Goal: Task Accomplishment & Management: Manage account settings

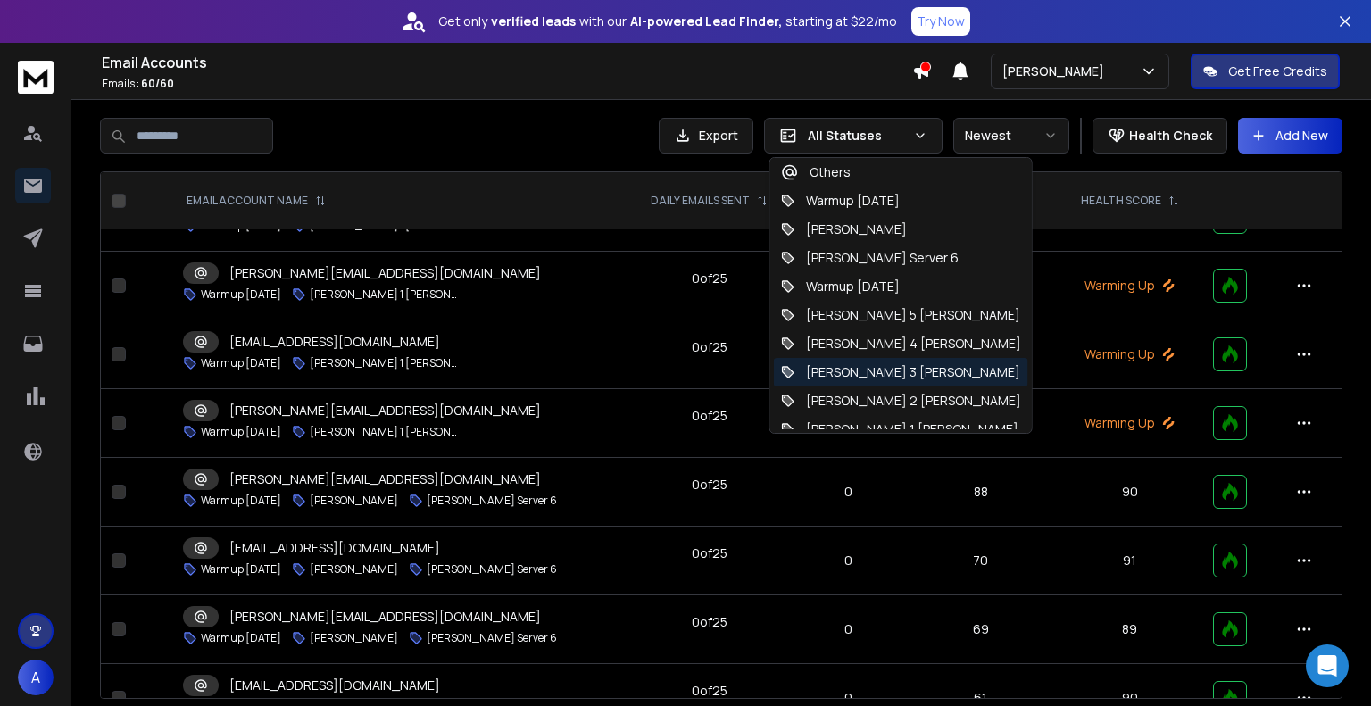
scroll to position [3301, 0]
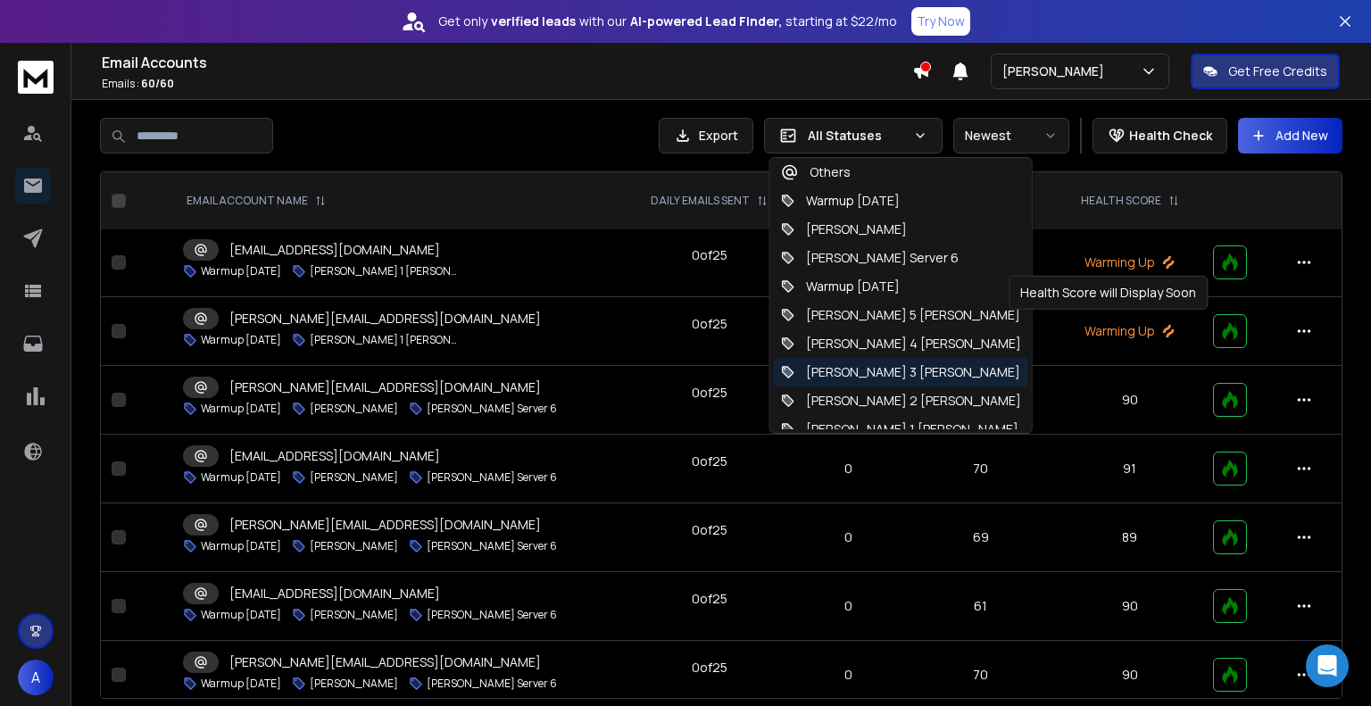
click at [1114, 322] on p "Warming Up" at bounding box center [1130, 331] width 124 height 18
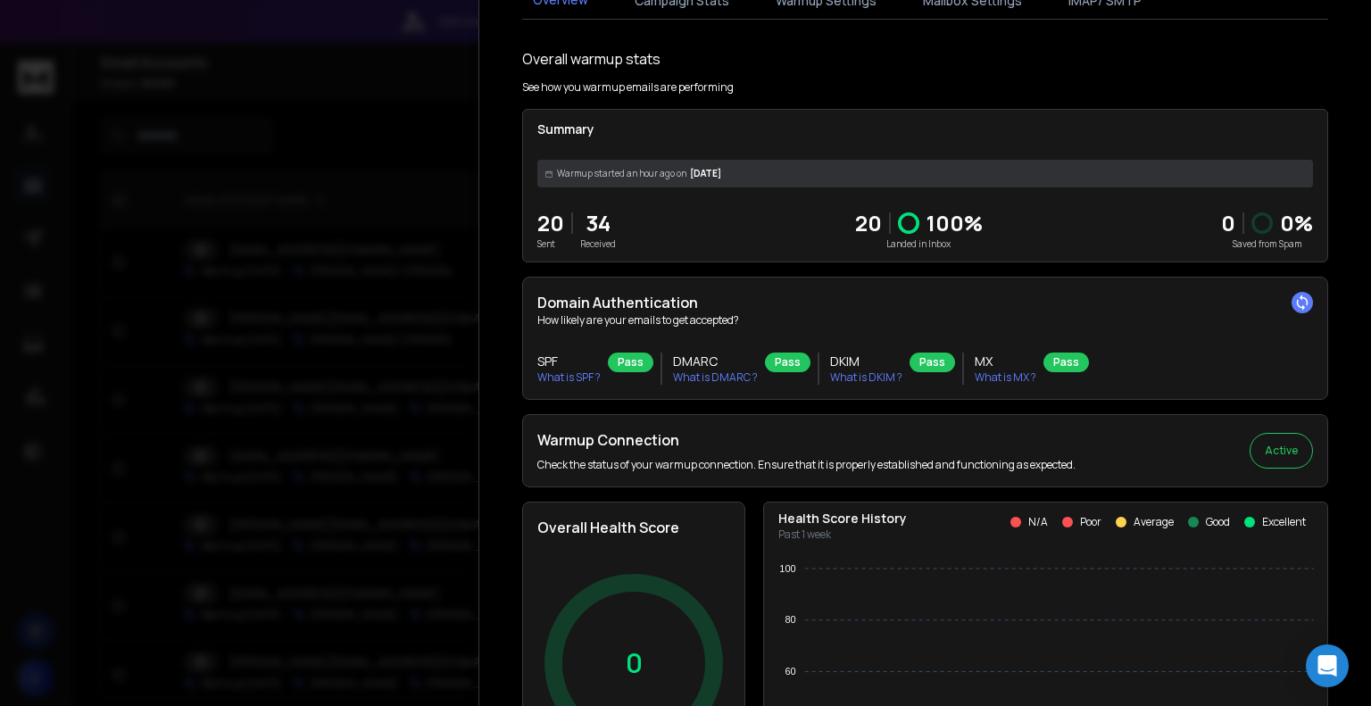
scroll to position [0, 0]
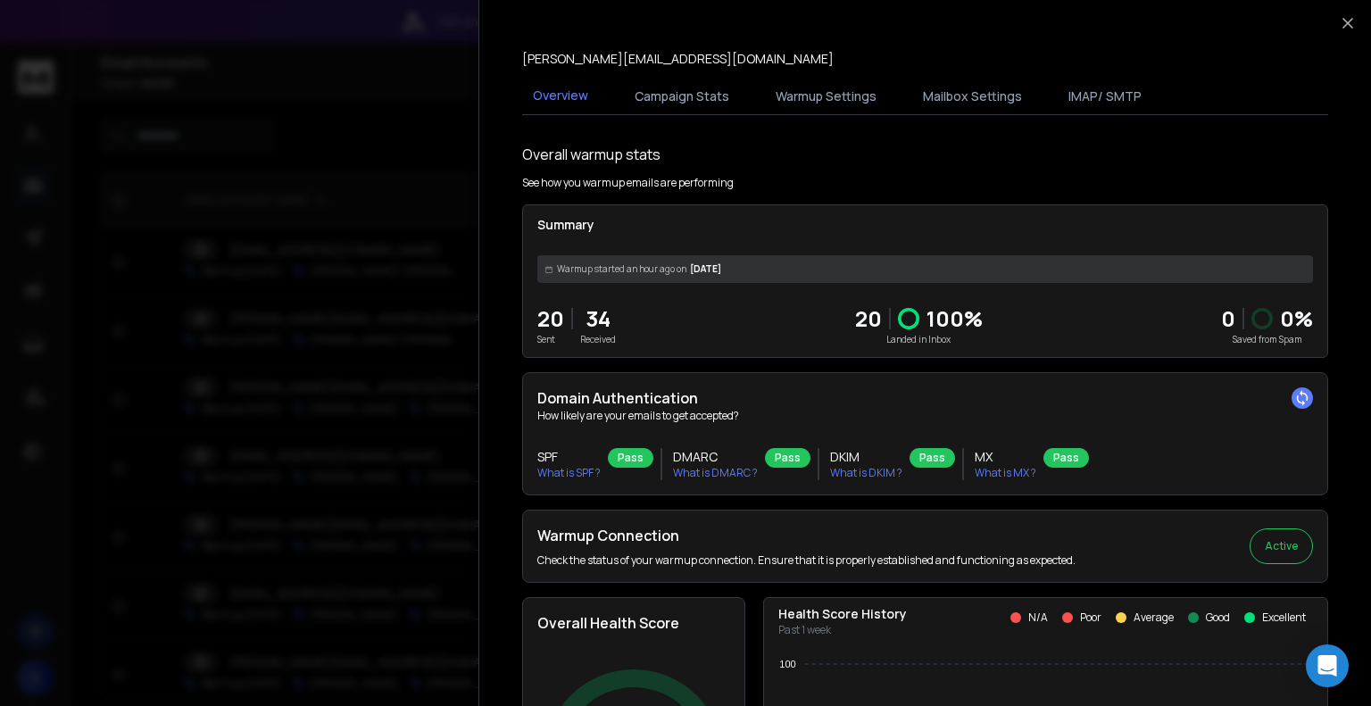
click at [794, 97] on button "Warmup Settings" at bounding box center [826, 96] width 122 height 39
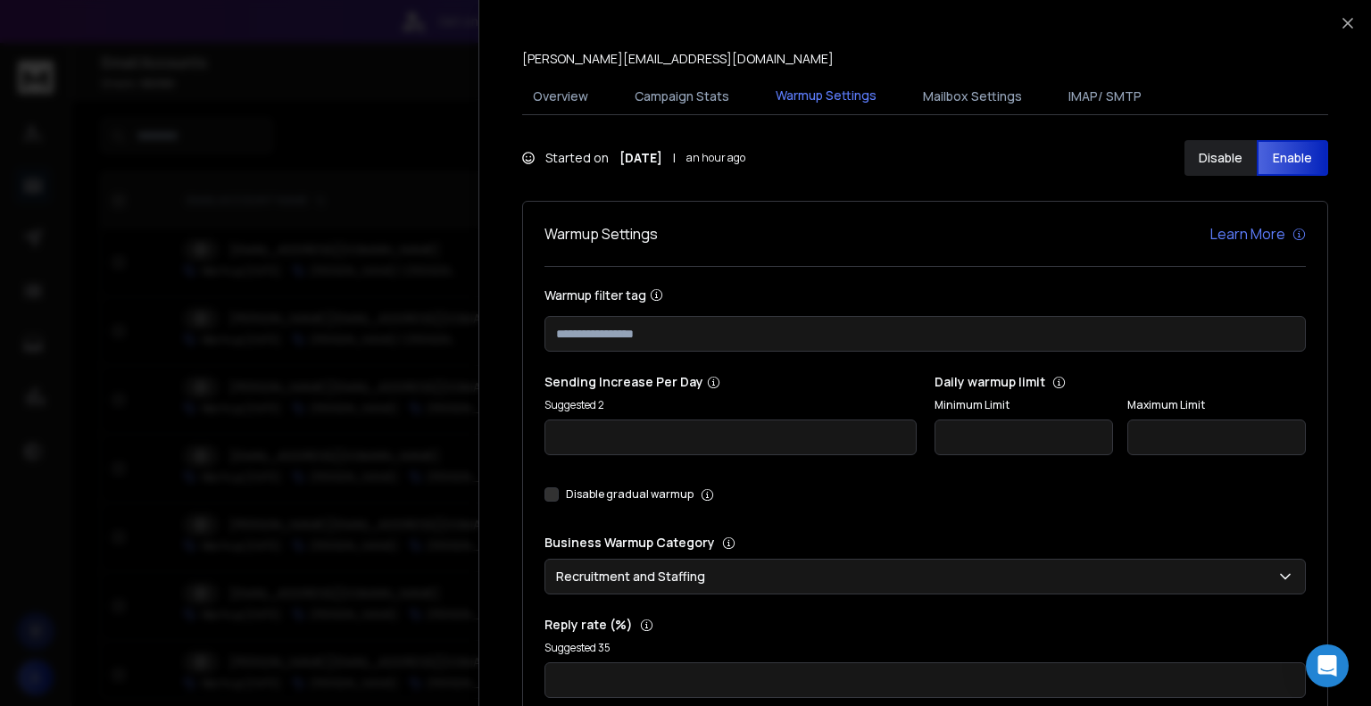
click at [985, 81] on button "Mailbox Settings" at bounding box center [972, 96] width 121 height 39
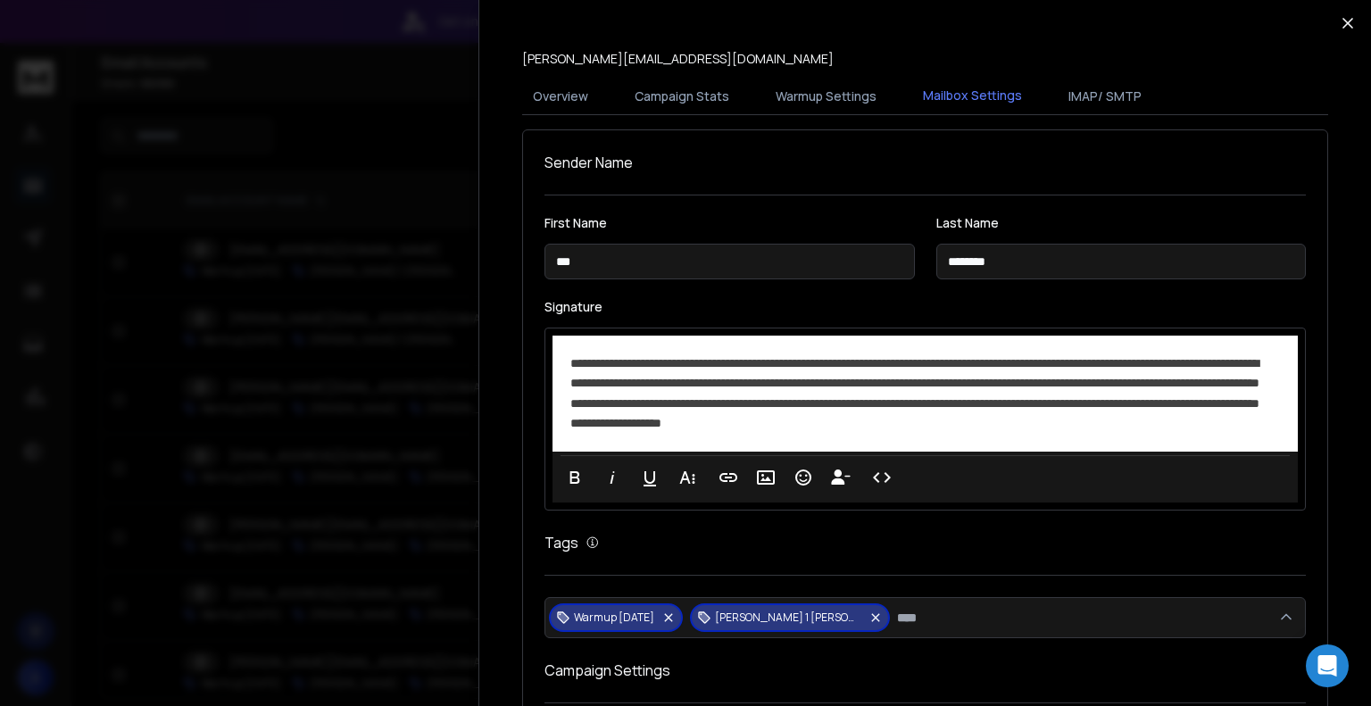
click at [1343, 25] on icon "button" at bounding box center [1347, 23] width 9 height 9
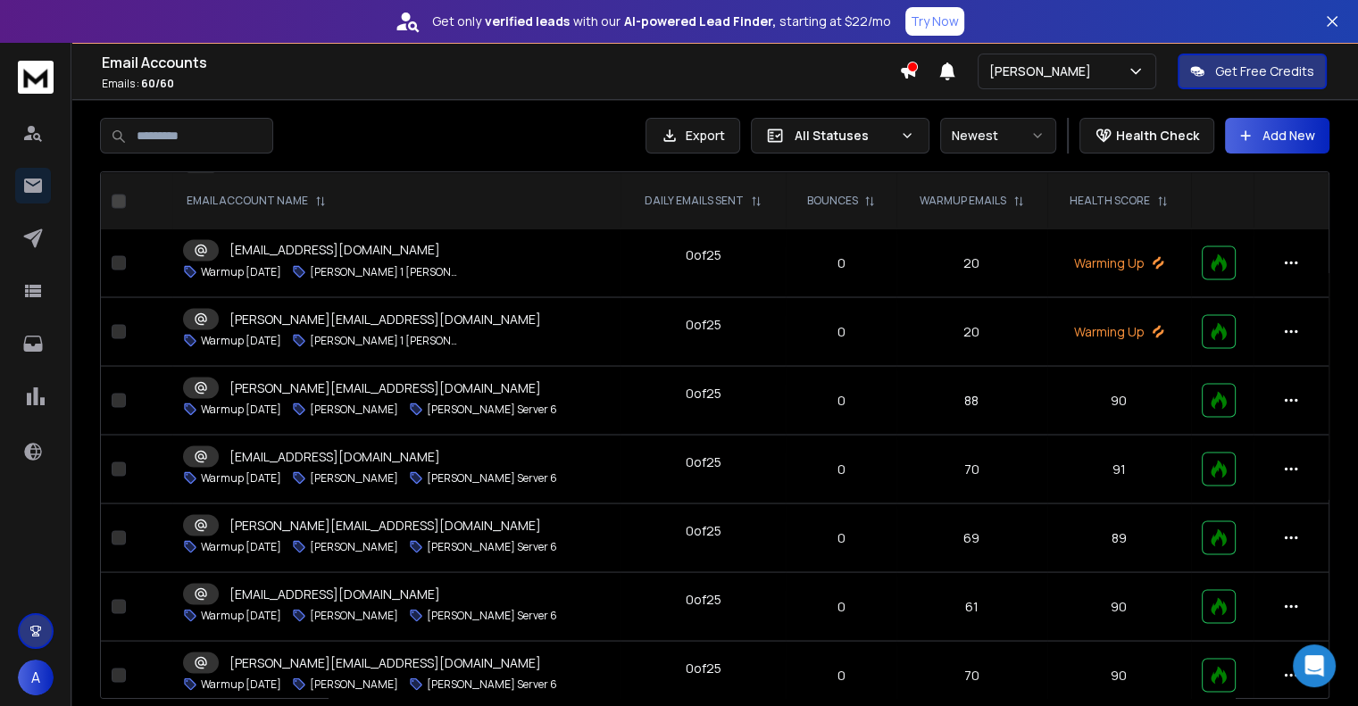
click at [1283, 392] on icon at bounding box center [1291, 400] width 16 height 16
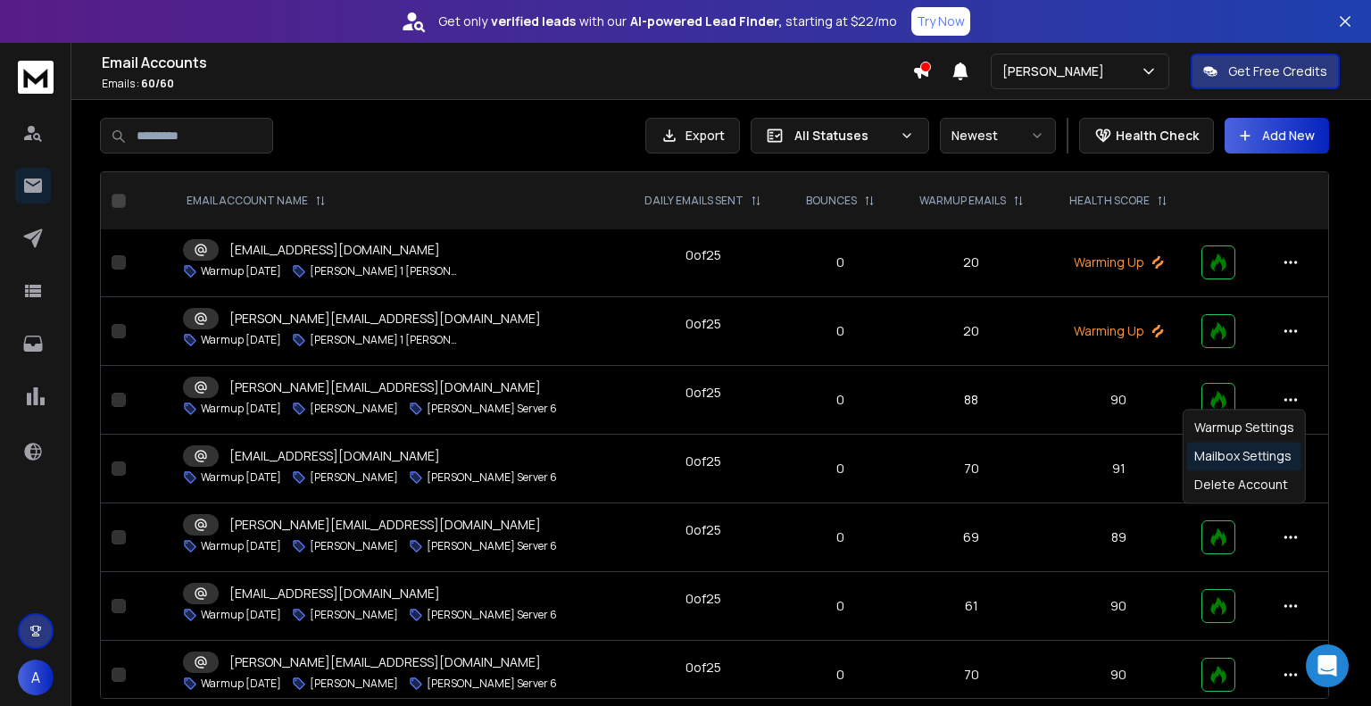
click at [1252, 450] on div "Mailbox Settings" at bounding box center [1244, 456] width 114 height 29
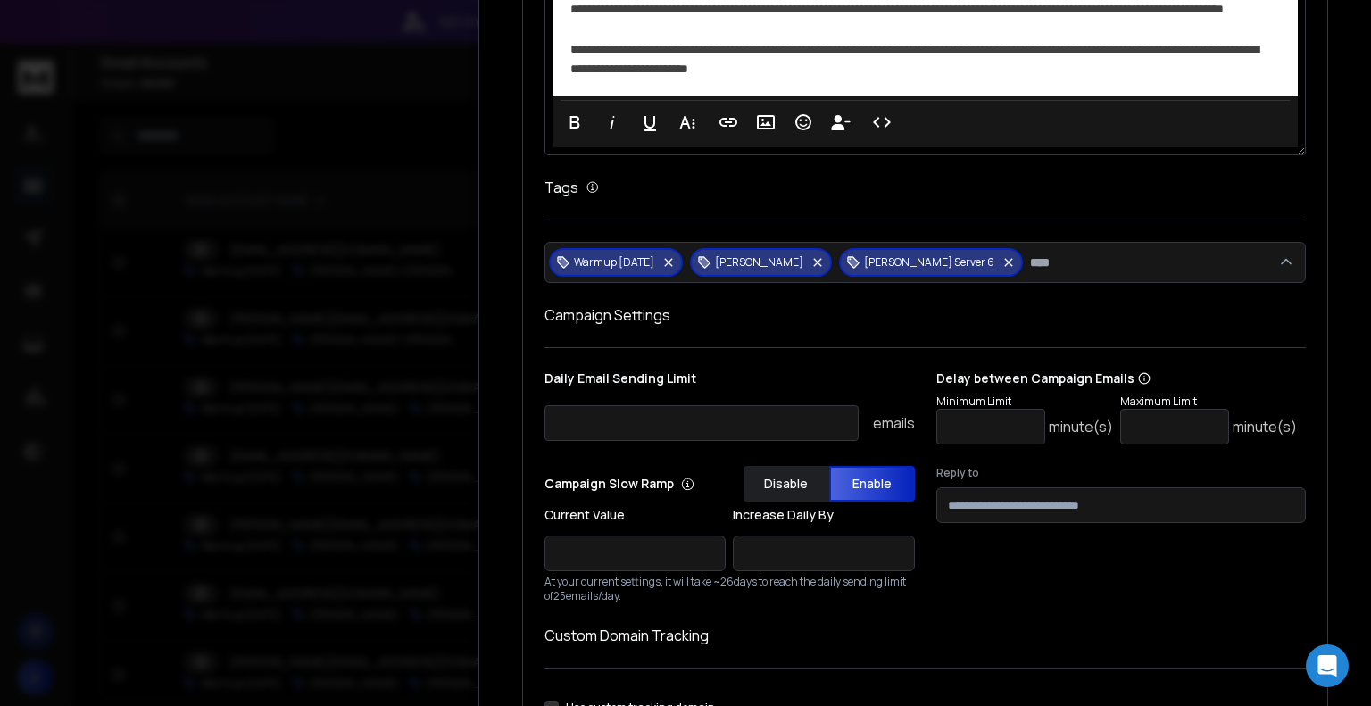
scroll to position [536, 0]
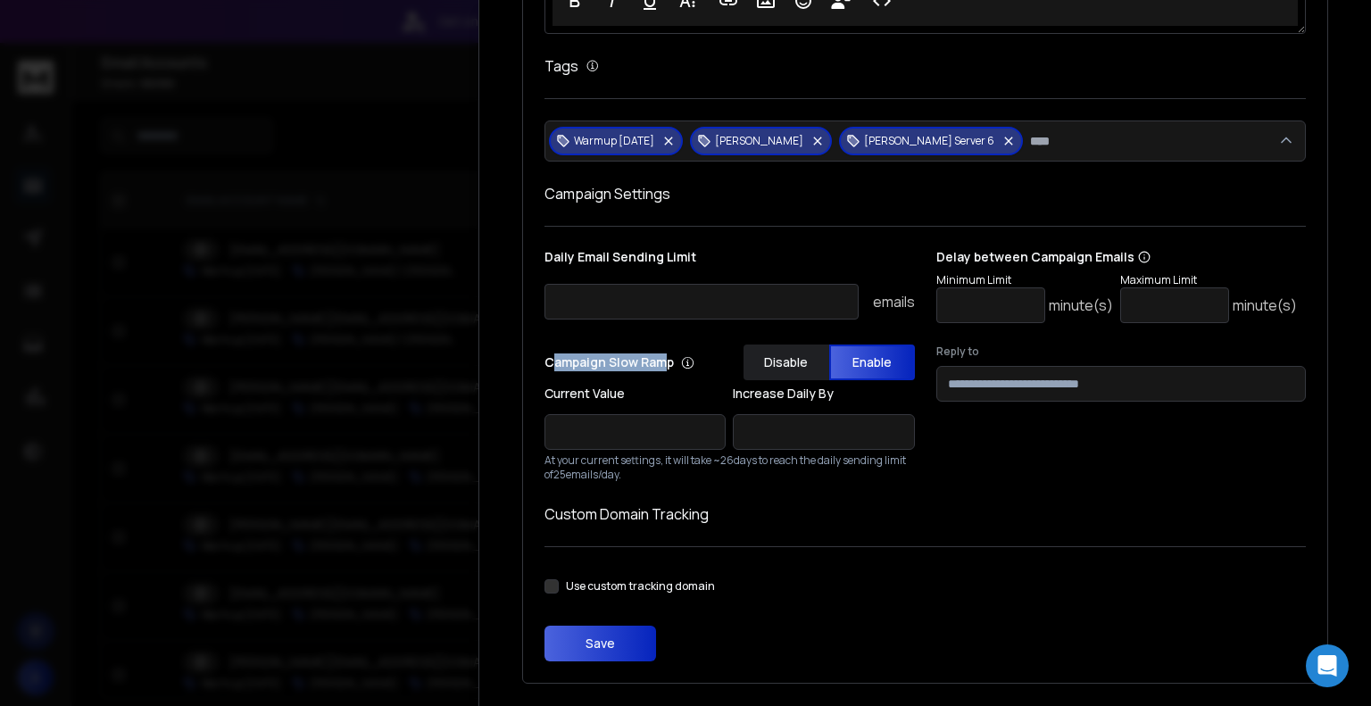
drag, startPoint x: 550, startPoint y: 356, endPoint x: 664, endPoint y: 368, distance: 114.8
click at [664, 368] on p "Campaign Slow Ramp" at bounding box center [620, 362] width 150 height 18
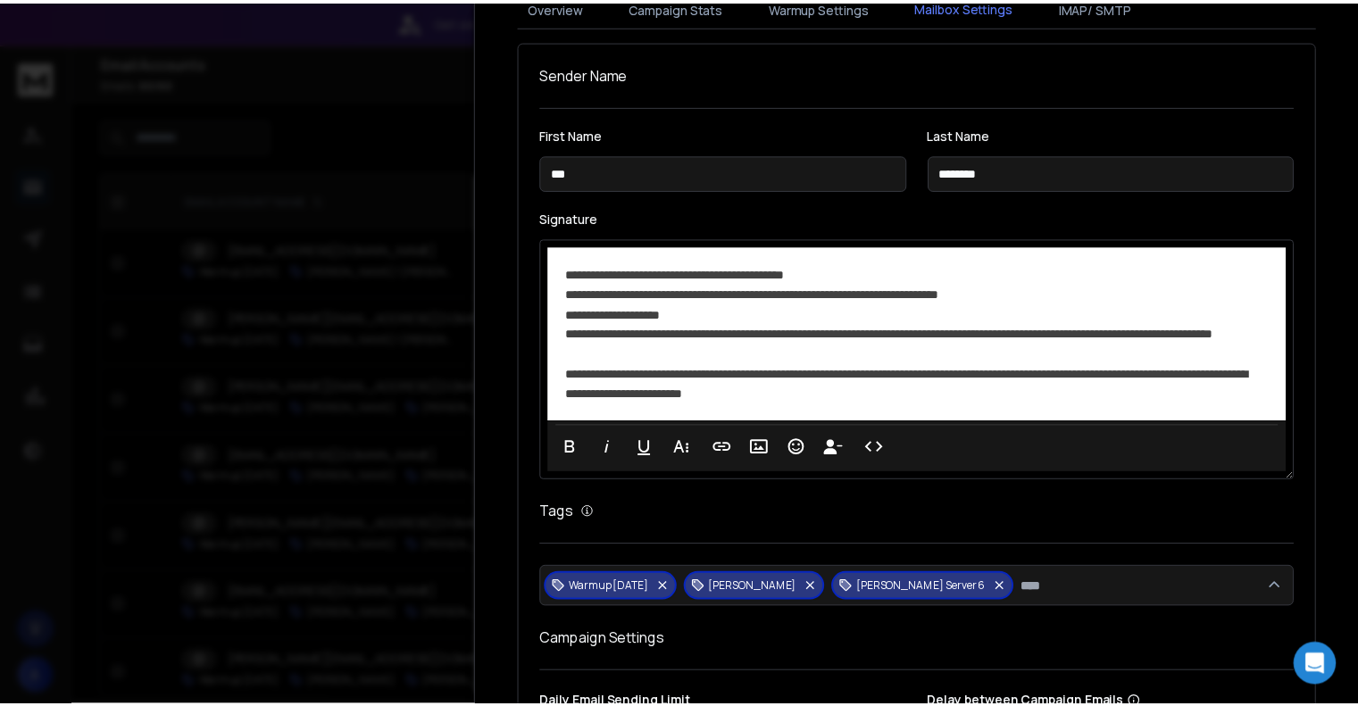
scroll to position [0, 0]
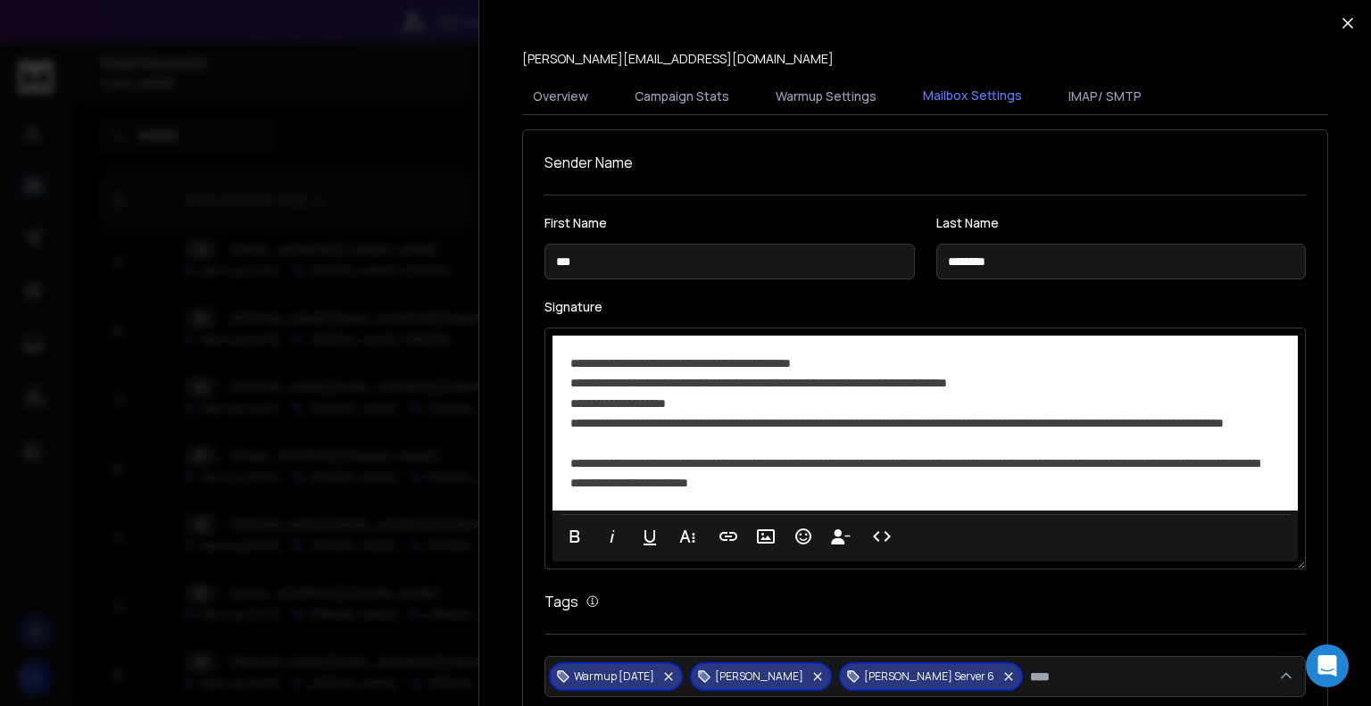
click at [1343, 19] on icon "button" at bounding box center [1347, 23] width 9 height 9
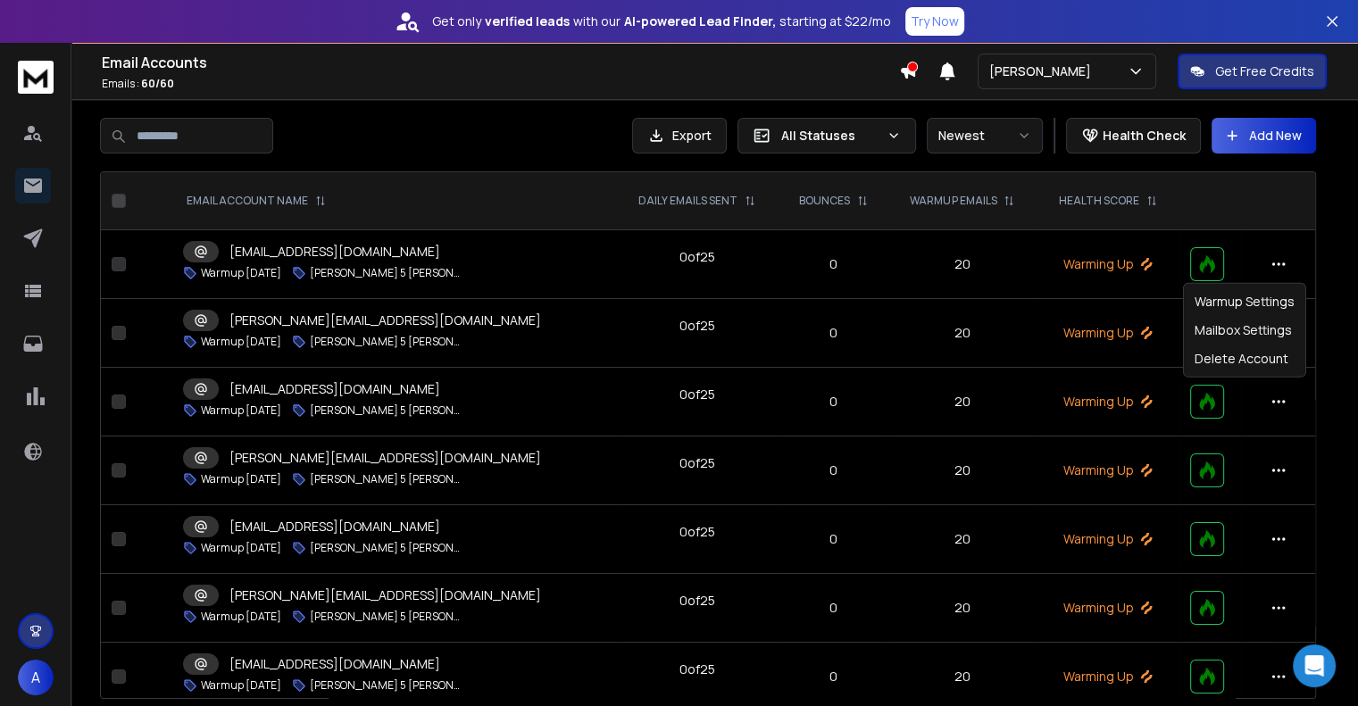
click at [1270, 270] on icon at bounding box center [1278, 264] width 16 height 16
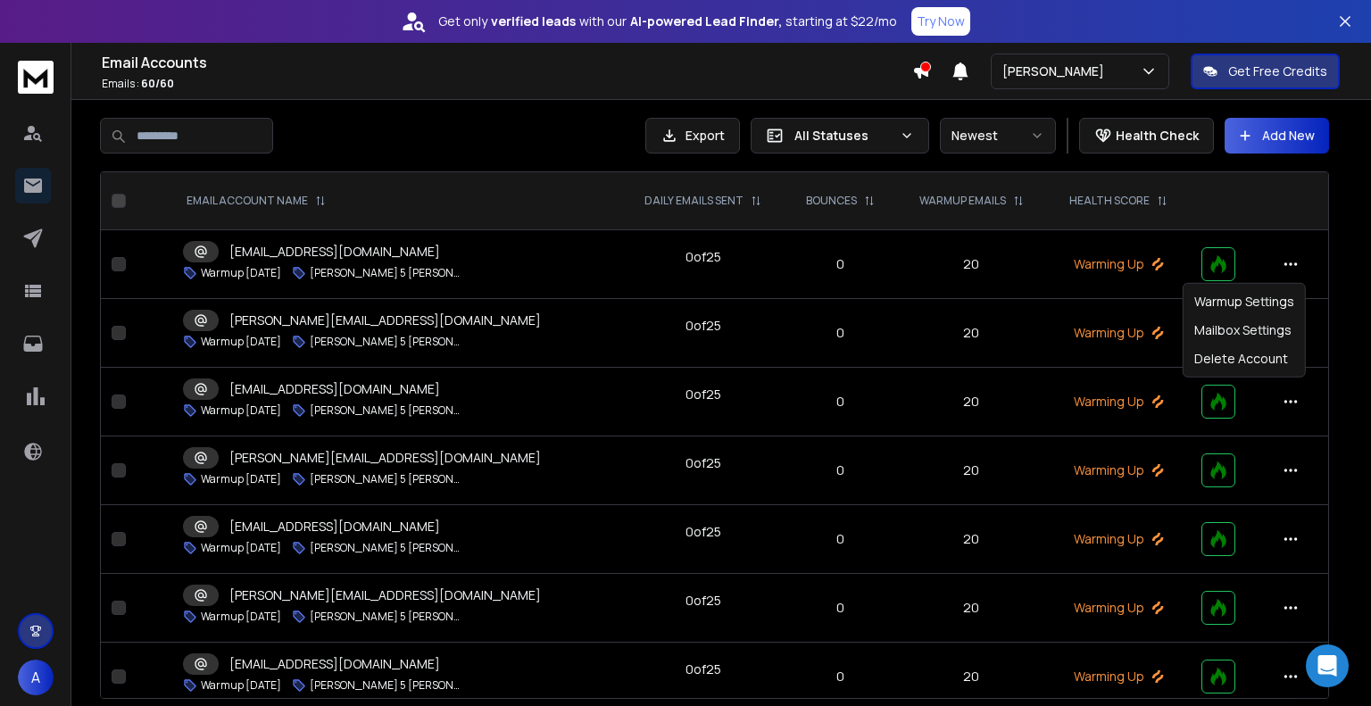
click at [440, 460] on div "[PERSON_NAME][EMAIL_ADDRESS][DOMAIN_NAME]" at bounding box center [396, 457] width 427 height 21
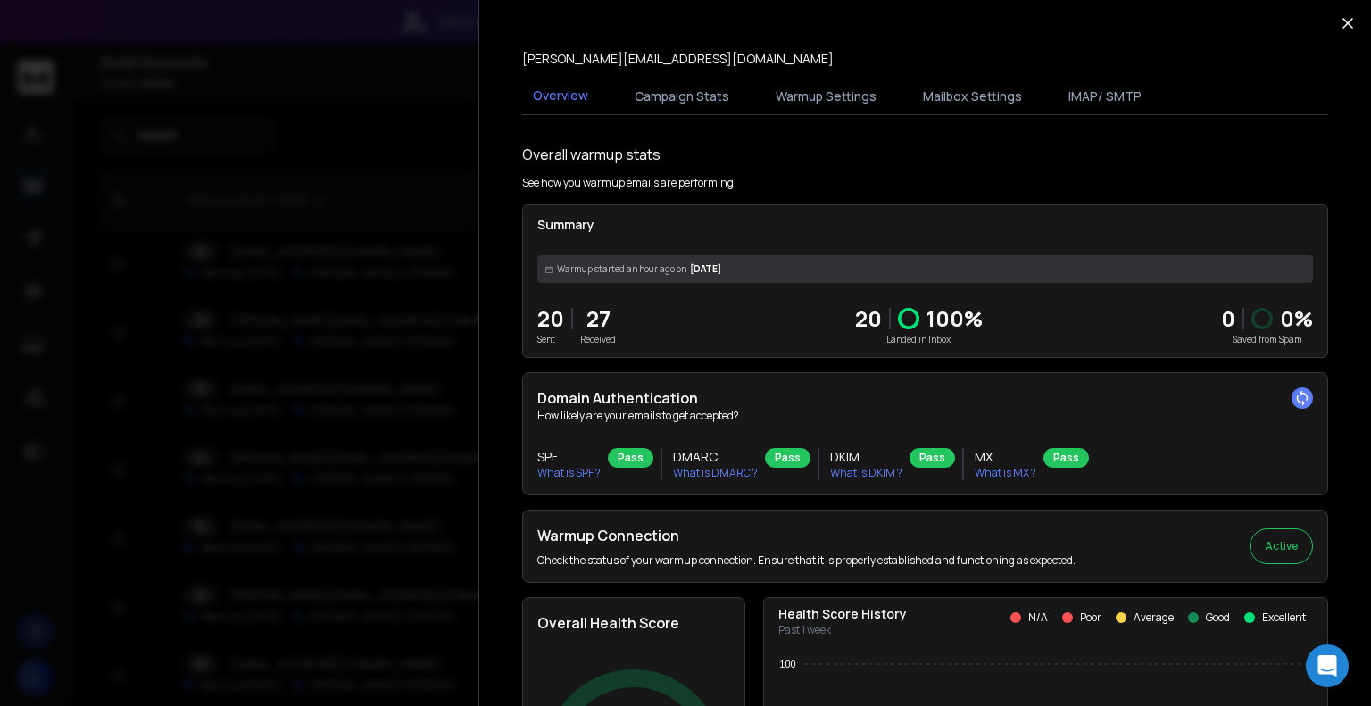
click at [1343, 18] on icon "button" at bounding box center [1348, 23] width 18 height 18
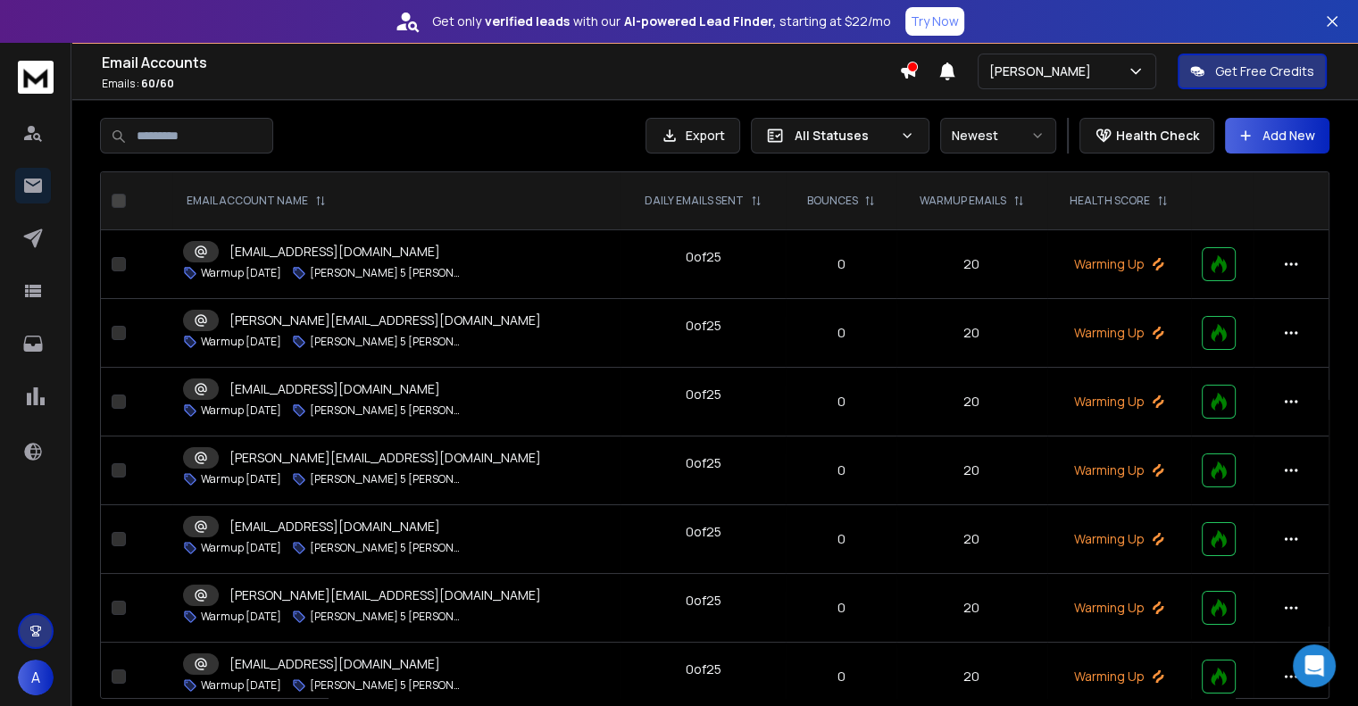
click at [115, 264] on button "button" at bounding box center [119, 264] width 14 height 14
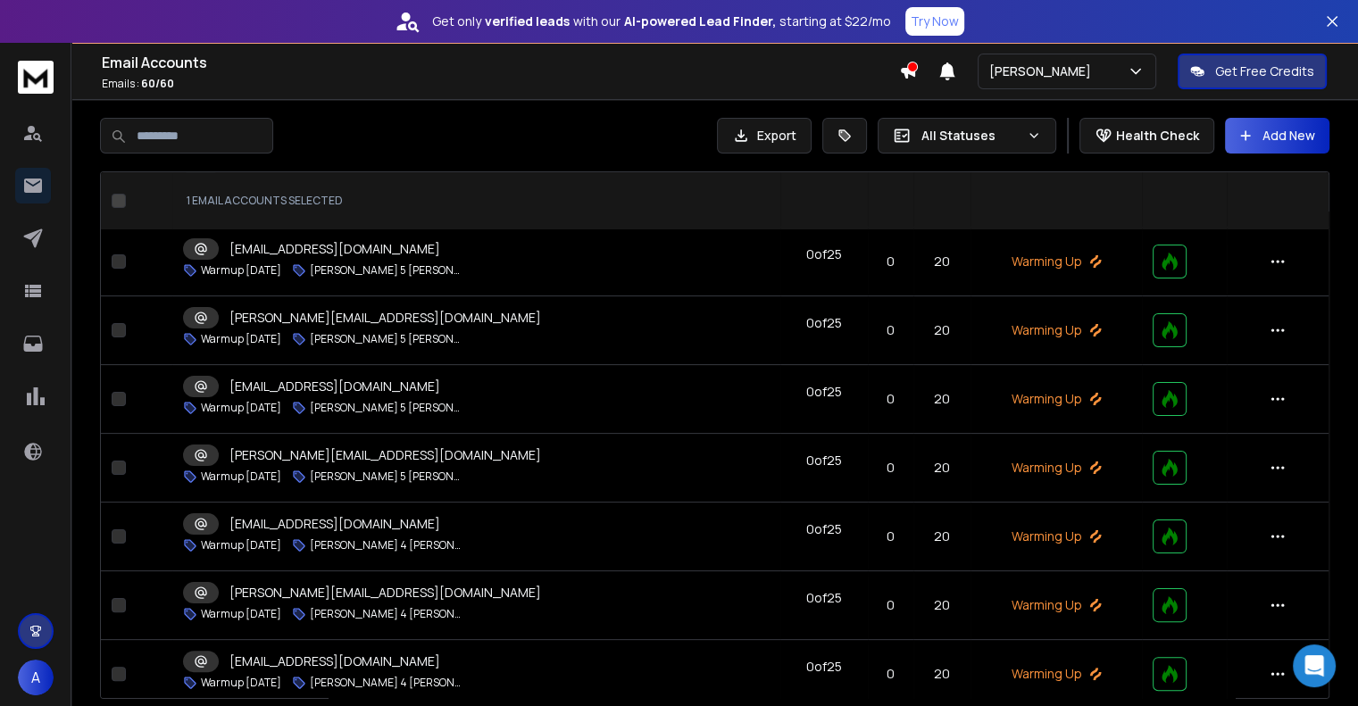
scroll to position [446, 0]
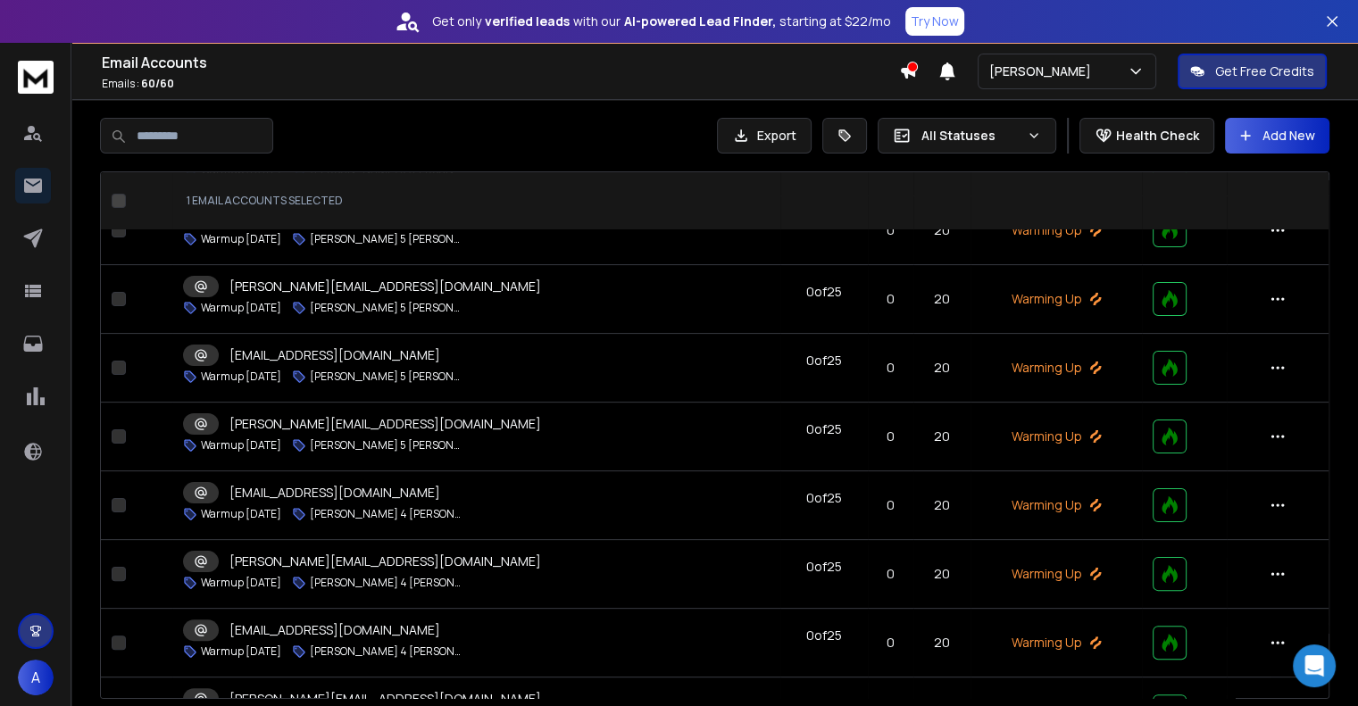
click at [112, 503] on button "button" at bounding box center [119, 505] width 14 height 14
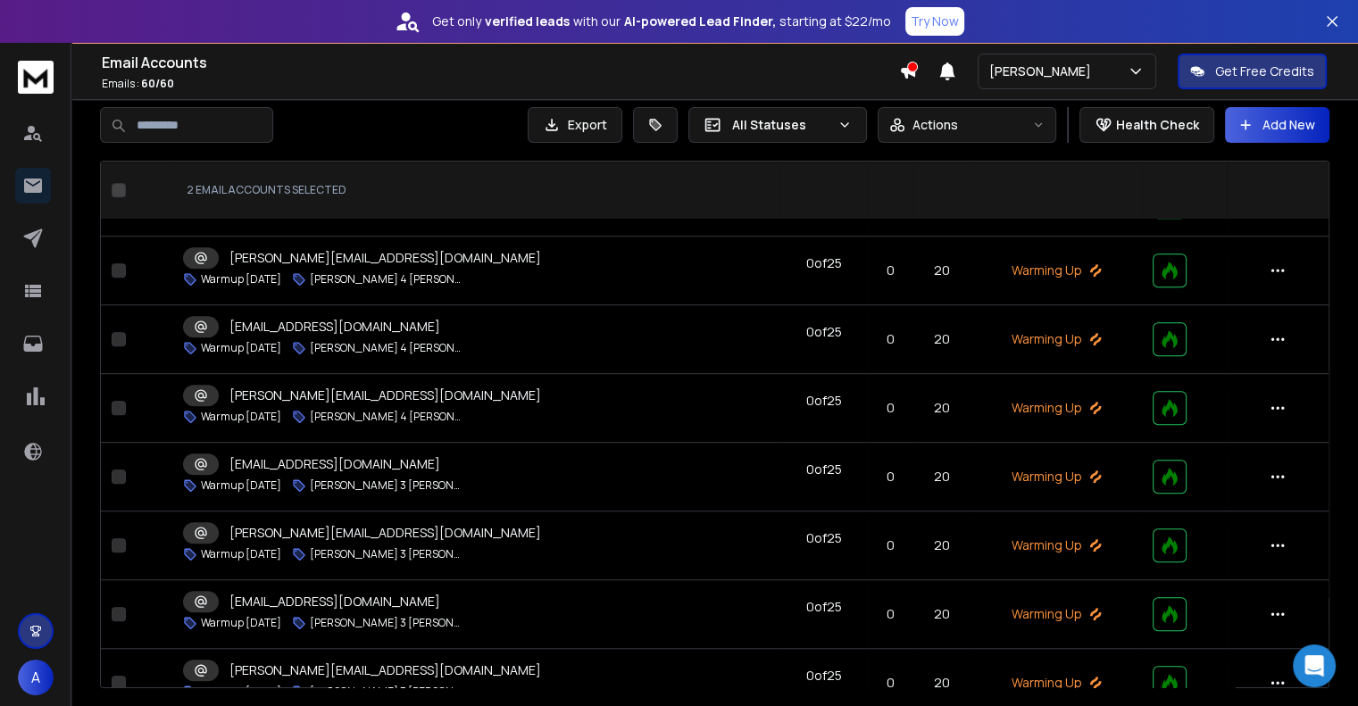
scroll to position [1160, 0]
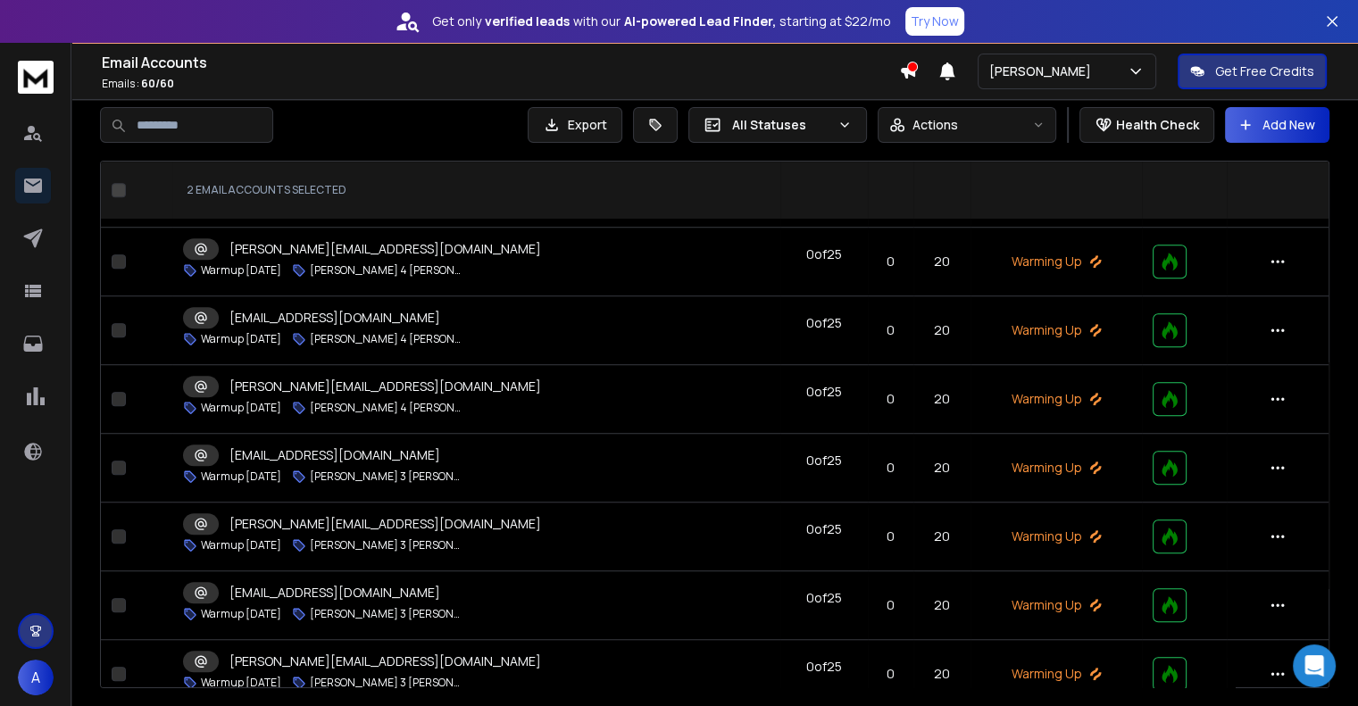
click at [118, 462] on button "button" at bounding box center [119, 468] width 14 height 14
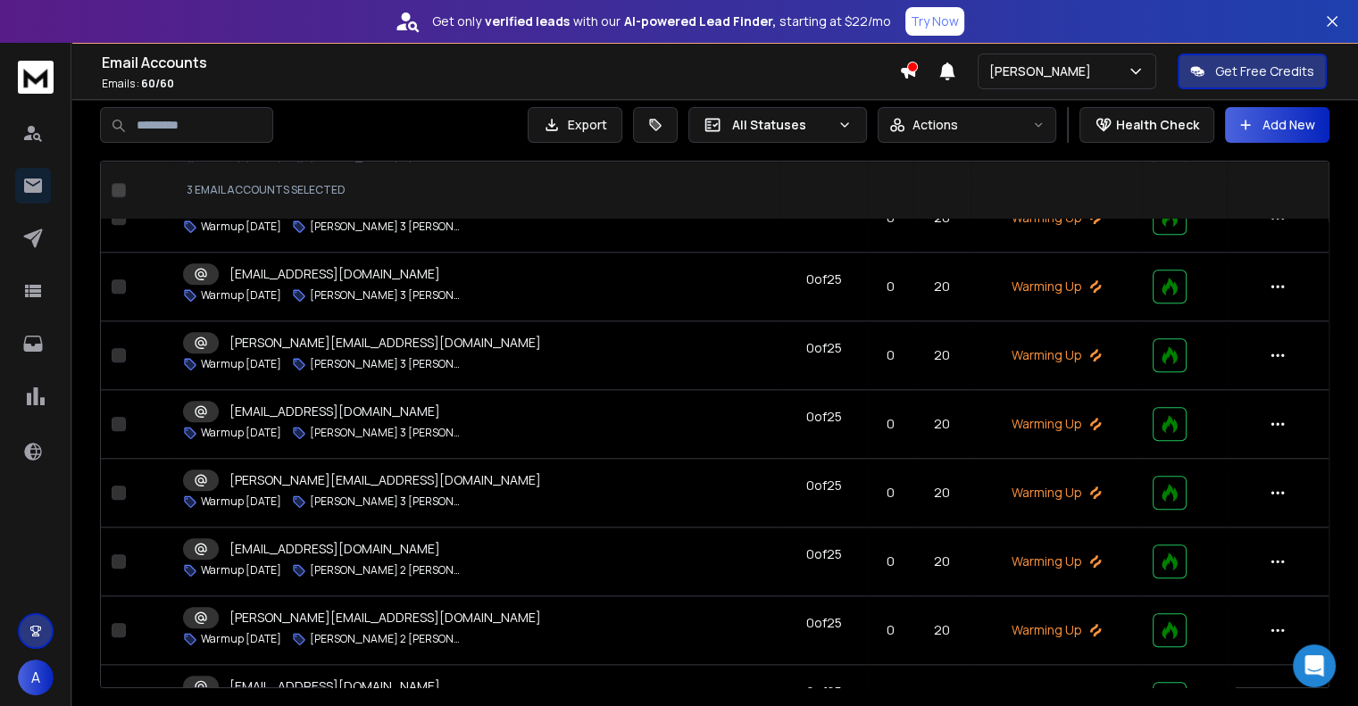
scroll to position [1785, 0]
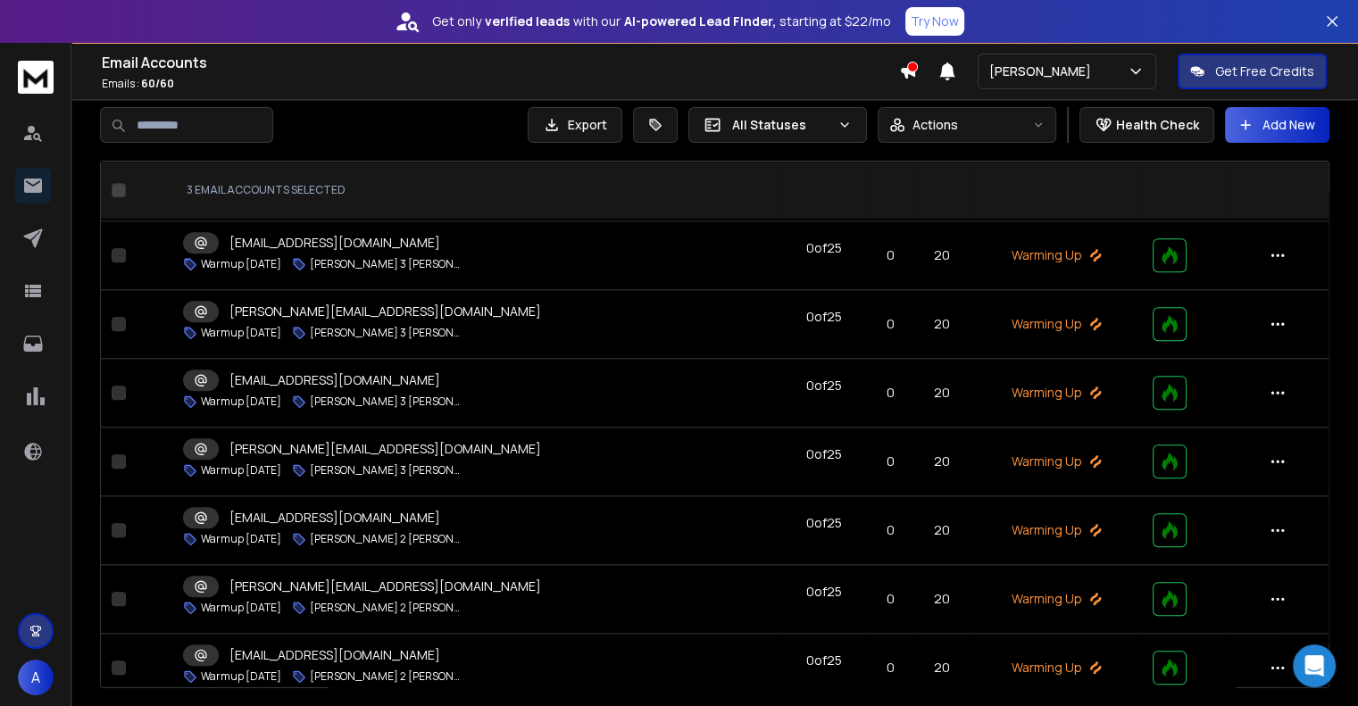
click at [121, 523] on button "button" at bounding box center [119, 530] width 14 height 14
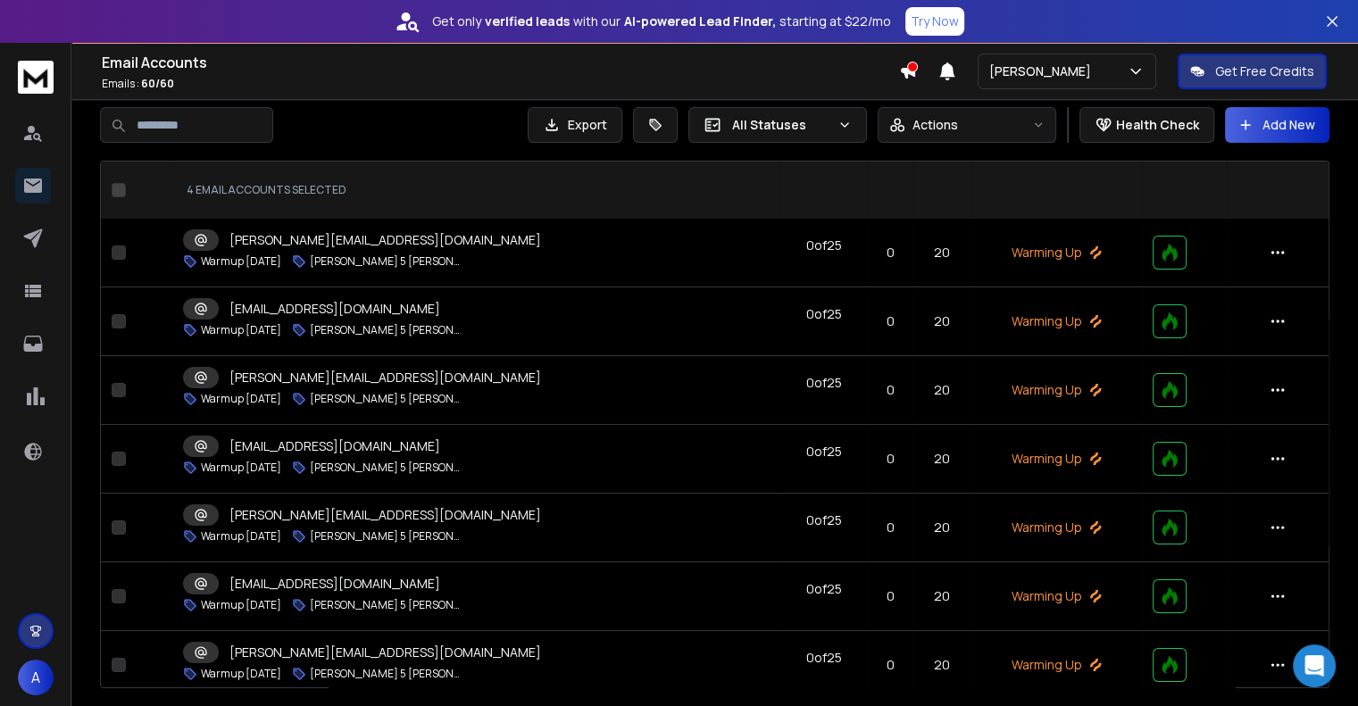
scroll to position [0, 0]
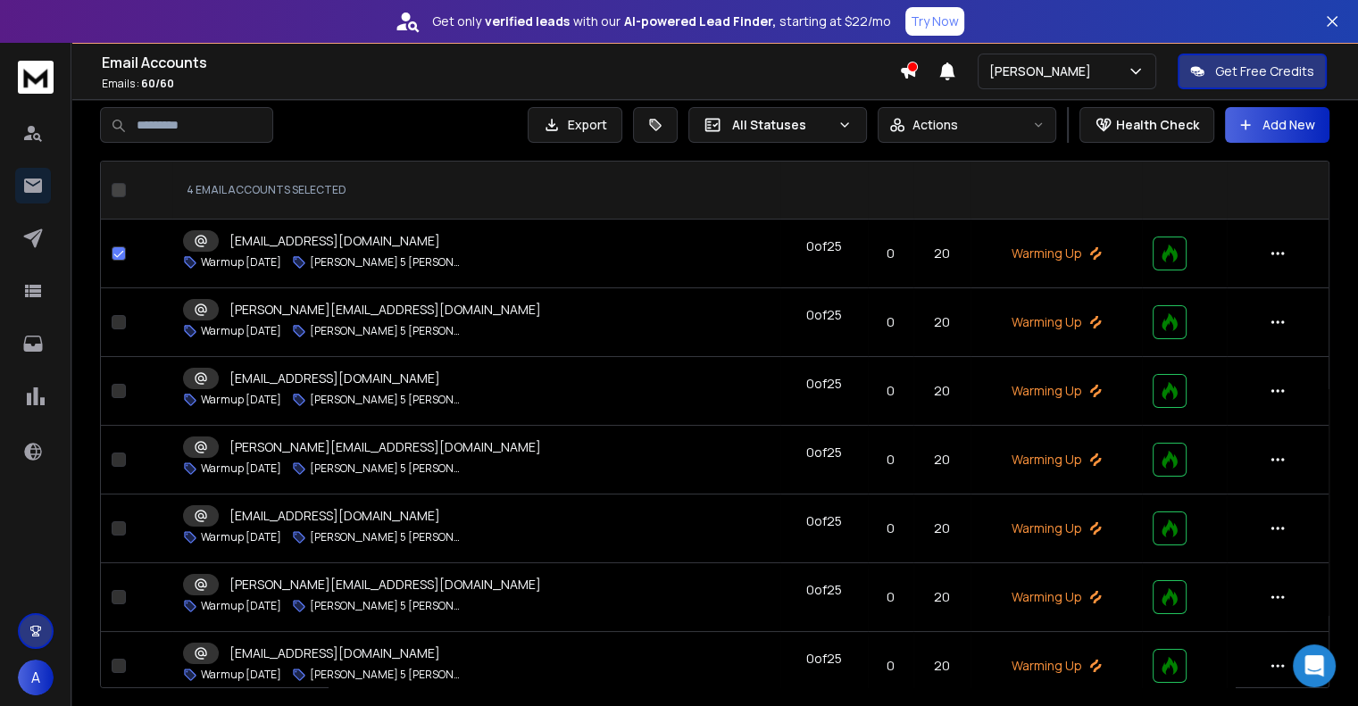
click at [116, 186] on button "button" at bounding box center [119, 190] width 14 height 14
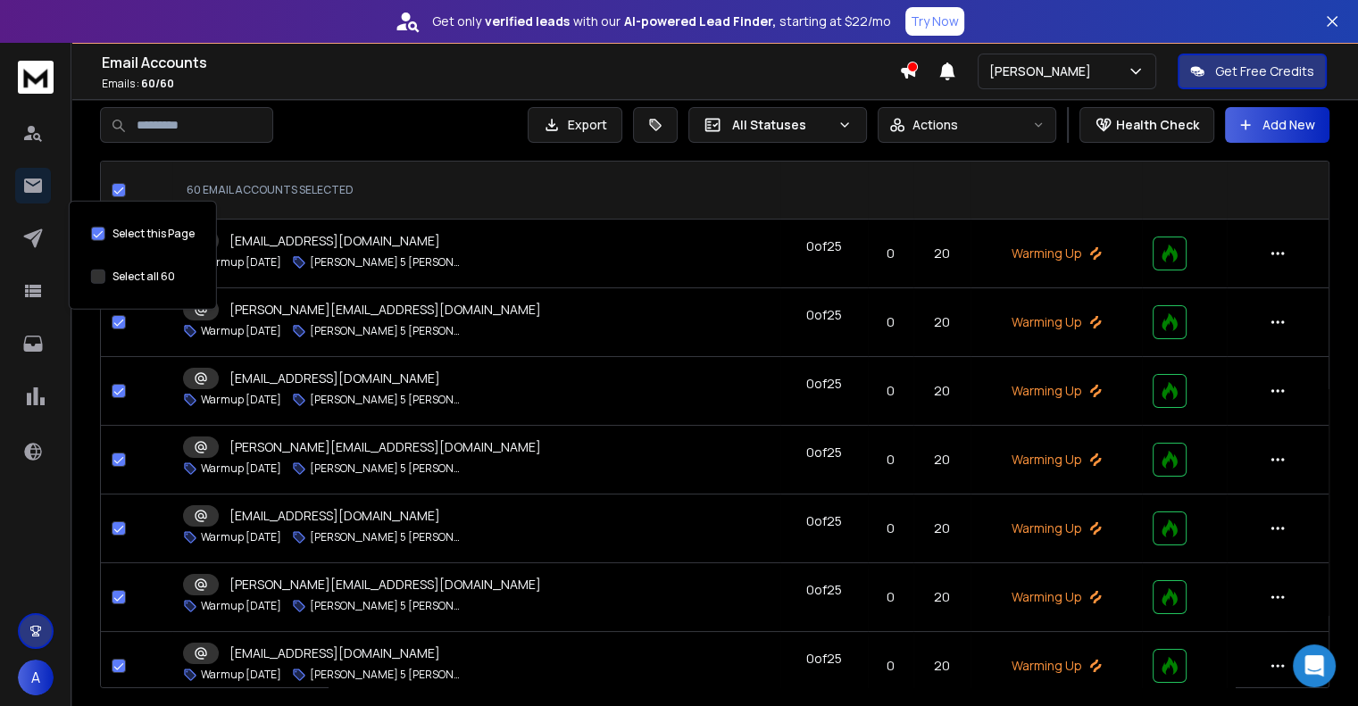
click at [119, 195] on button "Select this Page" at bounding box center [119, 190] width 14 height 14
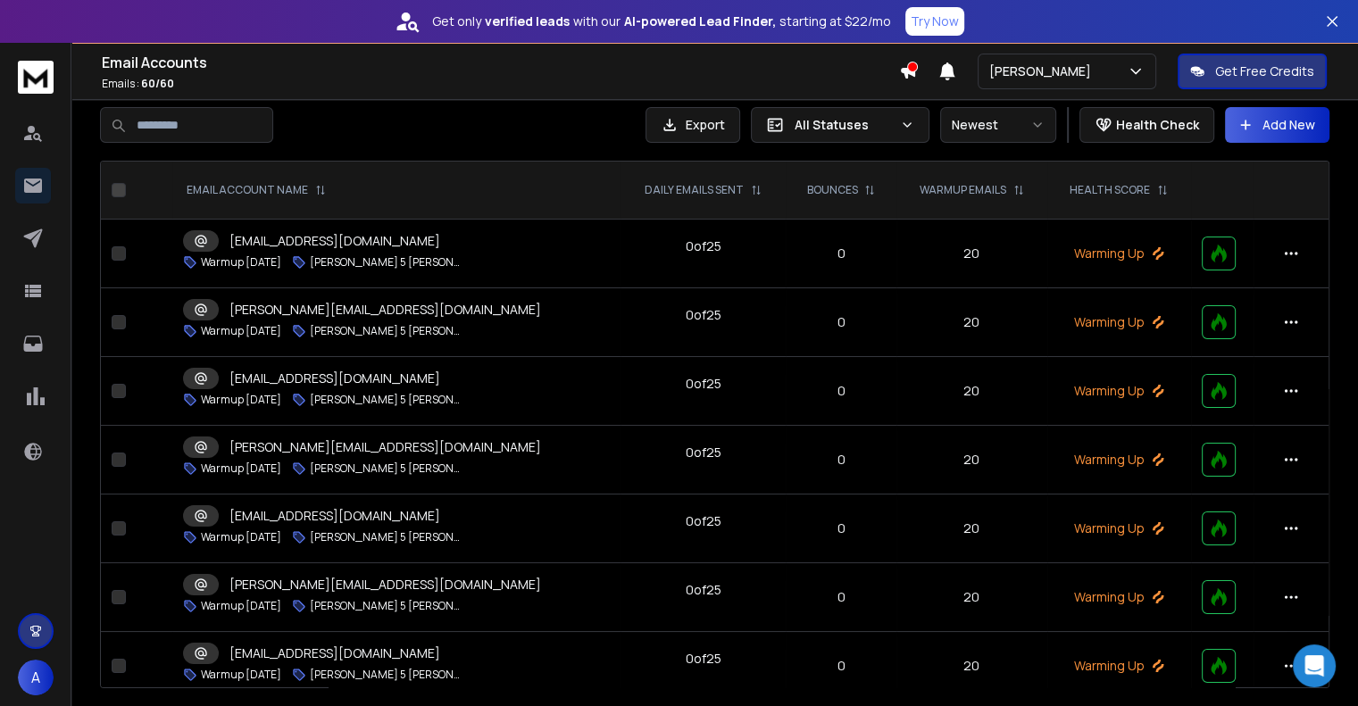
click at [114, 324] on button "button" at bounding box center [119, 322] width 14 height 14
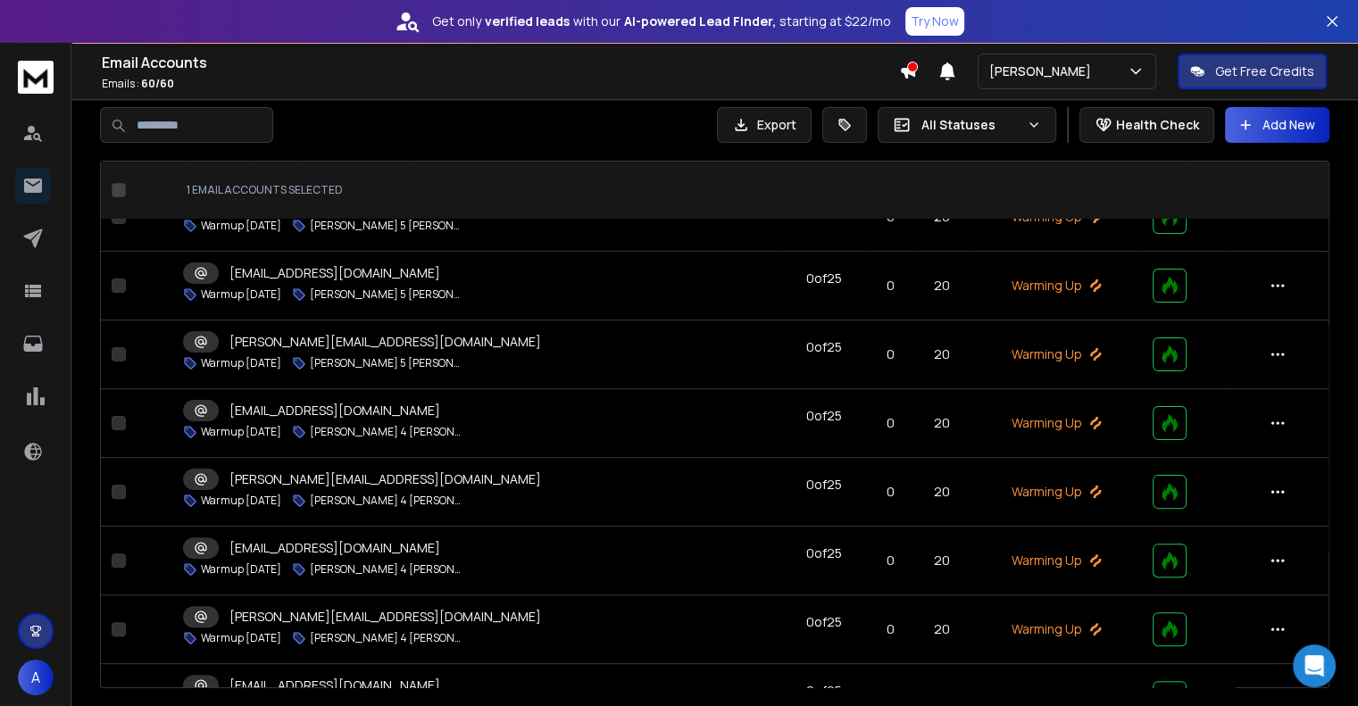
scroll to position [536, 0]
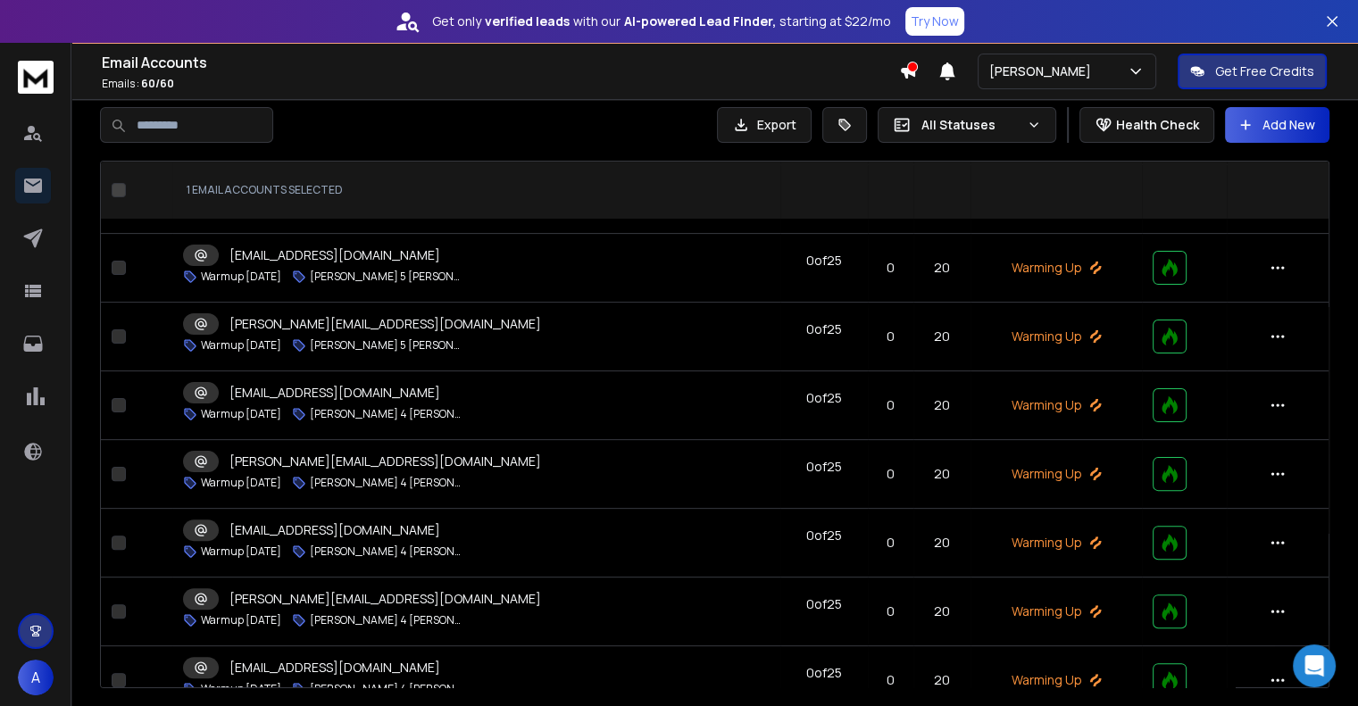
click at [116, 474] on button "button" at bounding box center [119, 474] width 14 height 14
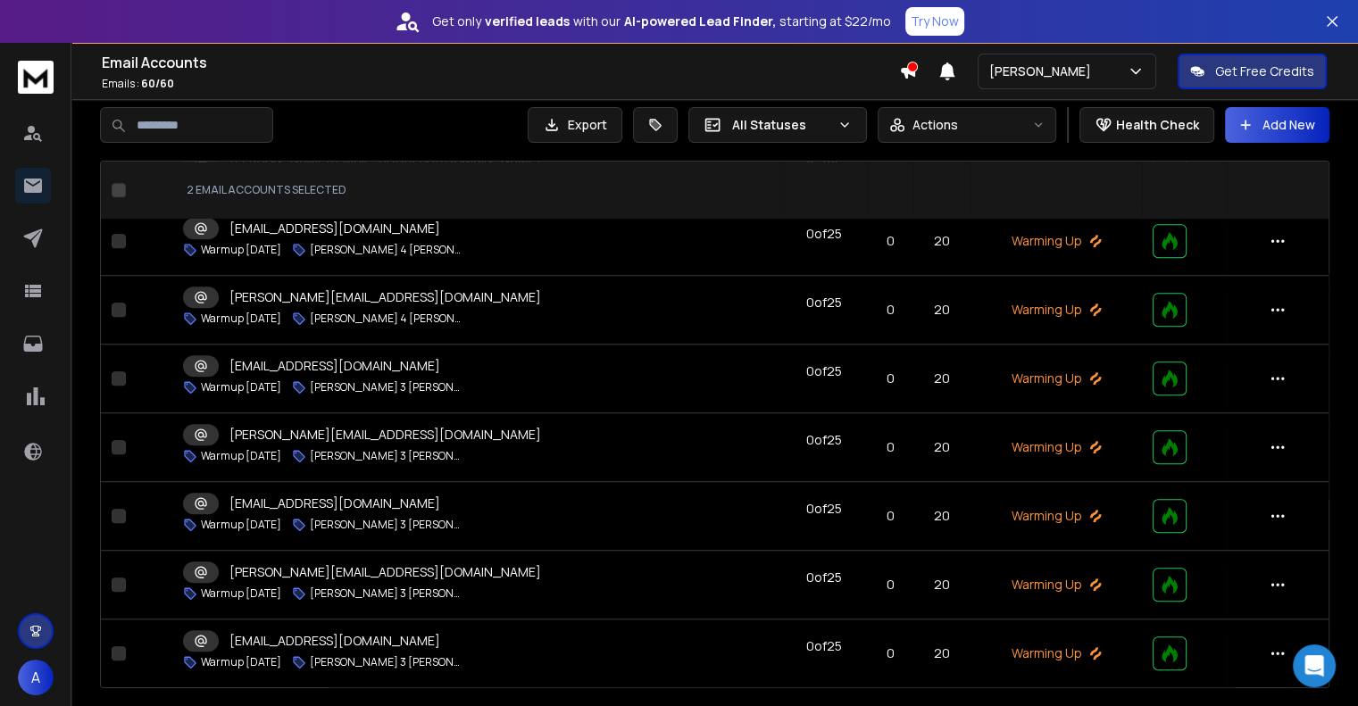
scroll to position [1339, 0]
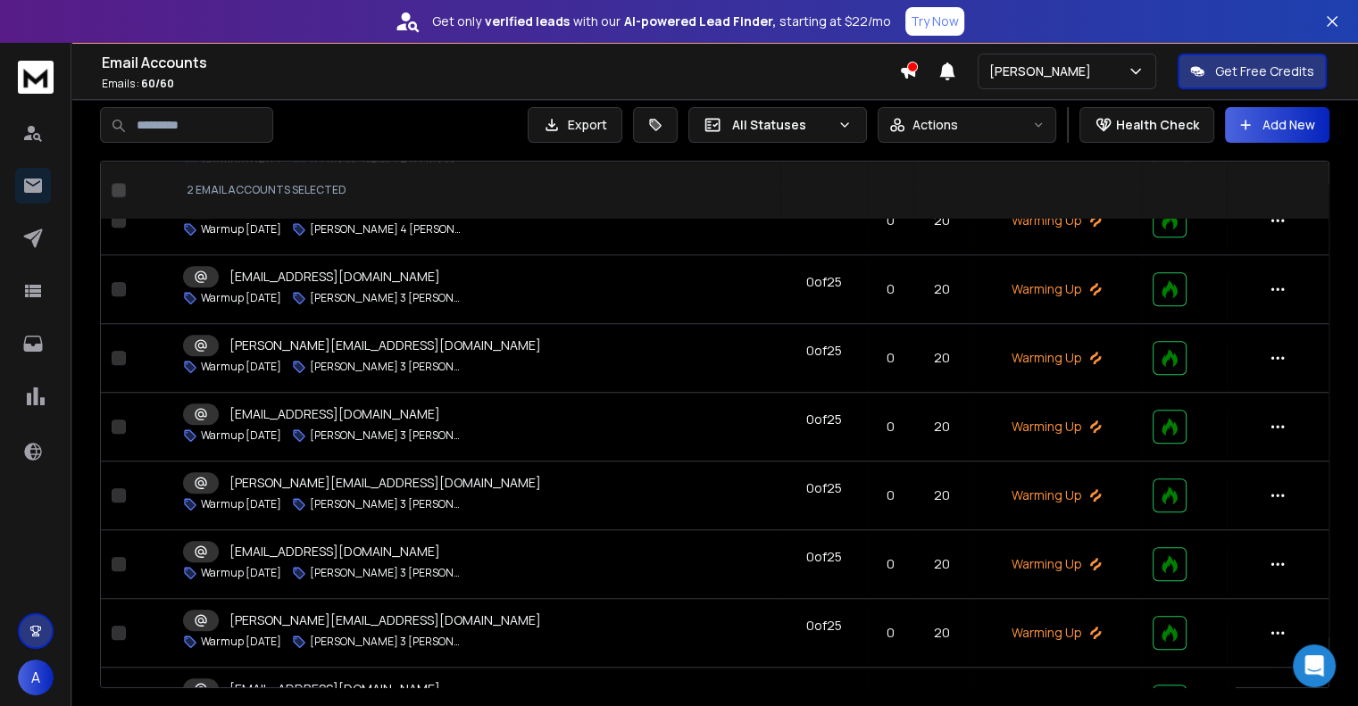
click at [116, 356] on button "button" at bounding box center [119, 358] width 14 height 14
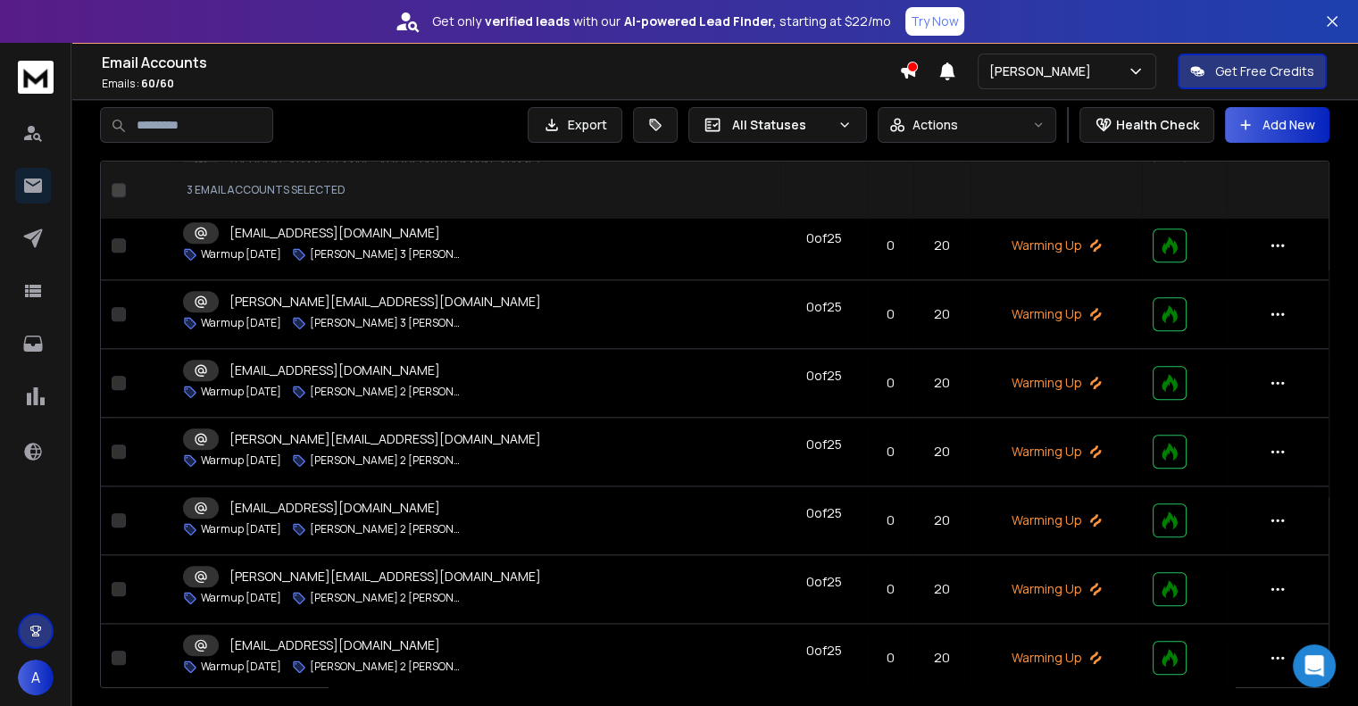
scroll to position [1964, 0]
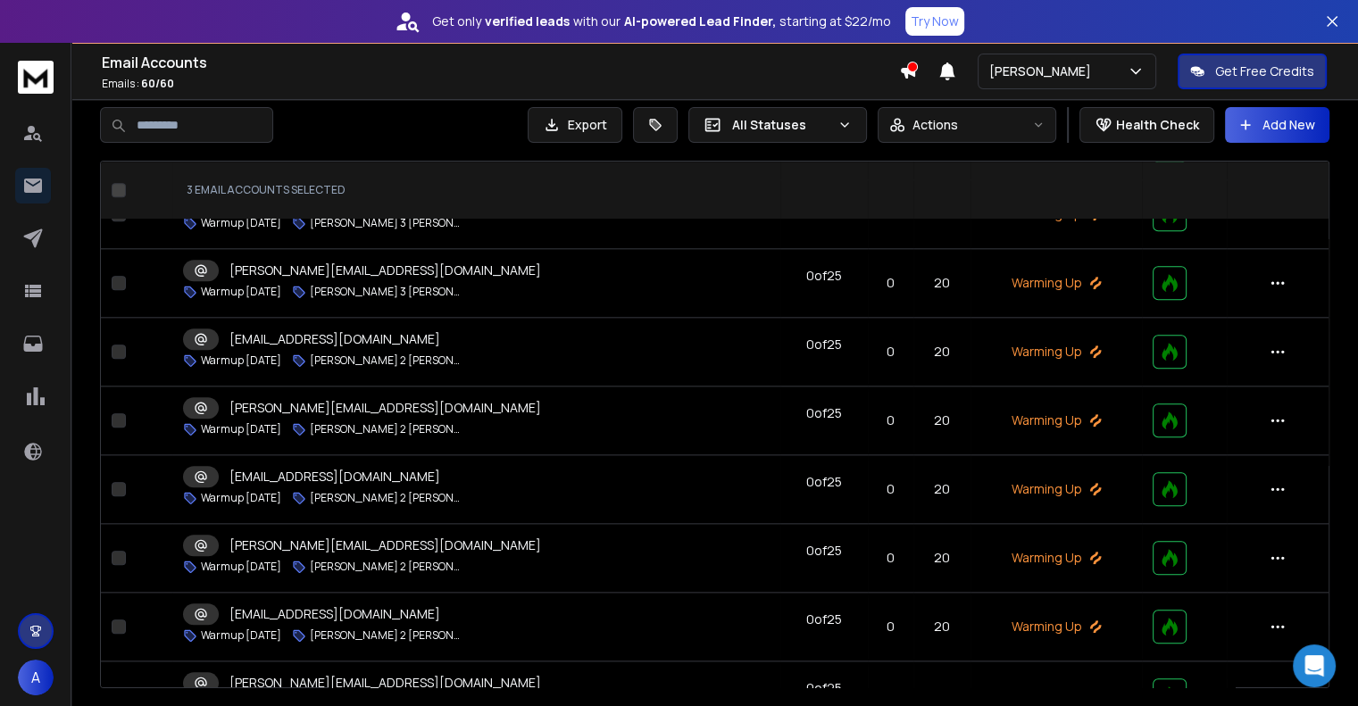
click at [121, 414] on button "button" at bounding box center [119, 420] width 14 height 14
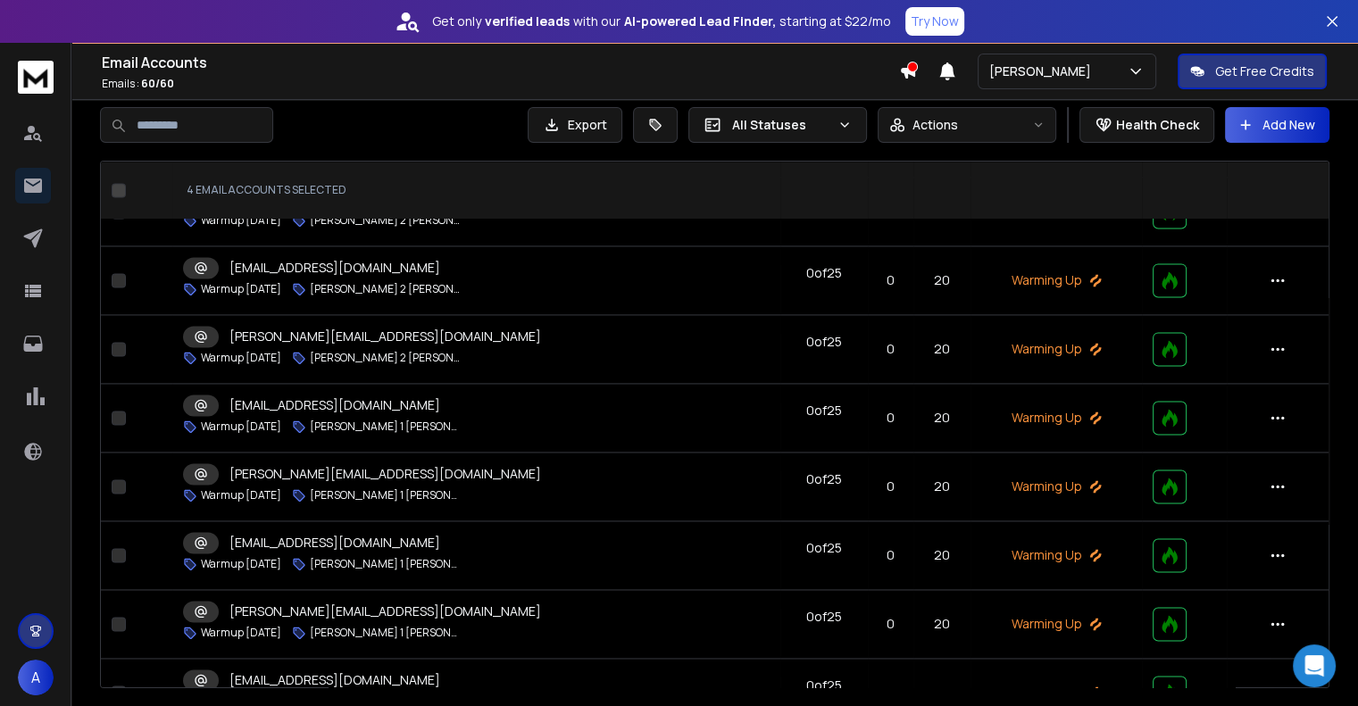
scroll to position [2589, 0]
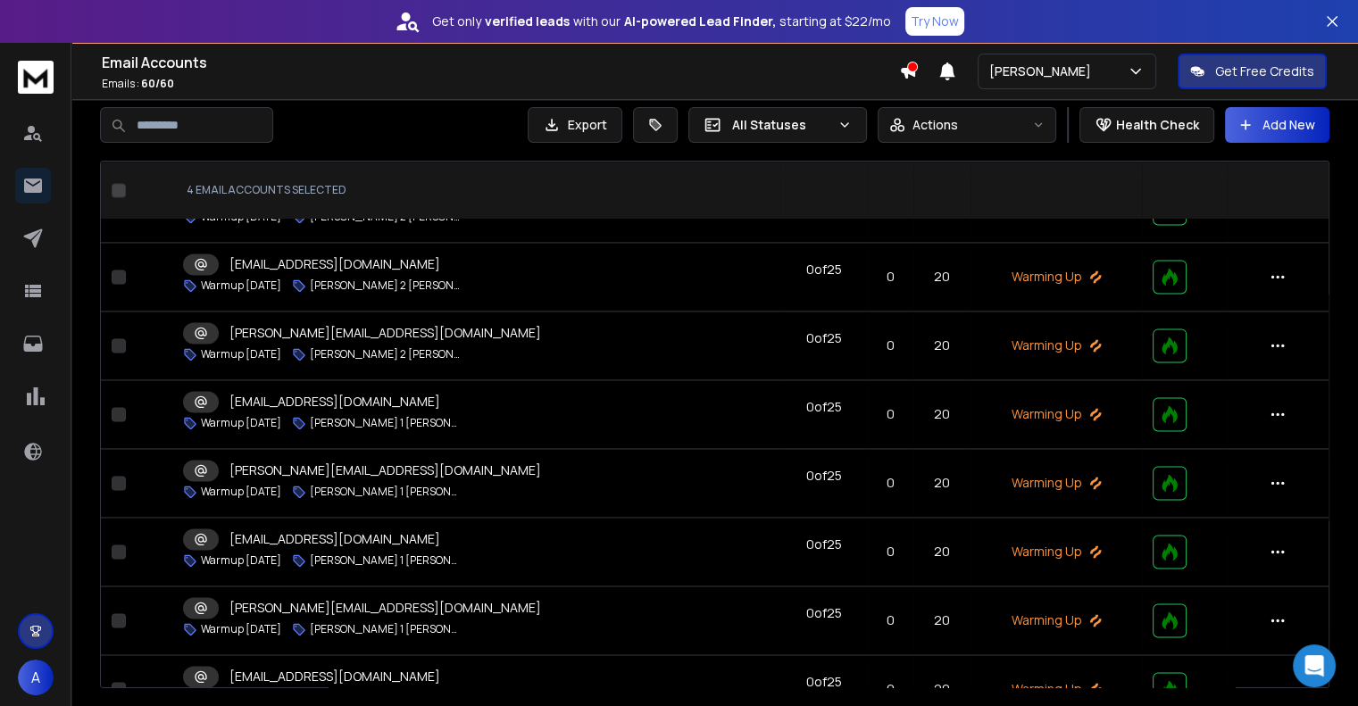
click at [118, 477] on button "button" at bounding box center [119, 483] width 14 height 14
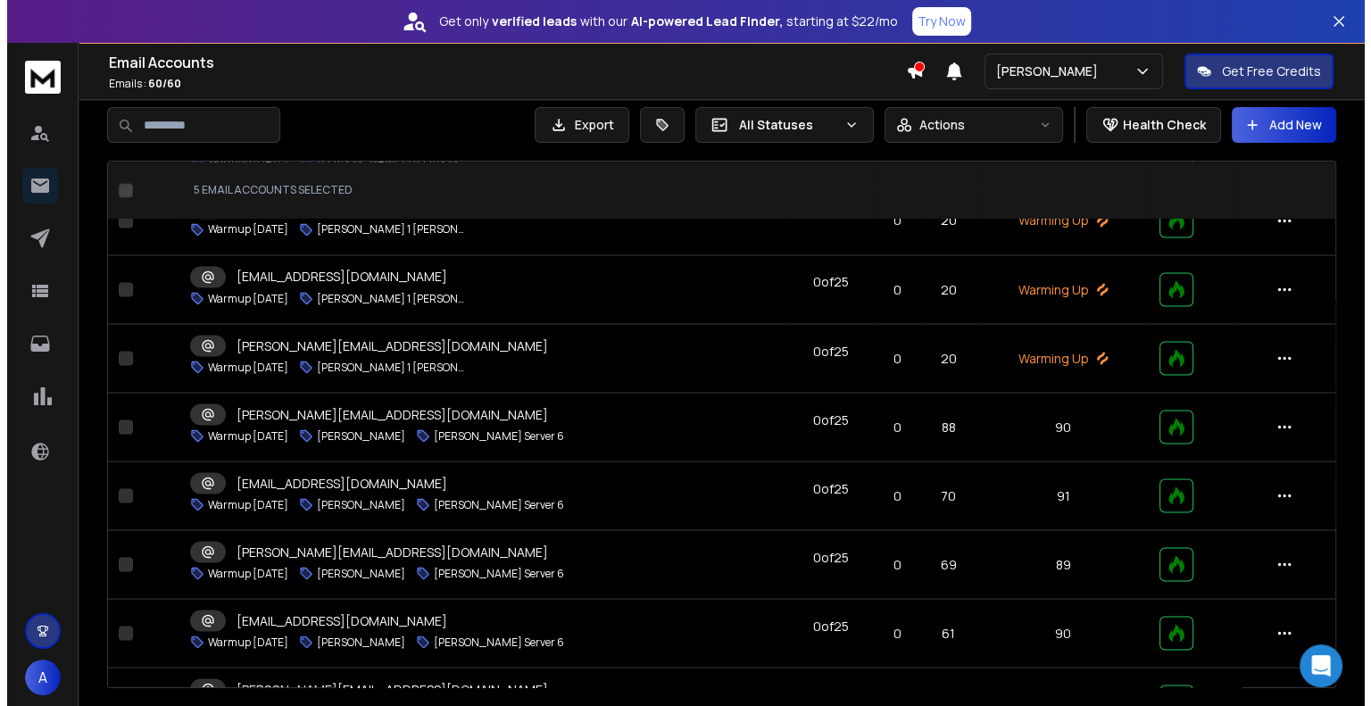
scroll to position [3303, 0]
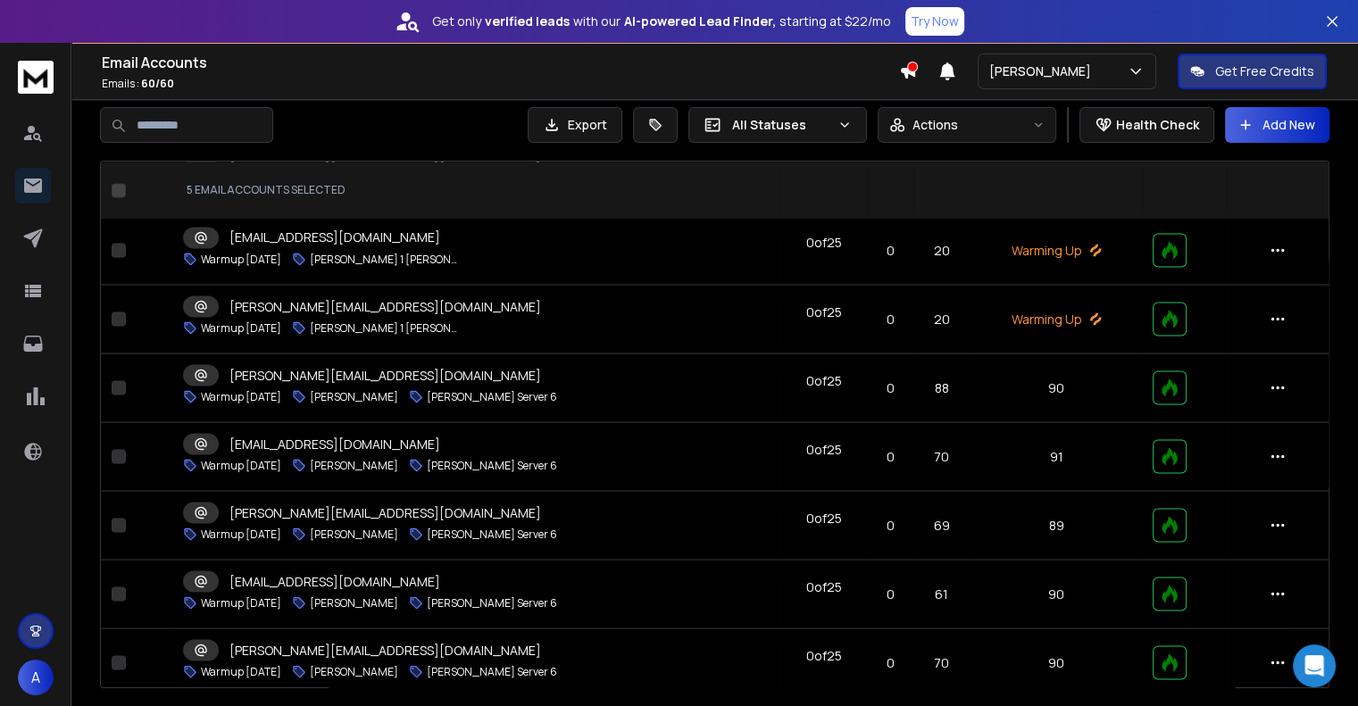
click at [121, 449] on button "button" at bounding box center [119, 456] width 14 height 14
click at [1001, 128] on div "Actions" at bounding box center [957, 125] width 136 height 18
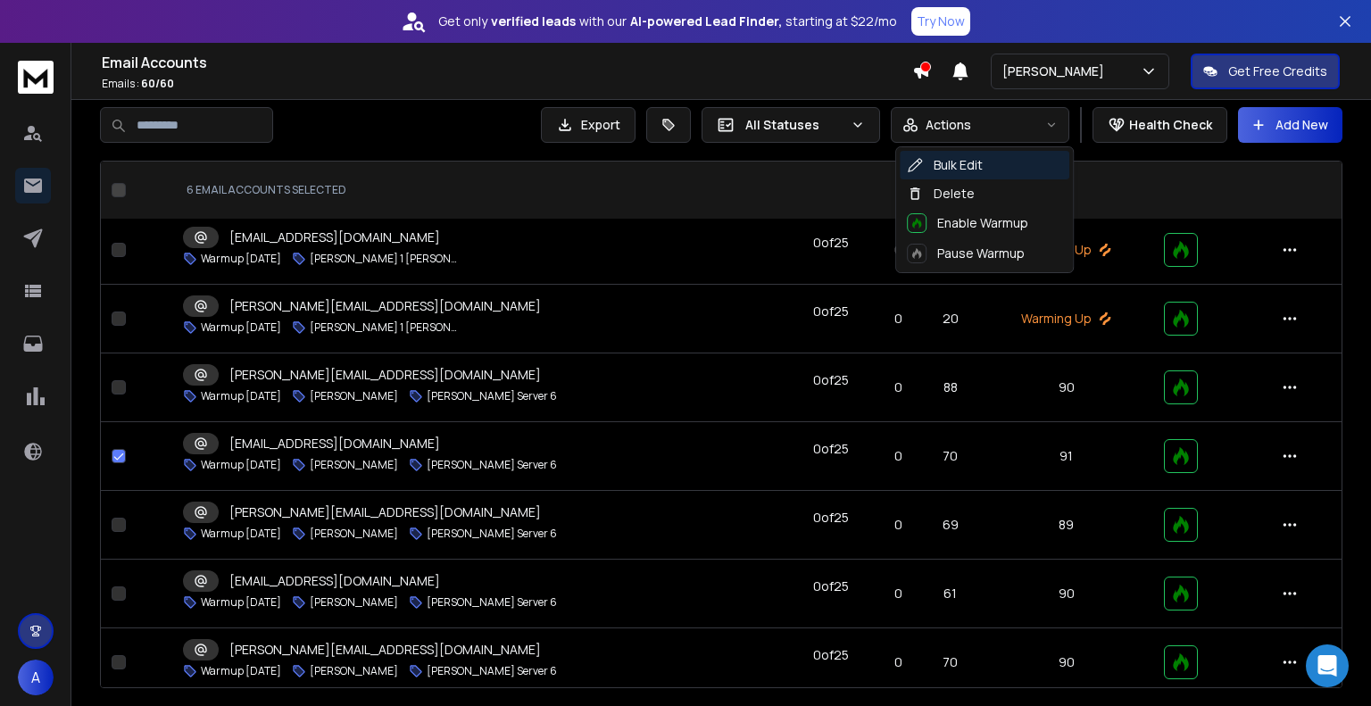
click at [1003, 163] on div "Bulk Edit" at bounding box center [985, 165] width 170 height 29
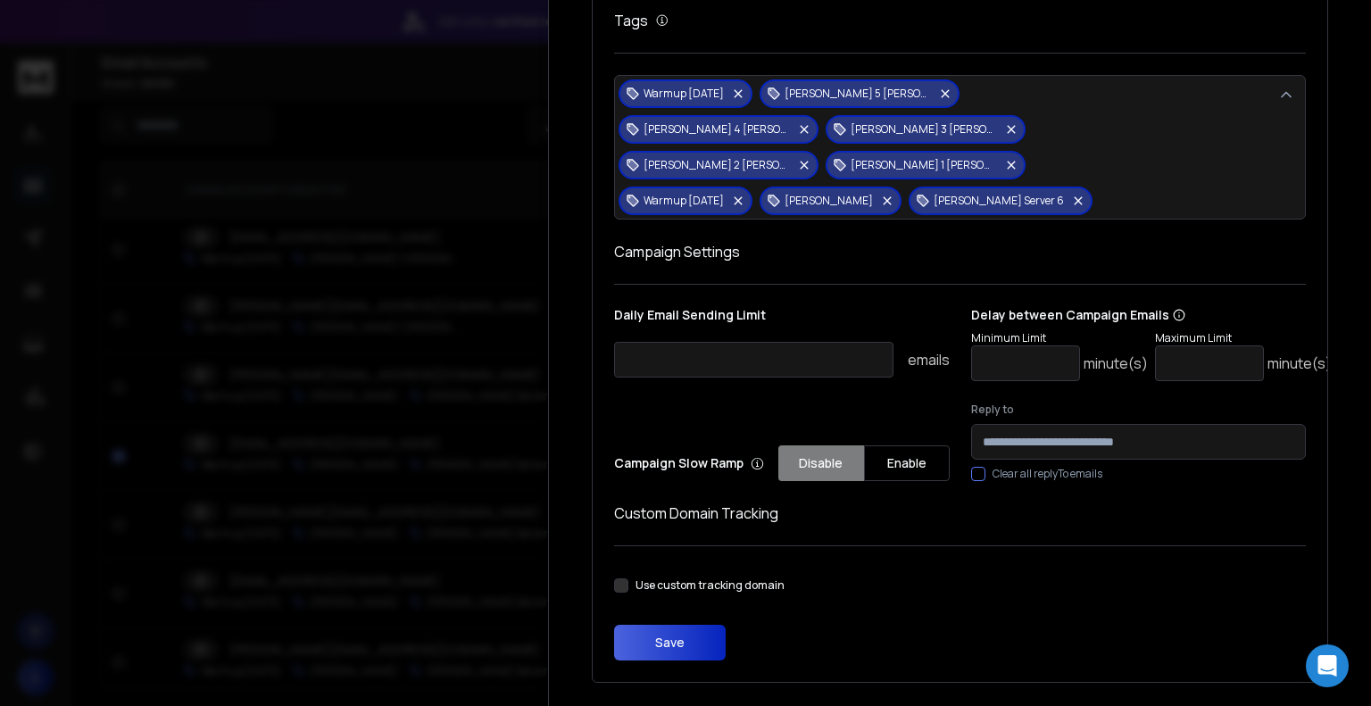
scroll to position [426, 0]
click at [1171, 345] on input "number" at bounding box center [1209, 363] width 109 height 36
type input "*"
click at [780, 341] on input "number" at bounding box center [753, 359] width 278 height 36
type input "**"
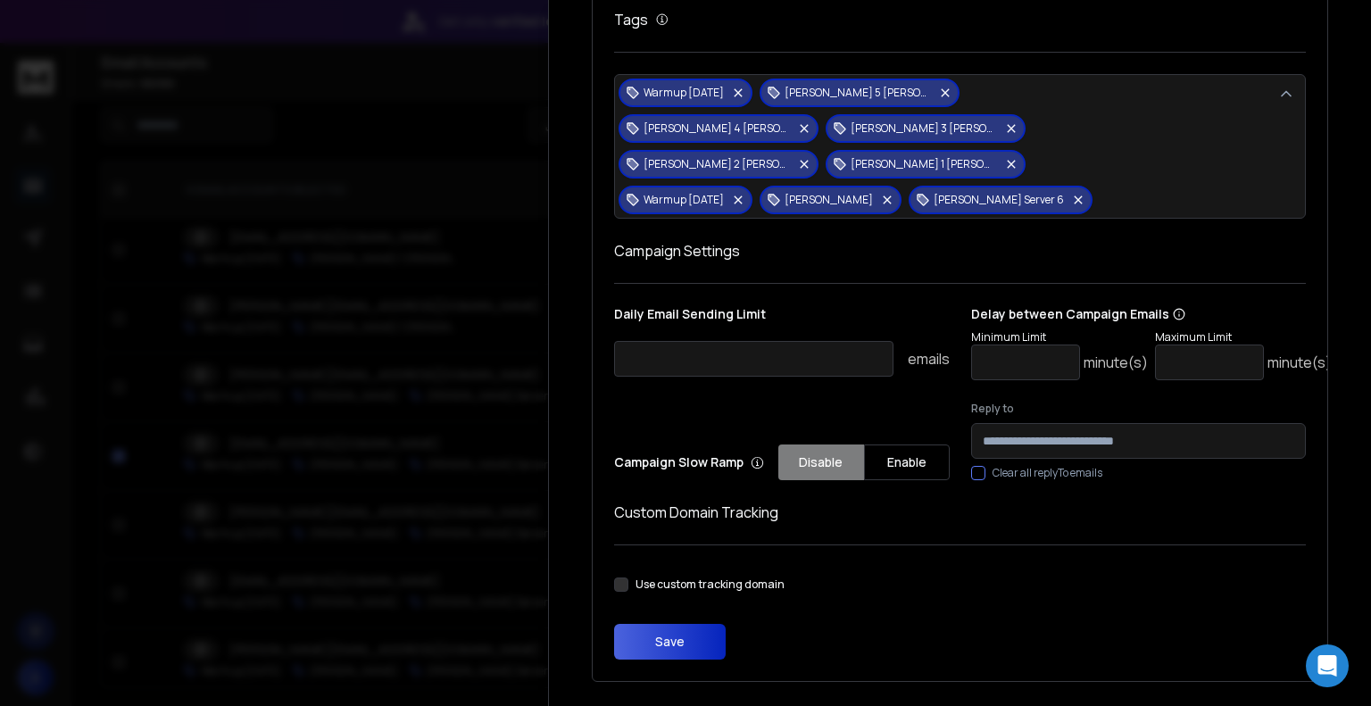
click at [659, 624] on button "Save" at bounding box center [670, 642] width 112 height 36
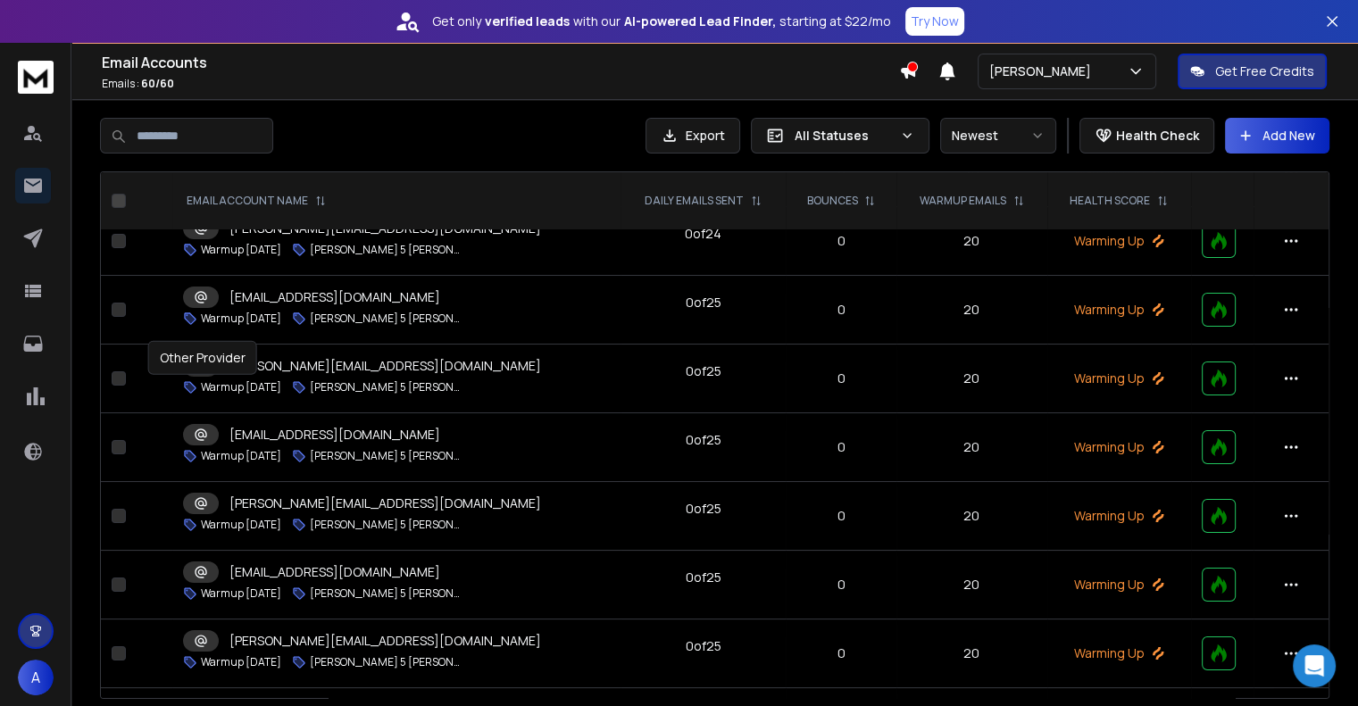
scroll to position [0, 0]
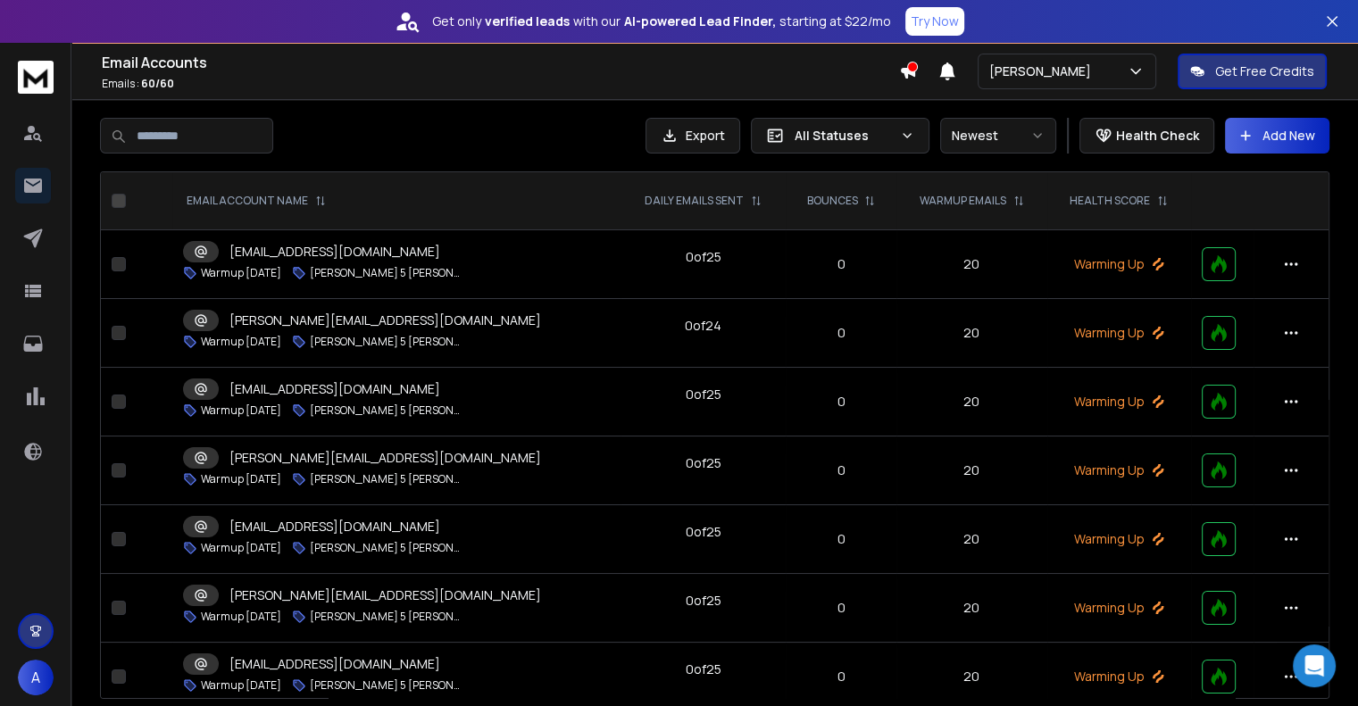
click at [115, 403] on button "button" at bounding box center [119, 402] width 14 height 14
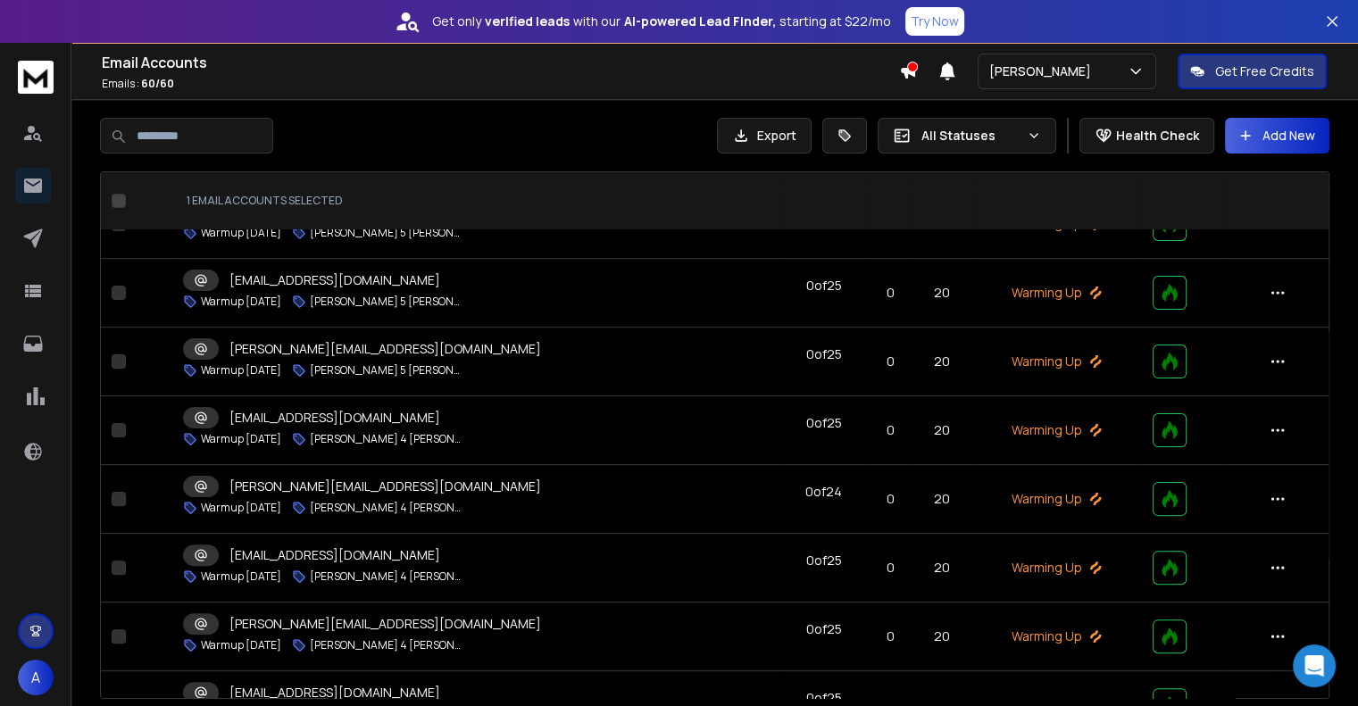
scroll to position [625, 0]
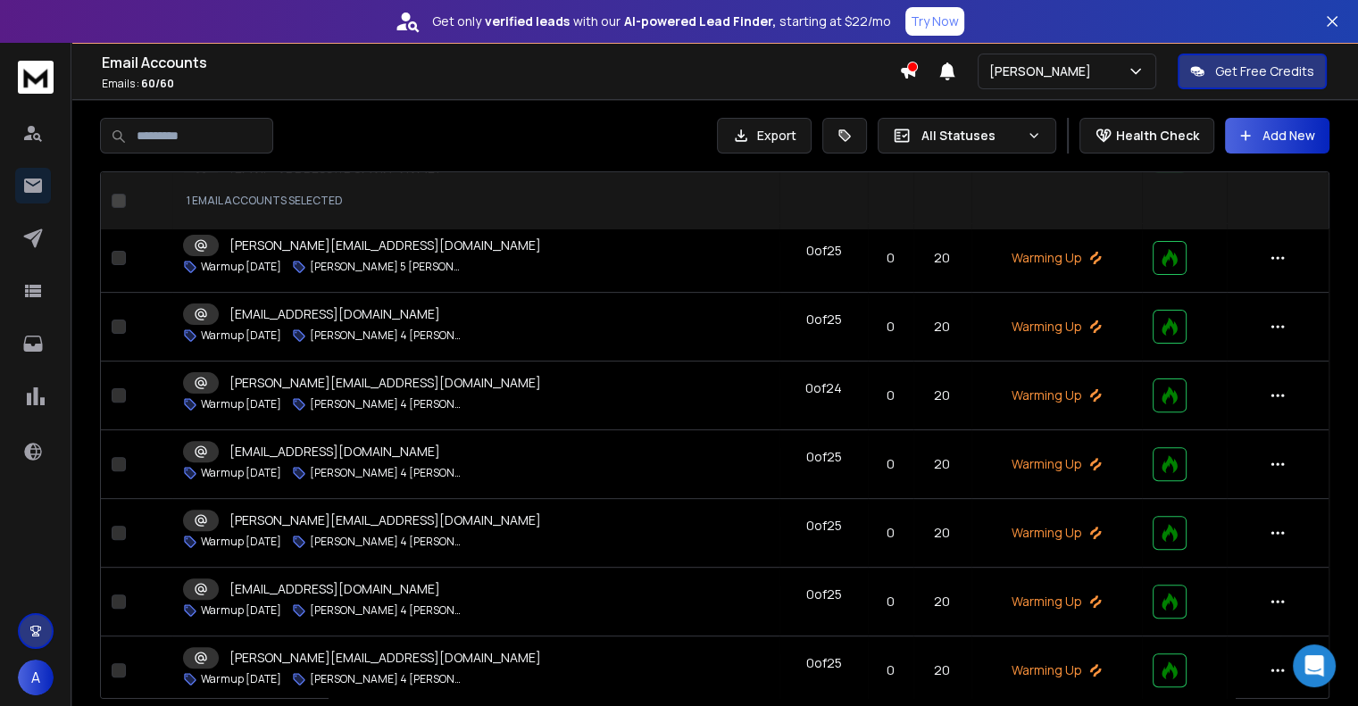
click at [121, 462] on button "button" at bounding box center [119, 464] width 14 height 14
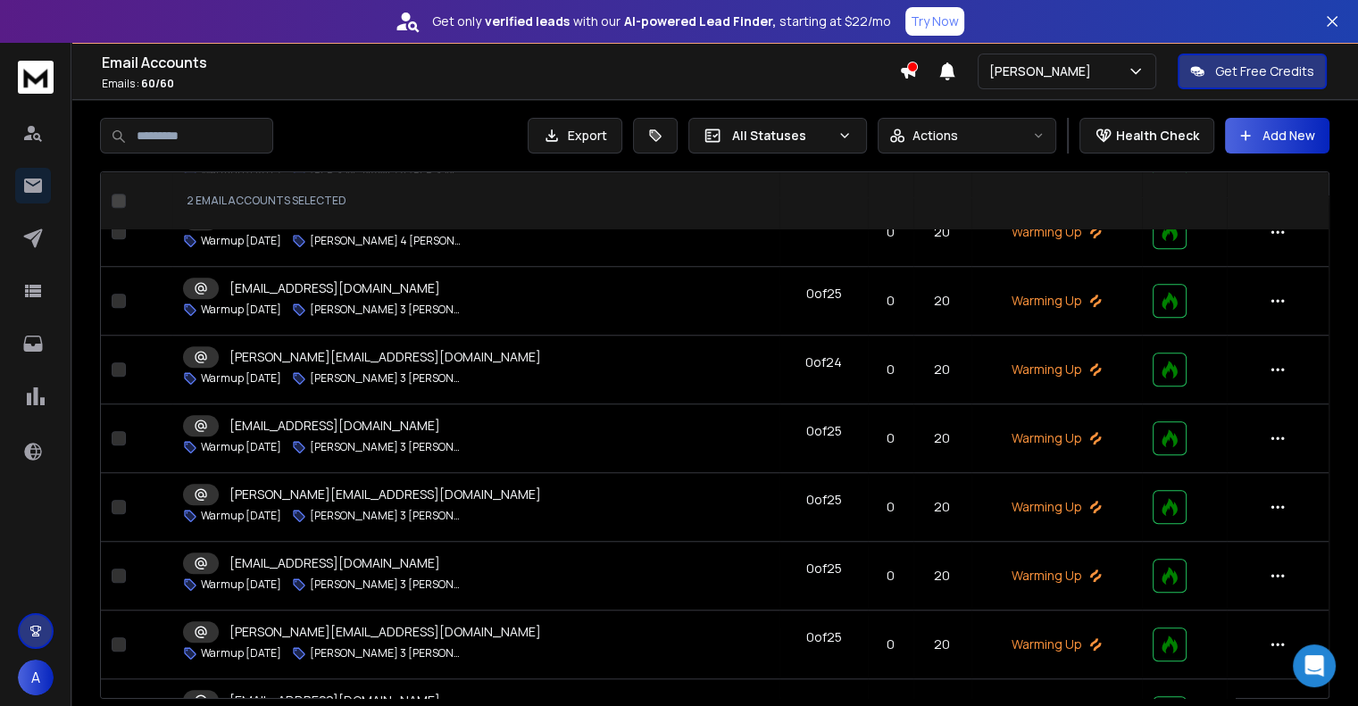
scroll to position [1339, 0]
click at [117, 436] on button "button" at bounding box center [119, 437] width 14 height 14
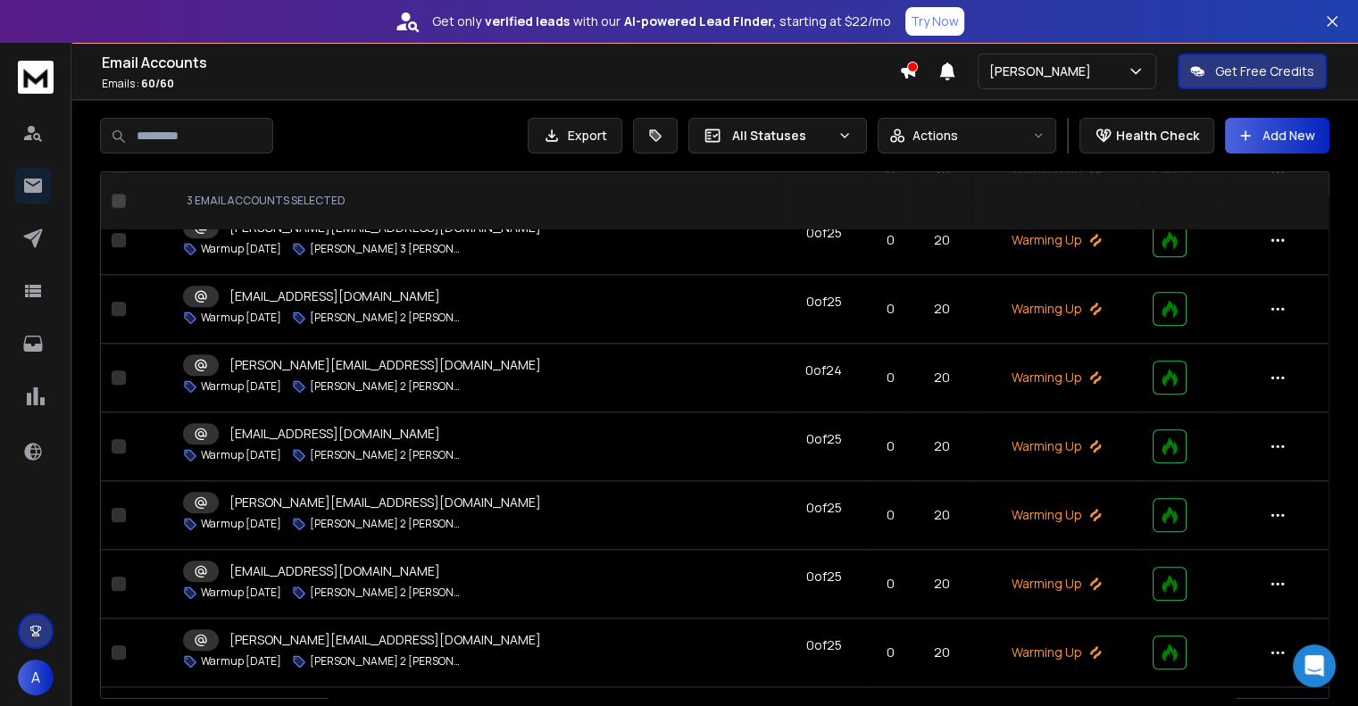
scroll to position [1964, 0]
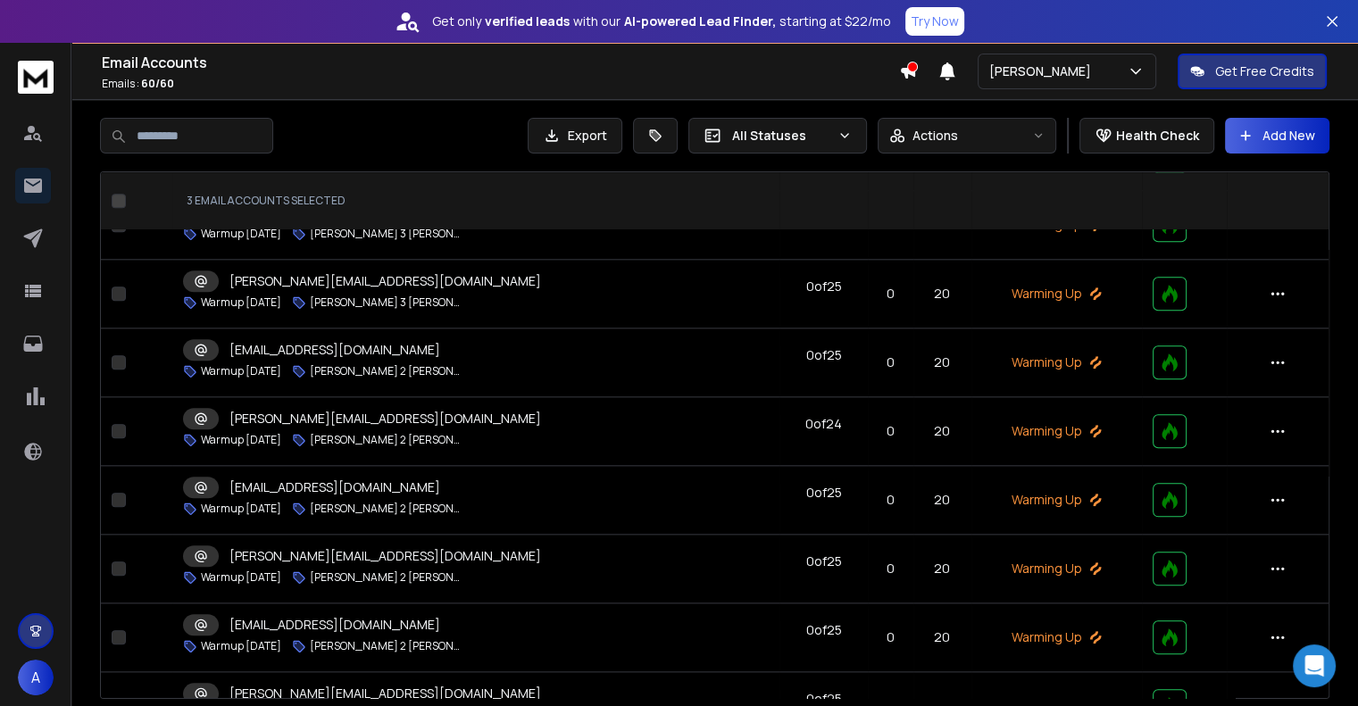
click at [114, 493] on button "button" at bounding box center [119, 500] width 14 height 14
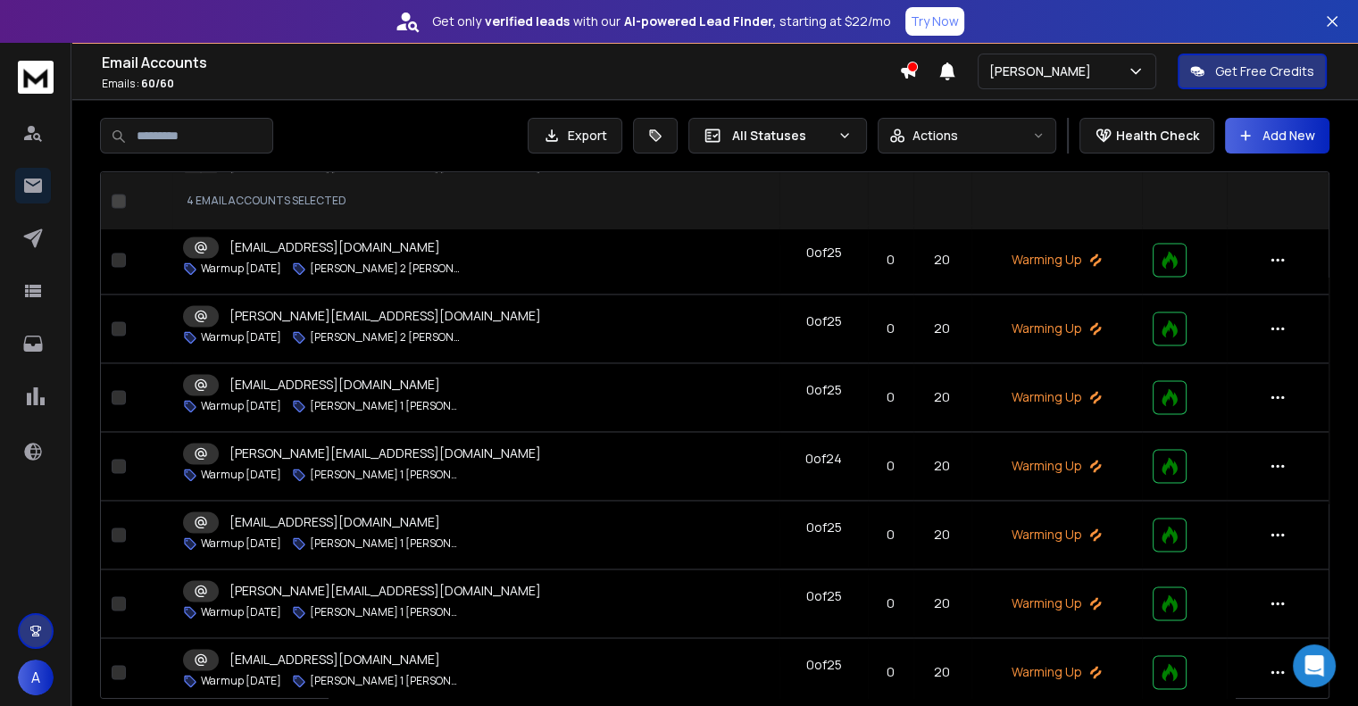
scroll to position [2678, 0]
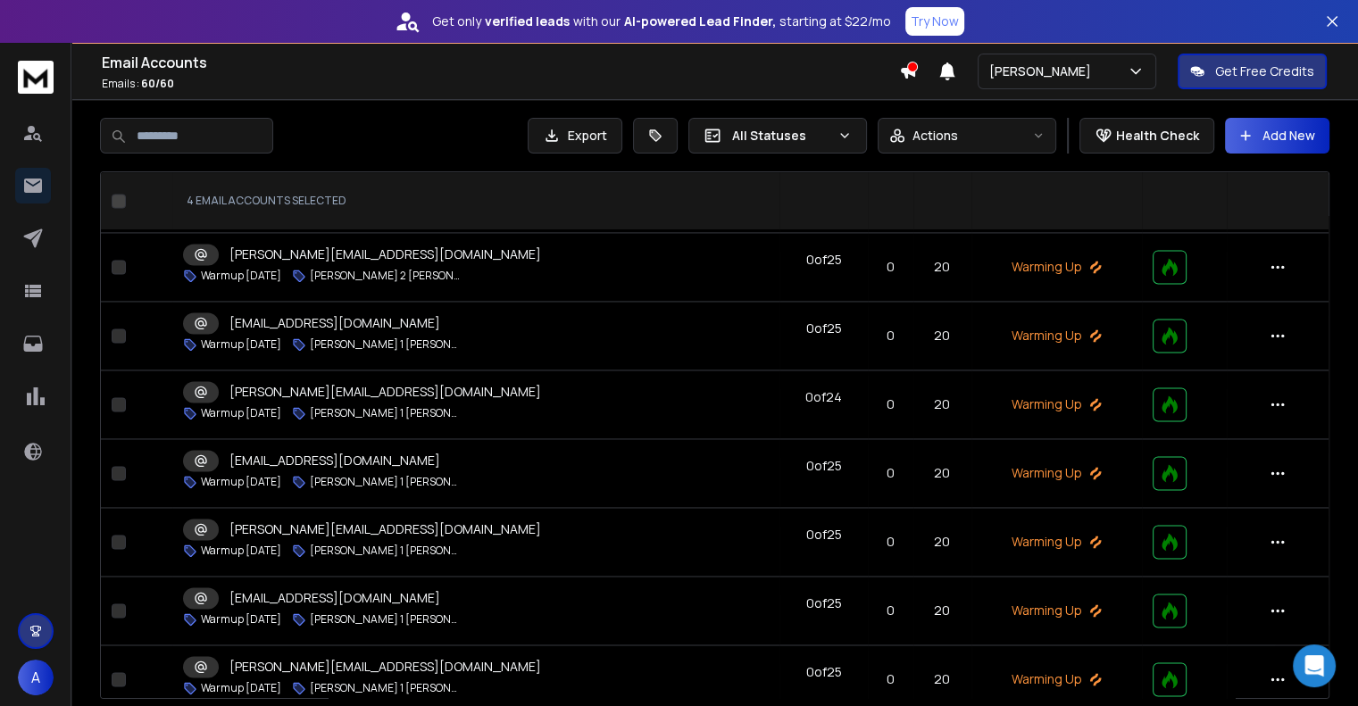
click at [119, 467] on button "button" at bounding box center [119, 473] width 14 height 14
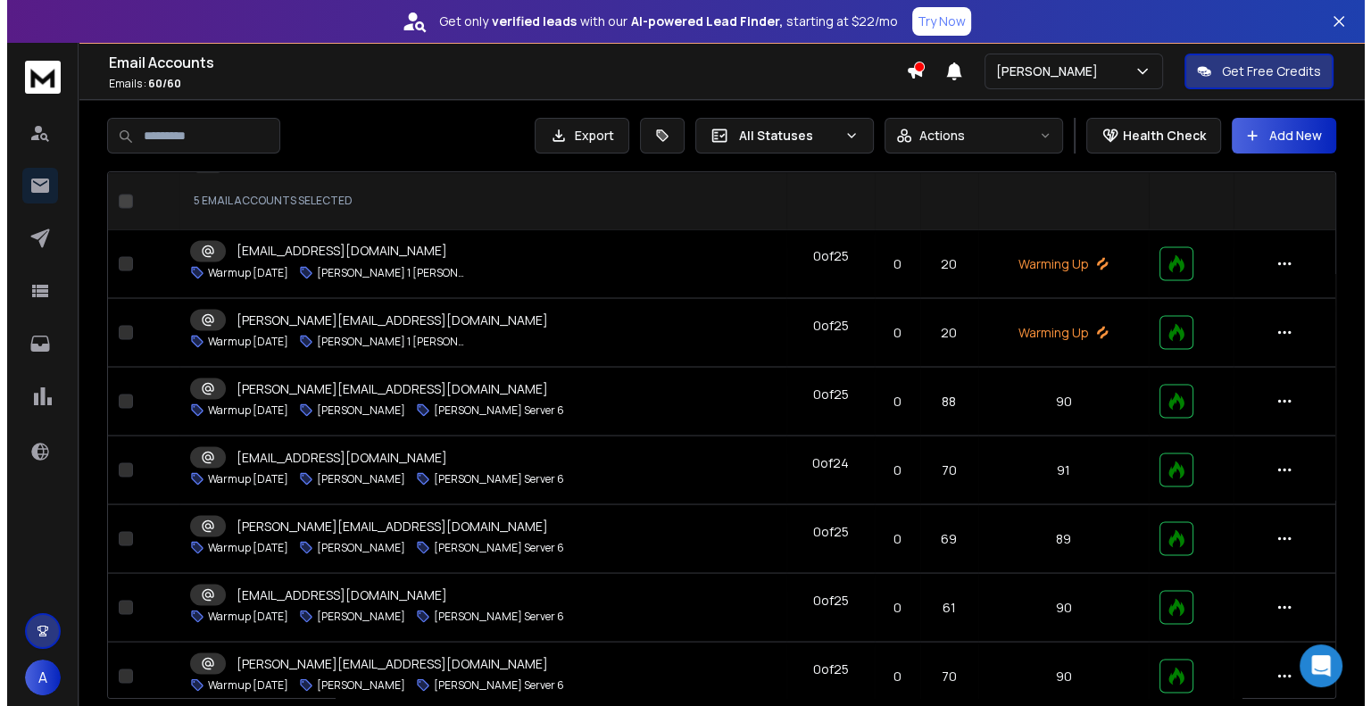
scroll to position [3303, 0]
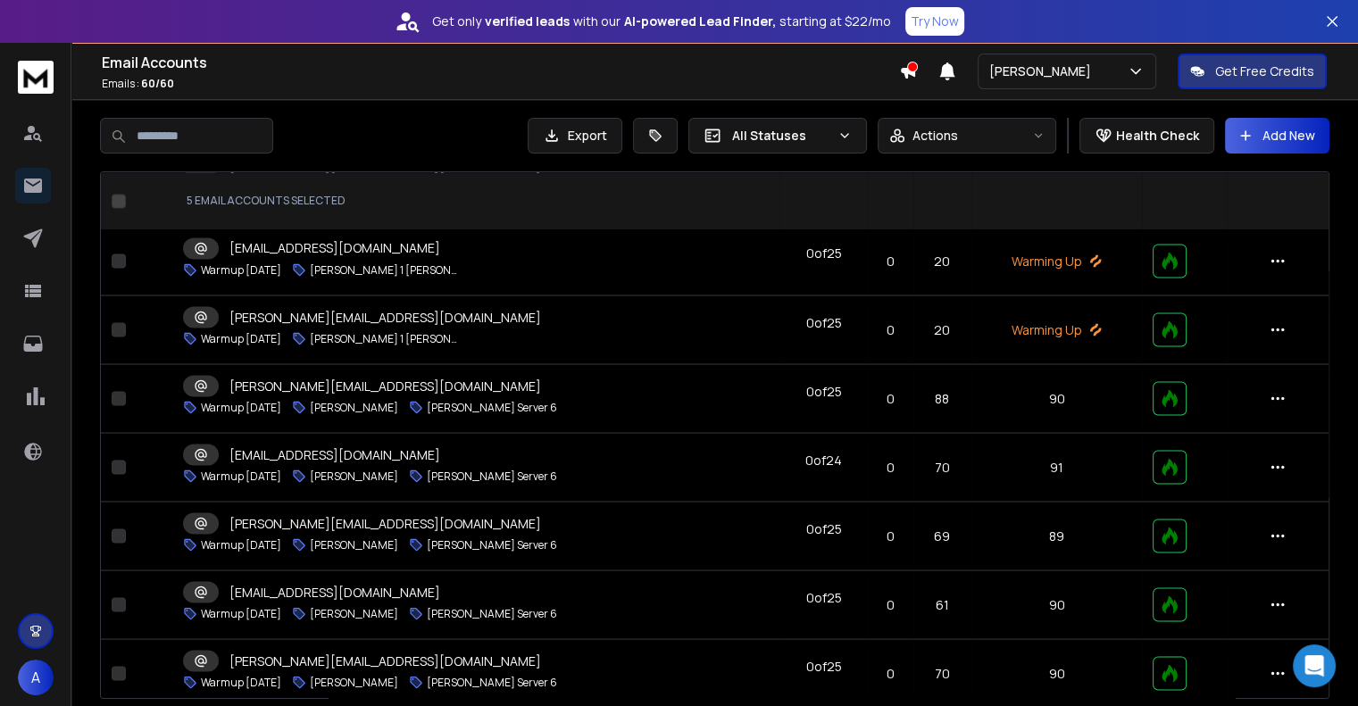
click at [116, 528] on button "button" at bounding box center [119, 535] width 14 height 14
click at [975, 135] on div "Actions" at bounding box center [957, 136] width 136 height 18
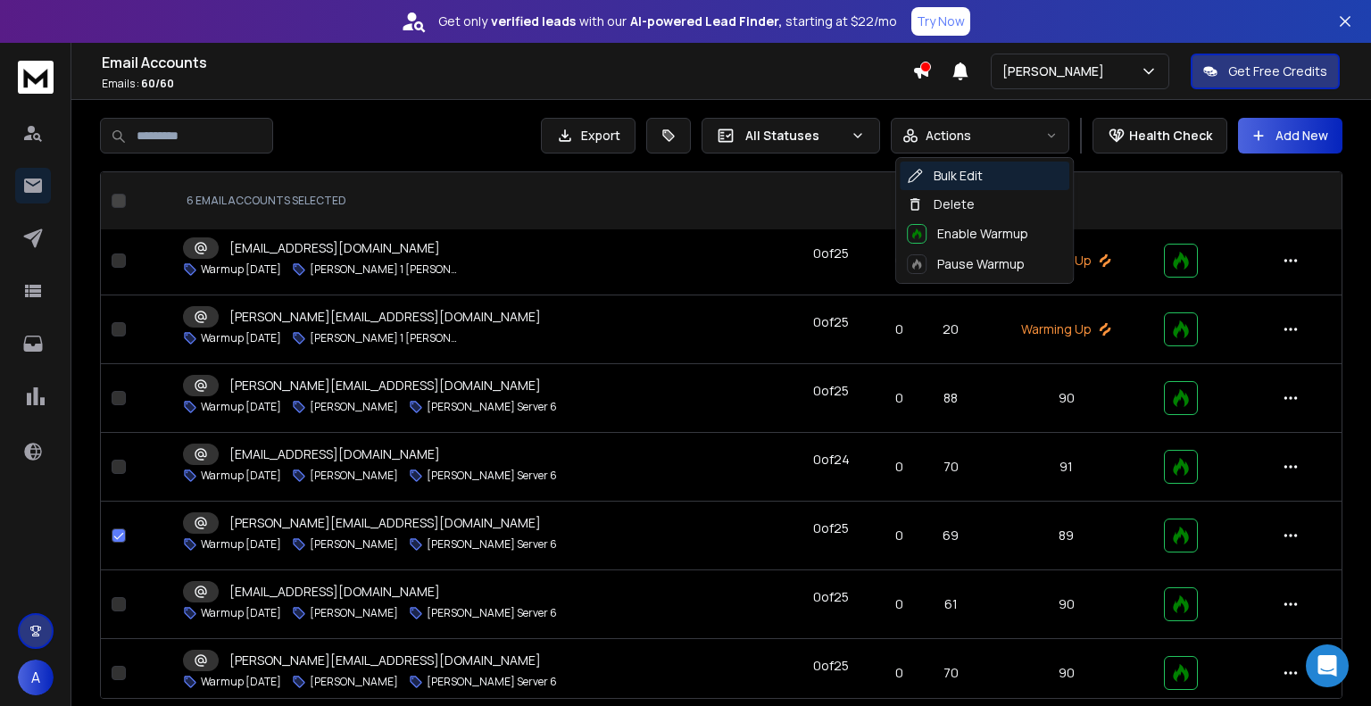
click at [960, 172] on div "Bulk Edit" at bounding box center [945, 176] width 76 height 18
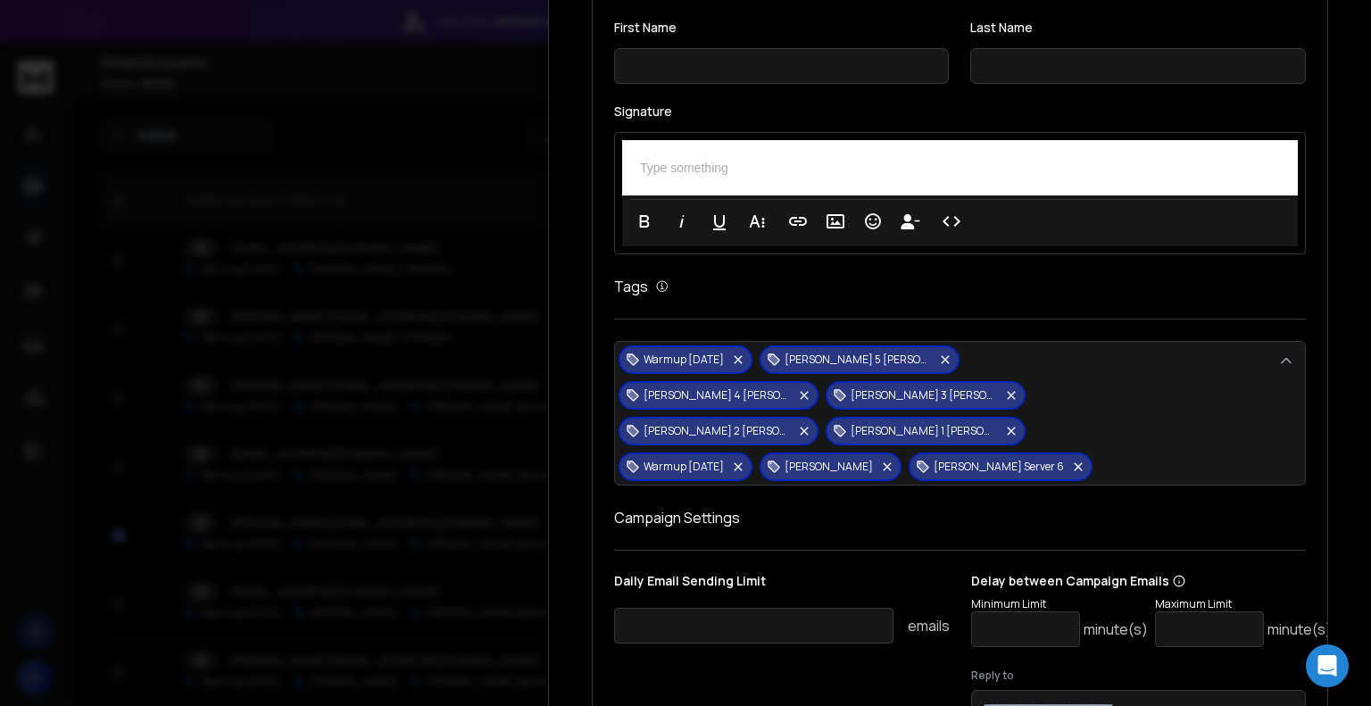
scroll to position [426, 0]
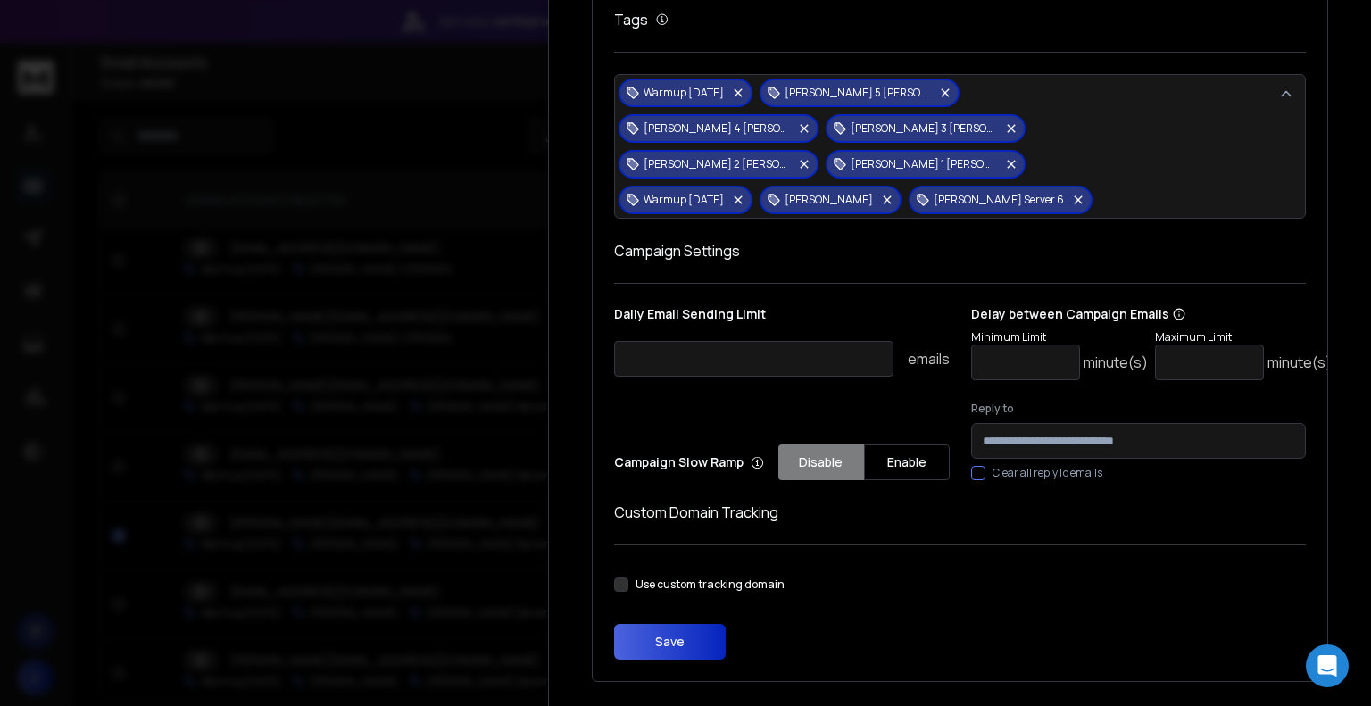
click at [686, 341] on input "number" at bounding box center [753, 359] width 278 height 36
type input "**"
click at [669, 624] on button "Save" at bounding box center [670, 642] width 112 height 36
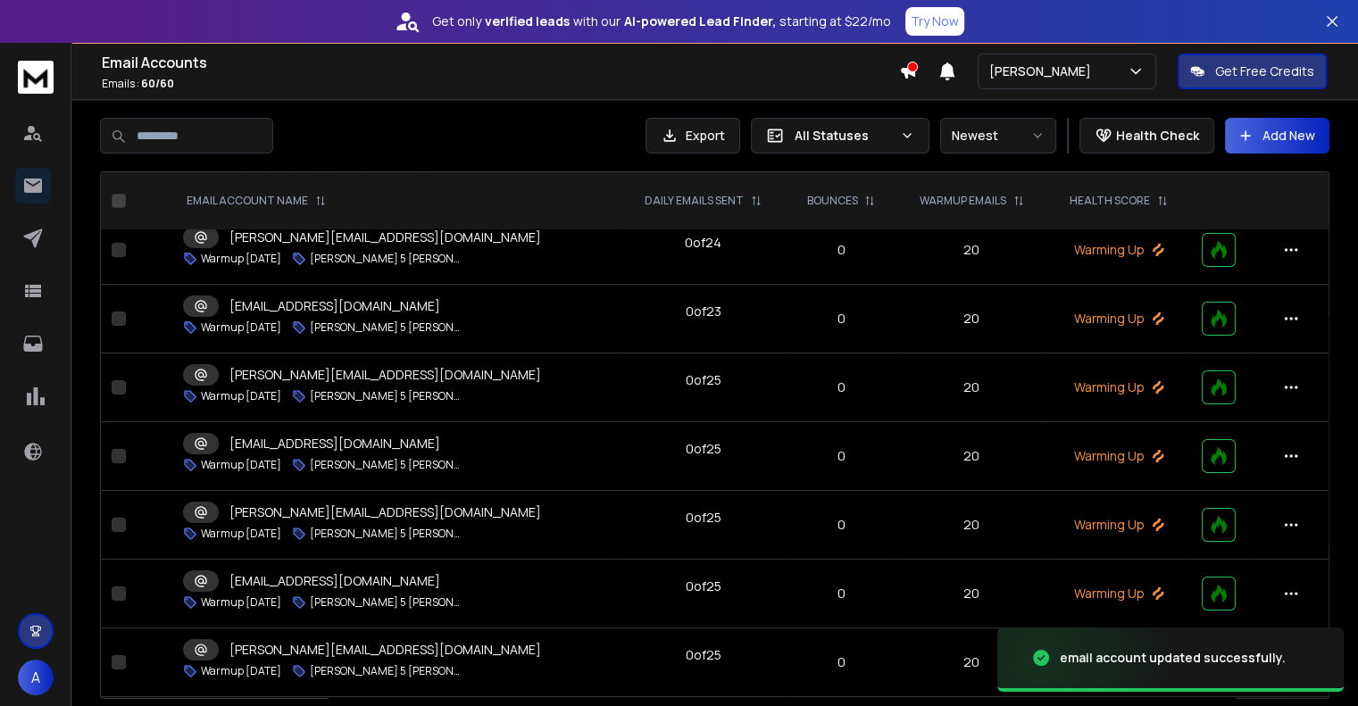
scroll to position [0, 0]
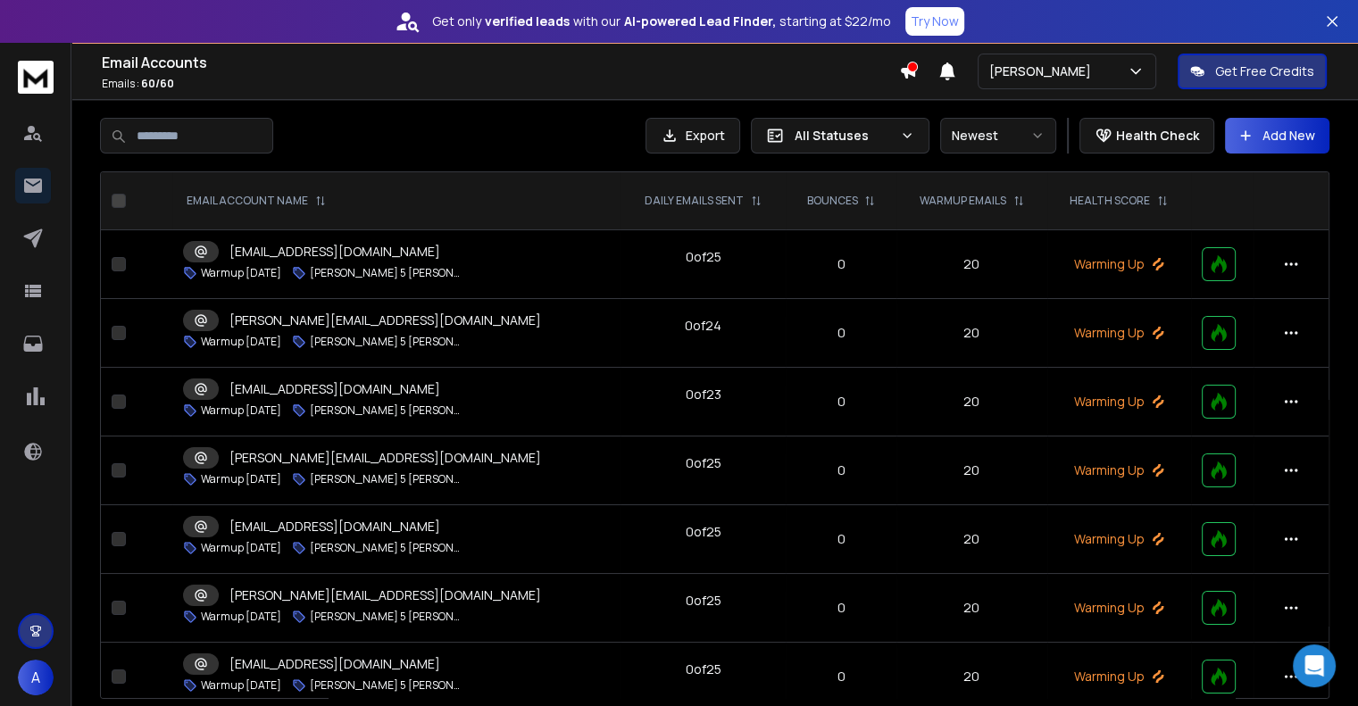
click at [120, 470] on button "button" at bounding box center [119, 470] width 14 height 14
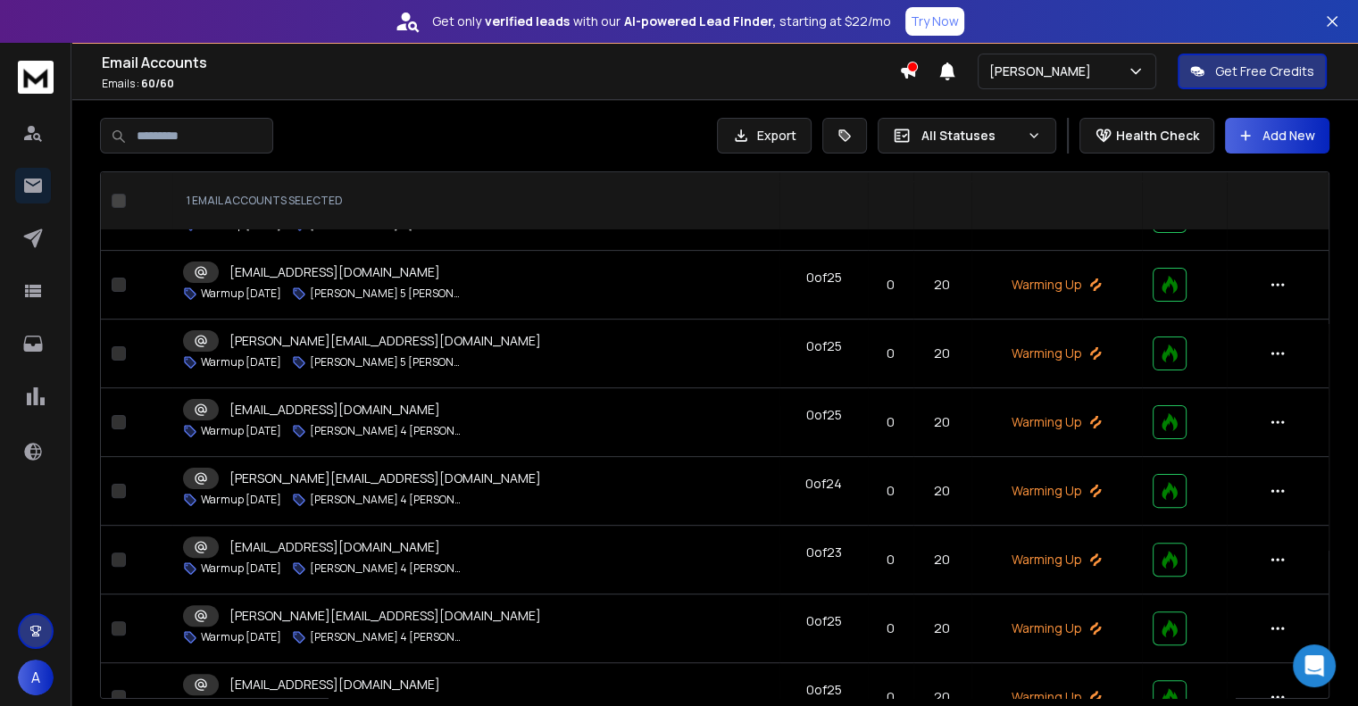
scroll to position [536, 0]
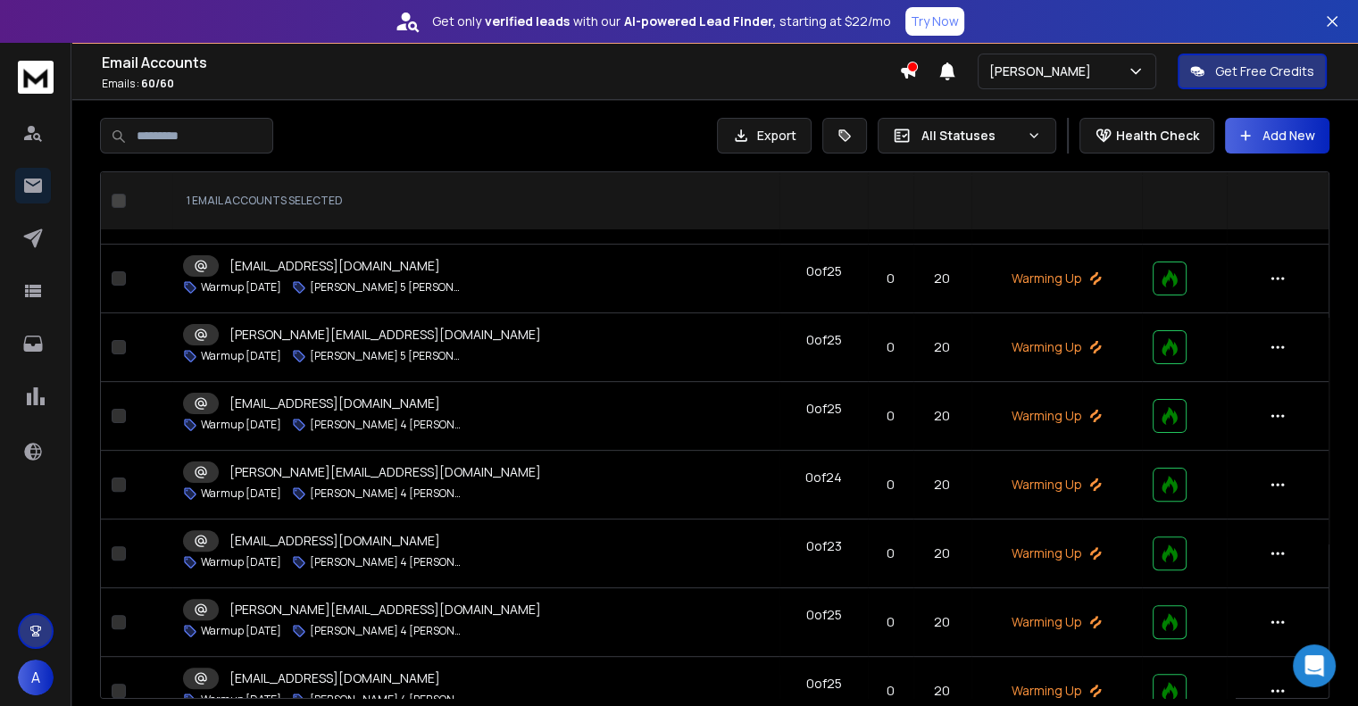
click at [121, 618] on button "button" at bounding box center [119, 622] width 14 height 14
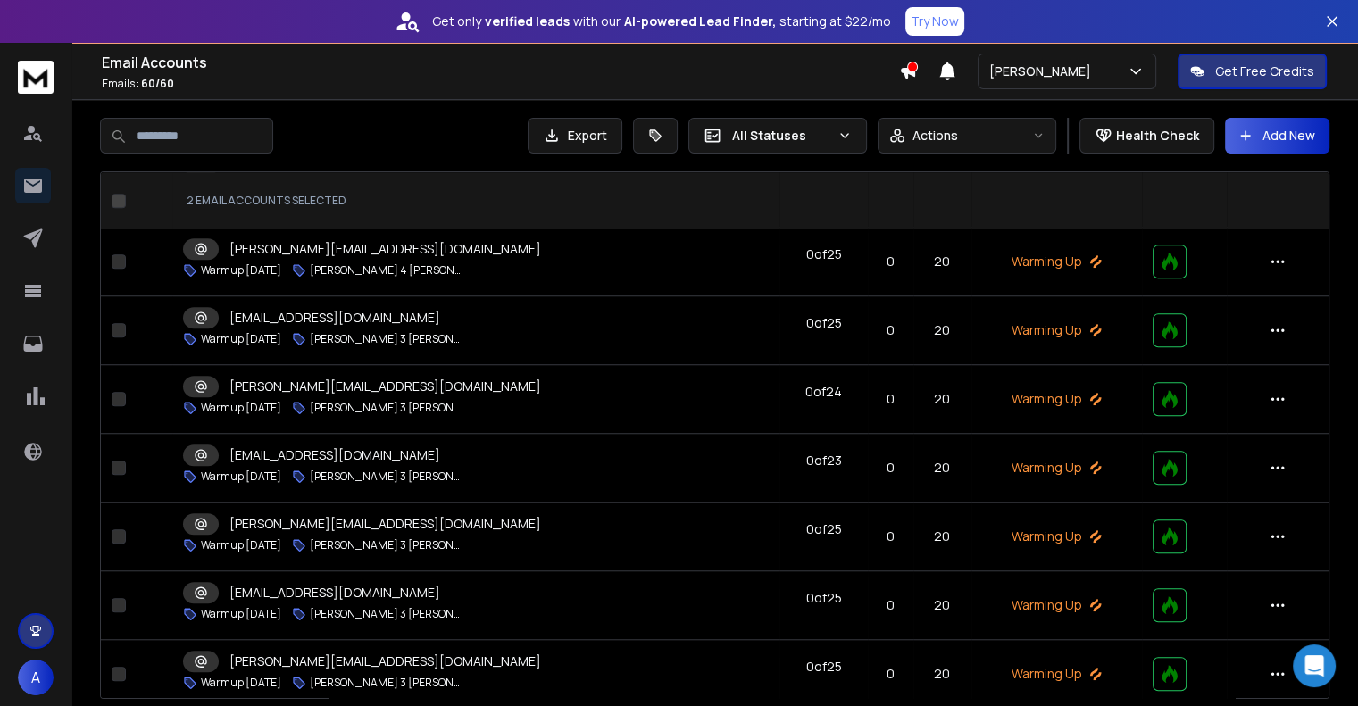
scroll to position [1339, 0]
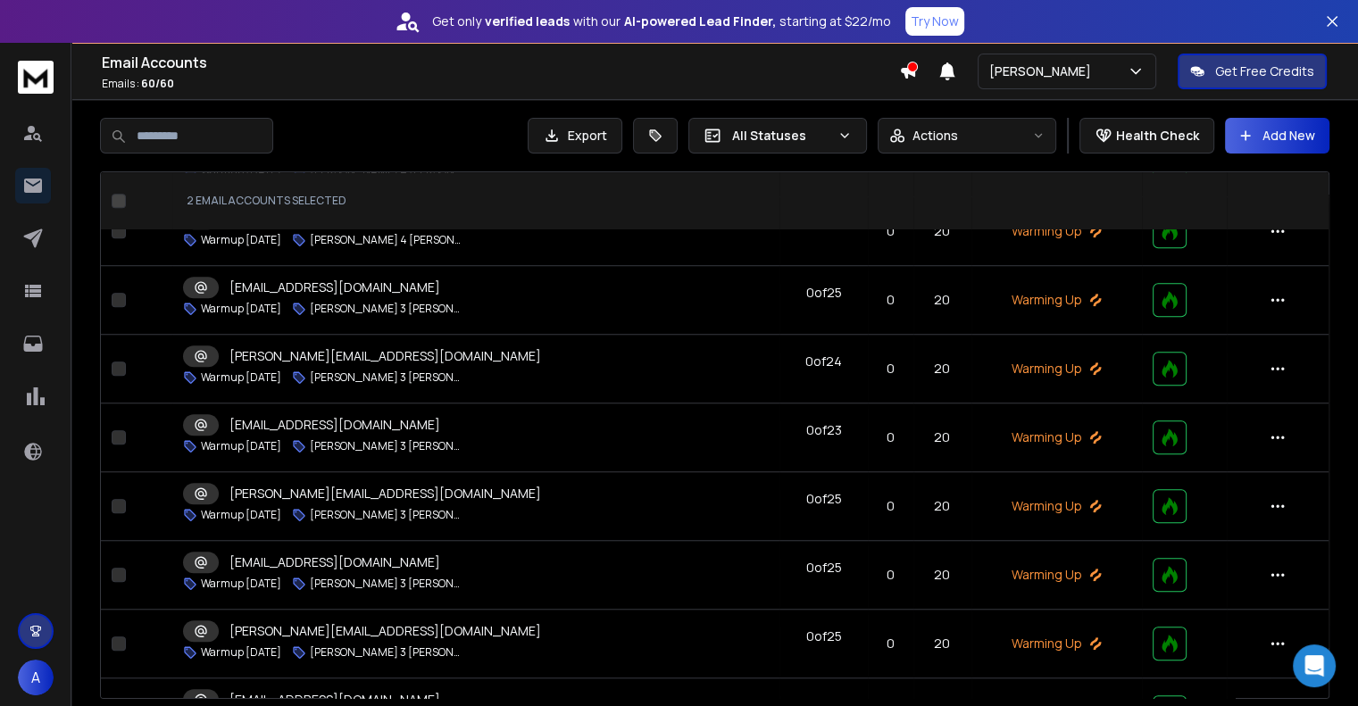
click at [123, 502] on button "button" at bounding box center [119, 506] width 14 height 14
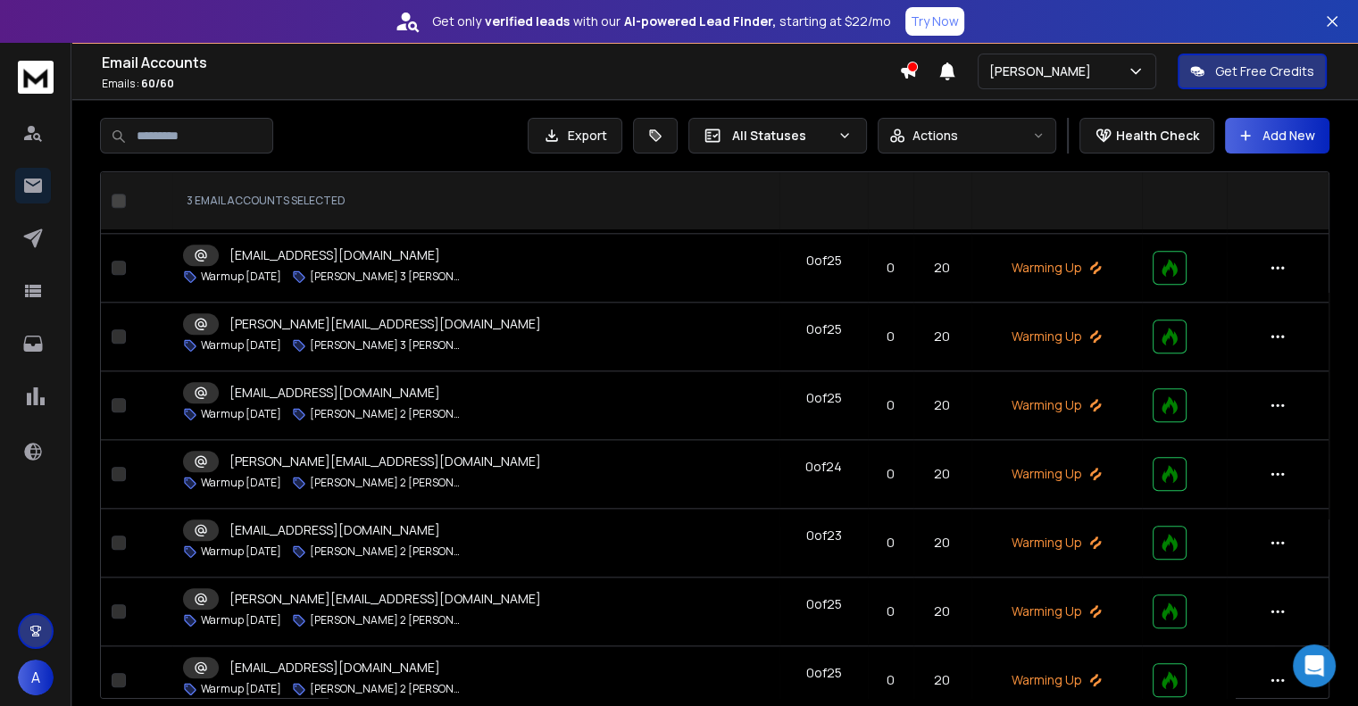
scroll to position [1964, 0]
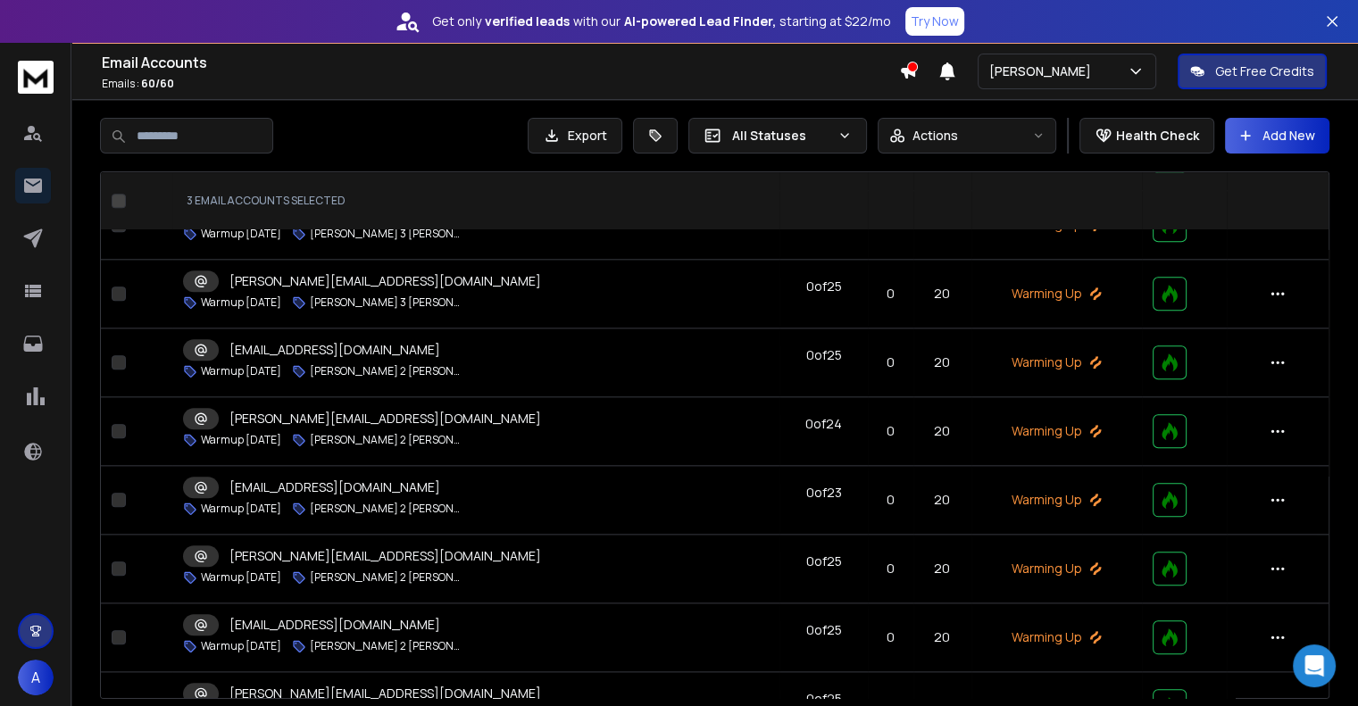
click at [116, 561] on button "button" at bounding box center [119, 568] width 14 height 14
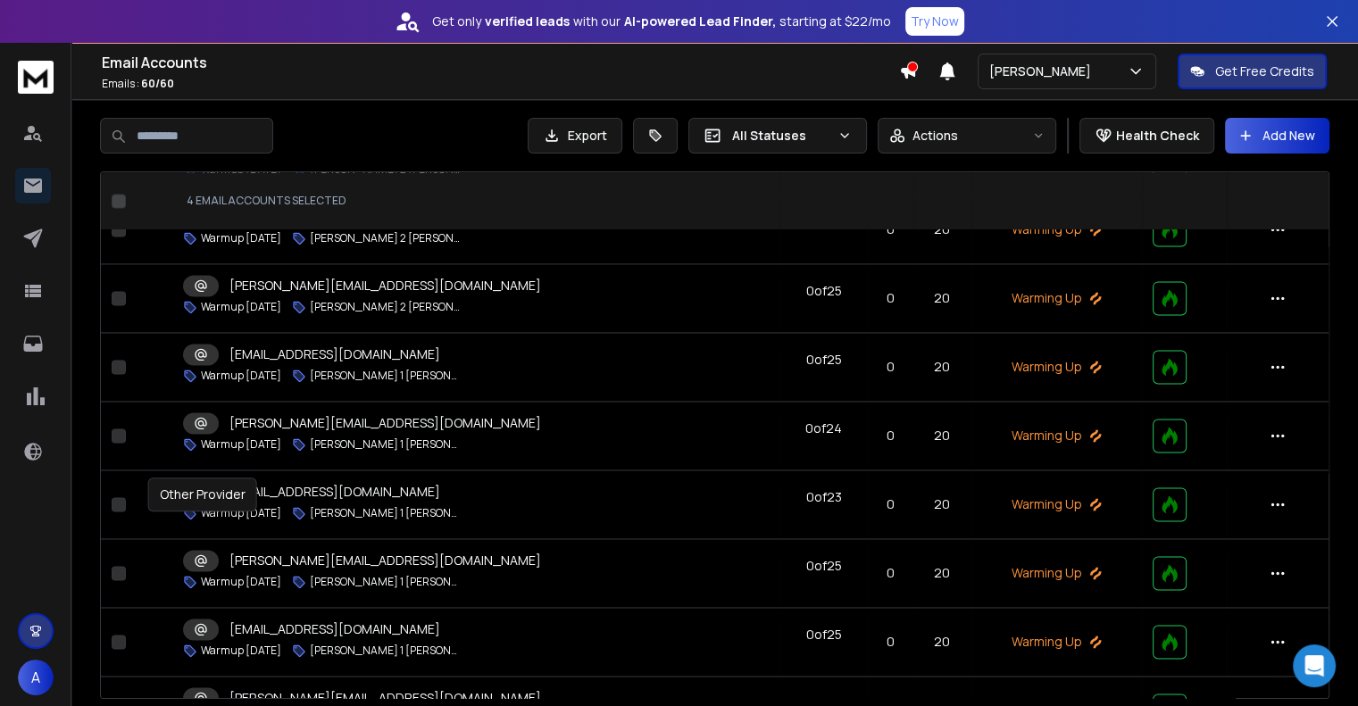
scroll to position [2678, 0]
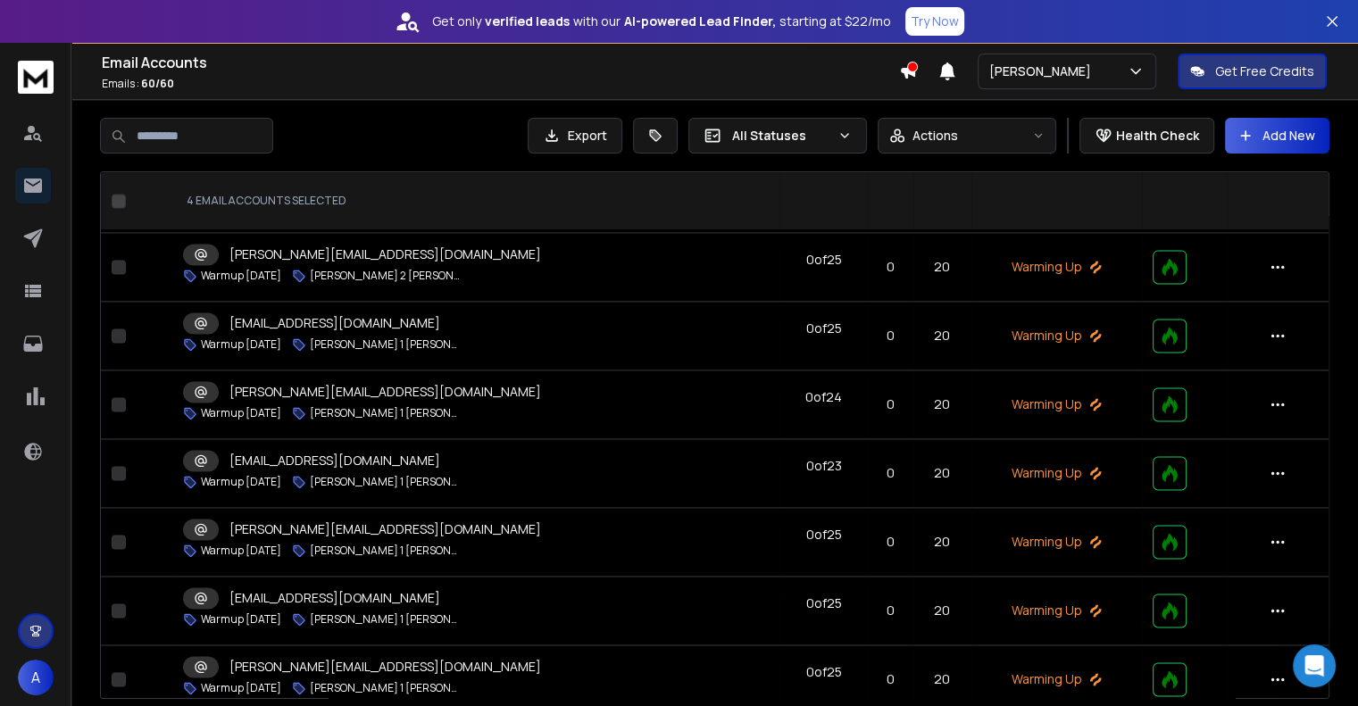
click at [119, 535] on button "button" at bounding box center [119, 542] width 14 height 14
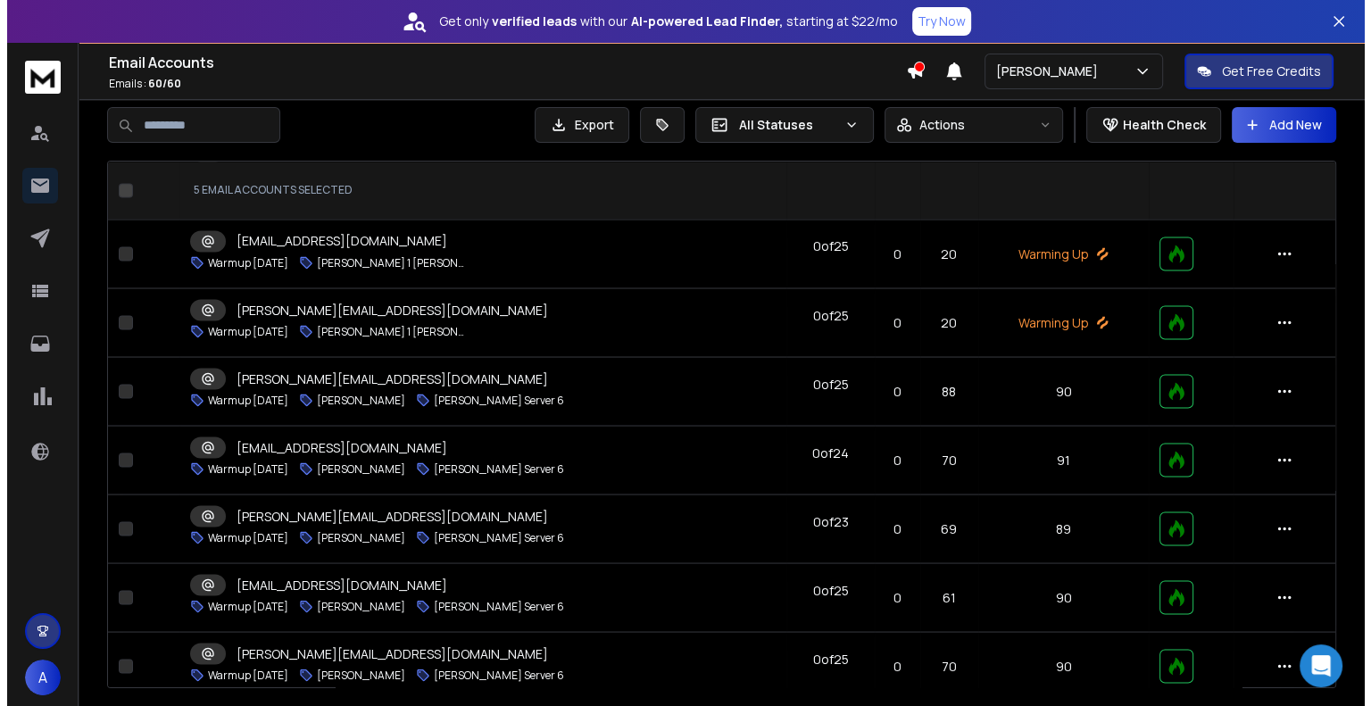
scroll to position [3303, 0]
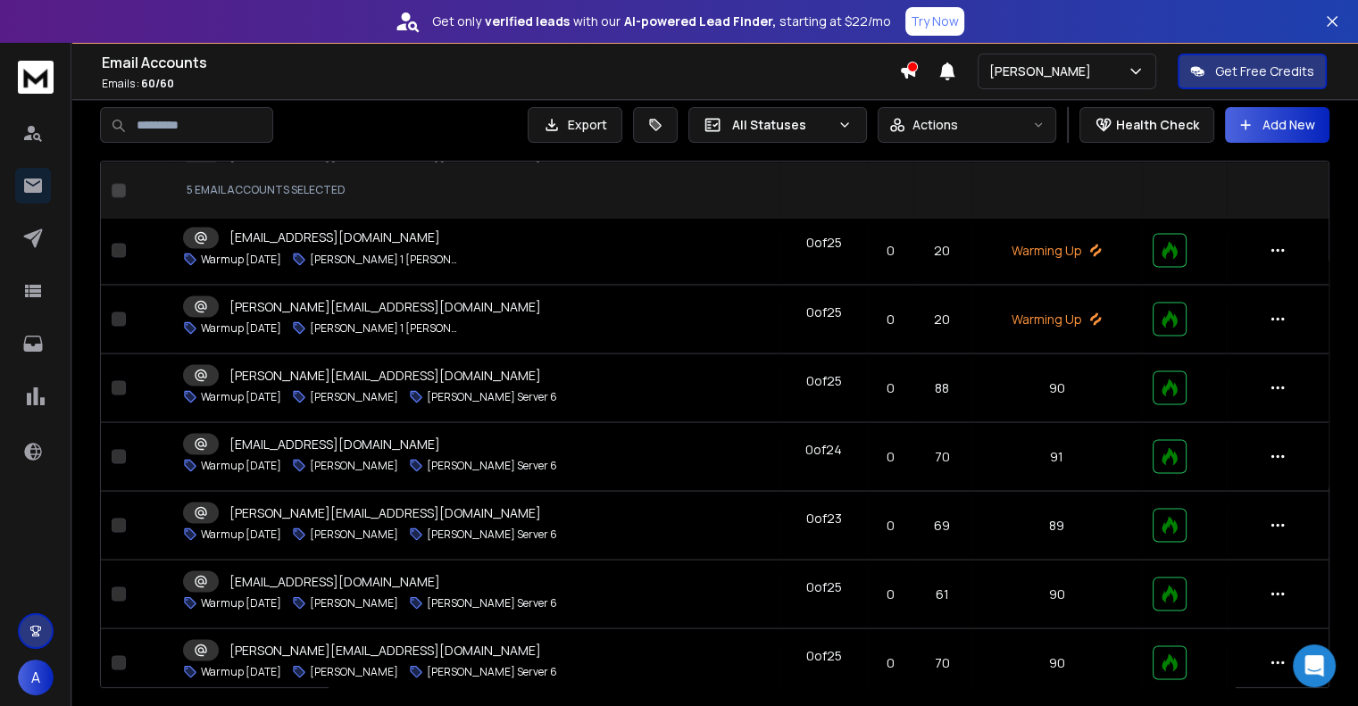
click at [119, 588] on button "button" at bounding box center [119, 593] width 14 height 14
click at [973, 121] on div "Actions" at bounding box center [957, 125] width 136 height 18
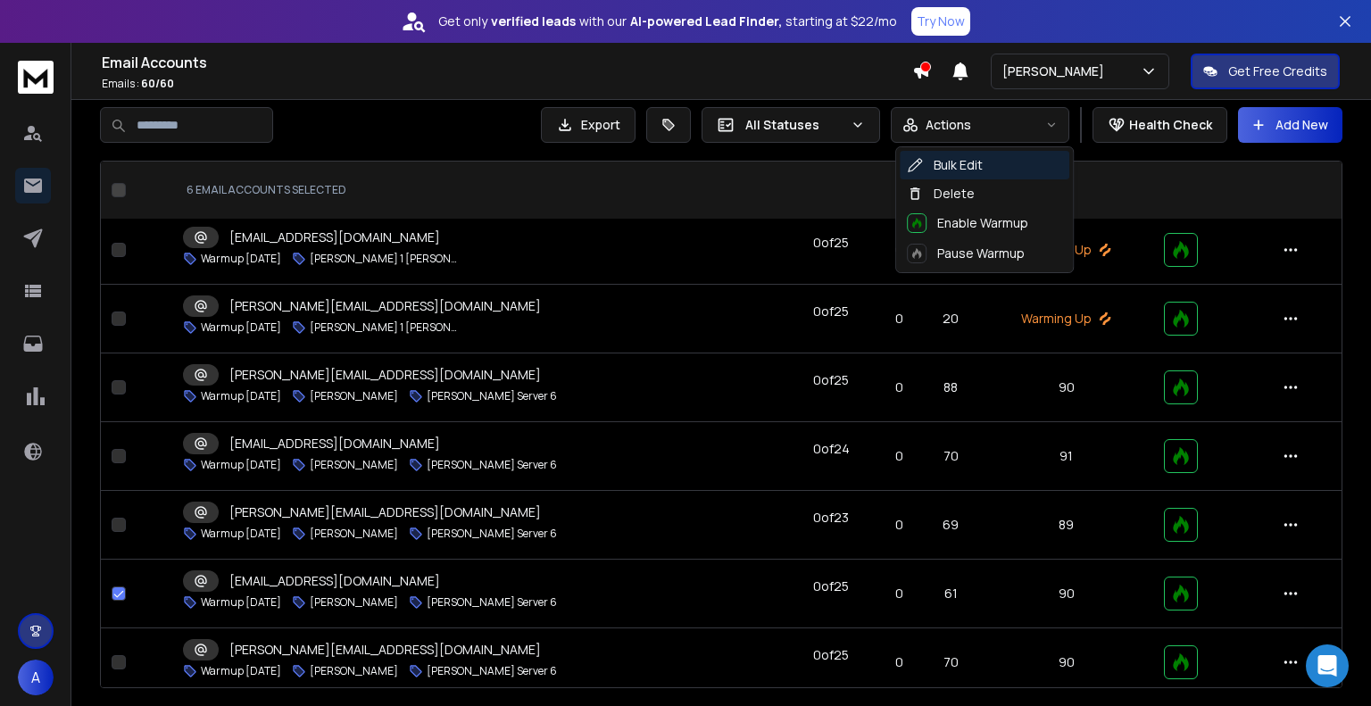
click at [950, 162] on div "Bulk Edit" at bounding box center [945, 165] width 76 height 18
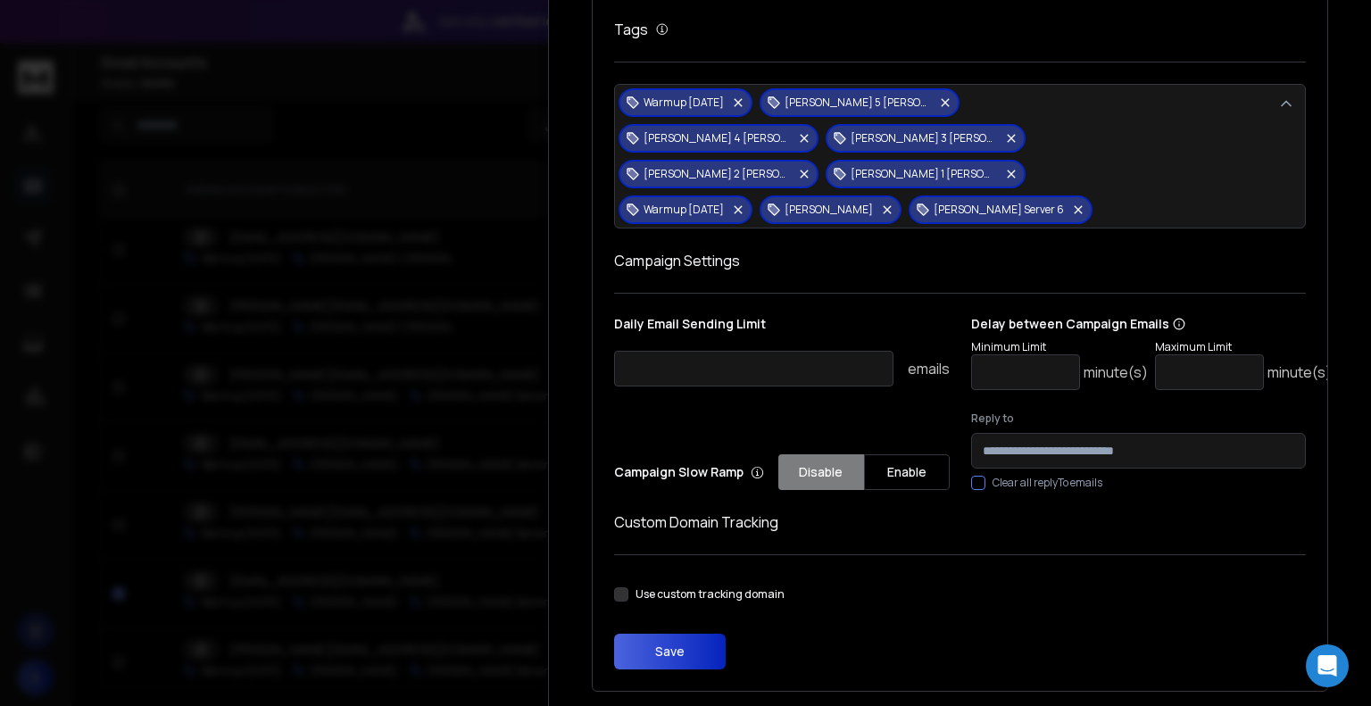
scroll to position [426, 0]
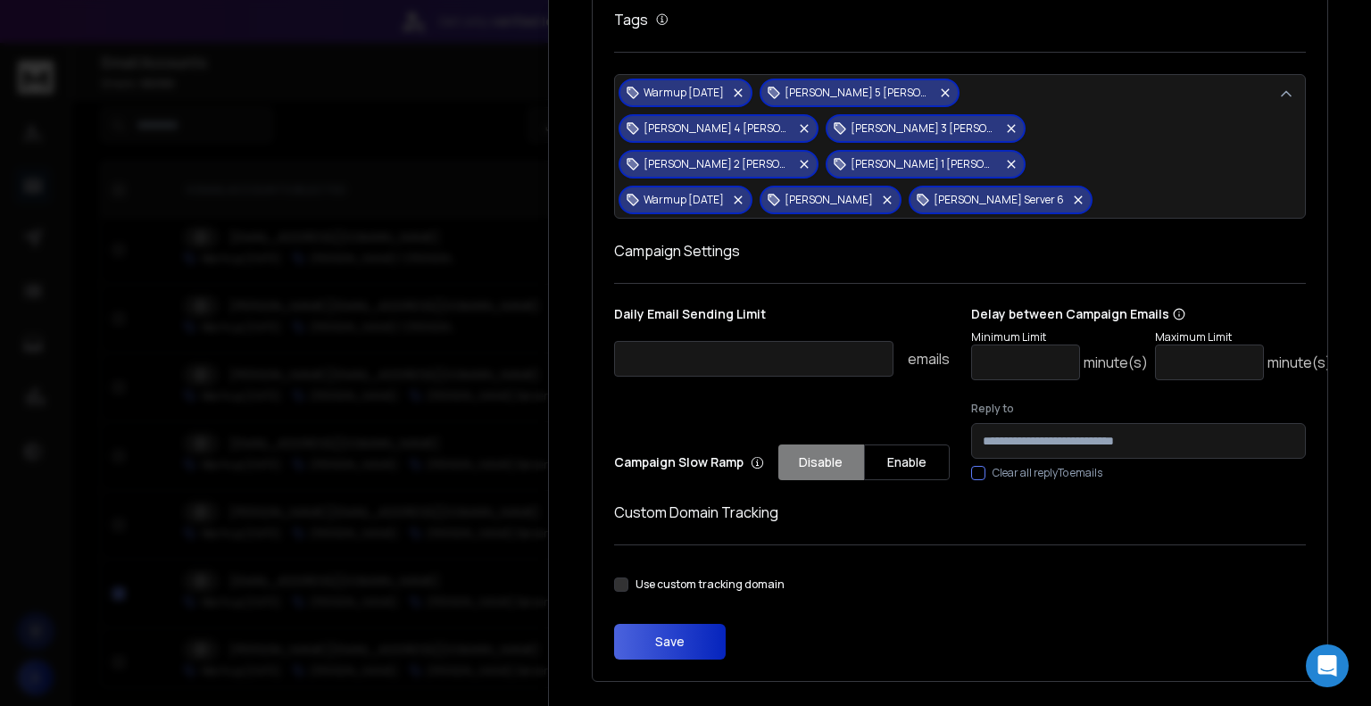
click at [639, 341] on input "number" at bounding box center [753, 359] width 278 height 36
type input "**"
drag, startPoint x: 653, startPoint y: 597, endPoint x: 634, endPoint y: 603, distance: 19.8
click at [651, 624] on button "Save" at bounding box center [670, 642] width 112 height 36
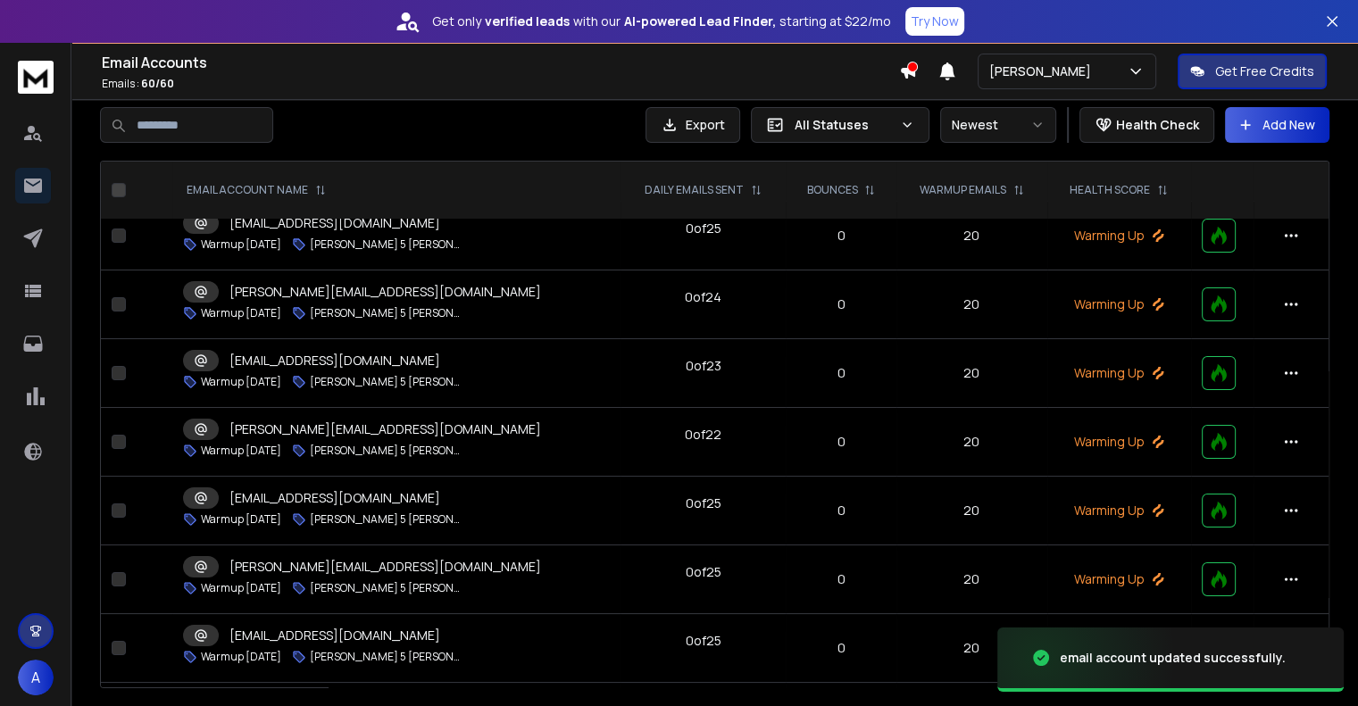
scroll to position [0, 0]
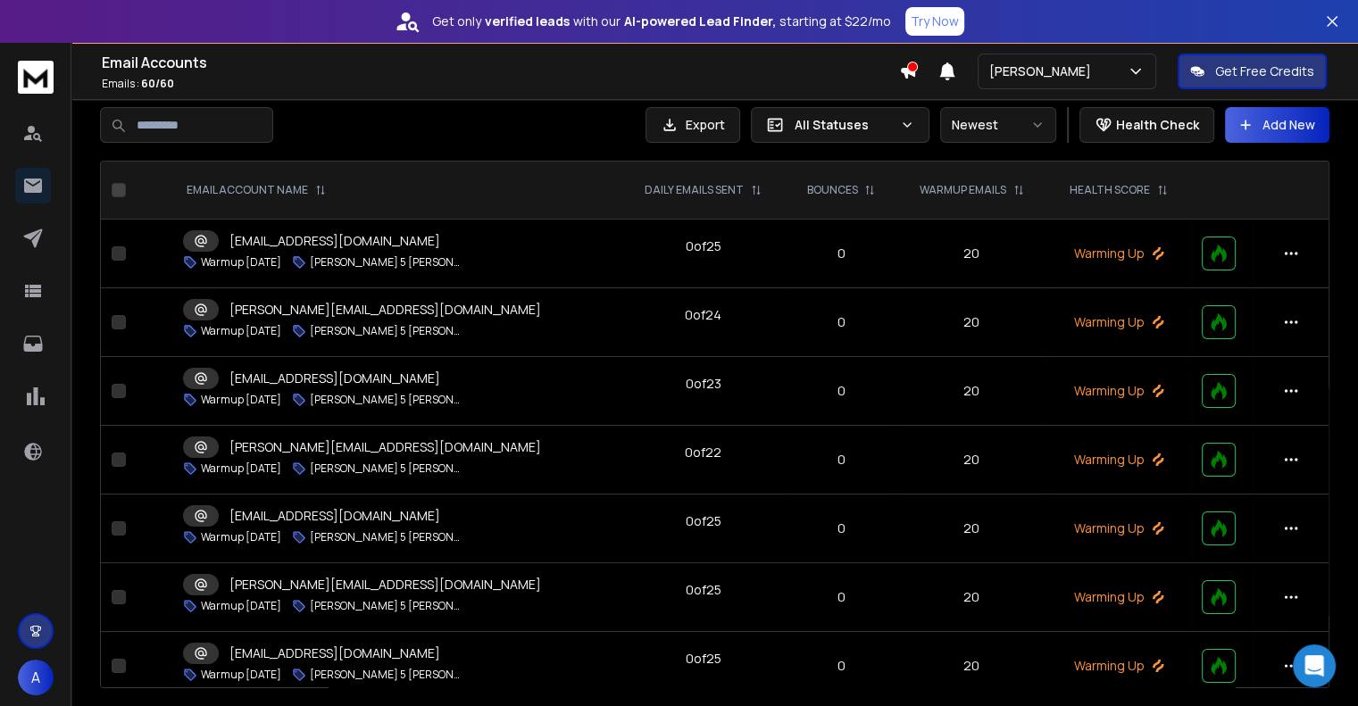
click at [115, 528] on button "button" at bounding box center [119, 528] width 14 height 14
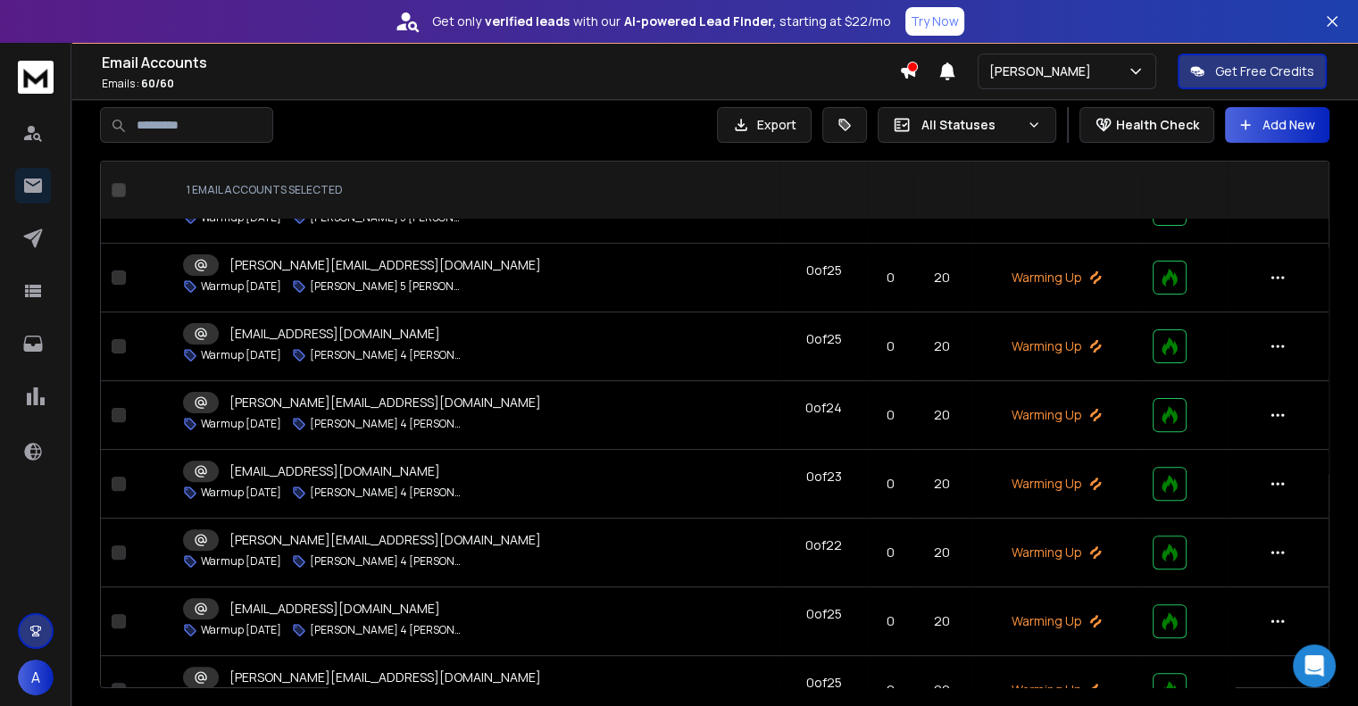
scroll to position [625, 0]
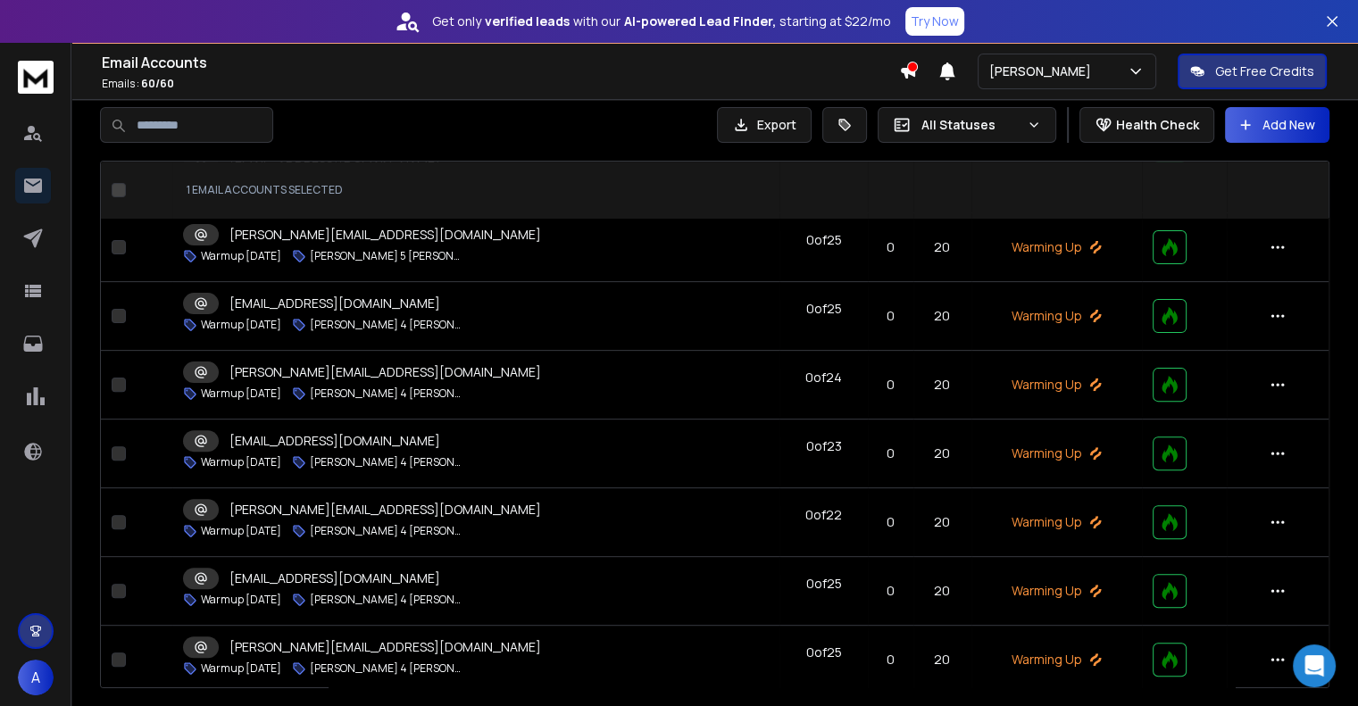
click at [121, 591] on button "button" at bounding box center [119, 591] width 14 height 14
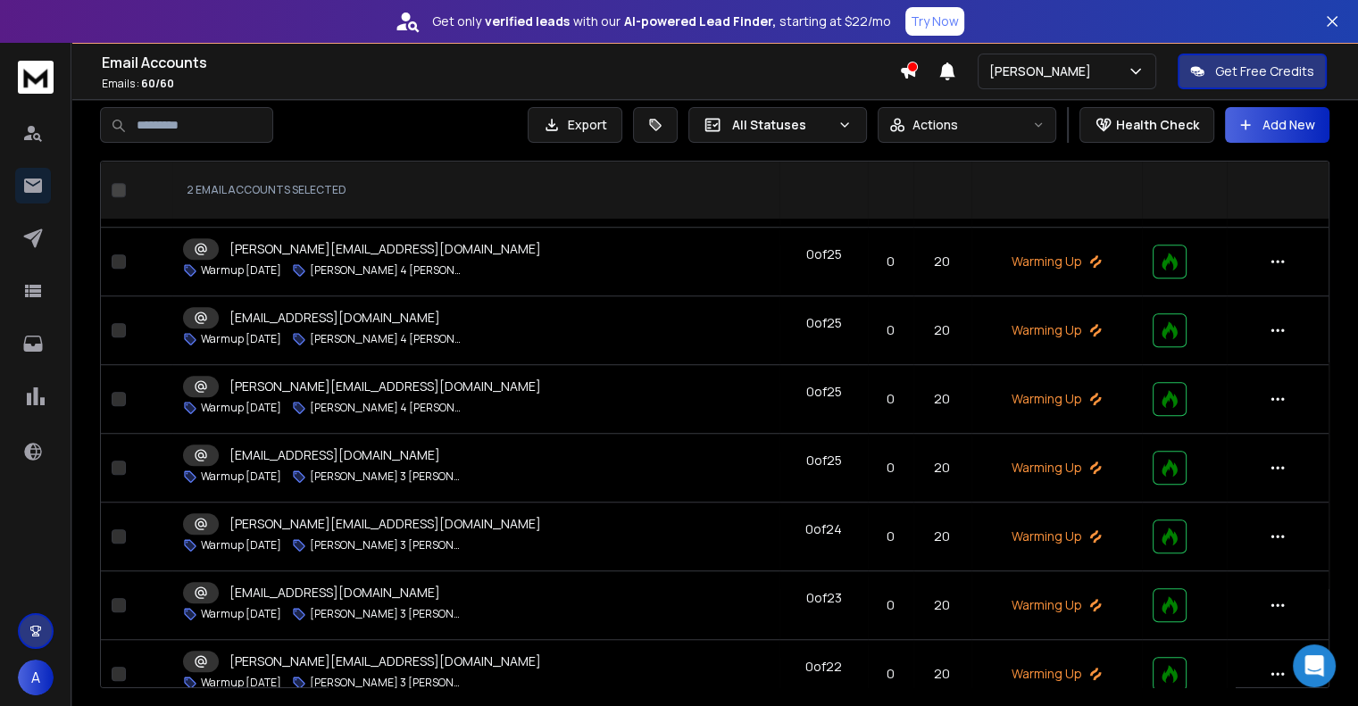
scroll to position [1250, 0]
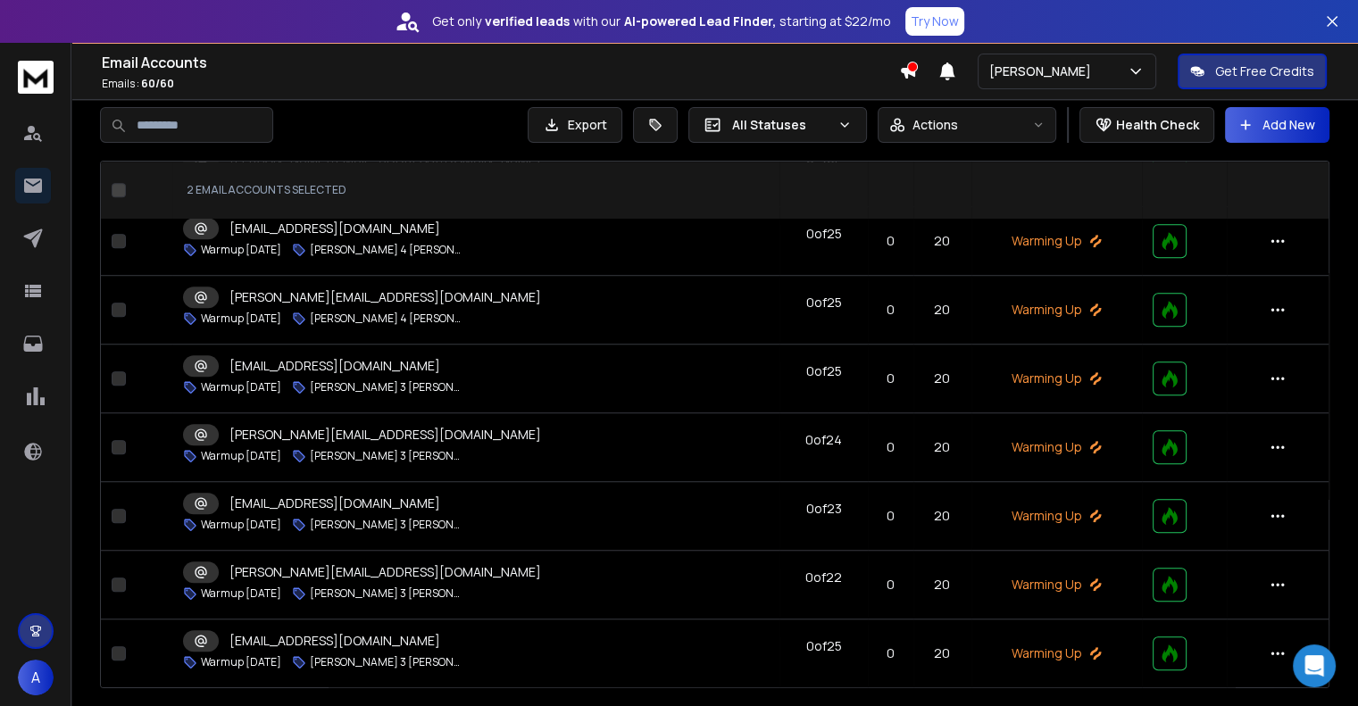
click at [114, 647] on button "button" at bounding box center [119, 653] width 14 height 14
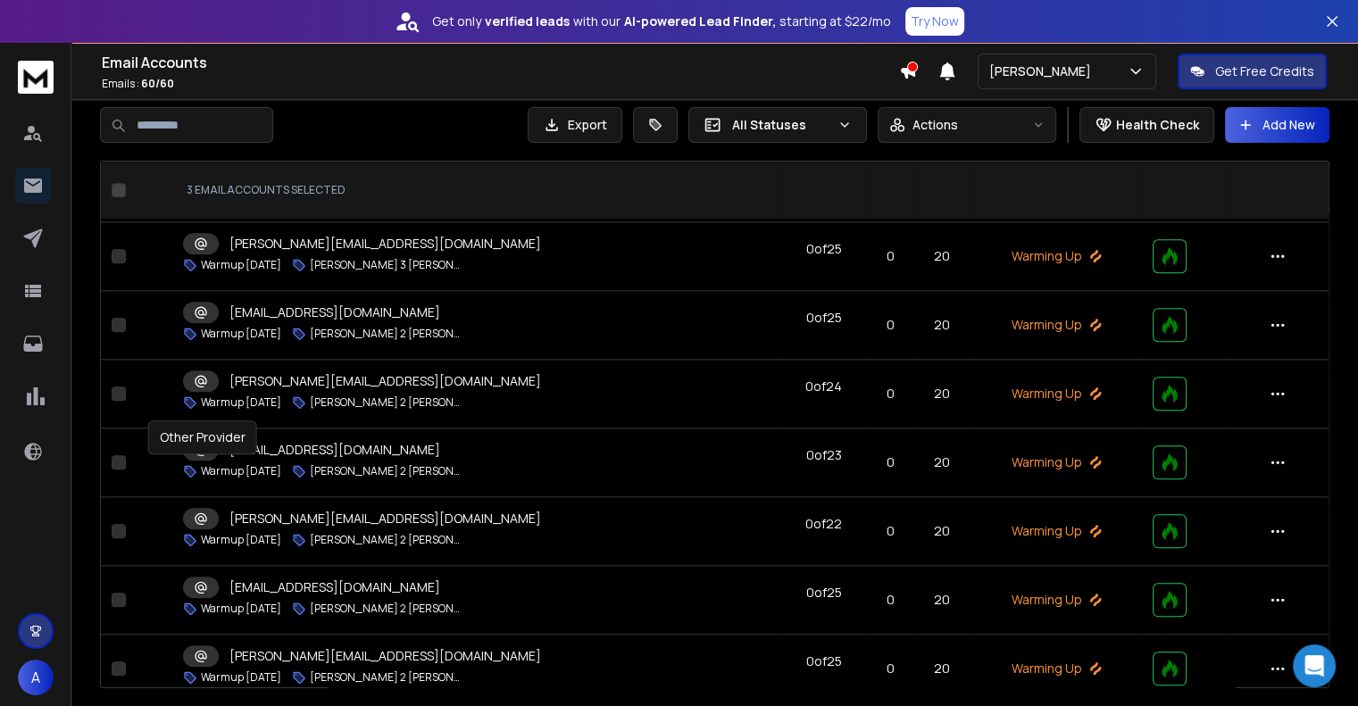
scroll to position [1964, 0]
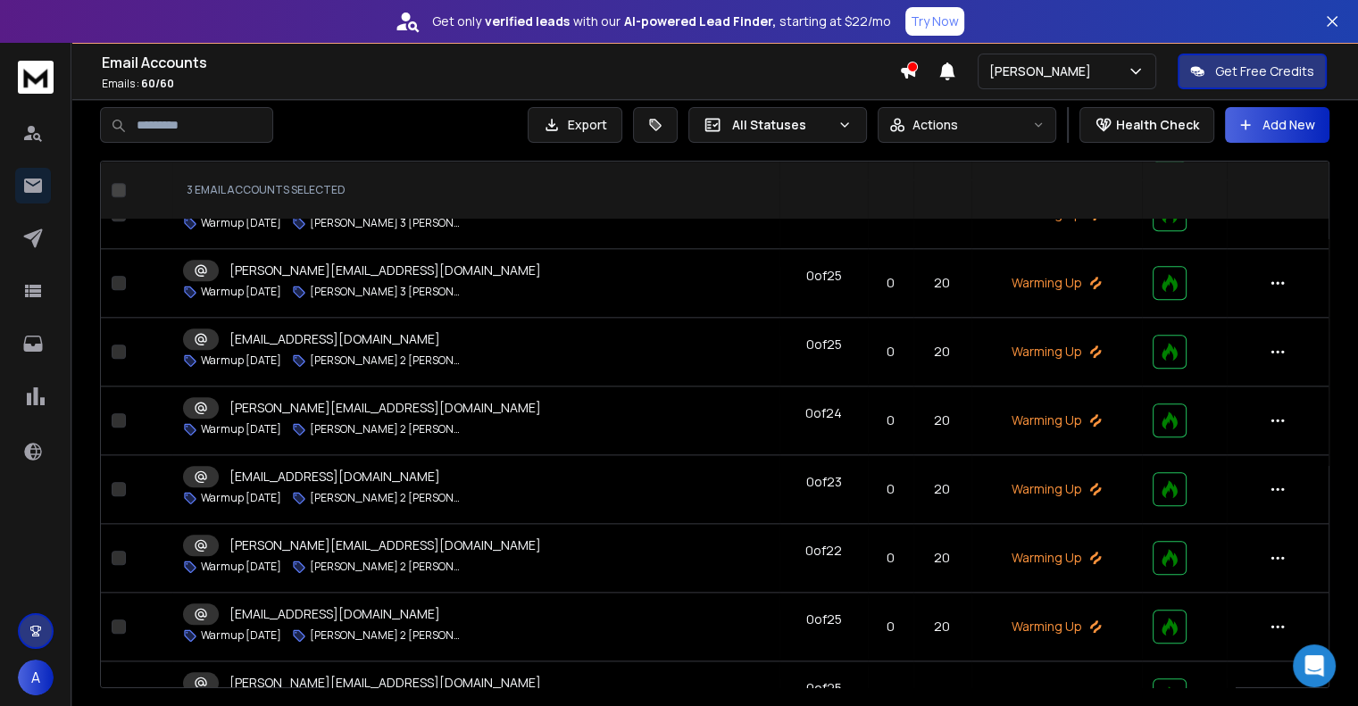
click at [122, 620] on button "button" at bounding box center [119, 626] width 14 height 14
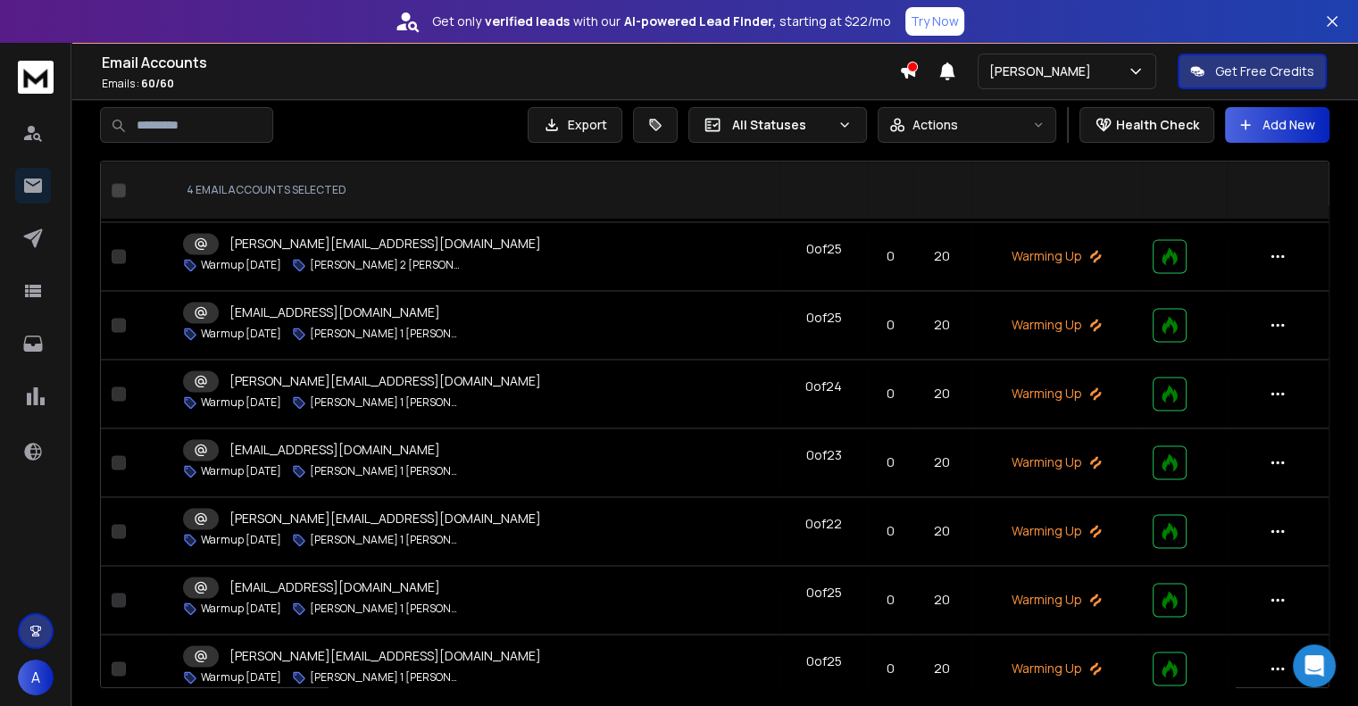
click at [112, 594] on button "button" at bounding box center [119, 600] width 14 height 14
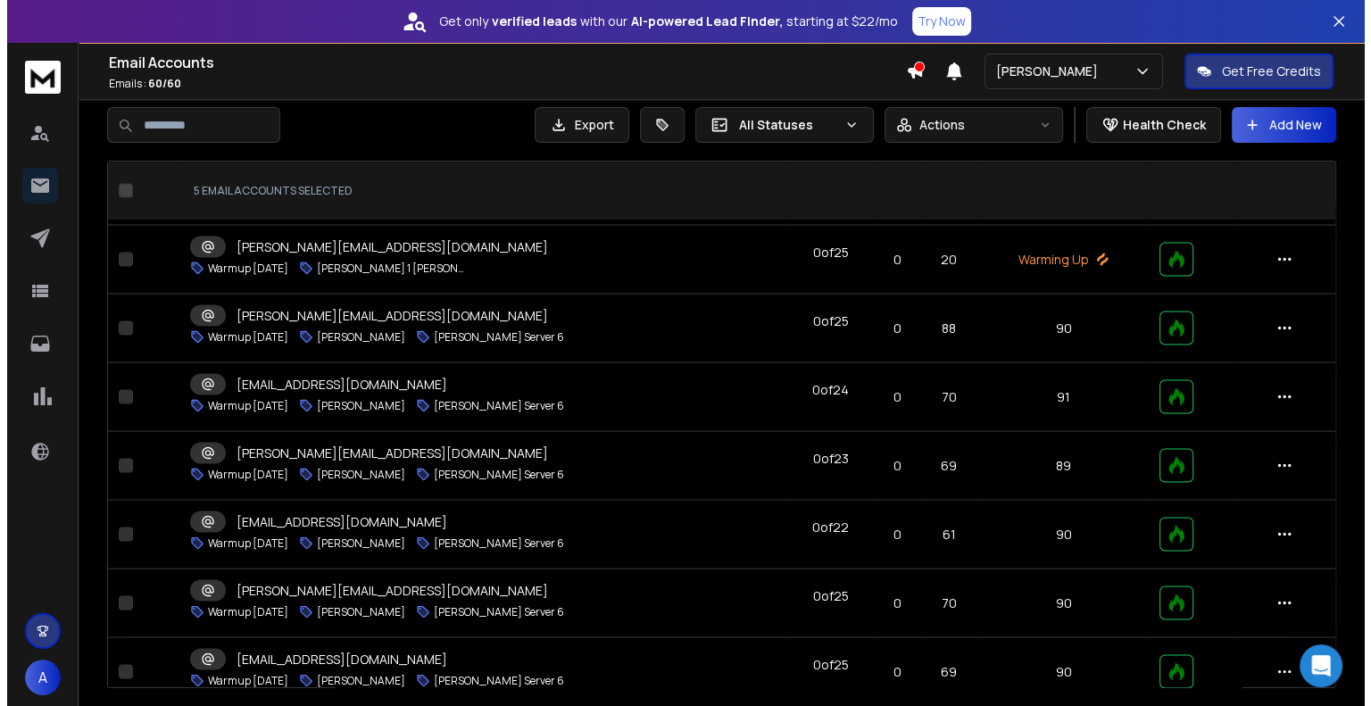
scroll to position [3392, 0]
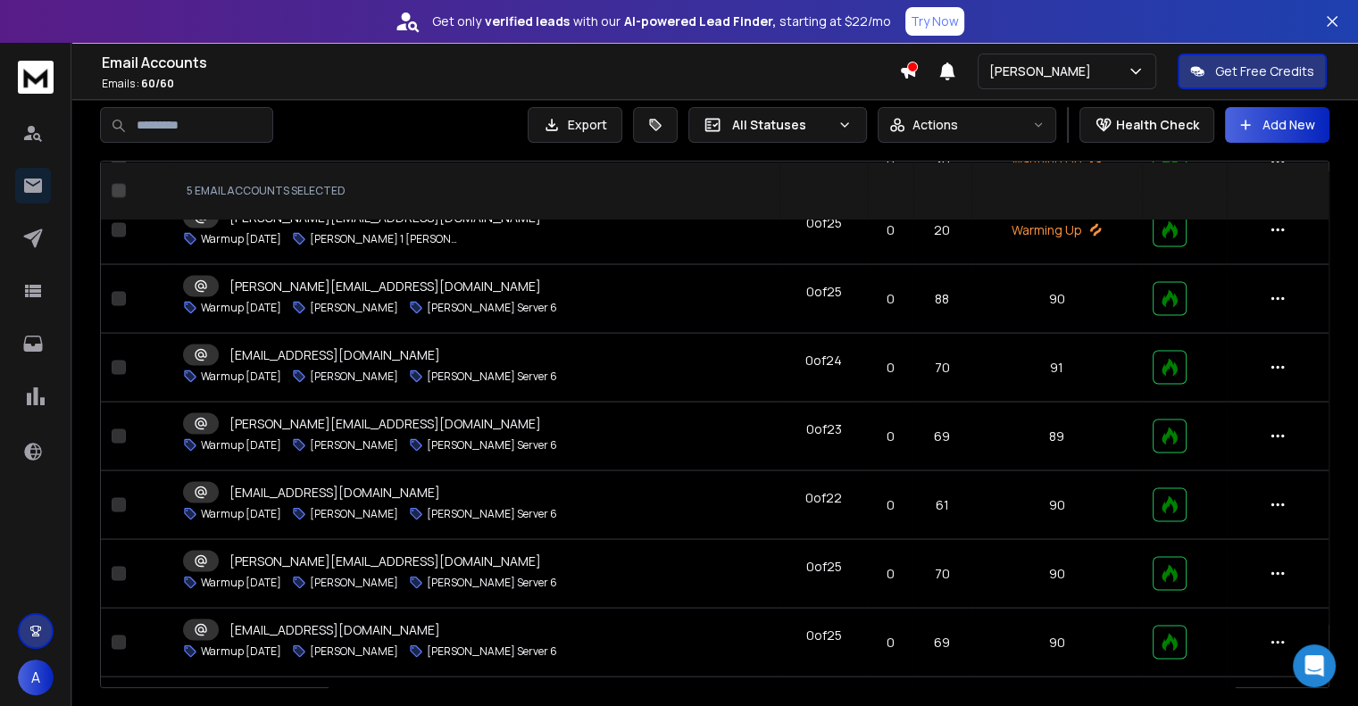
click at [117, 567] on button "button" at bounding box center [119, 573] width 14 height 14
click at [932, 128] on p "Actions" at bounding box center [935, 125] width 46 height 18
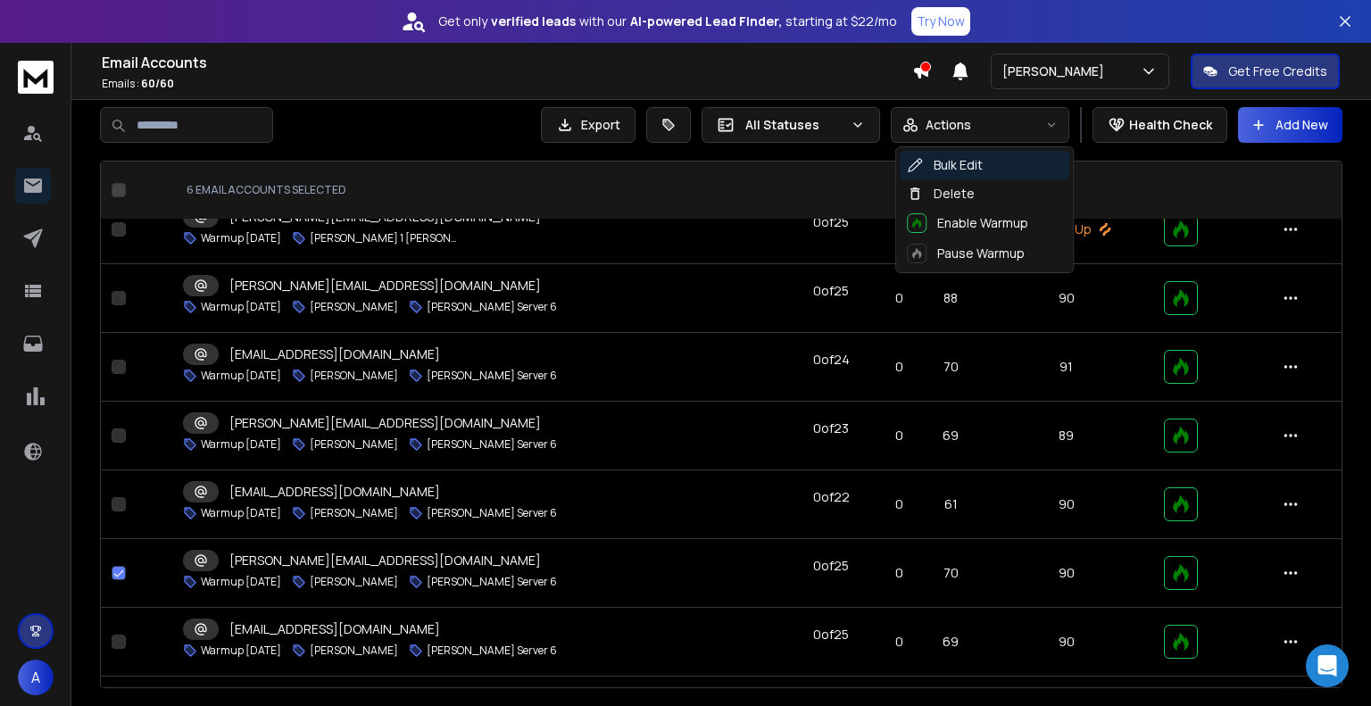
click at [955, 170] on div "Bulk Edit" at bounding box center [945, 165] width 76 height 18
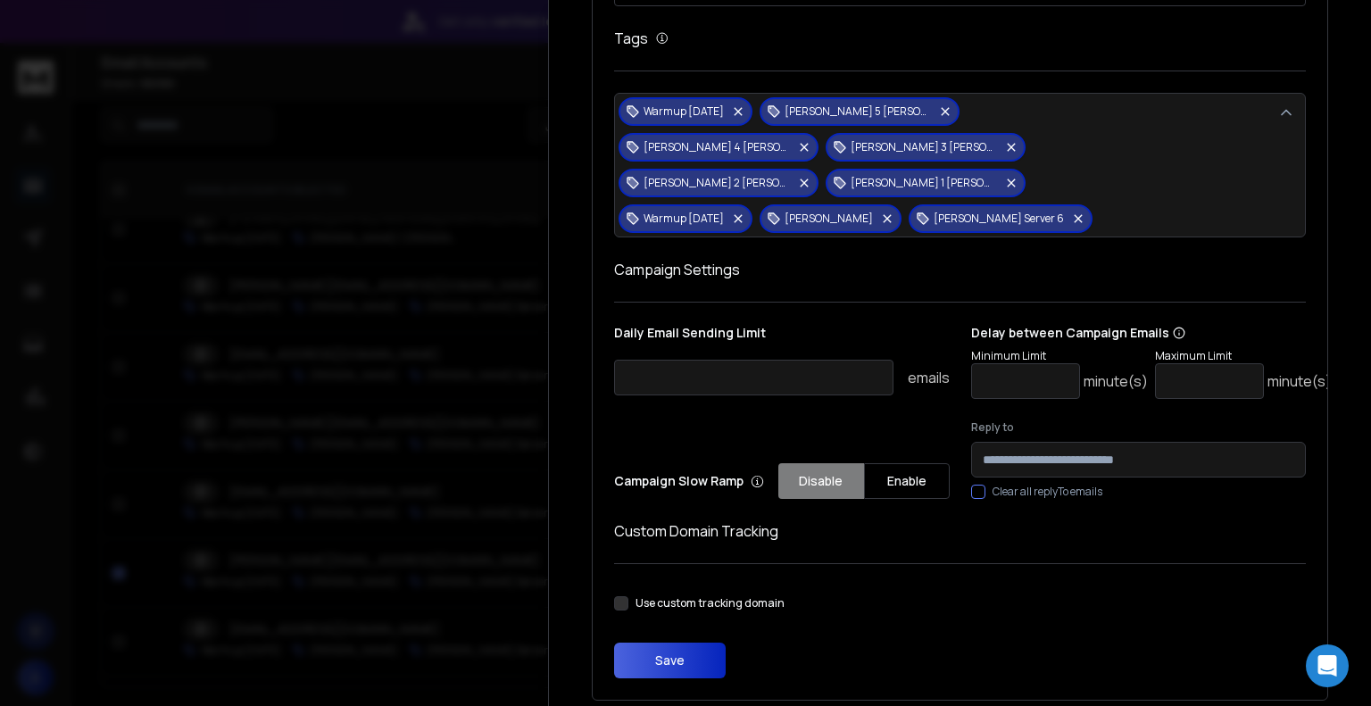
scroll to position [426, 0]
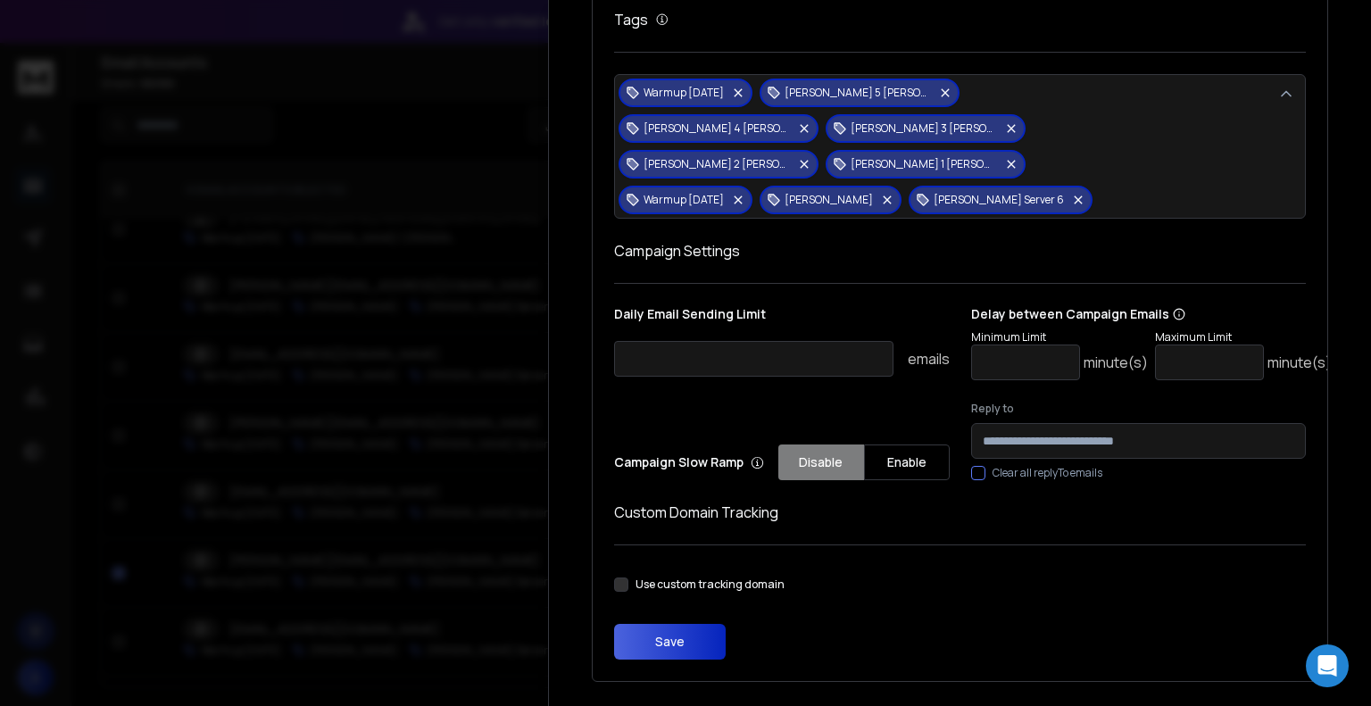
click at [653, 341] on input "number" at bounding box center [753, 359] width 278 height 36
type input "**"
click at [650, 624] on button "Save" at bounding box center [670, 642] width 112 height 36
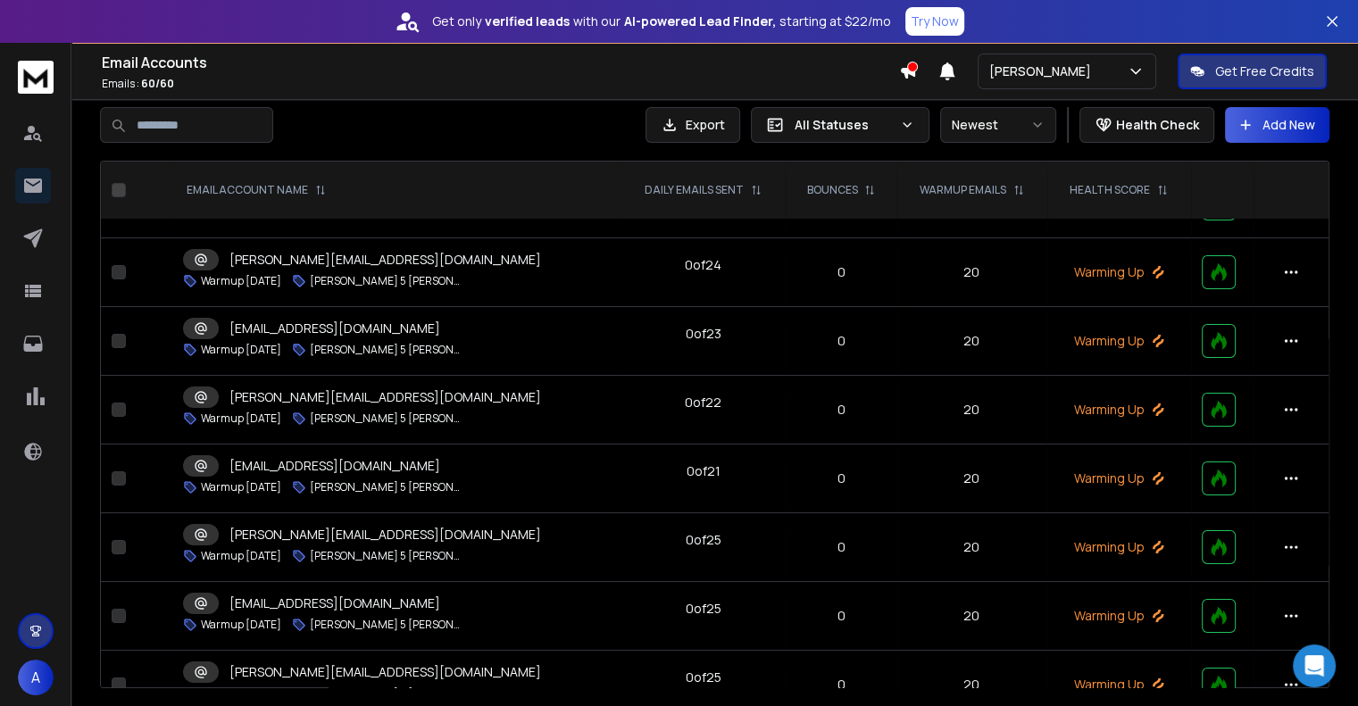
scroll to position [89, 0]
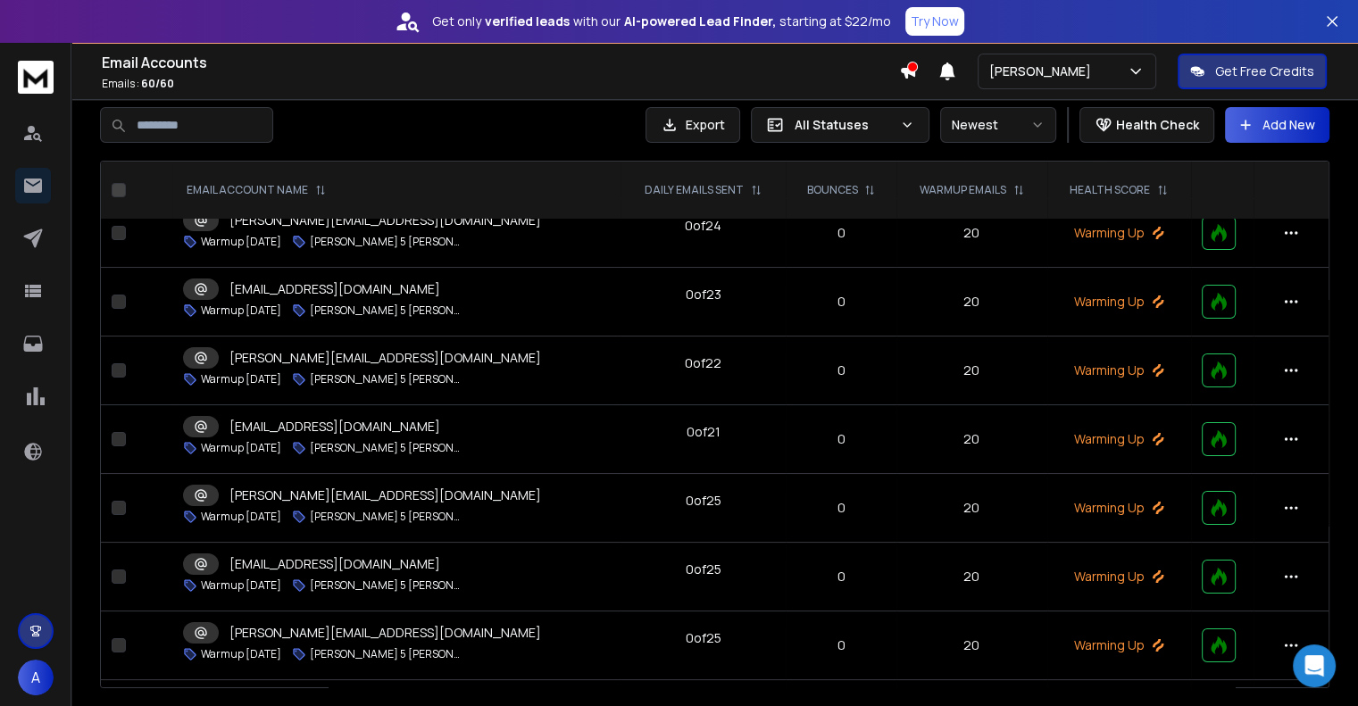
click at [116, 578] on button "button" at bounding box center [119, 576] width 14 height 14
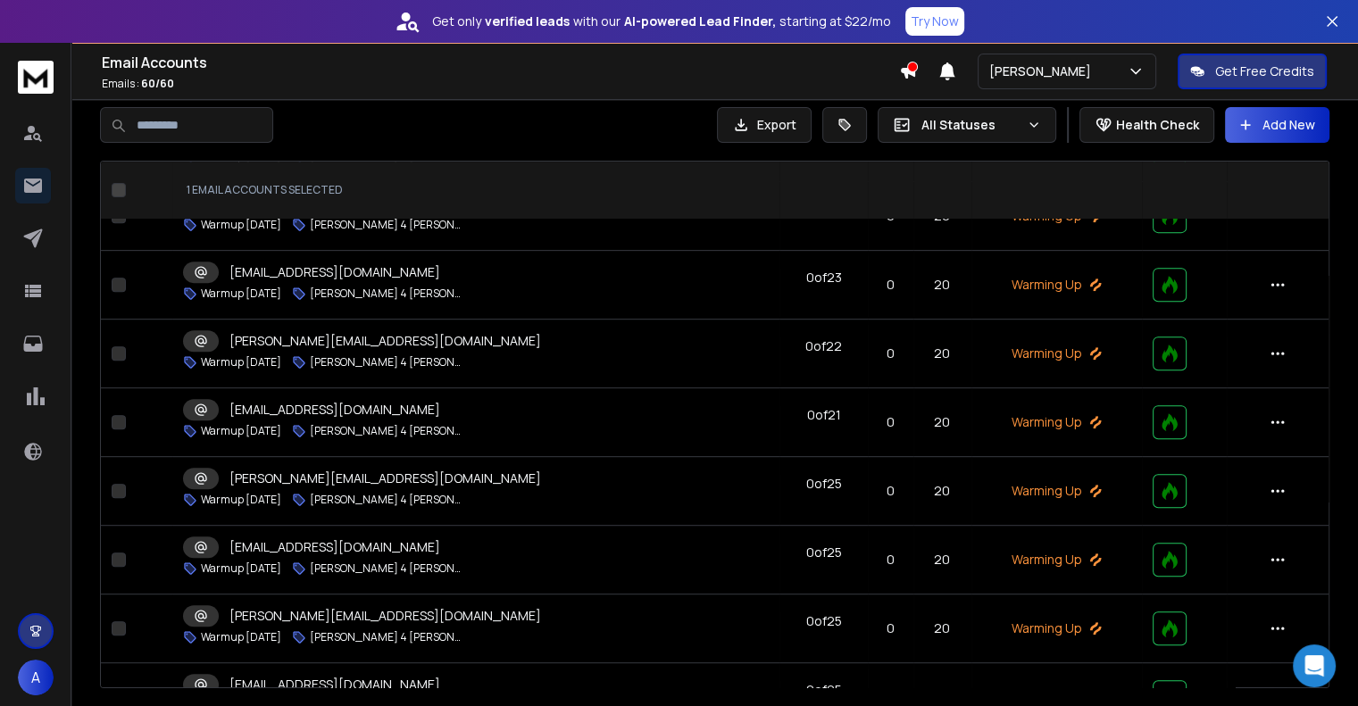
scroll to position [803, 0]
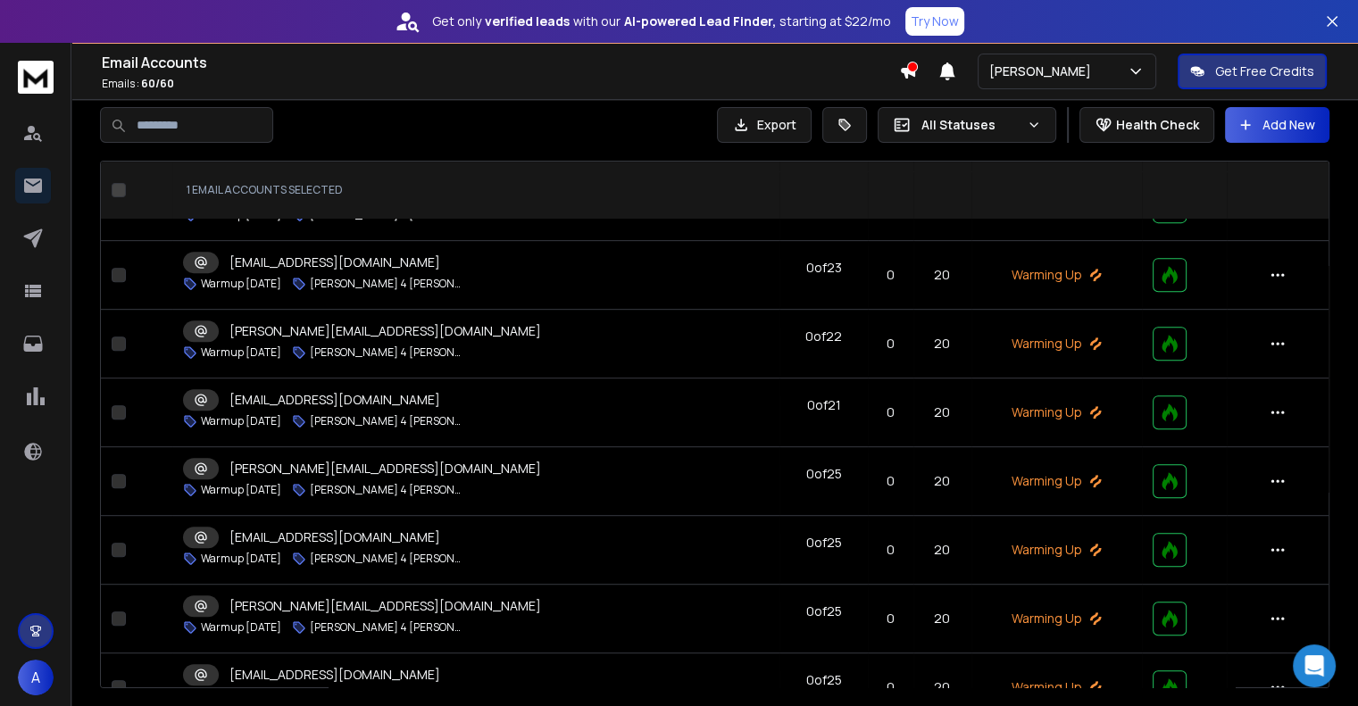
click at [115, 547] on button "button" at bounding box center [119, 550] width 14 height 14
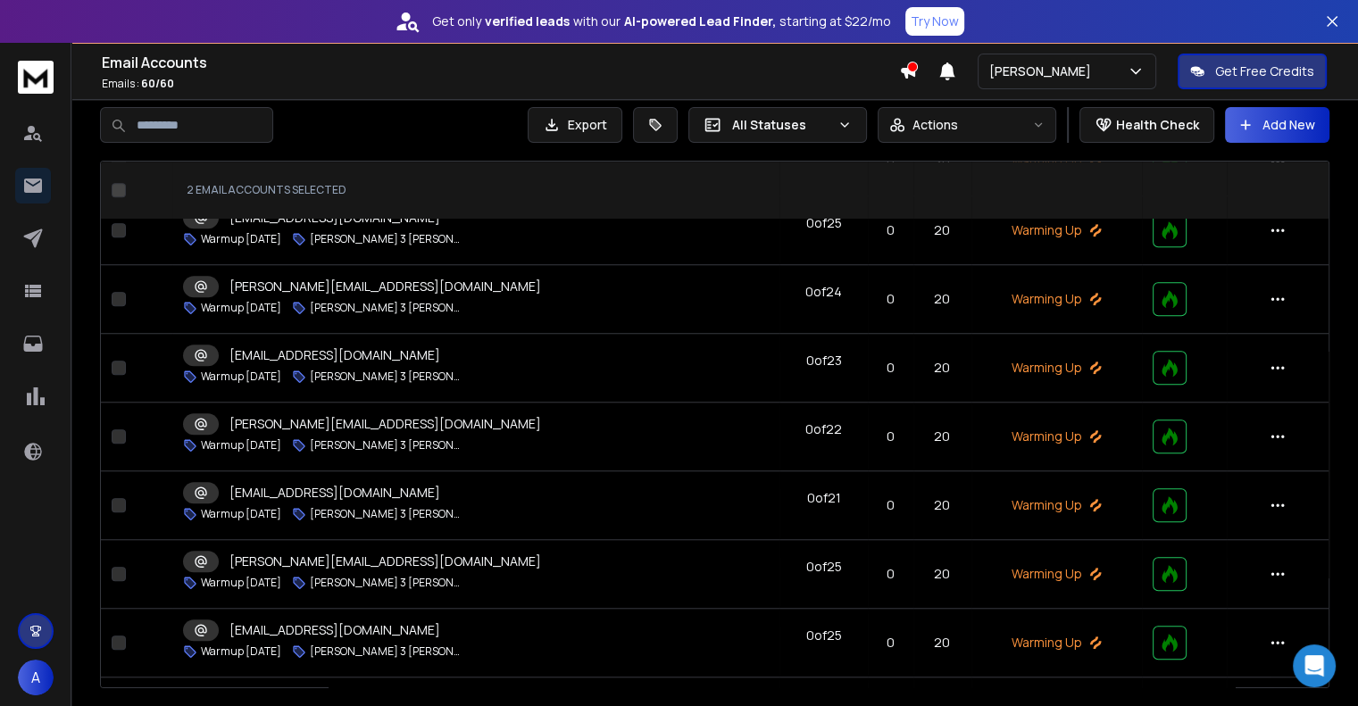
scroll to position [1428, 0]
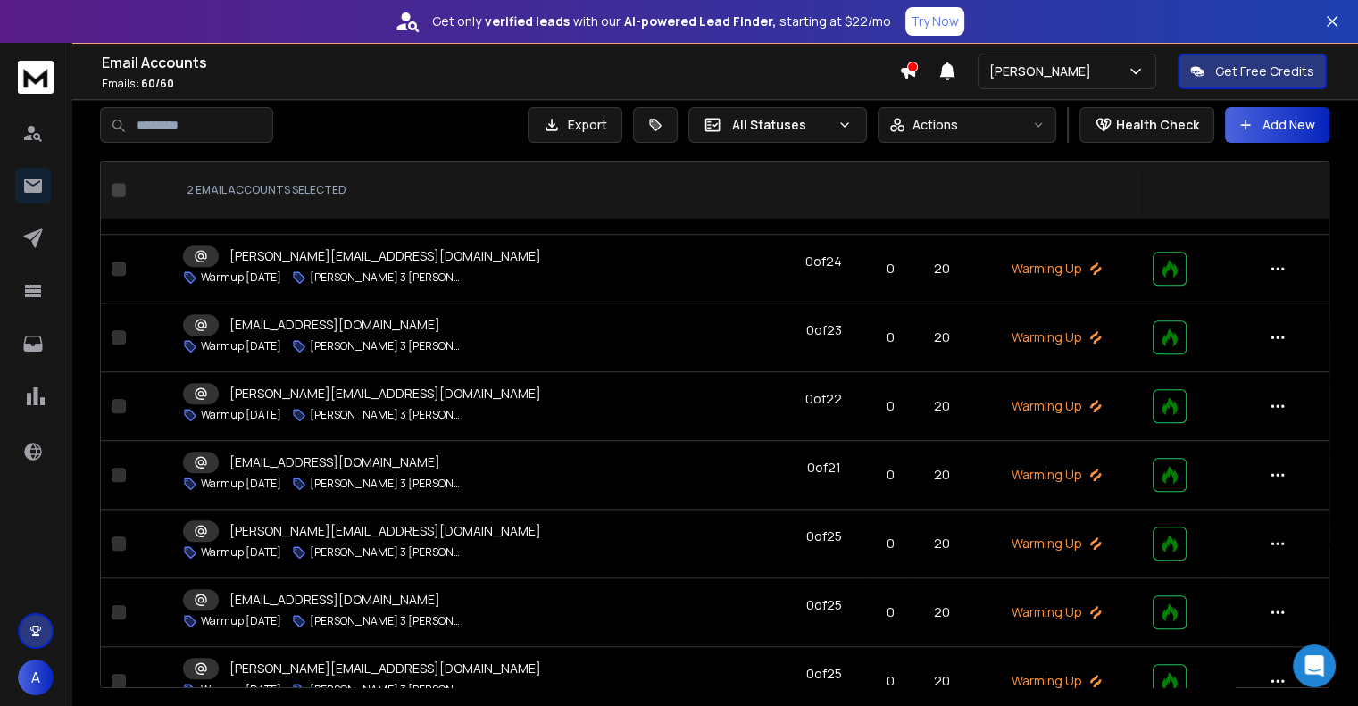
click at [118, 610] on button "button" at bounding box center [119, 612] width 14 height 14
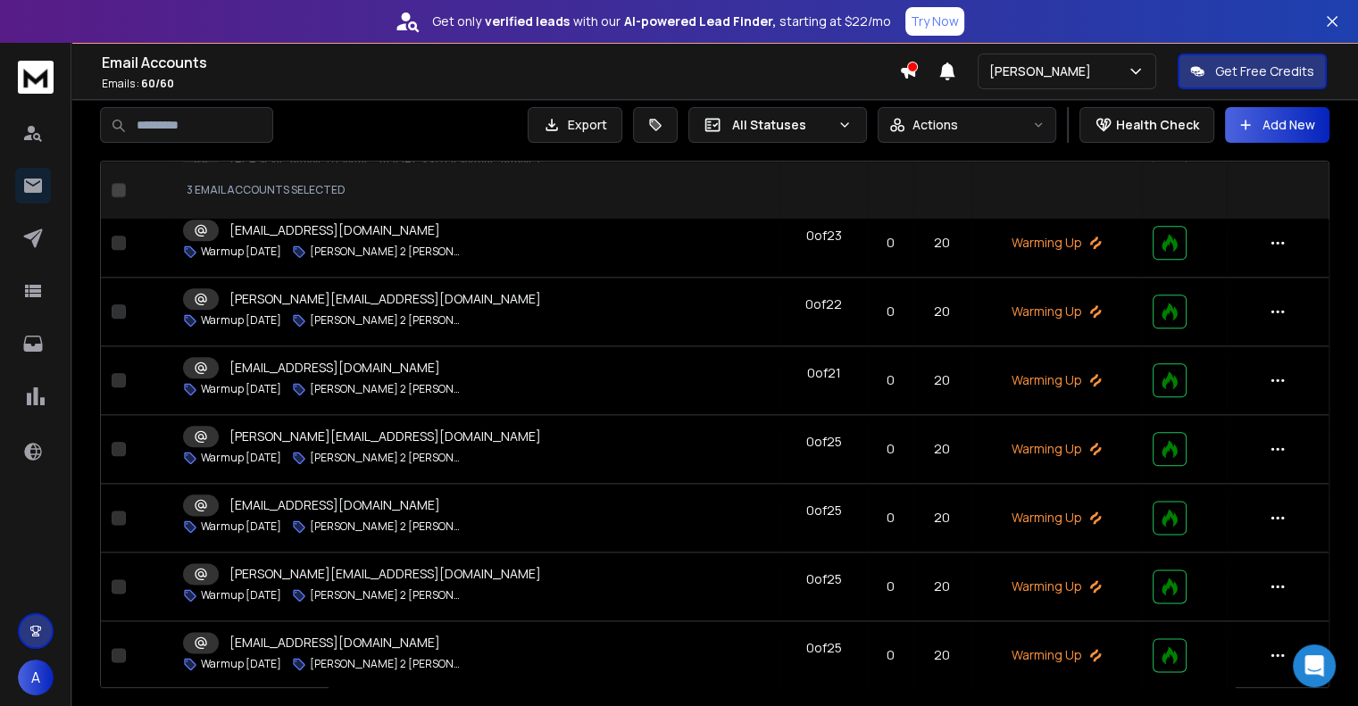
scroll to position [2232, 0]
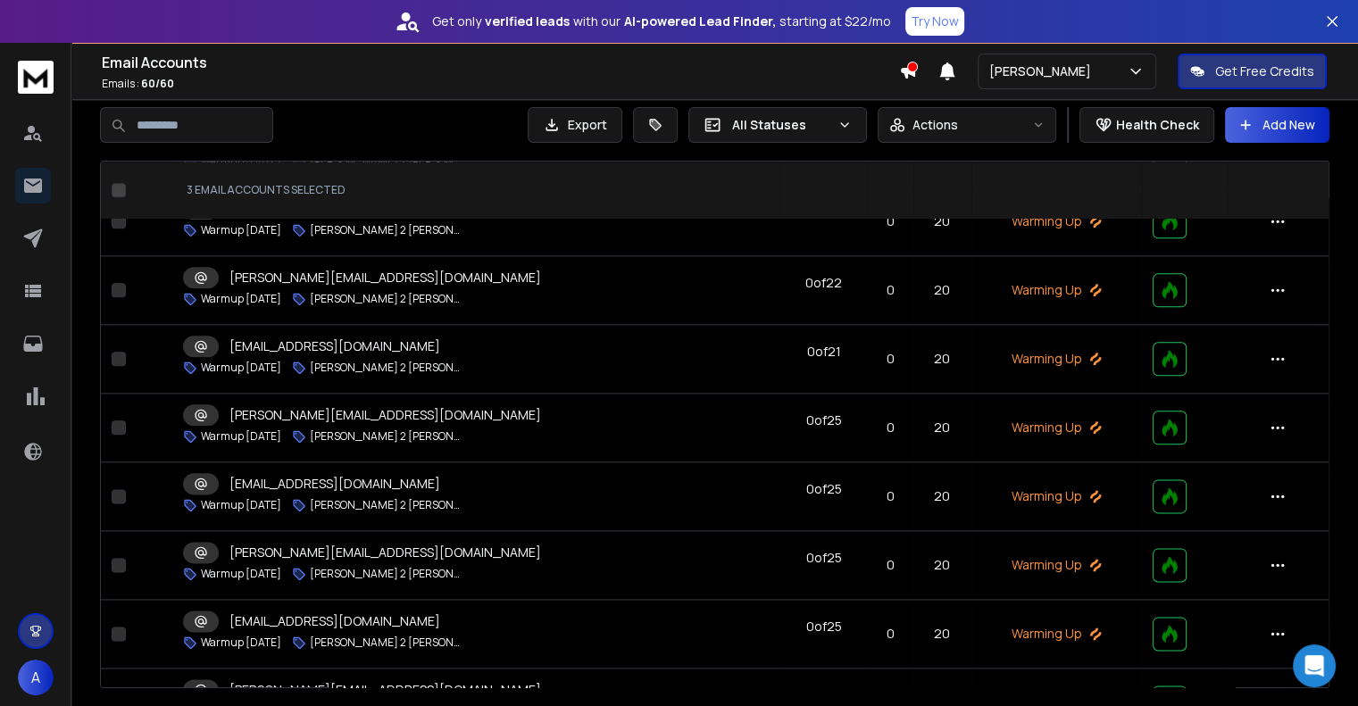
click at [115, 489] on button "button" at bounding box center [119, 496] width 14 height 14
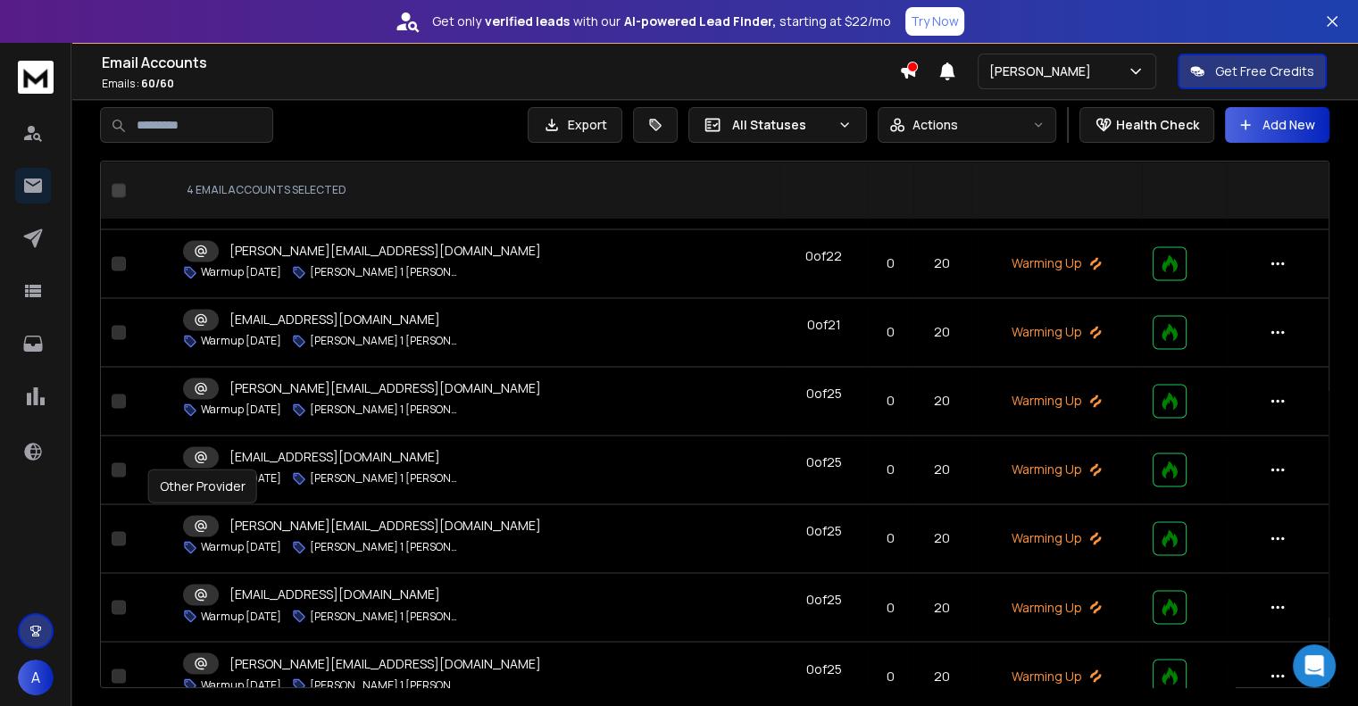
click at [114, 462] on button "button" at bounding box center [119, 469] width 14 height 14
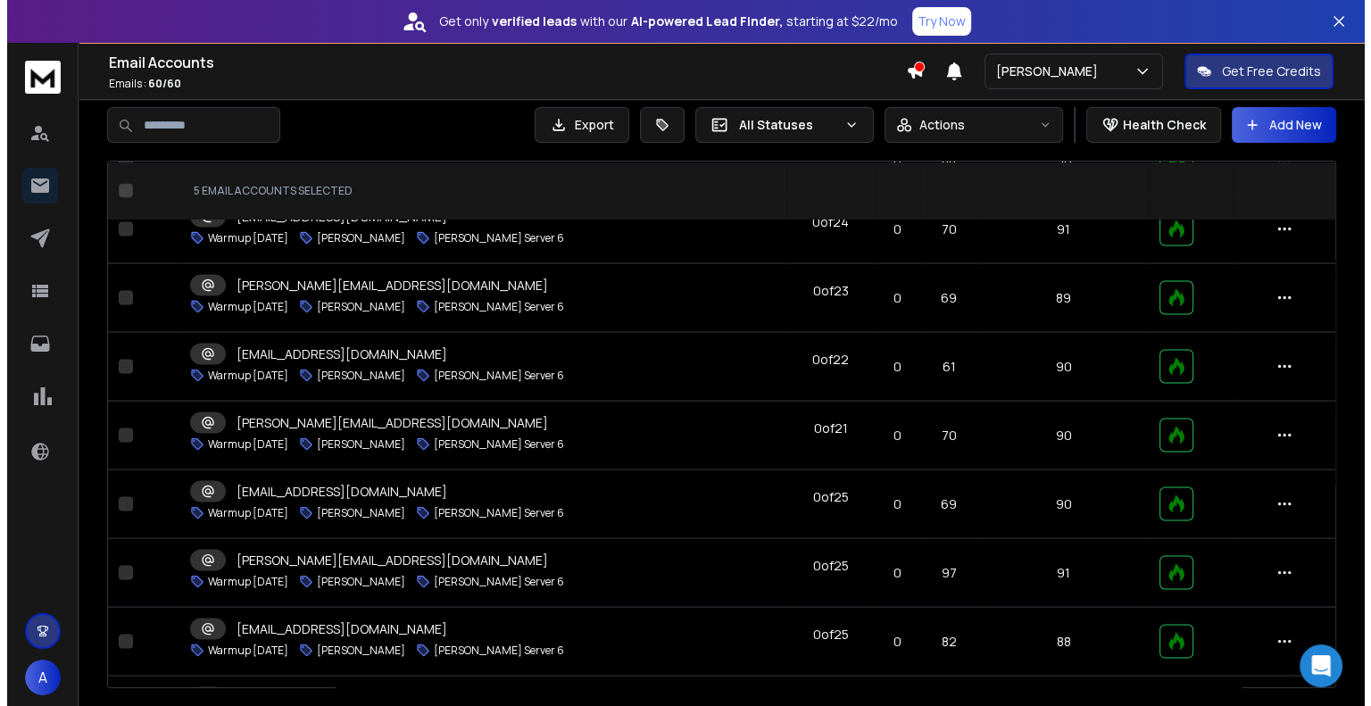
scroll to position [3571, 0]
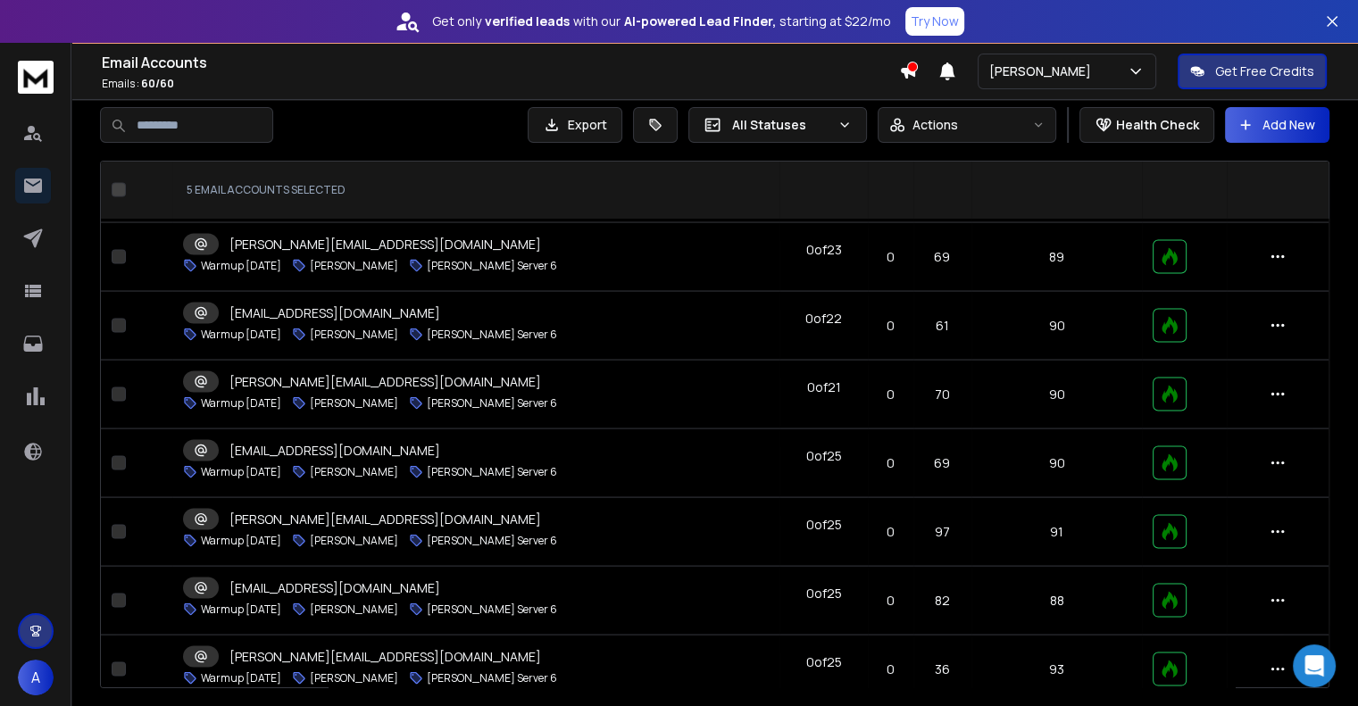
click at [121, 525] on button "button" at bounding box center [119, 532] width 14 height 14
click at [1007, 129] on div "Actions" at bounding box center [957, 125] width 136 height 18
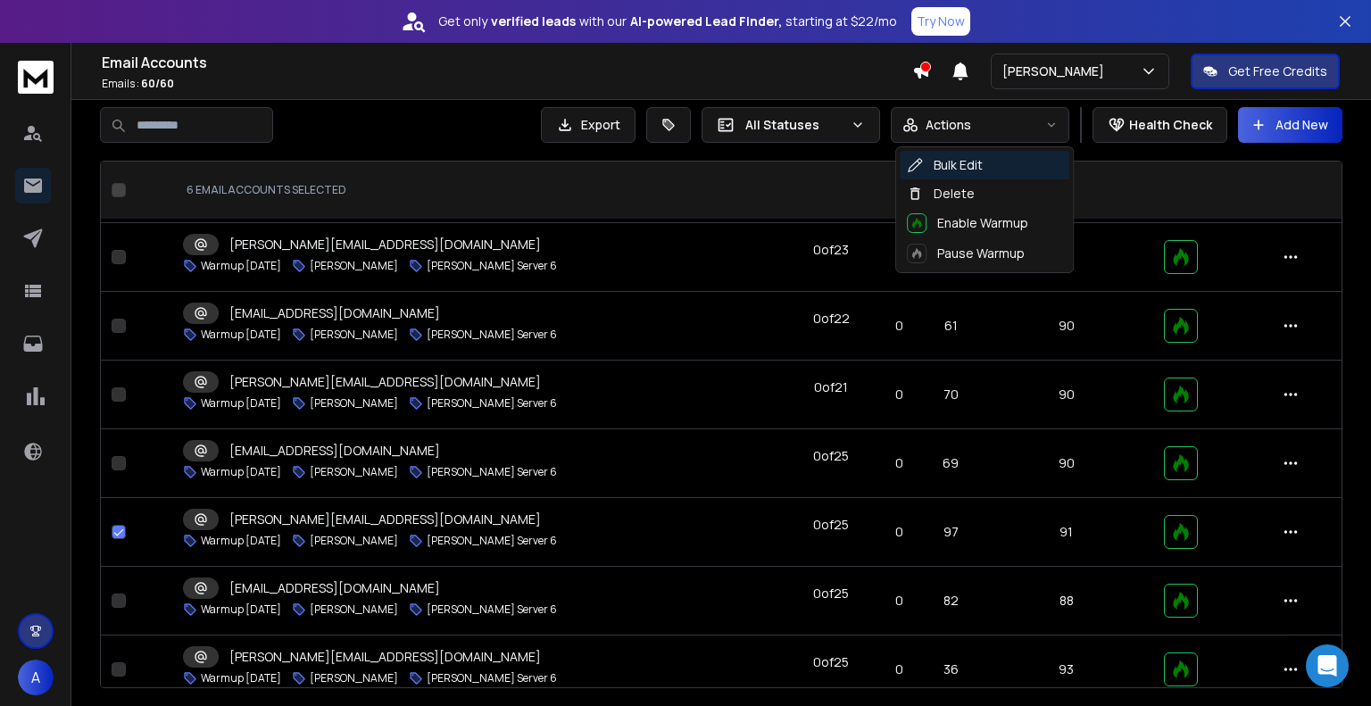
click at [981, 171] on div "Bulk Edit" at bounding box center [945, 165] width 76 height 18
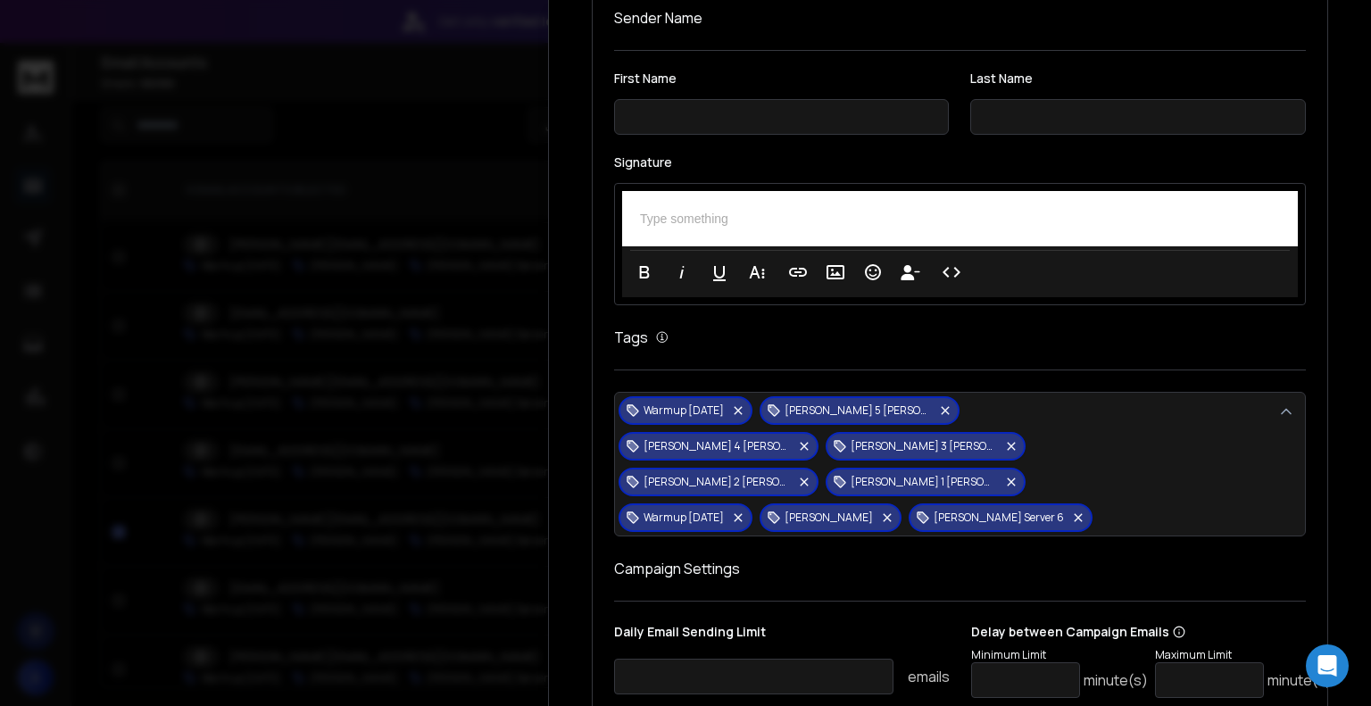
scroll to position [426, 0]
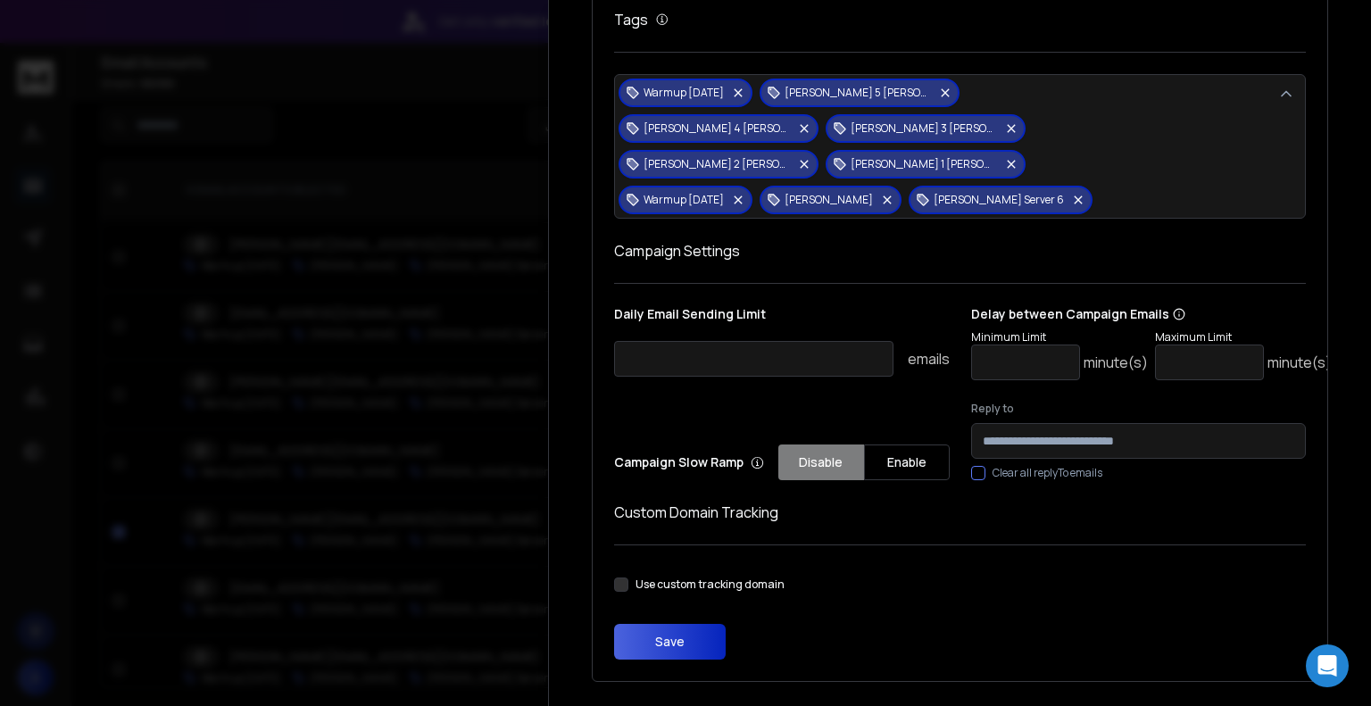
click at [679, 341] on input "number" at bounding box center [753, 359] width 278 height 36
type input "**"
click at [661, 624] on button "Save" at bounding box center [670, 642] width 112 height 36
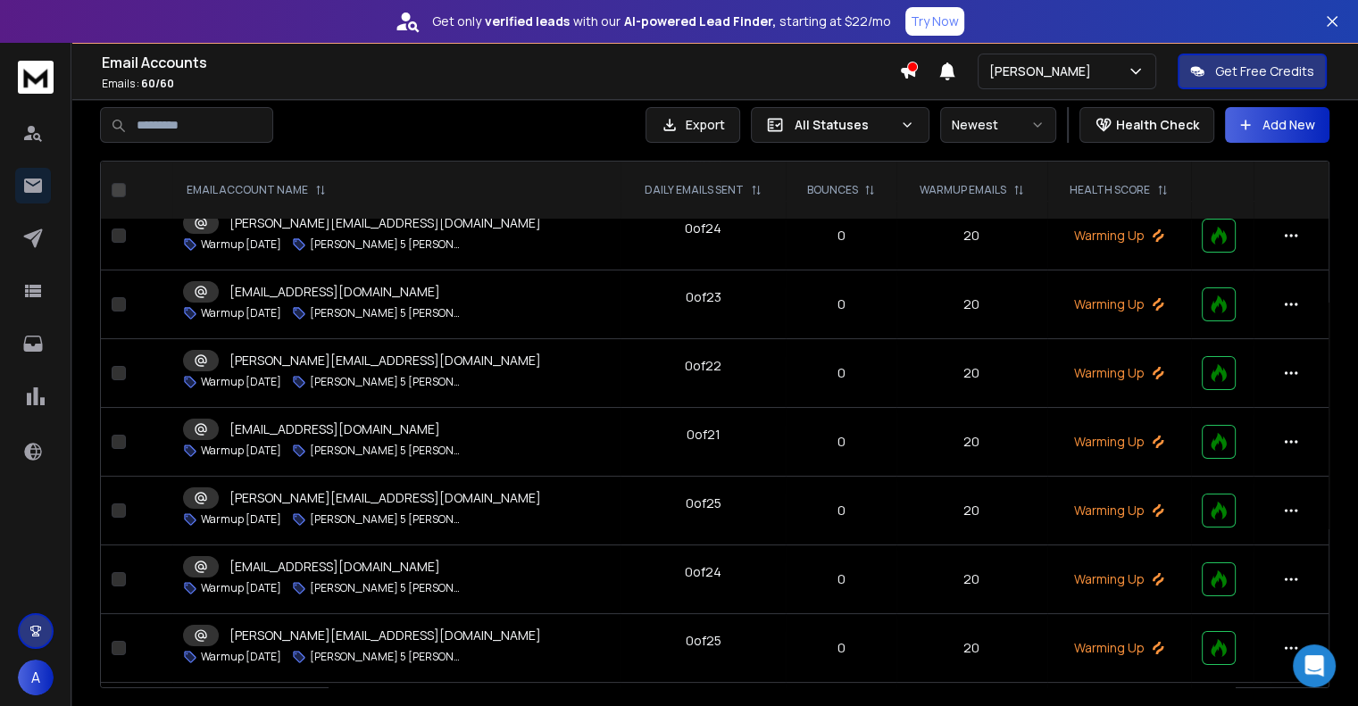
scroll to position [89, 0]
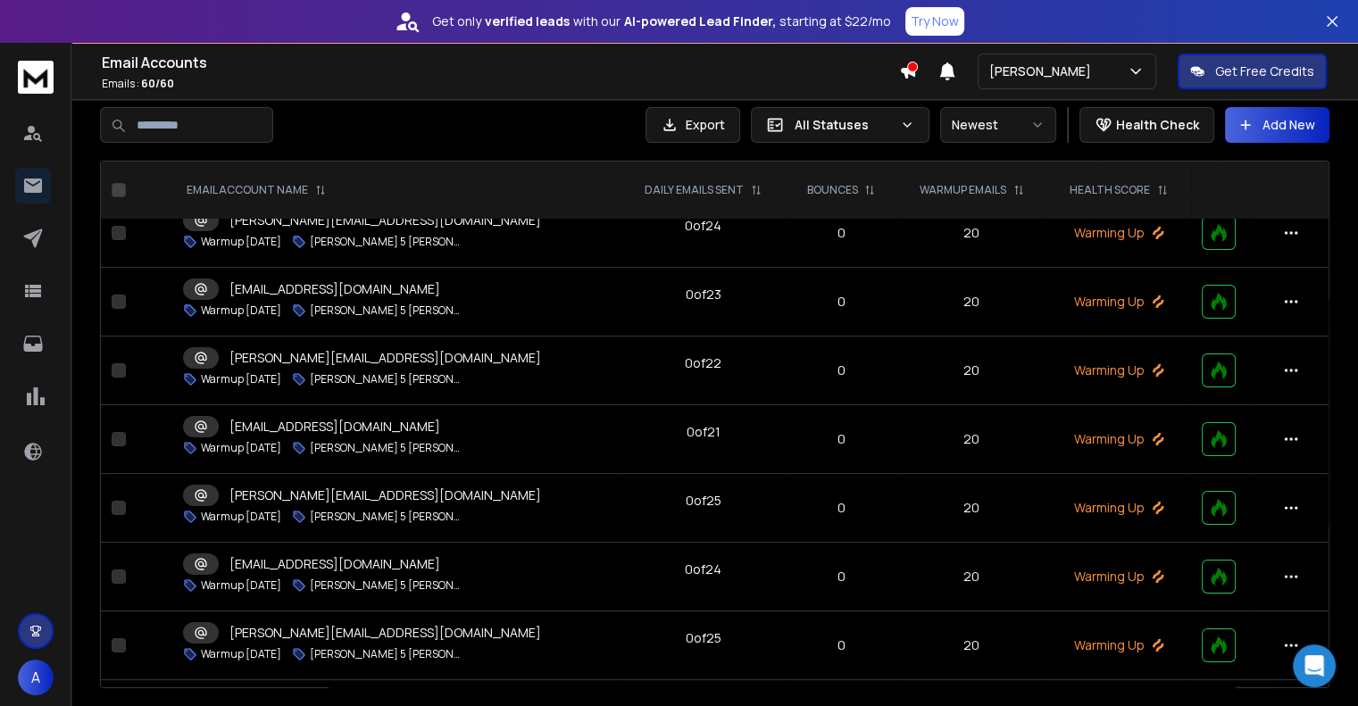
click at [107, 646] on td at bounding box center [136, 645] width 71 height 69
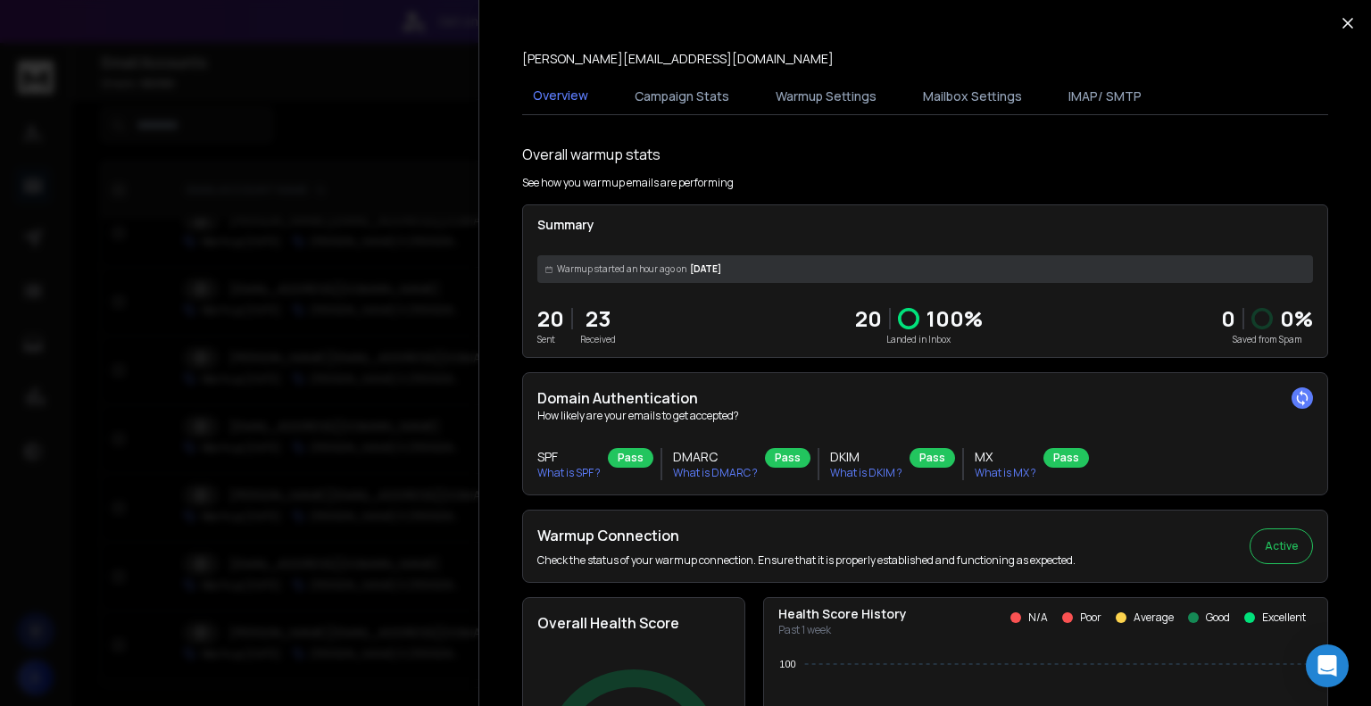
click at [1339, 23] on icon "button" at bounding box center [1348, 23] width 18 height 18
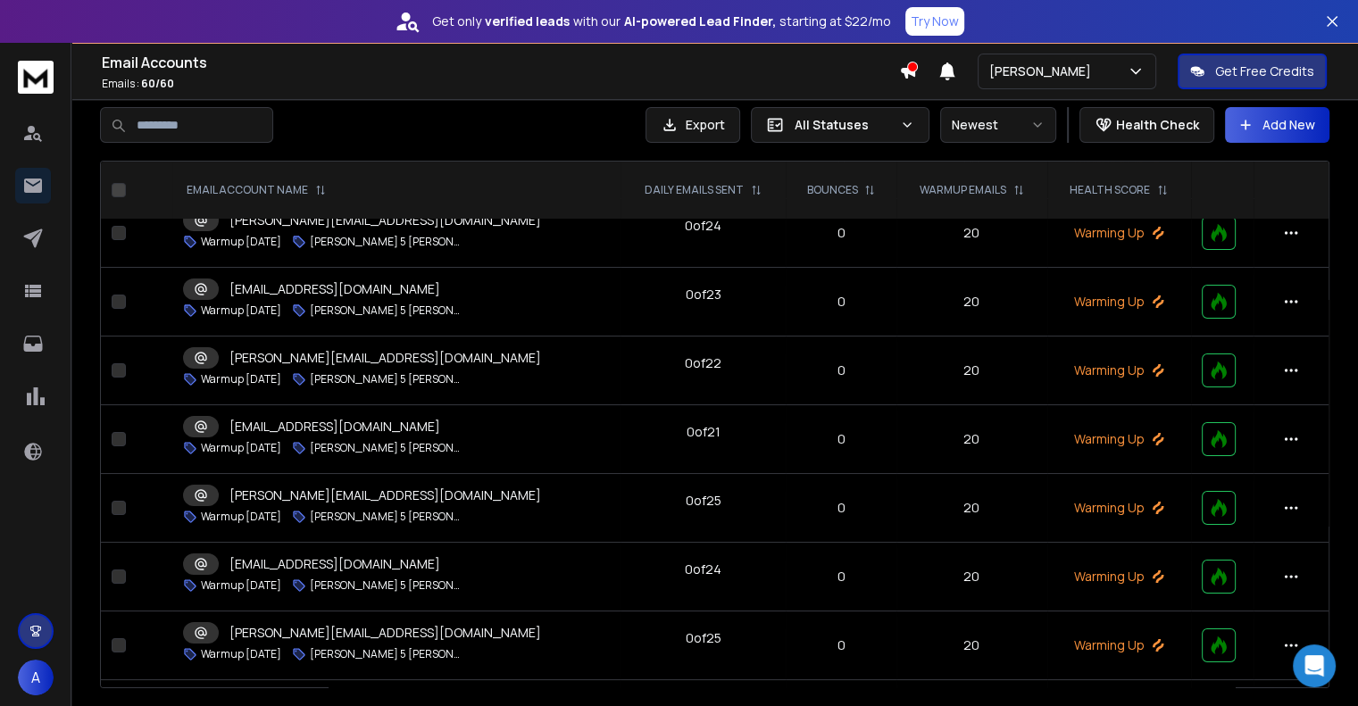
click at [117, 639] on button "button" at bounding box center [119, 645] width 14 height 14
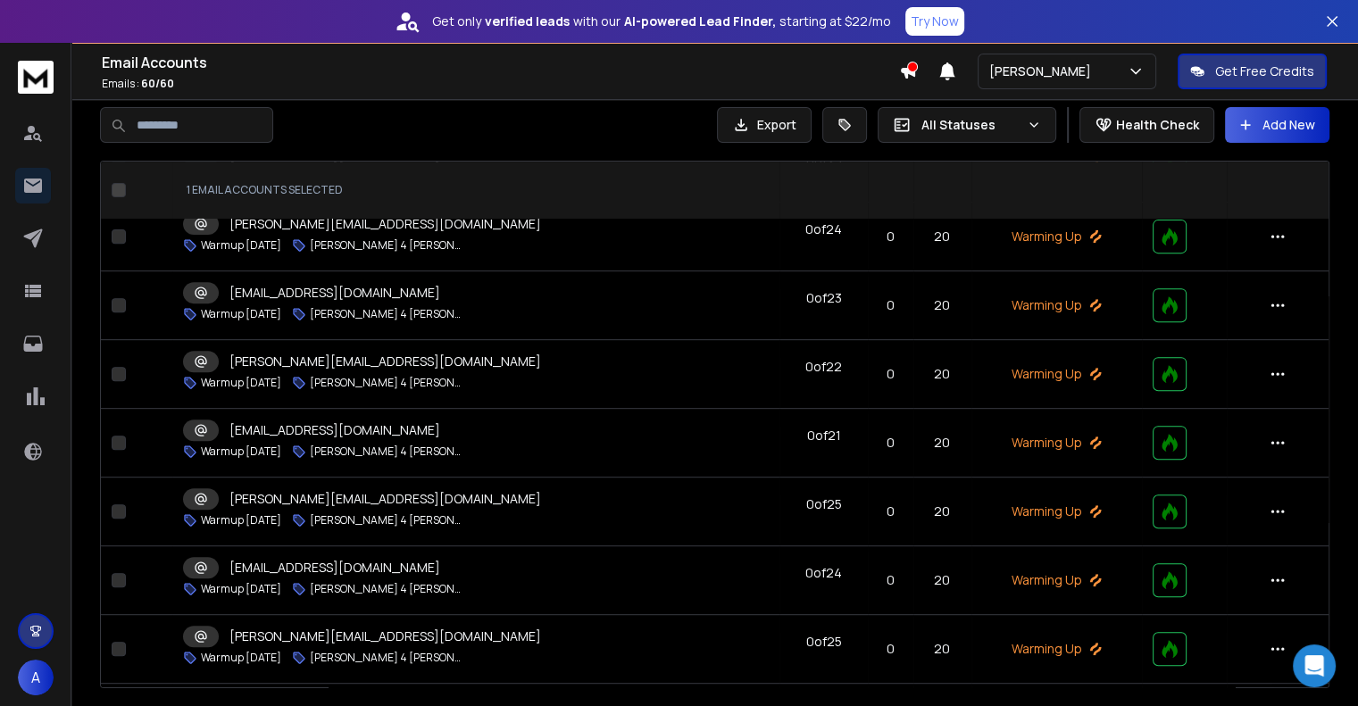
scroll to position [803, 0]
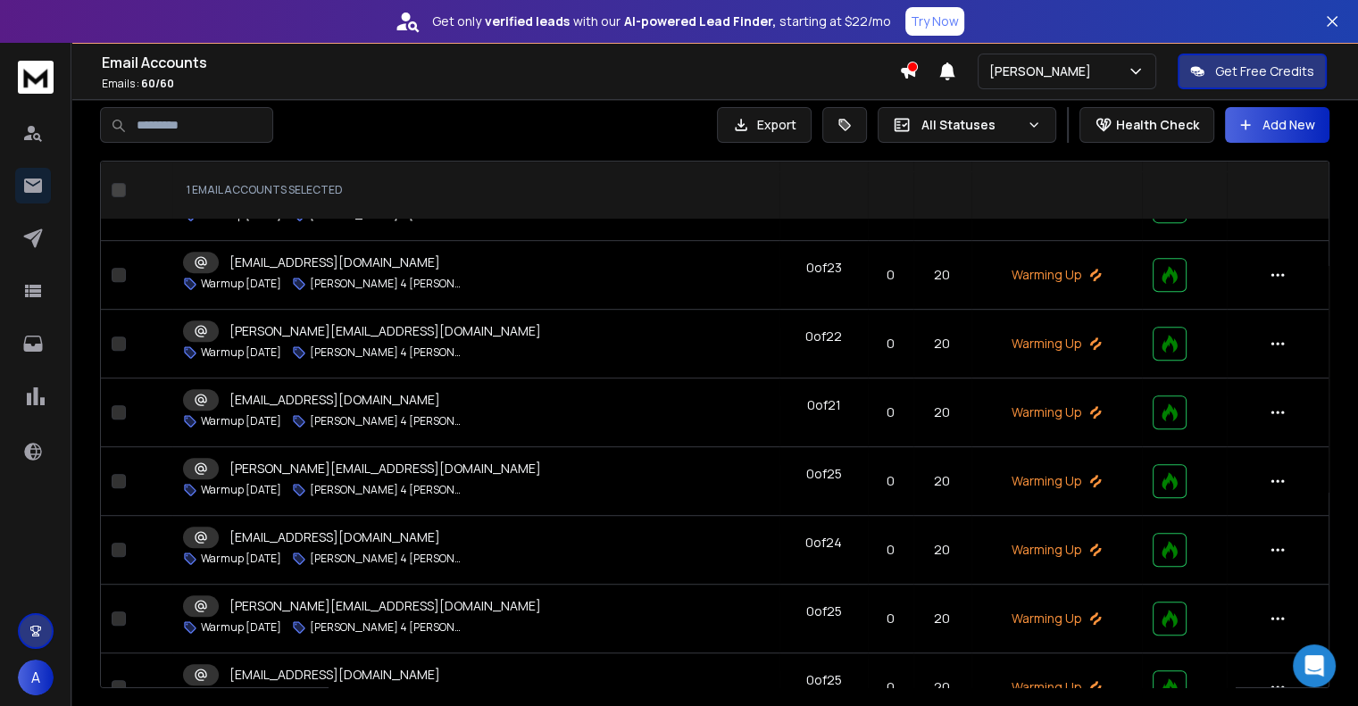
click at [116, 614] on button "button" at bounding box center [119, 618] width 14 height 14
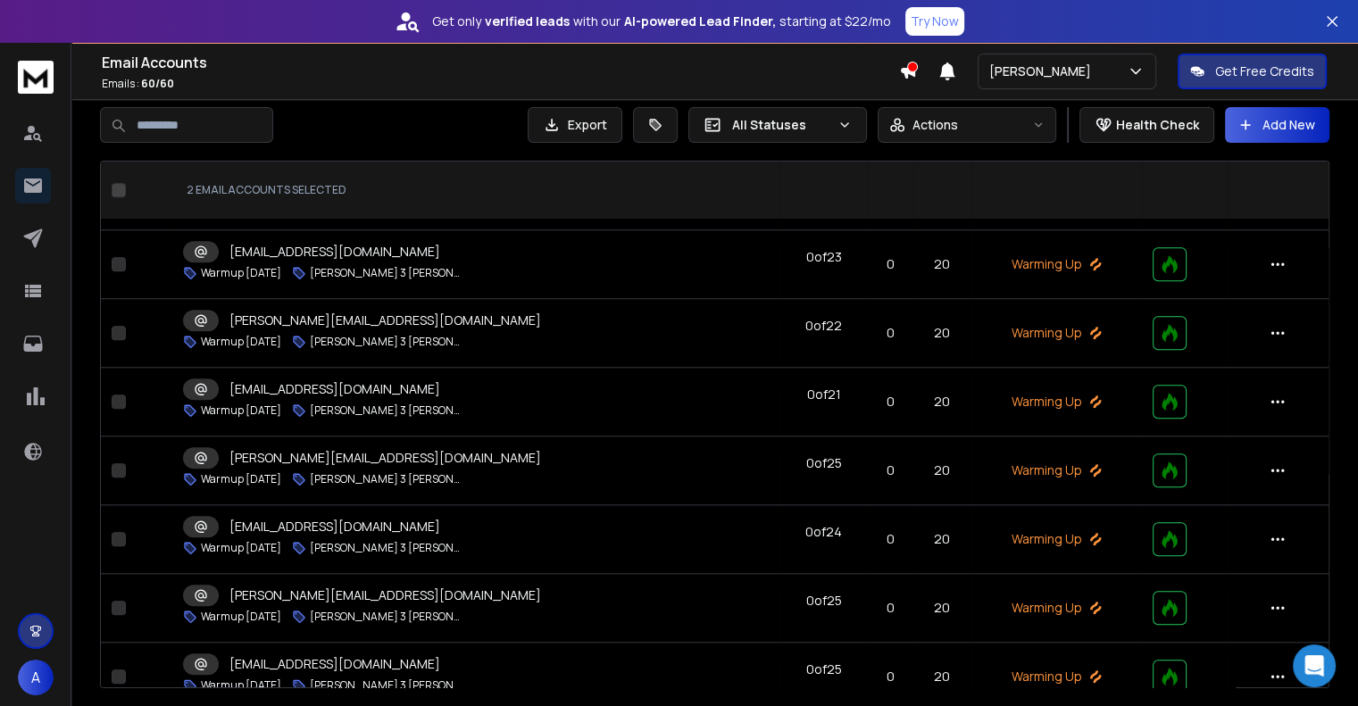
scroll to position [1517, 0]
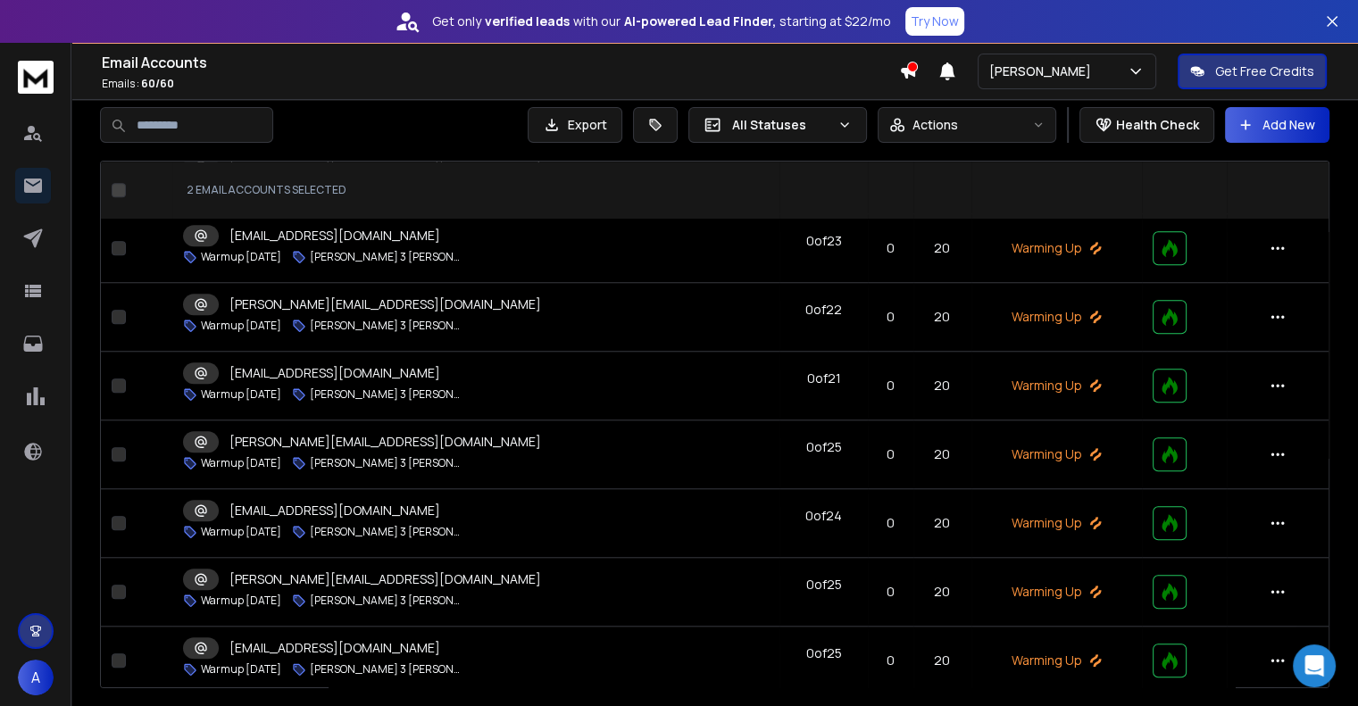
click at [119, 591] on button "button" at bounding box center [119, 592] width 14 height 14
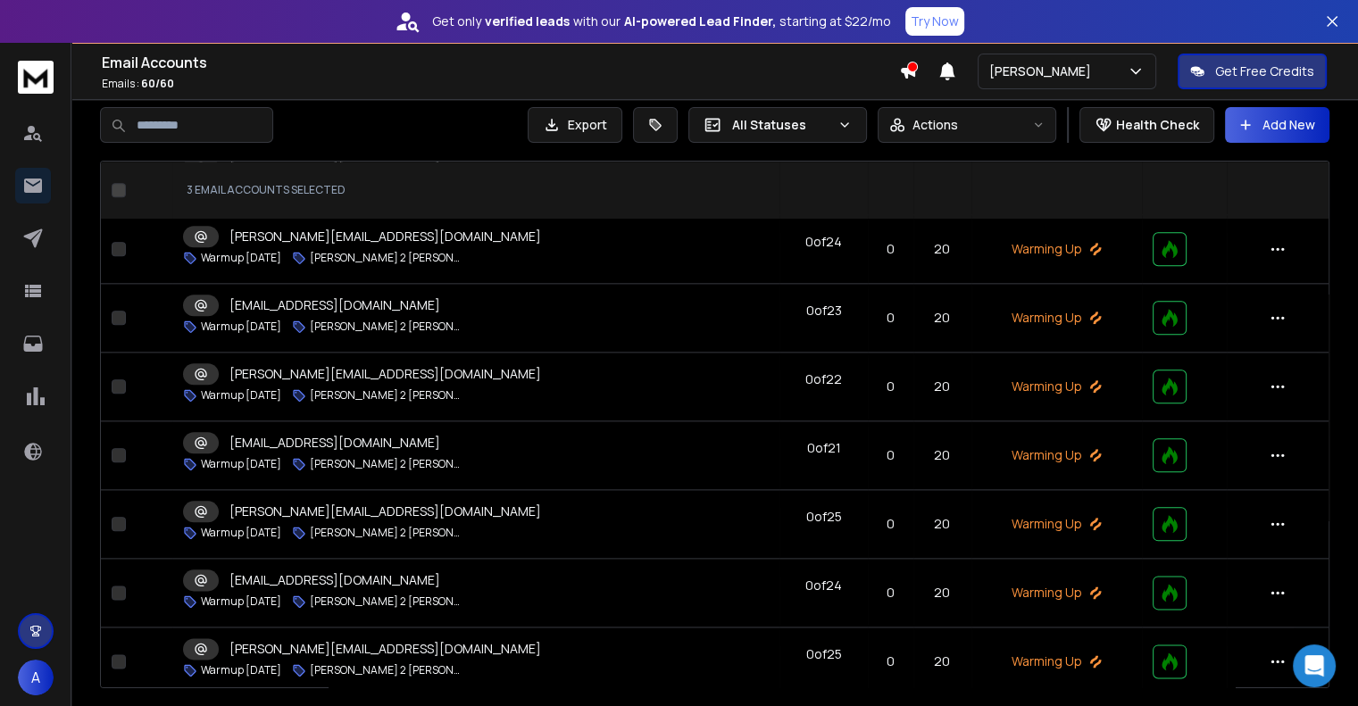
scroll to position [2142, 0]
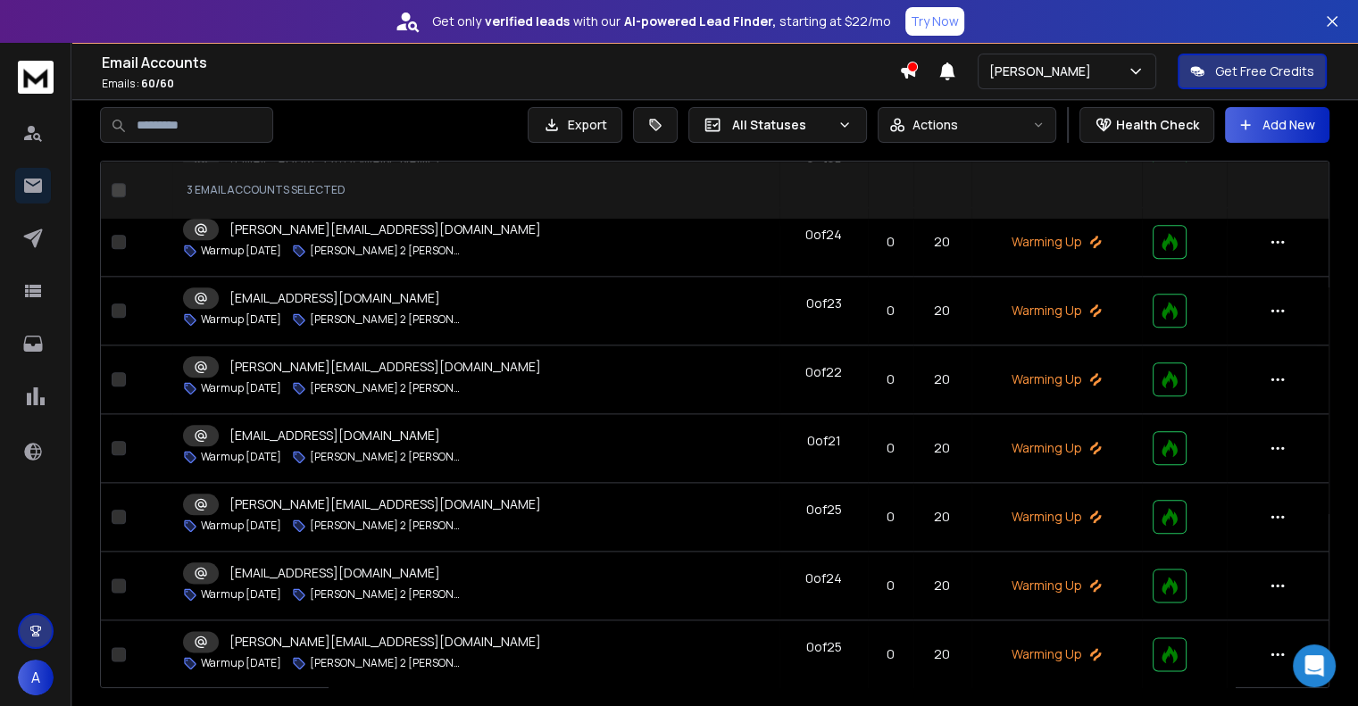
click at [118, 647] on button "button" at bounding box center [119, 654] width 14 height 14
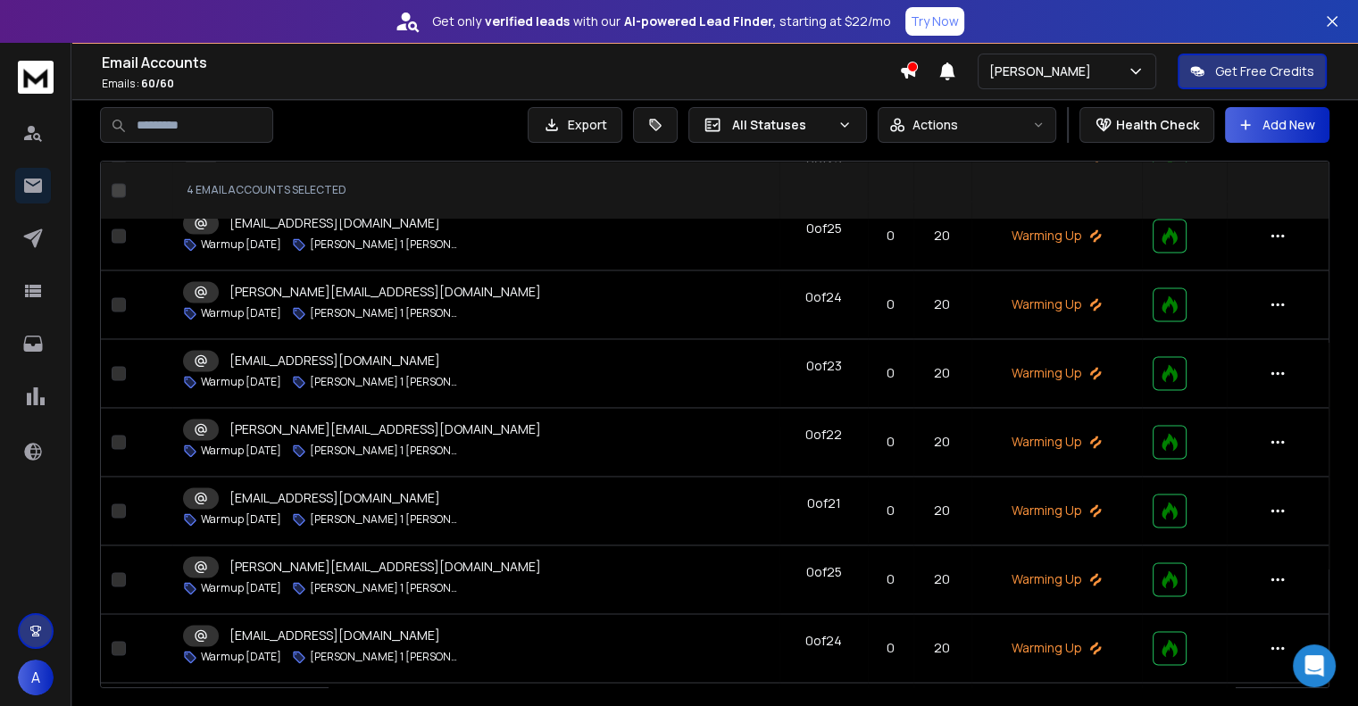
scroll to position [2946, 0]
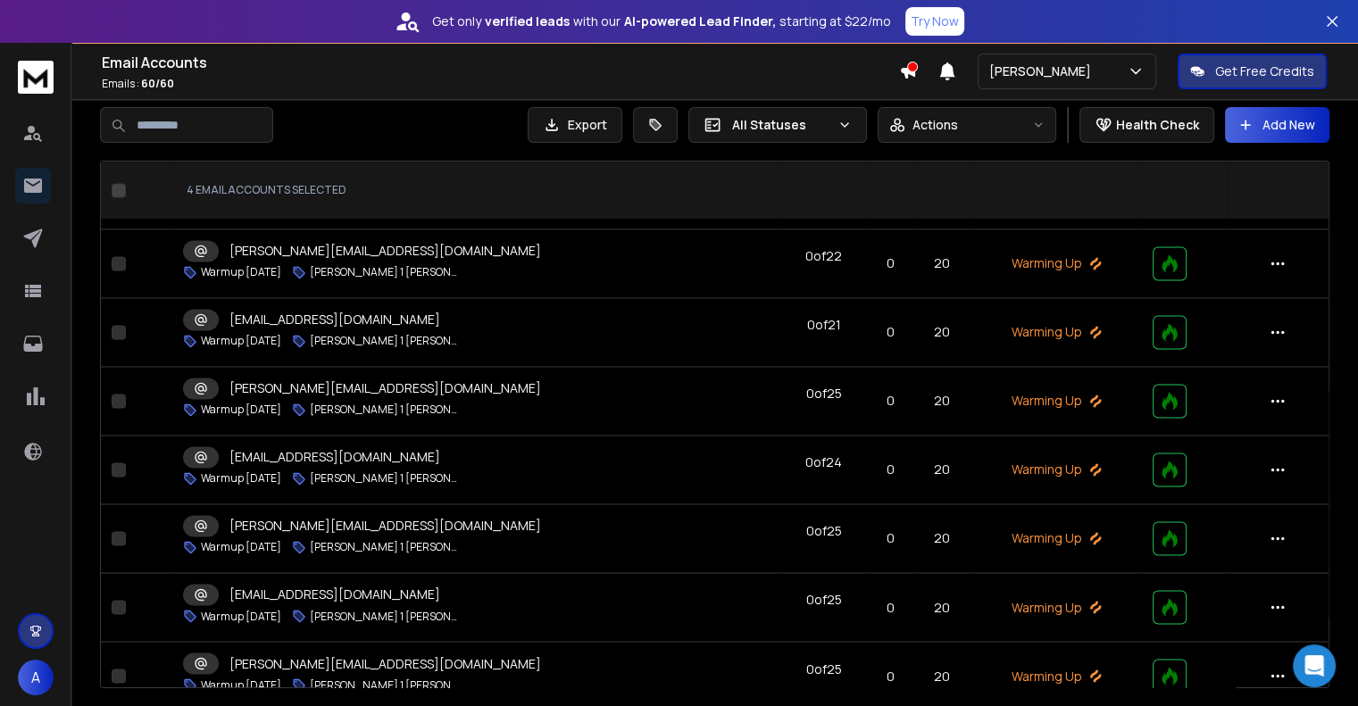
click at [116, 531] on button "button" at bounding box center [119, 538] width 14 height 14
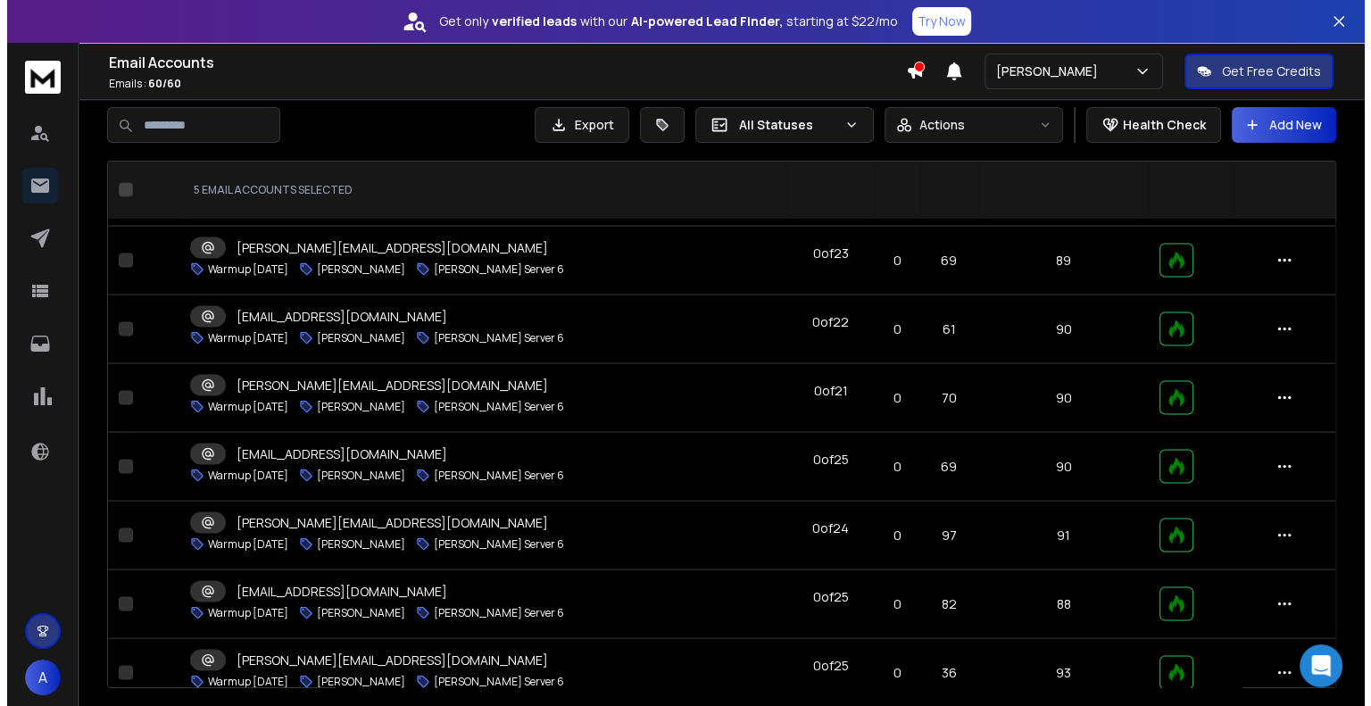
scroll to position [3571, 0]
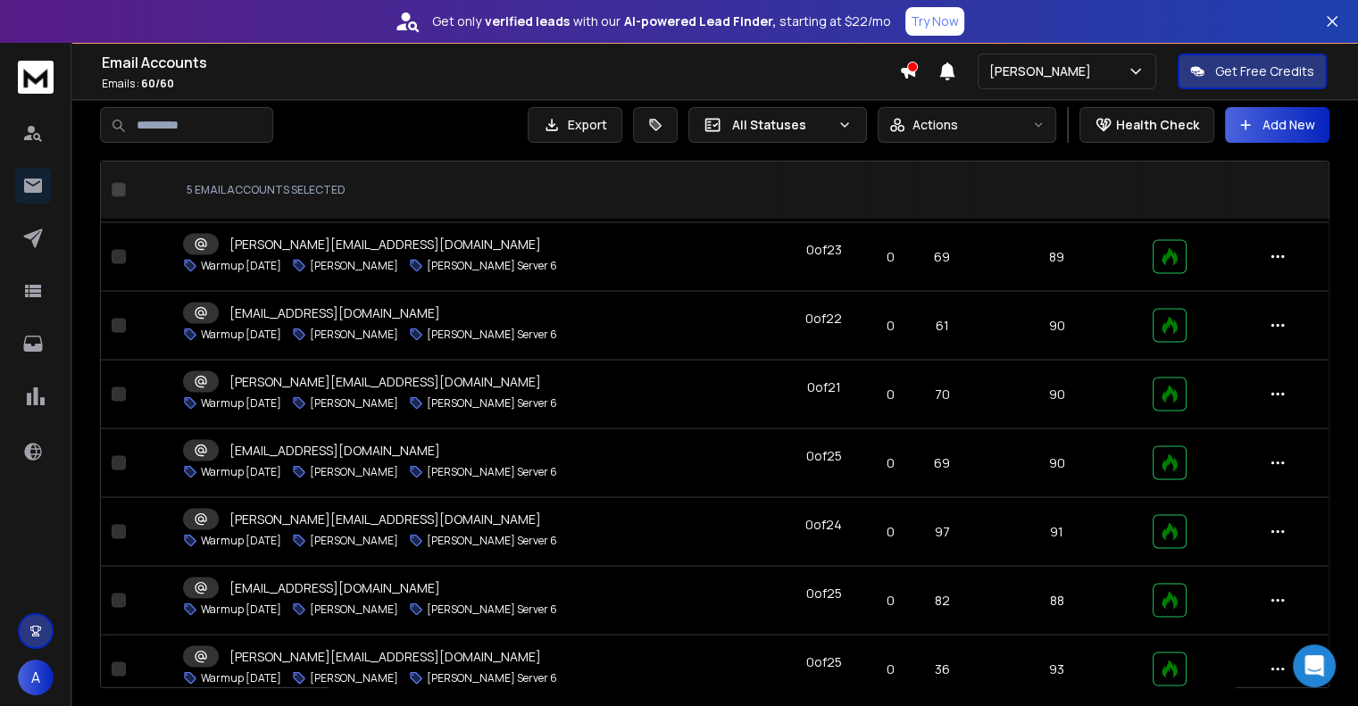
click at [119, 594] on button "button" at bounding box center [119, 601] width 14 height 14
click at [927, 124] on p "Actions" at bounding box center [935, 125] width 46 height 18
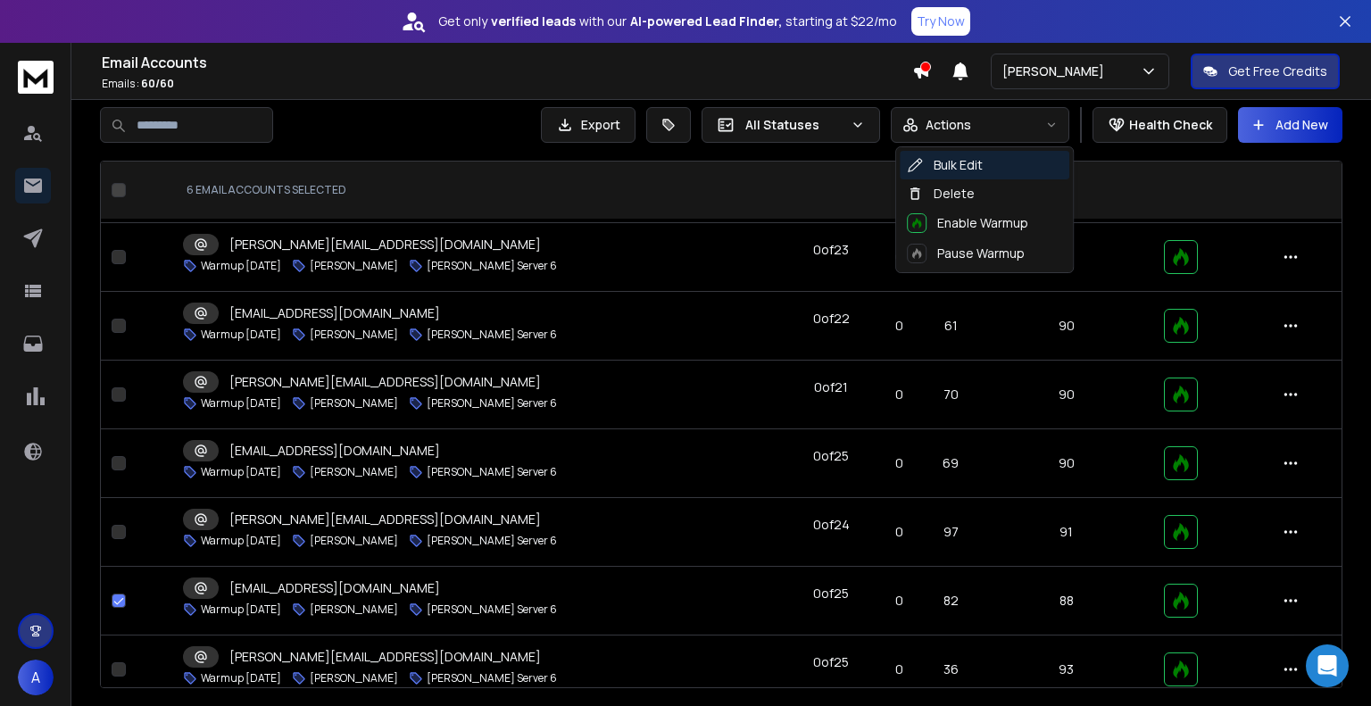
click at [924, 157] on div "Bulk Edit" at bounding box center [945, 165] width 76 height 18
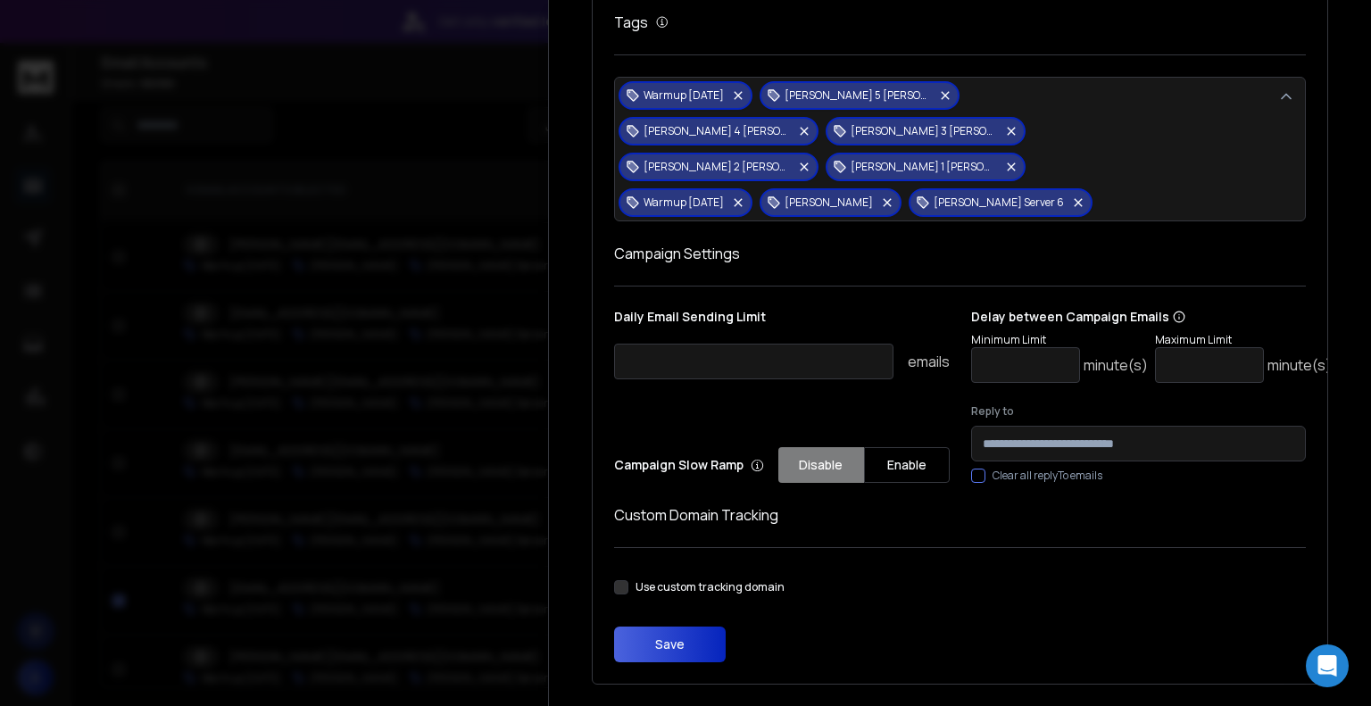
scroll to position [426, 0]
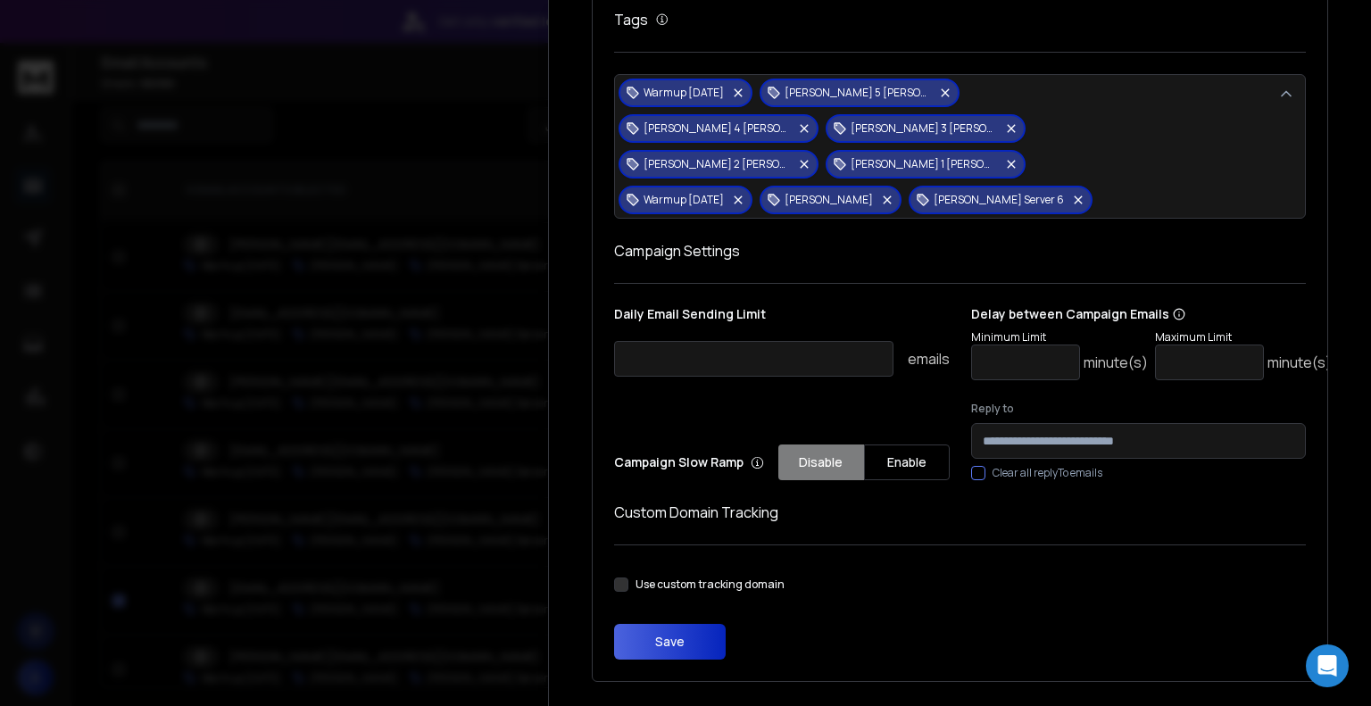
click at [669, 341] on input "number" at bounding box center [753, 359] width 278 height 36
type input "**"
click at [636, 624] on button "Save" at bounding box center [670, 642] width 112 height 36
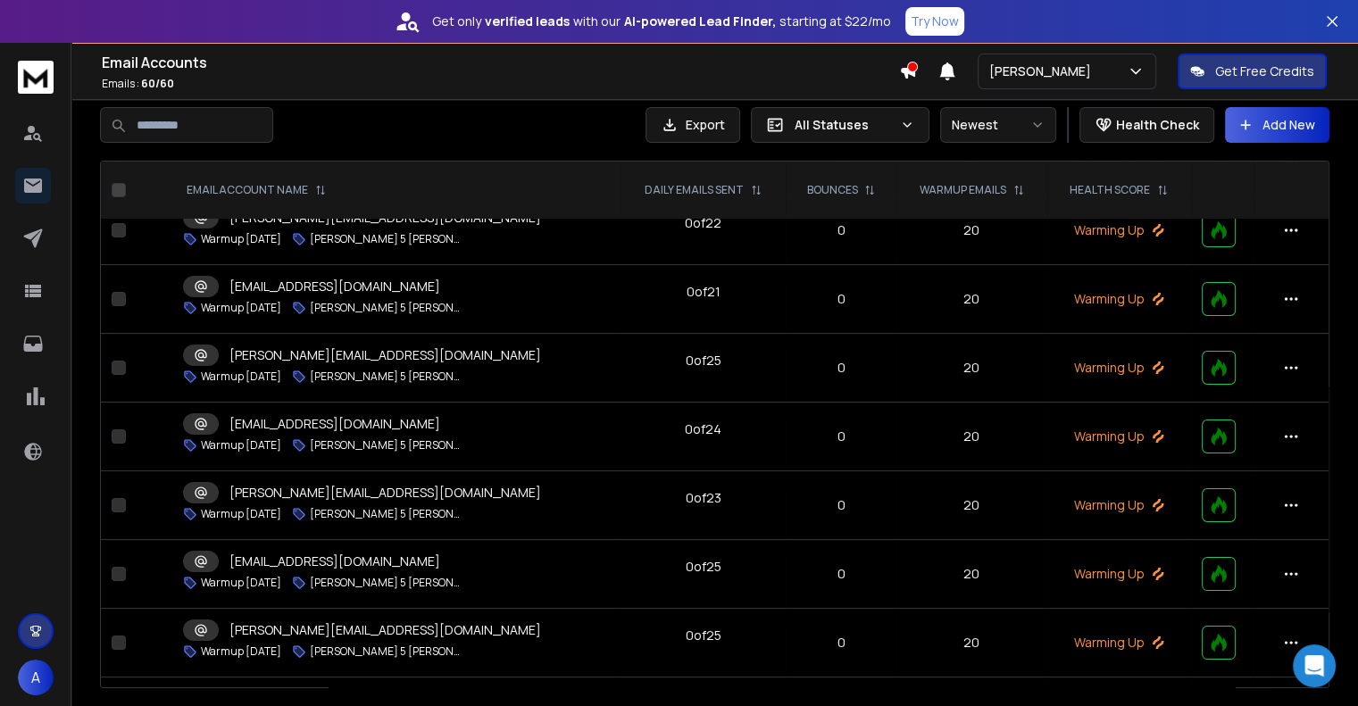
scroll to position [268, 0]
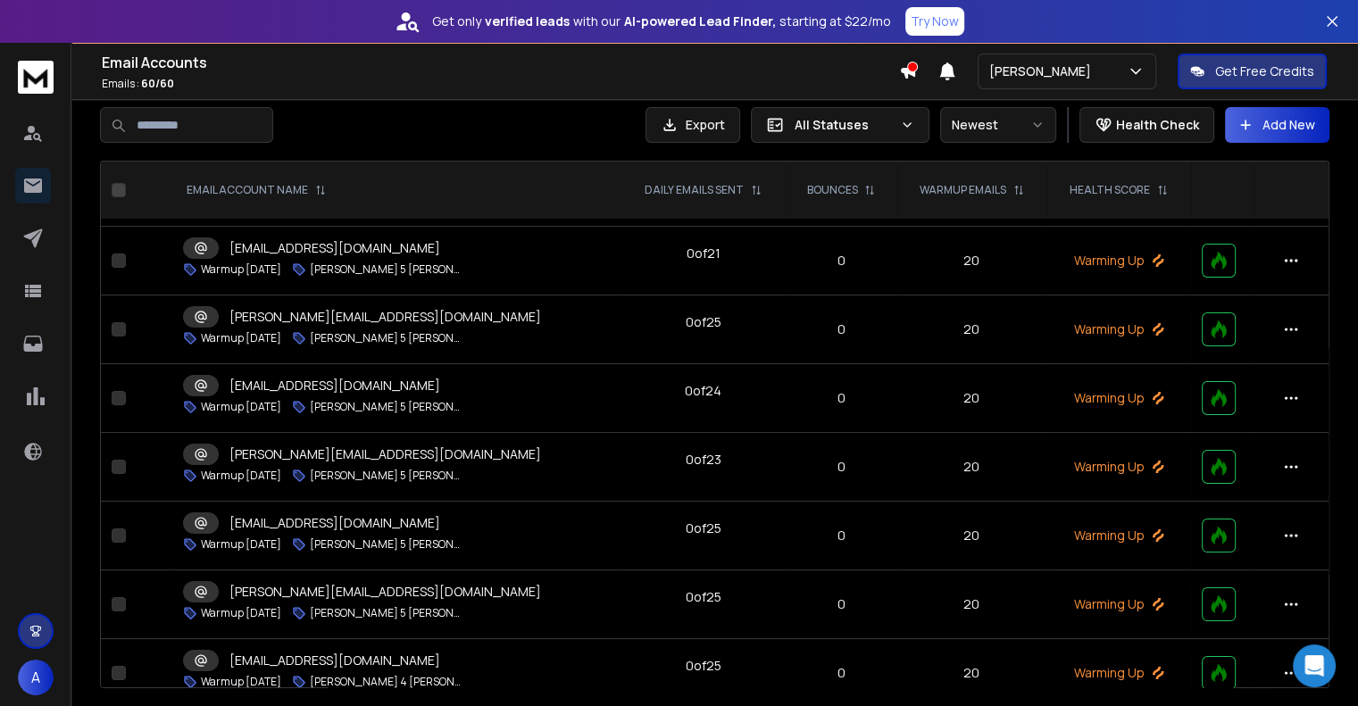
click at [118, 535] on button "button" at bounding box center [119, 535] width 14 height 14
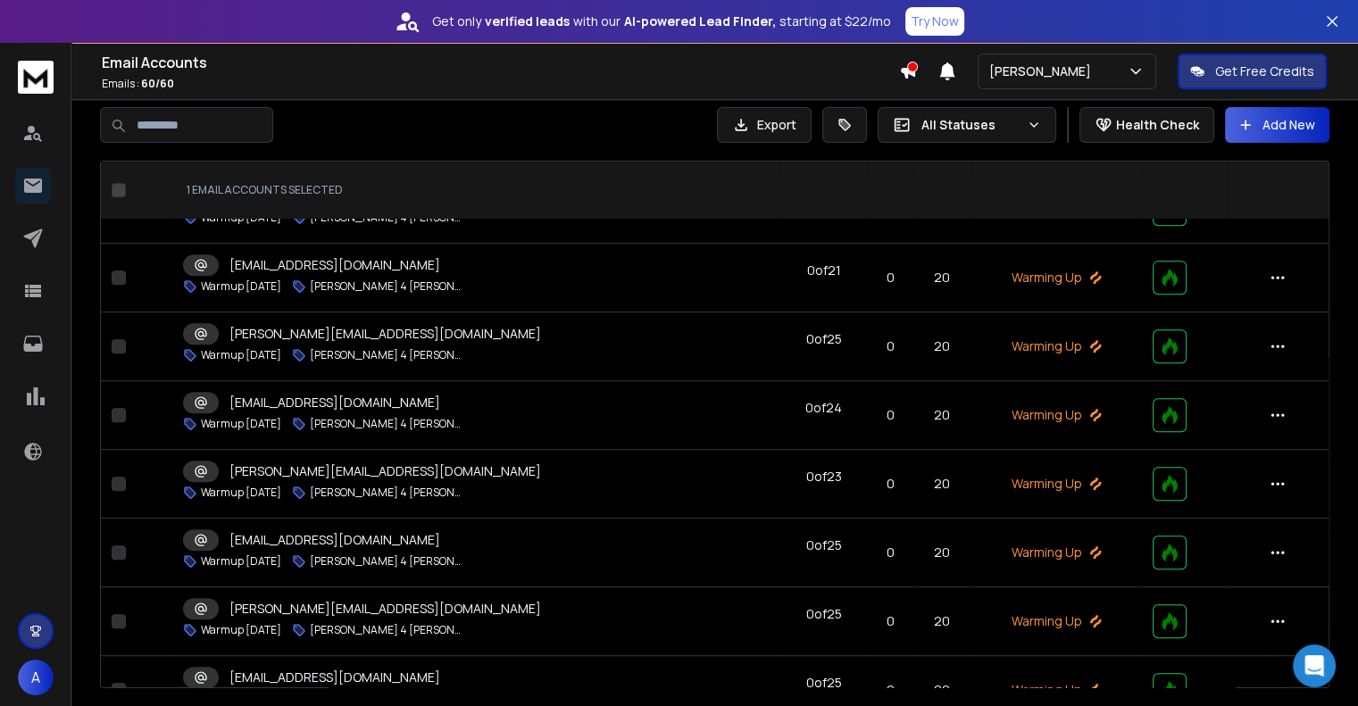
scroll to position [982, 0]
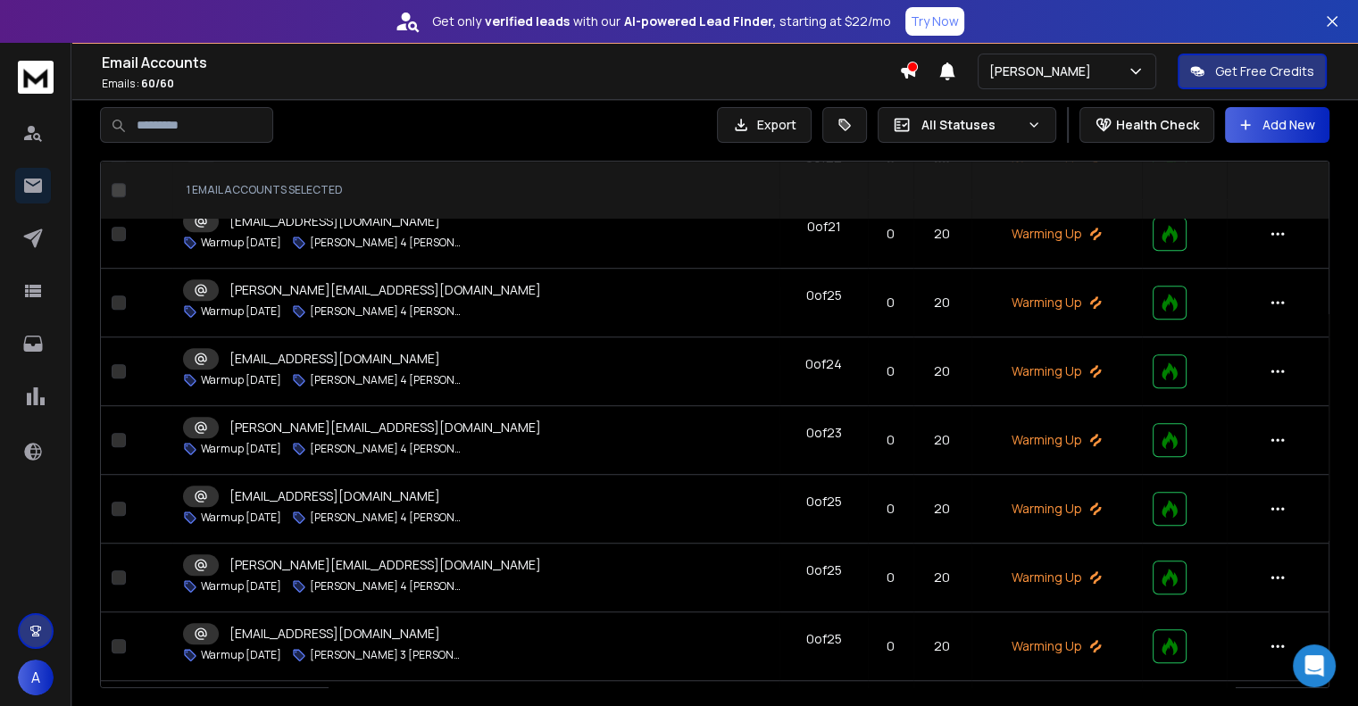
click at [118, 503] on button "button" at bounding box center [119, 509] width 14 height 14
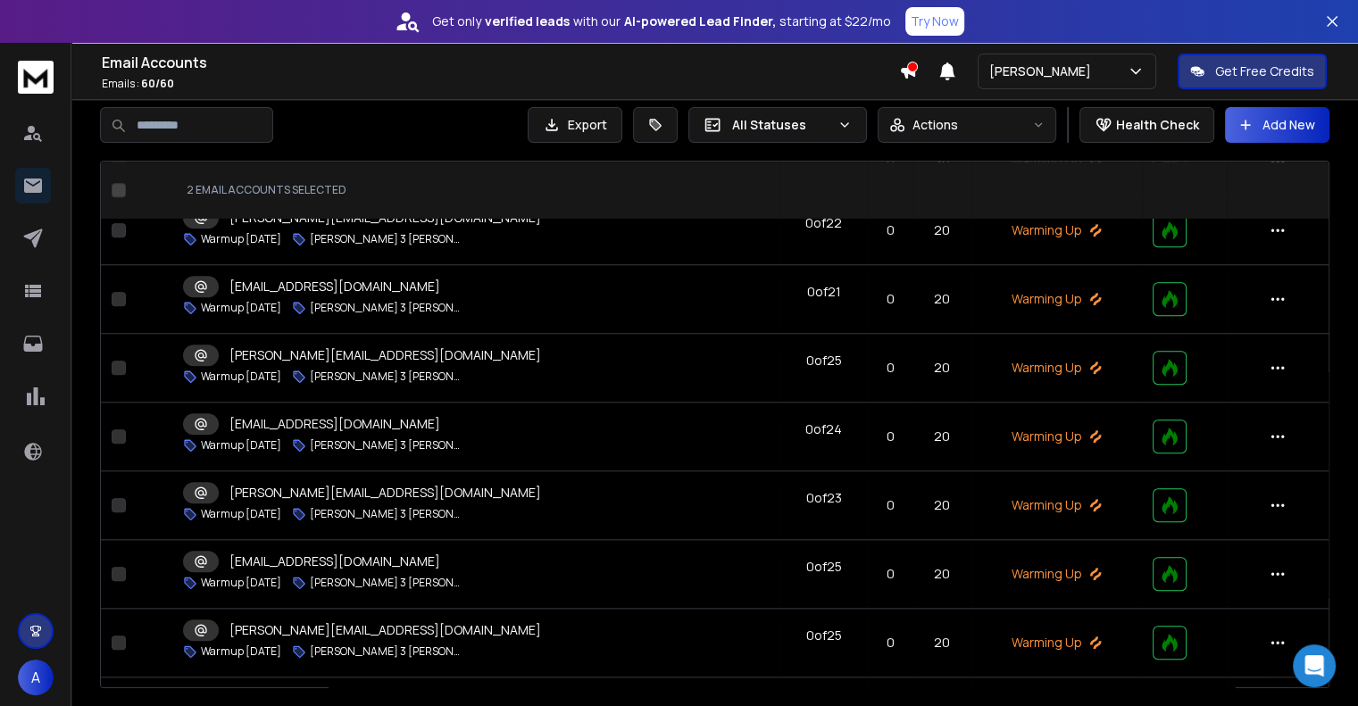
scroll to position [1607, 0]
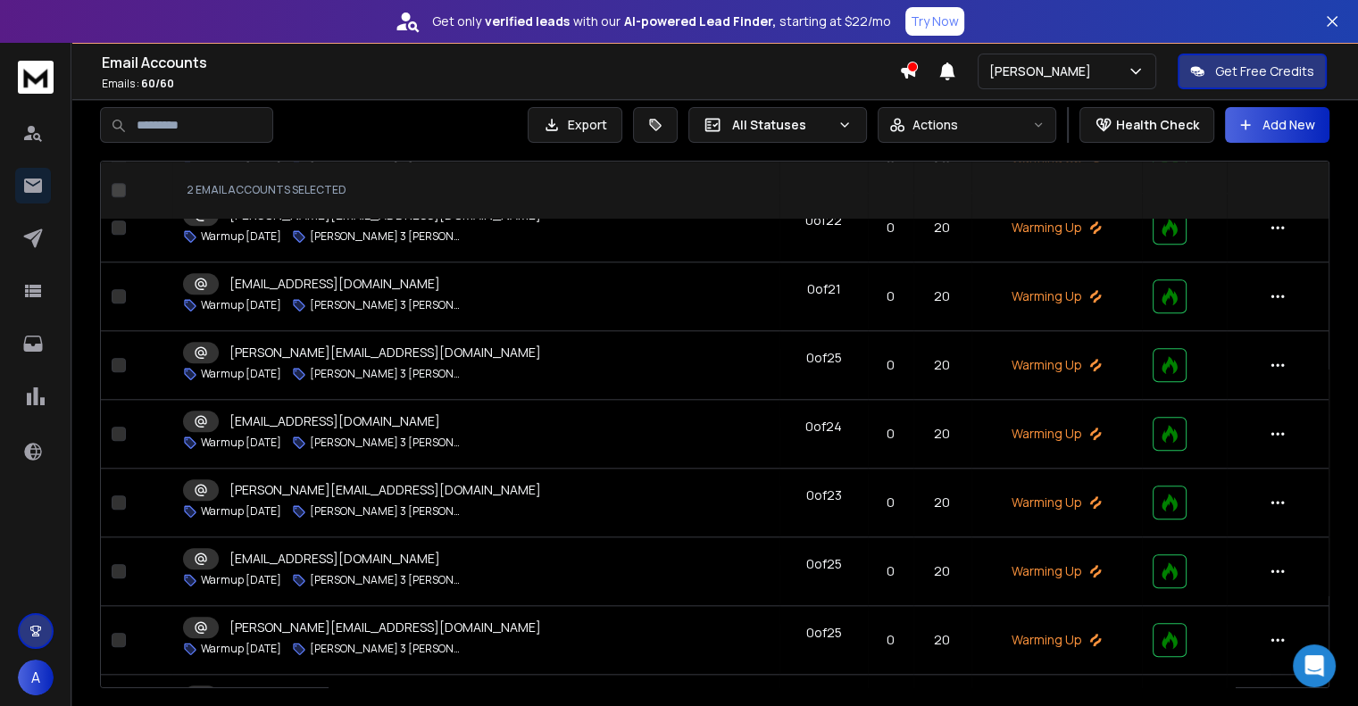
click at [121, 571] on button "button" at bounding box center [119, 571] width 14 height 14
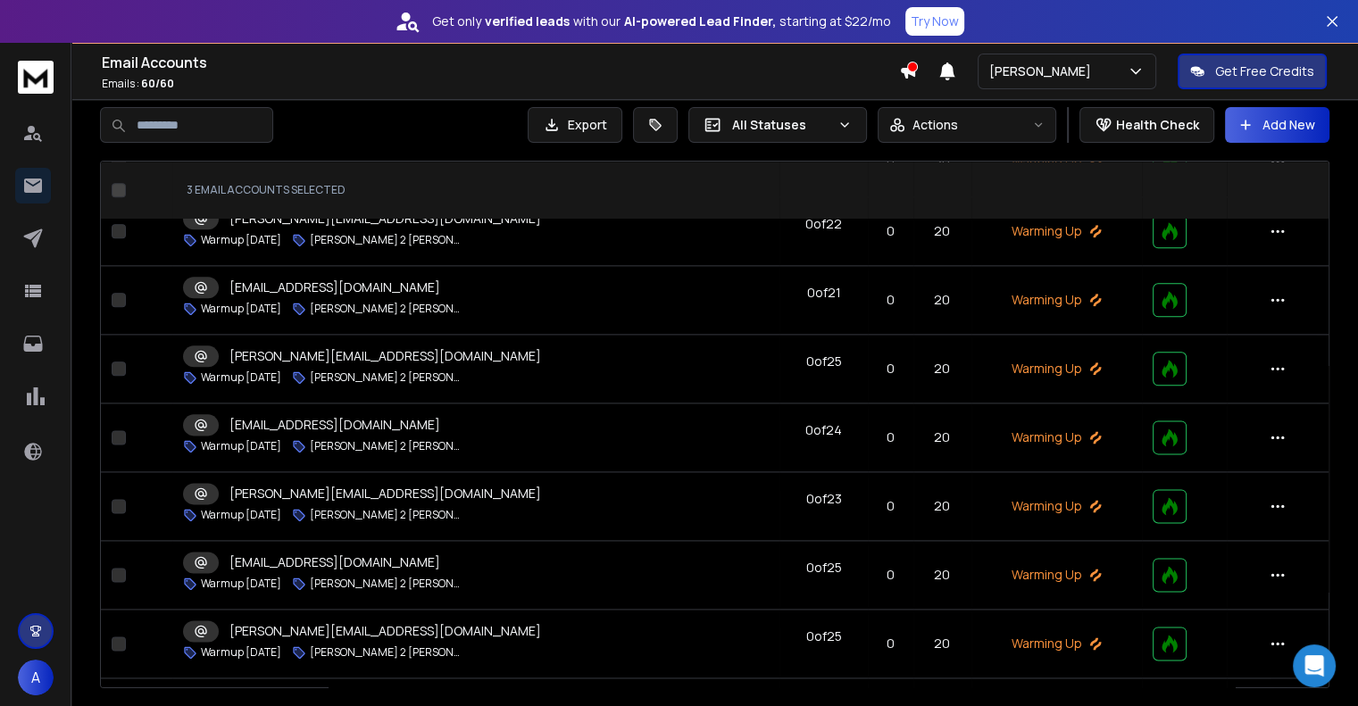
scroll to position [2321, 0]
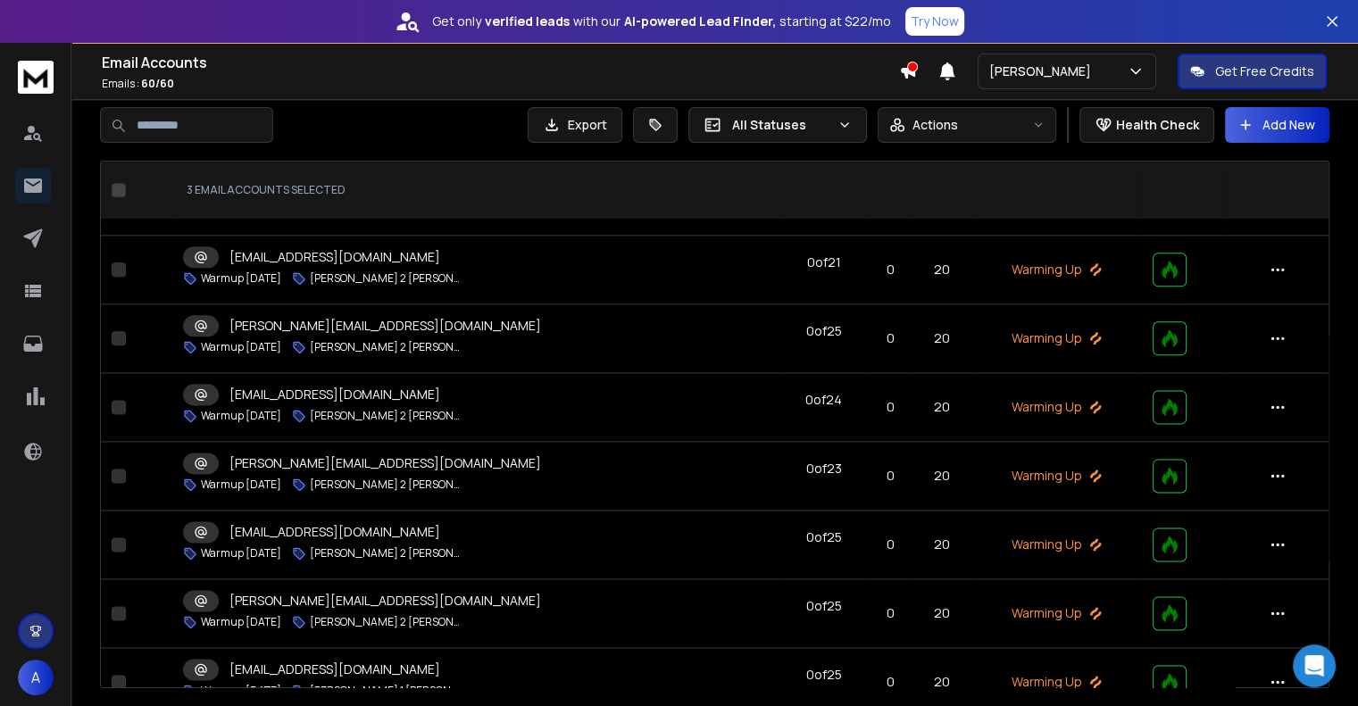
click at [121, 539] on button "button" at bounding box center [119, 544] width 14 height 14
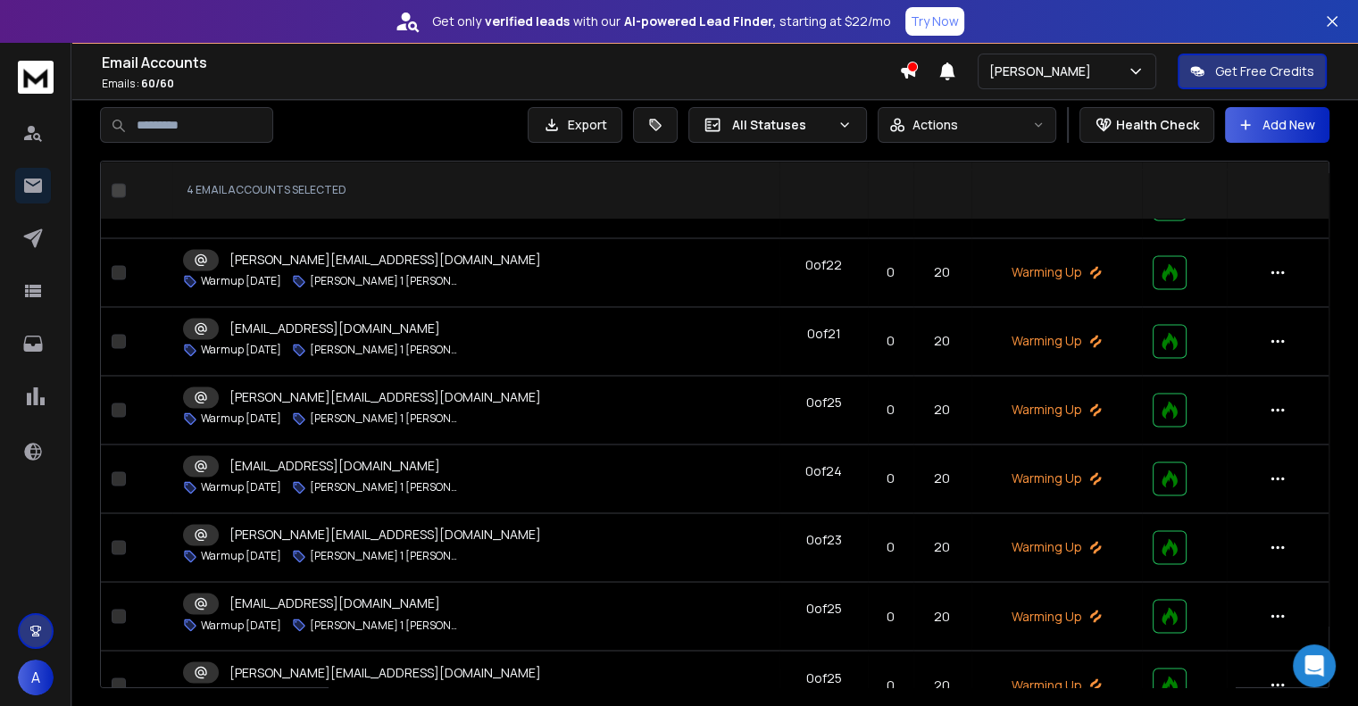
scroll to position [2946, 0]
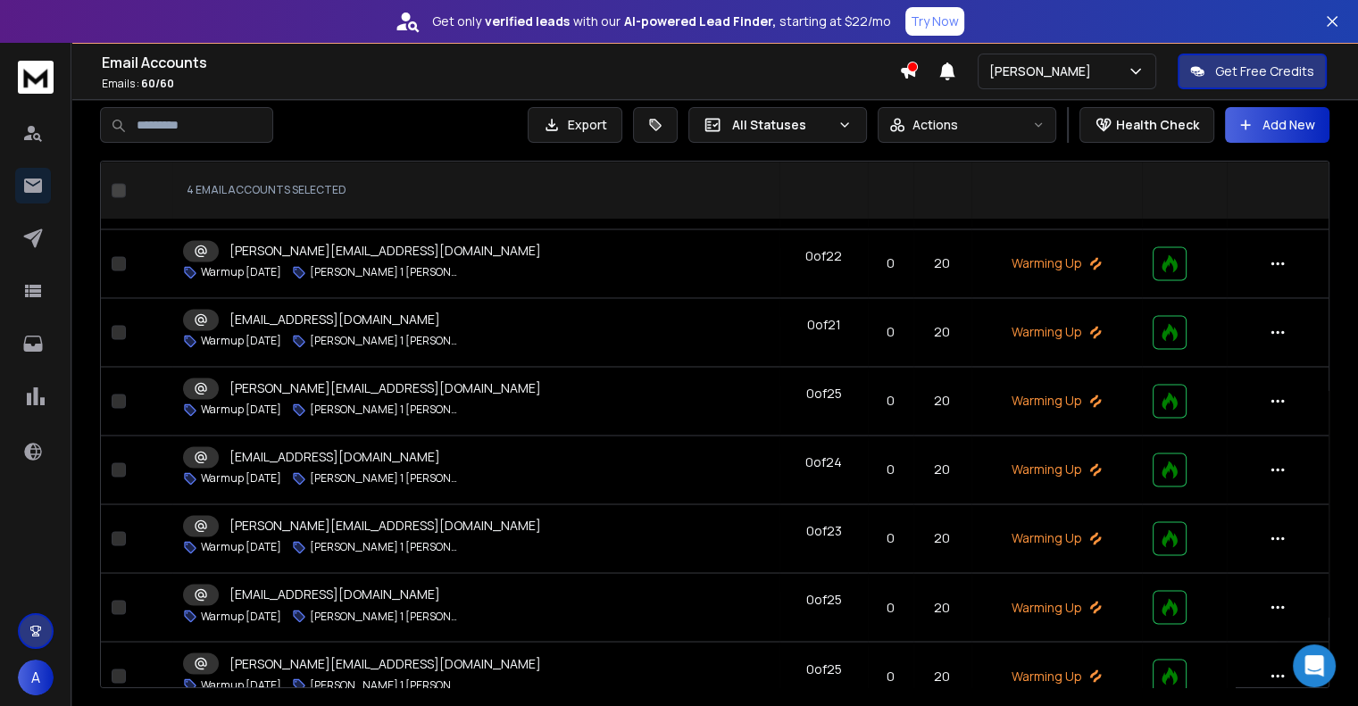
click at [118, 600] on button "button" at bounding box center [119, 607] width 14 height 14
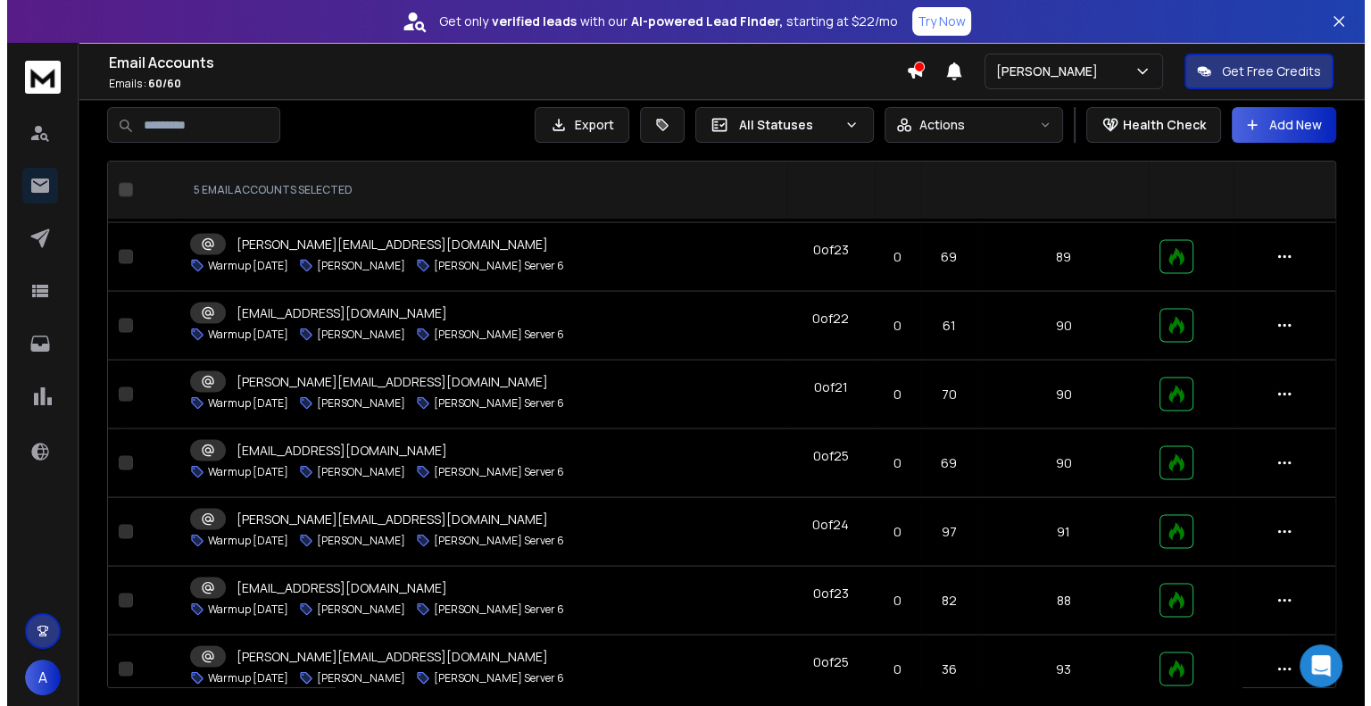
scroll to position [3658, 0]
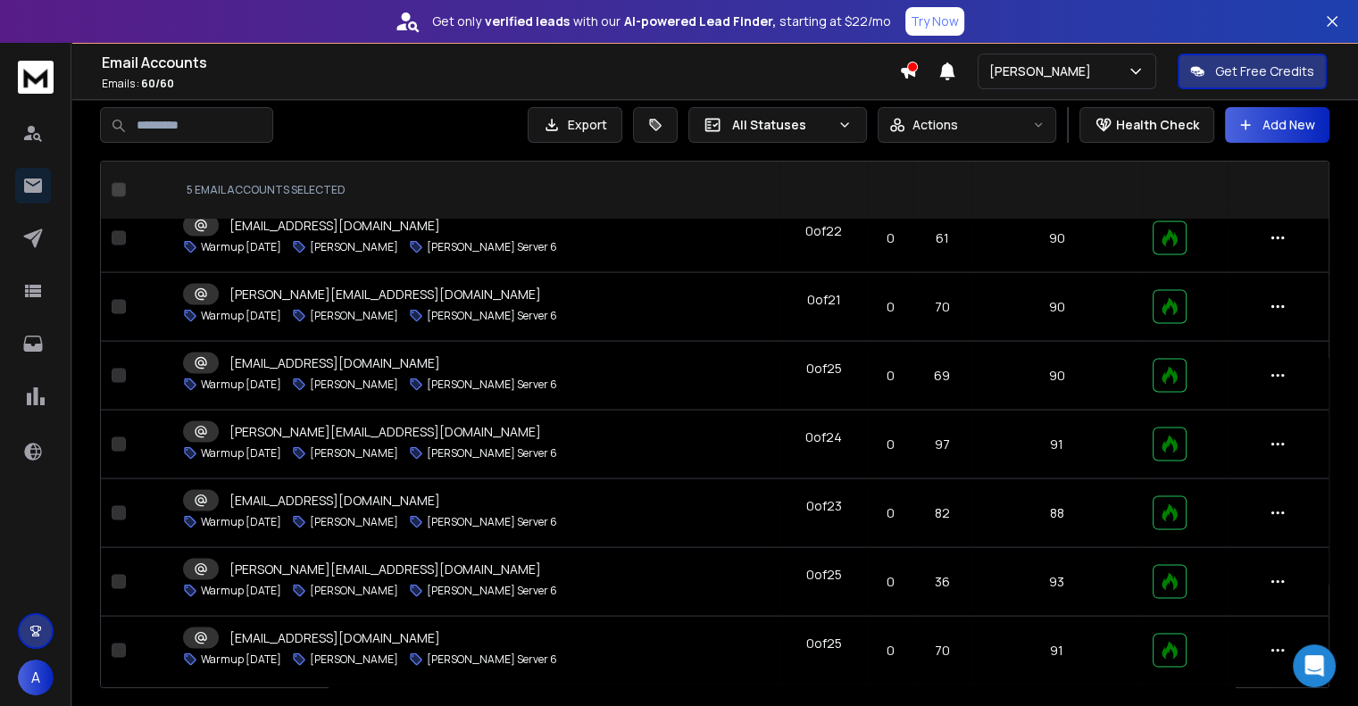
click at [121, 575] on button "button" at bounding box center [119, 582] width 14 height 14
click at [966, 121] on div "Actions" at bounding box center [957, 125] width 136 height 18
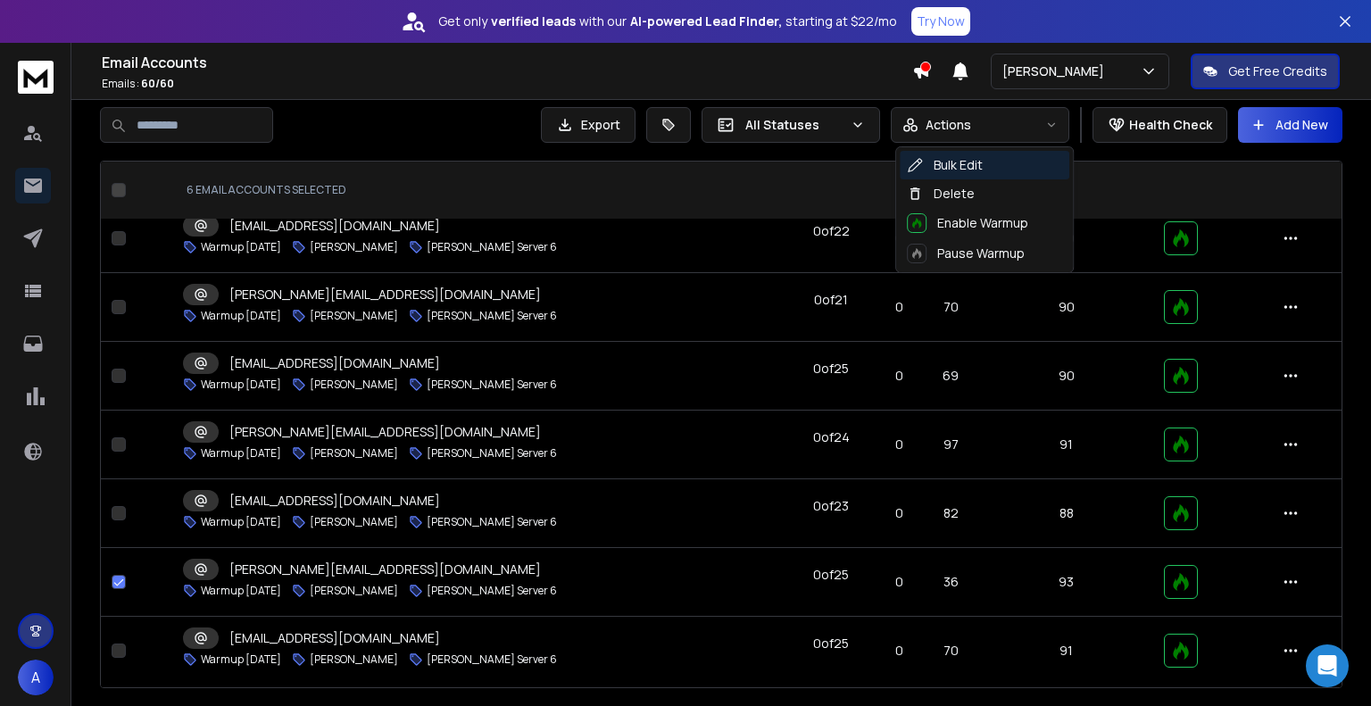
click at [933, 163] on div "Bulk Edit" at bounding box center [945, 165] width 76 height 18
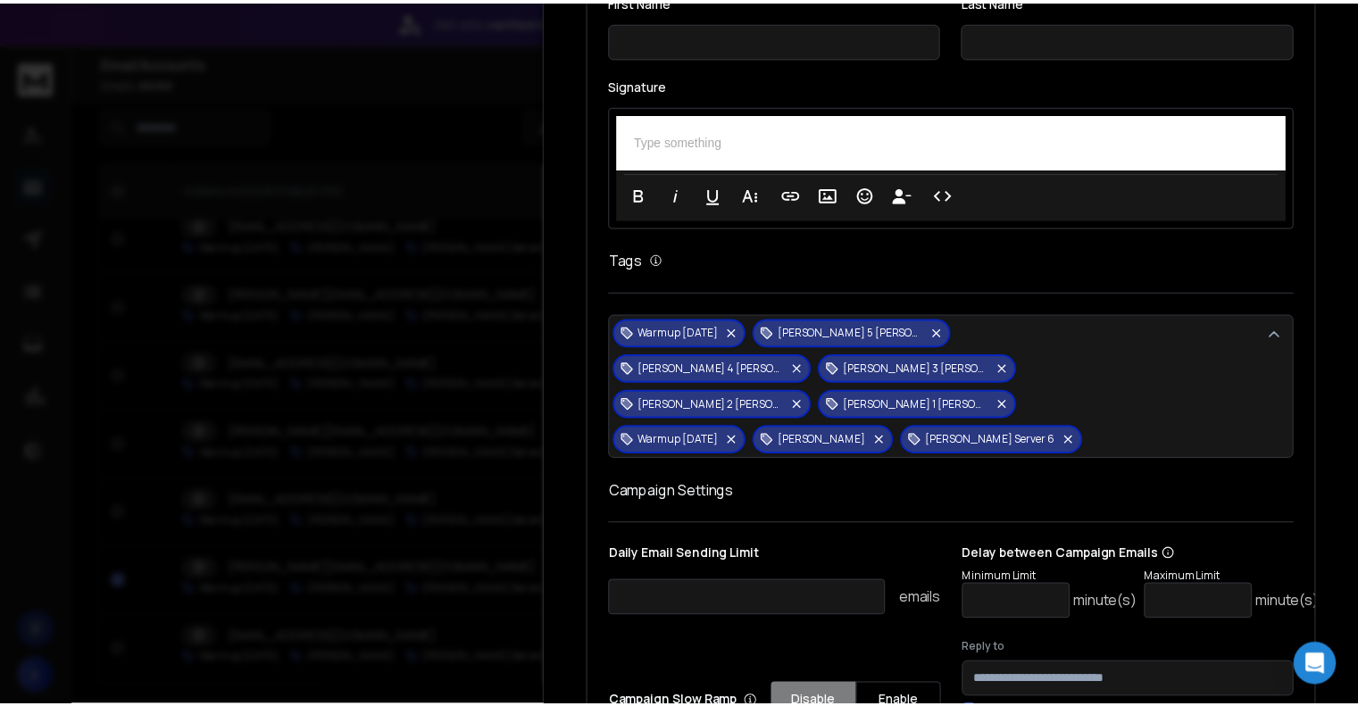
scroll to position [357, 0]
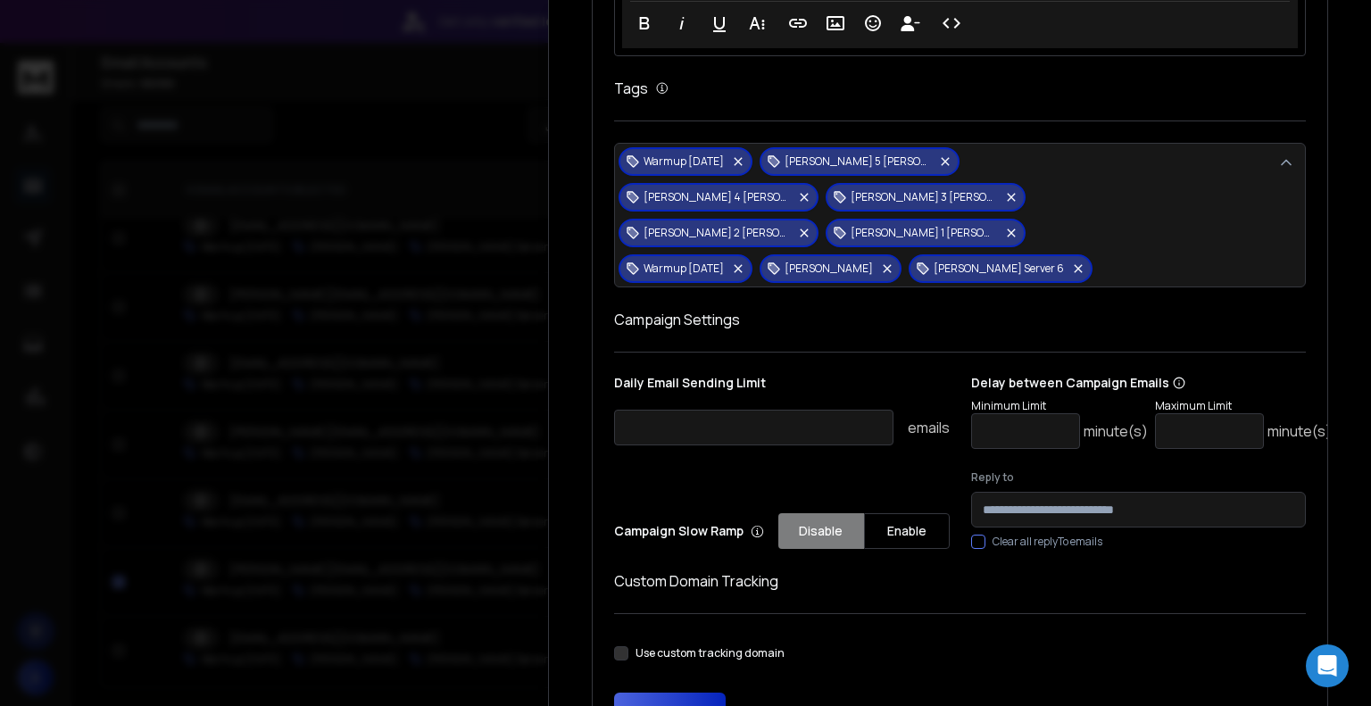
click at [653, 410] on input "number" at bounding box center [753, 428] width 278 height 36
type input "**"
click at [643, 693] on button "Save" at bounding box center [670, 711] width 112 height 36
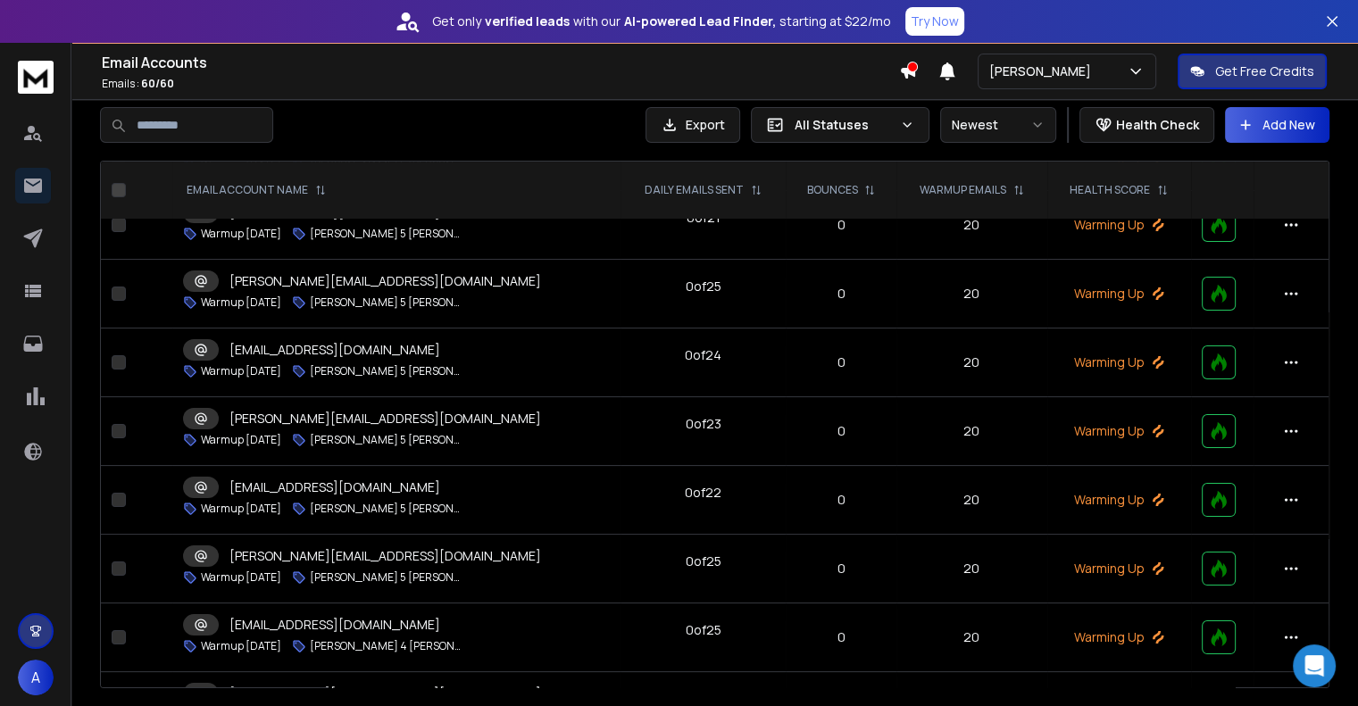
scroll to position [446, 0]
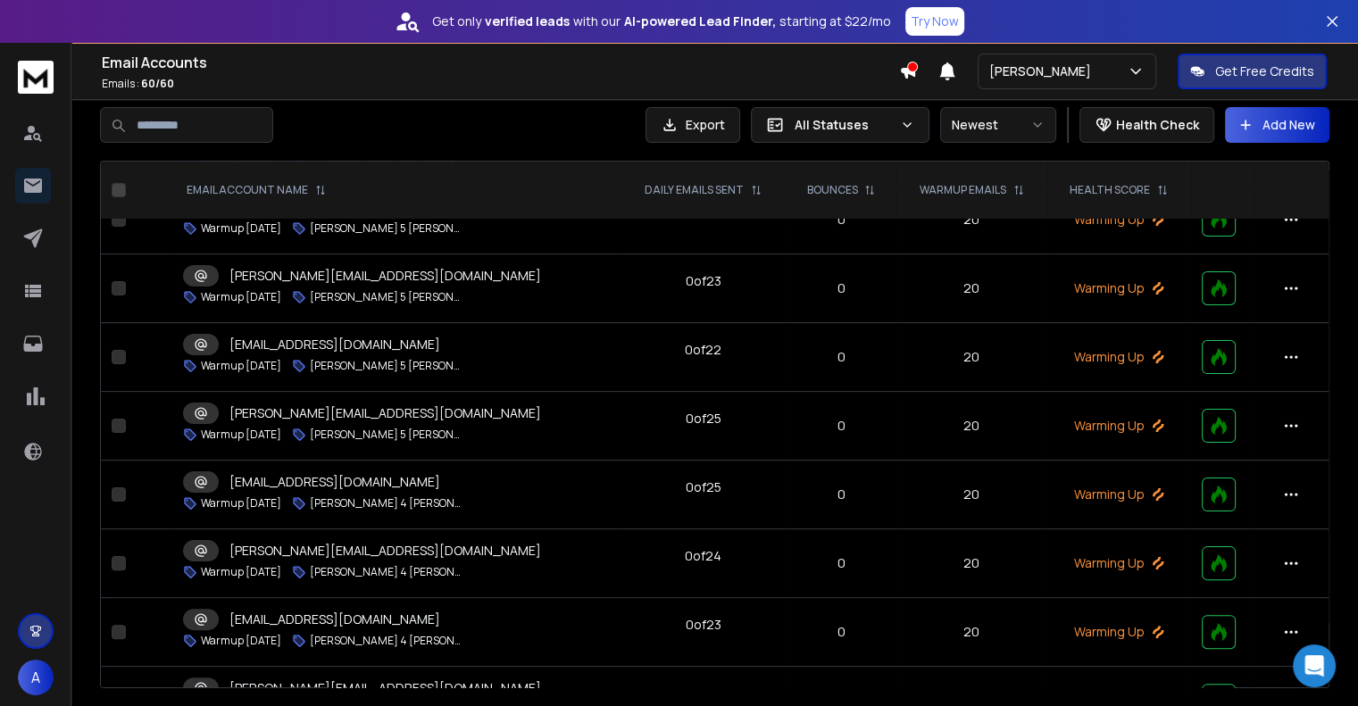
click at [121, 425] on button "button" at bounding box center [119, 426] width 14 height 14
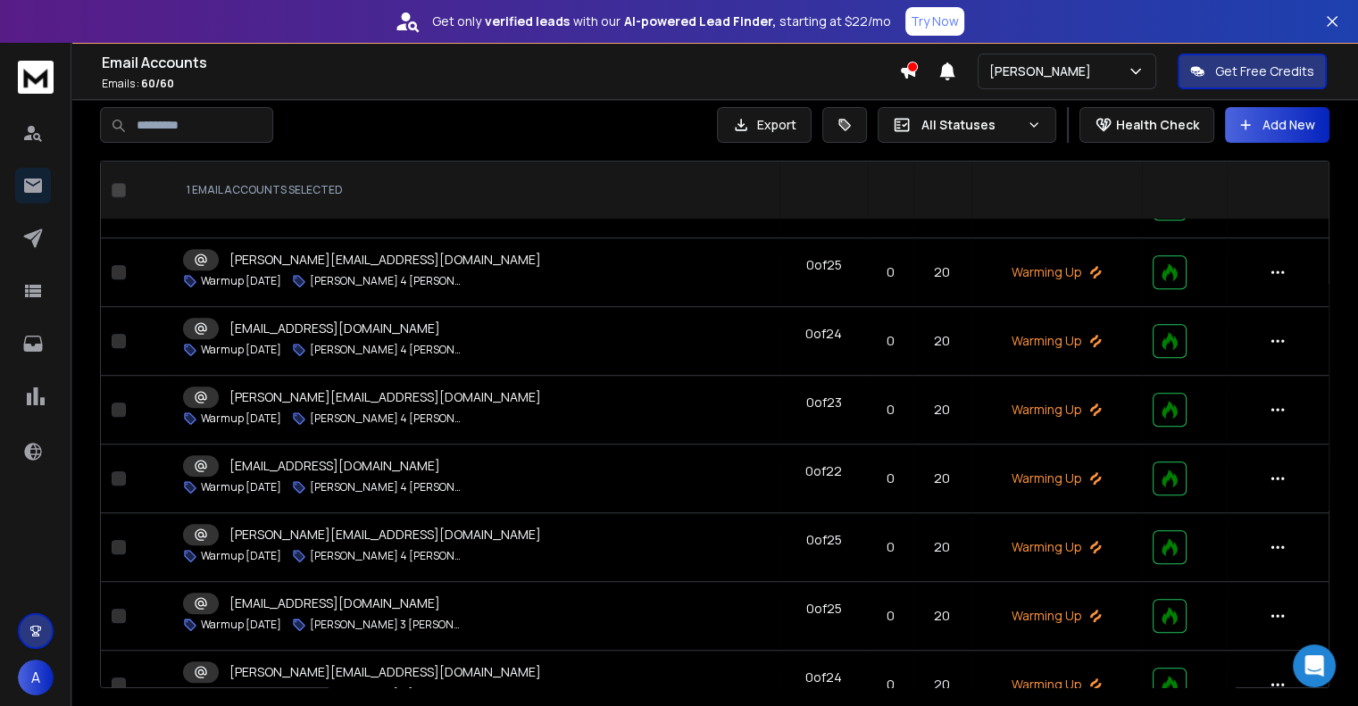
scroll to position [1071, 0]
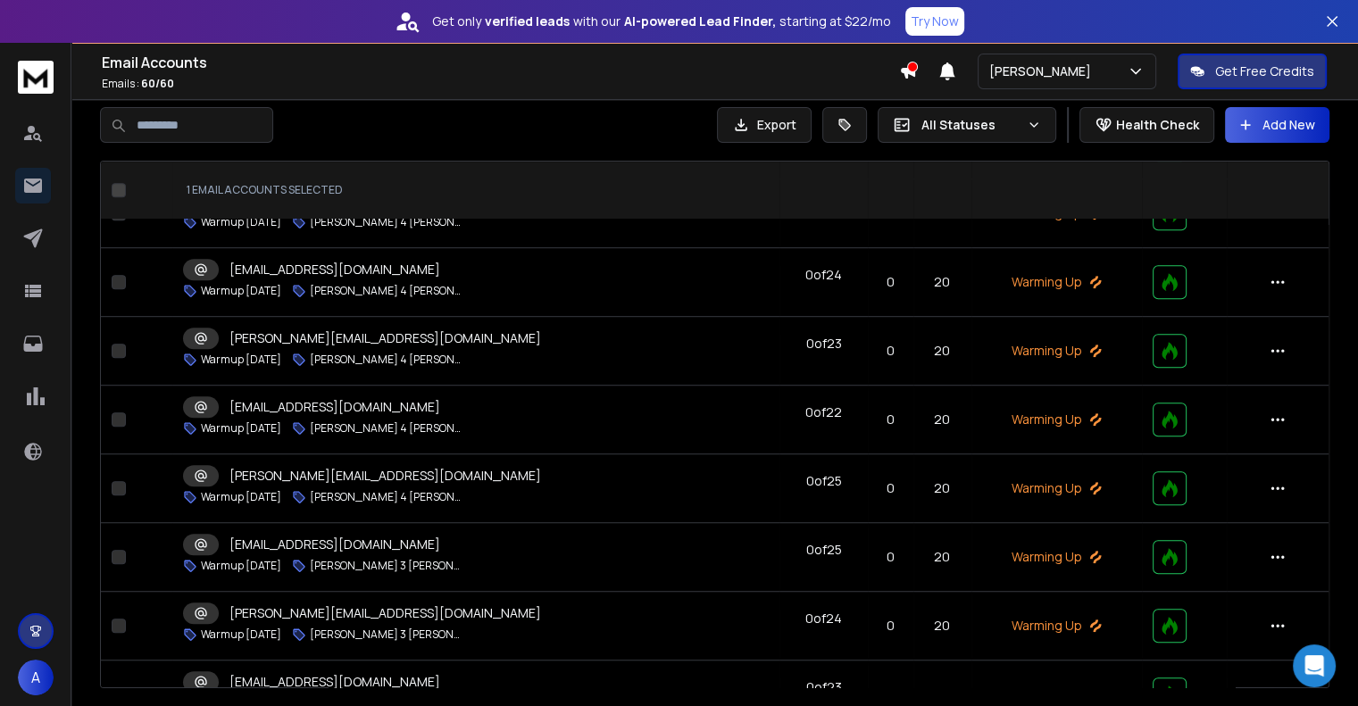
click at [120, 485] on button "button" at bounding box center [119, 488] width 14 height 14
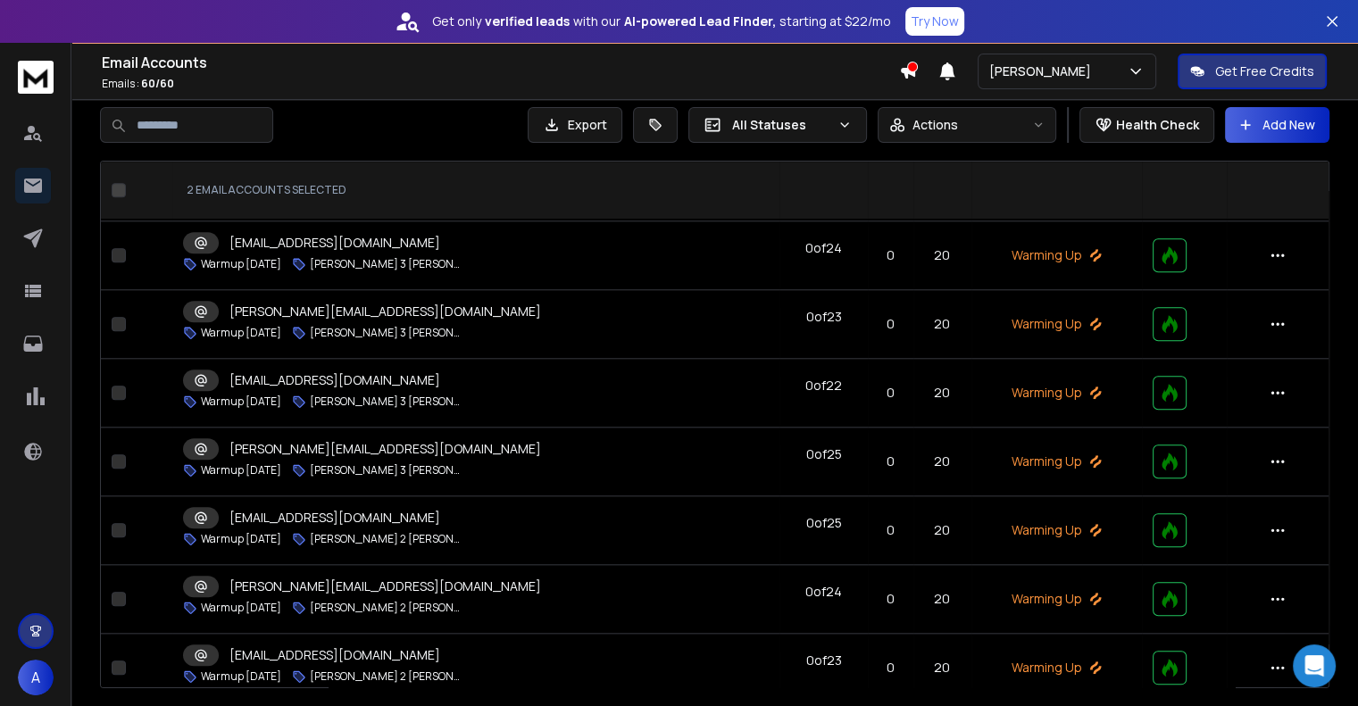
click at [120, 455] on button "button" at bounding box center [119, 461] width 14 height 14
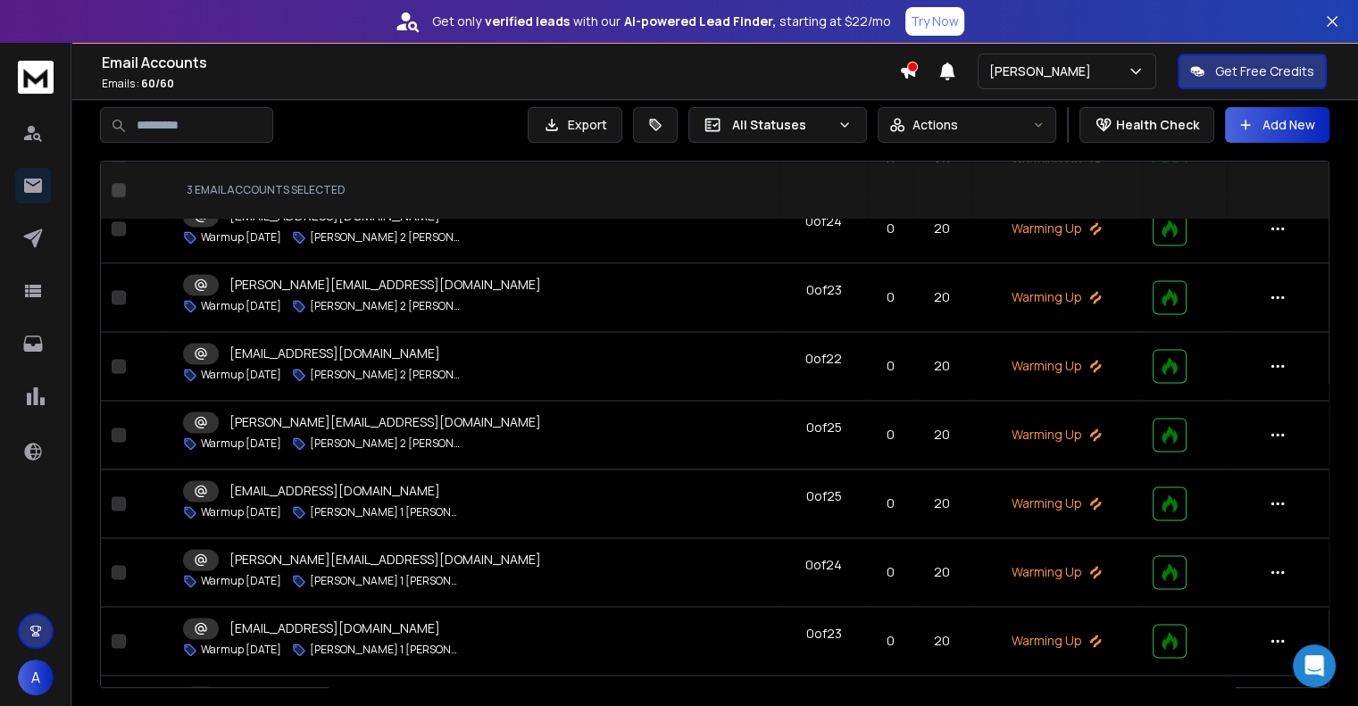
click at [116, 428] on button "button" at bounding box center [119, 435] width 14 height 14
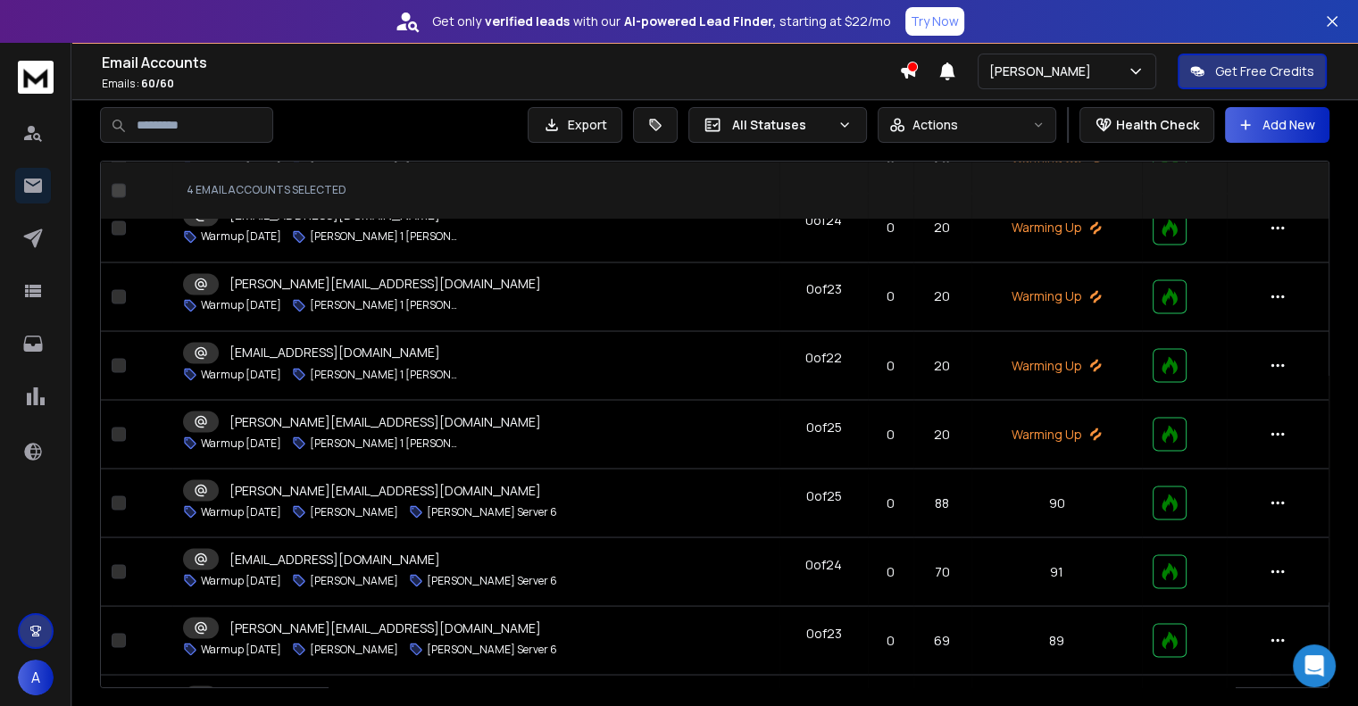
scroll to position [3213, 0]
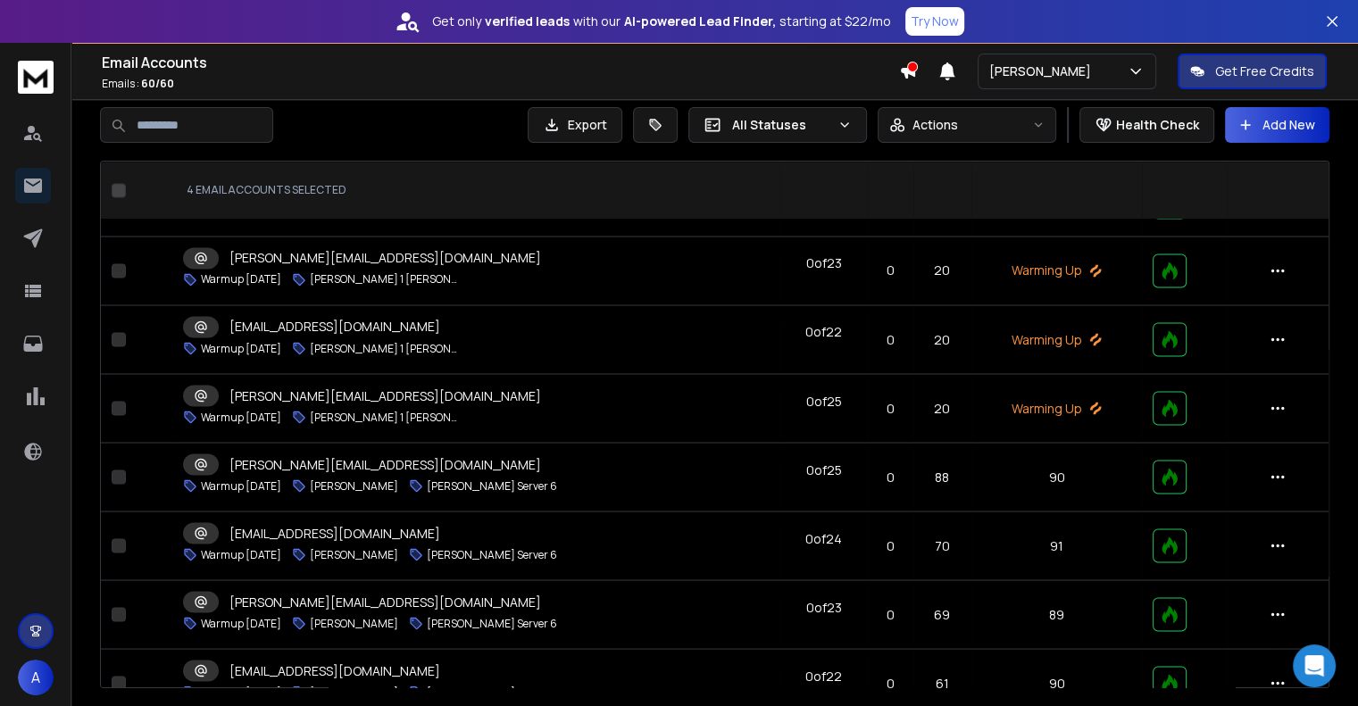
click at [118, 401] on button "button" at bounding box center [119, 408] width 14 height 14
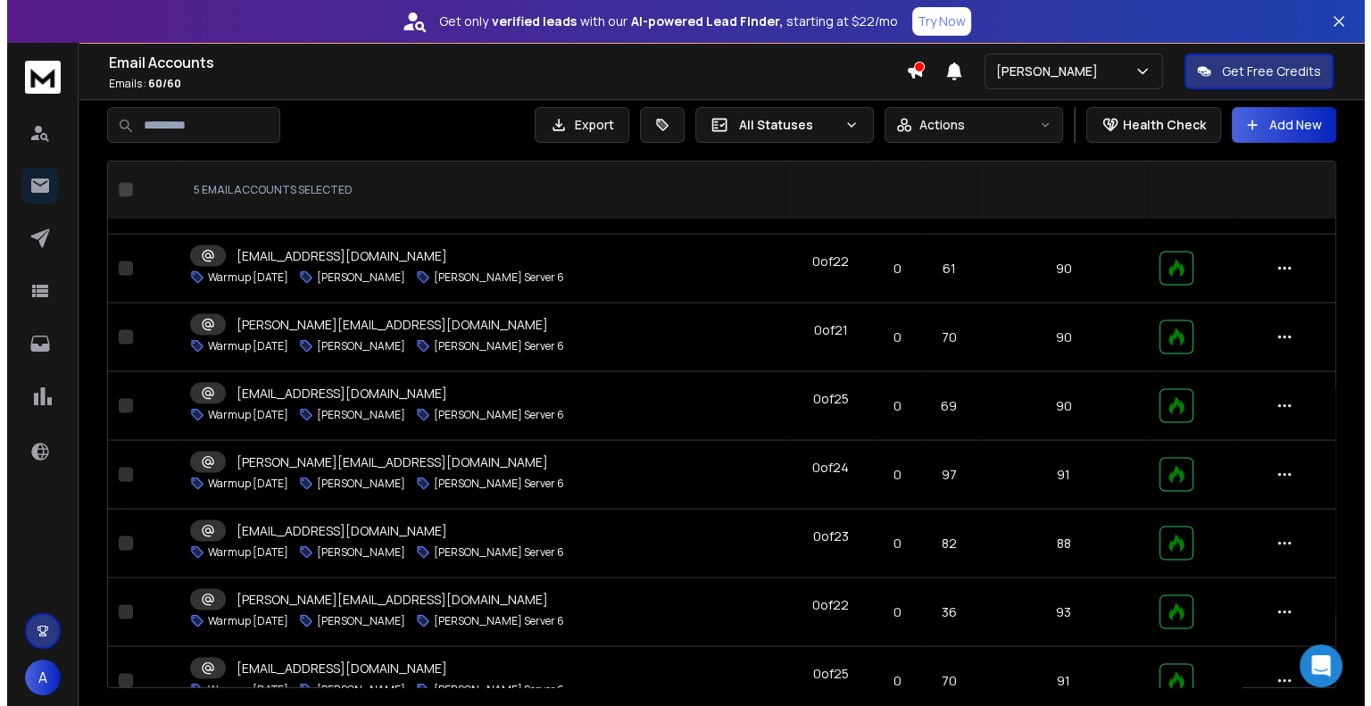
scroll to position [3658, 0]
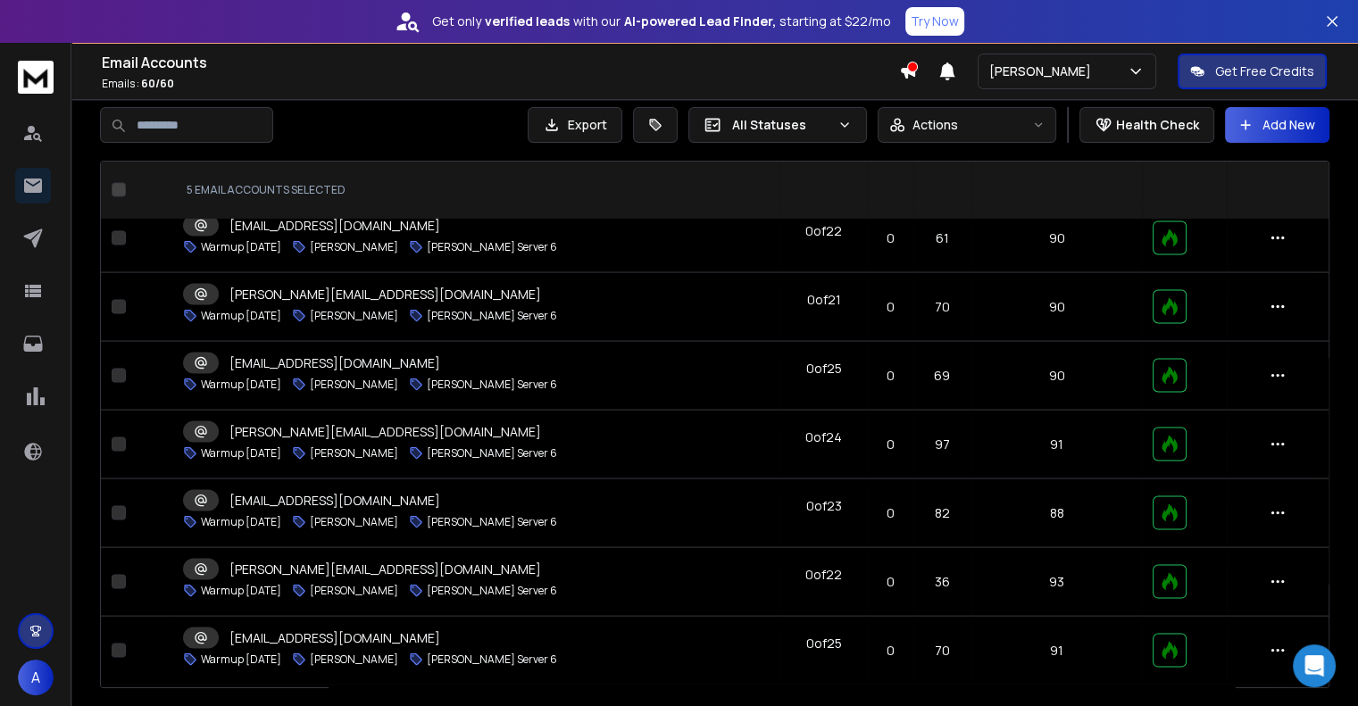
click at [118, 644] on button "button" at bounding box center [119, 651] width 14 height 14
click at [938, 116] on p "Actions" at bounding box center [935, 125] width 46 height 18
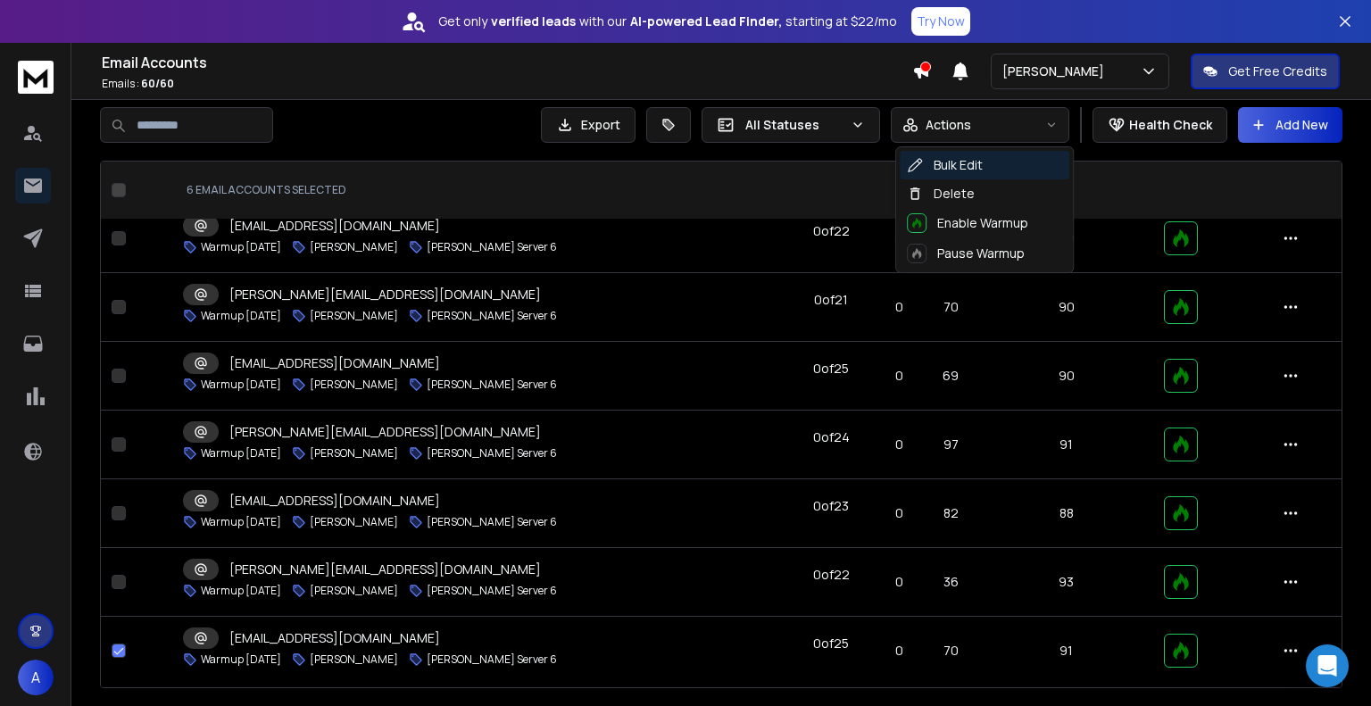
click at [927, 158] on div "Bulk Edit" at bounding box center [945, 165] width 76 height 18
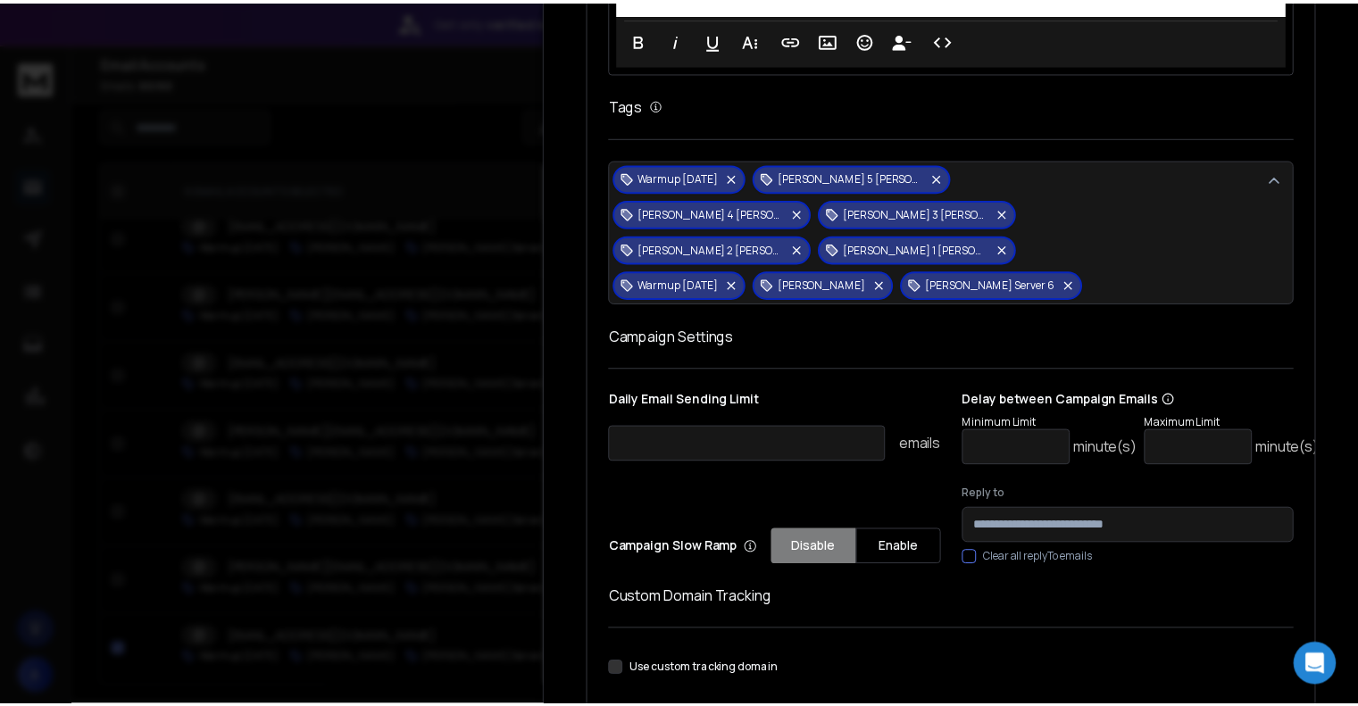
scroll to position [357, 0]
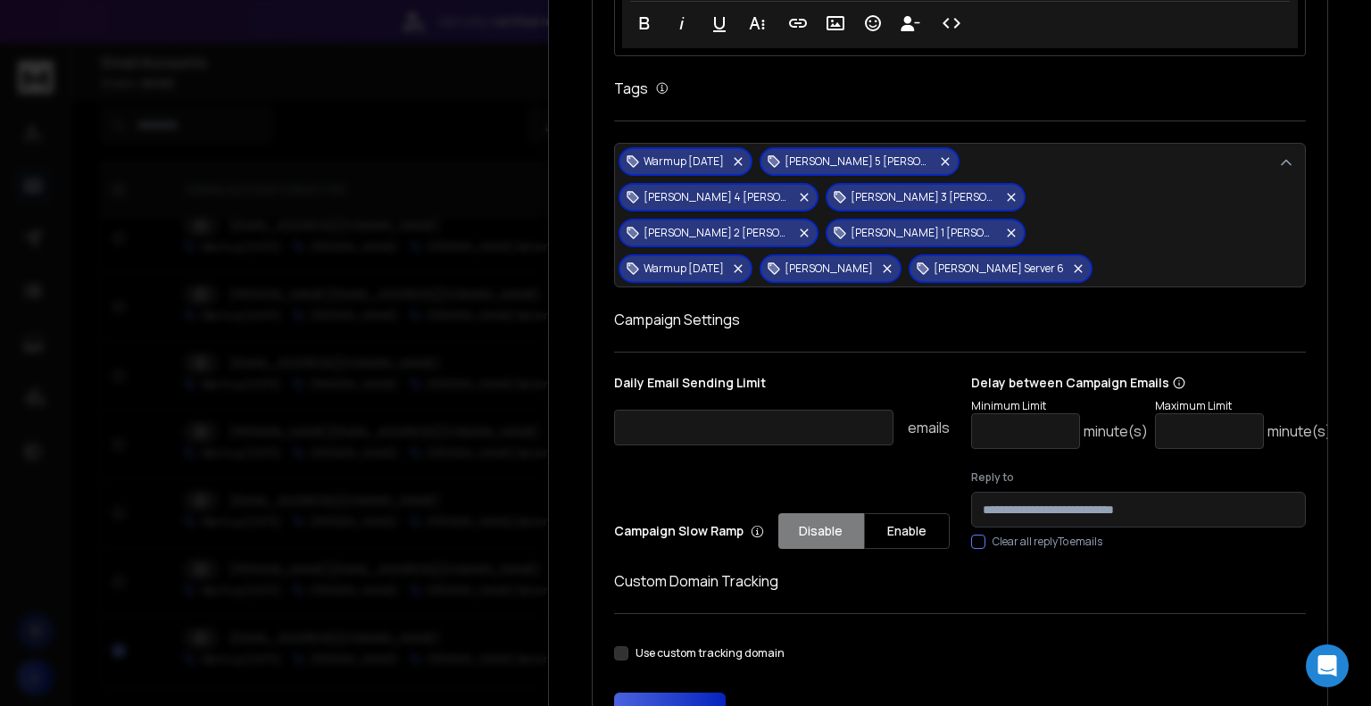
click at [654, 410] on input "number" at bounding box center [753, 428] width 278 height 36
type input "**"
click at [655, 693] on button "Save" at bounding box center [670, 711] width 112 height 36
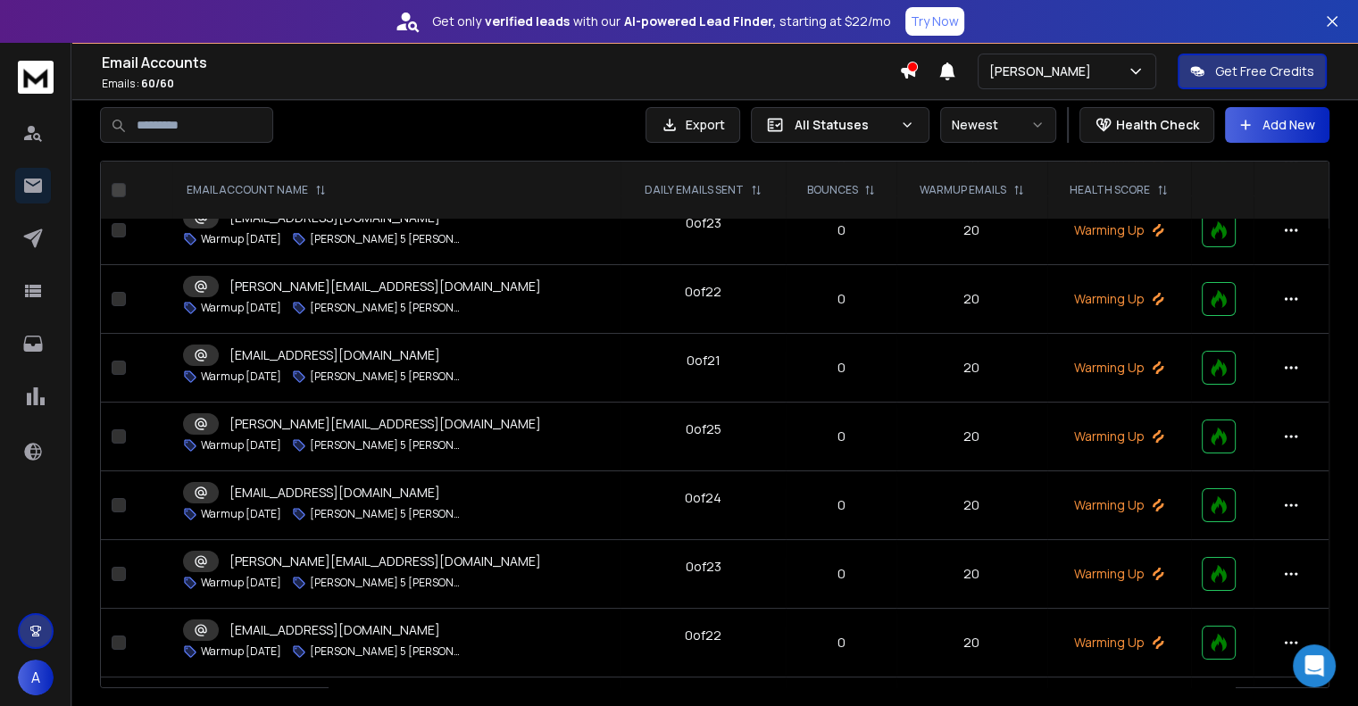
scroll to position [0, 0]
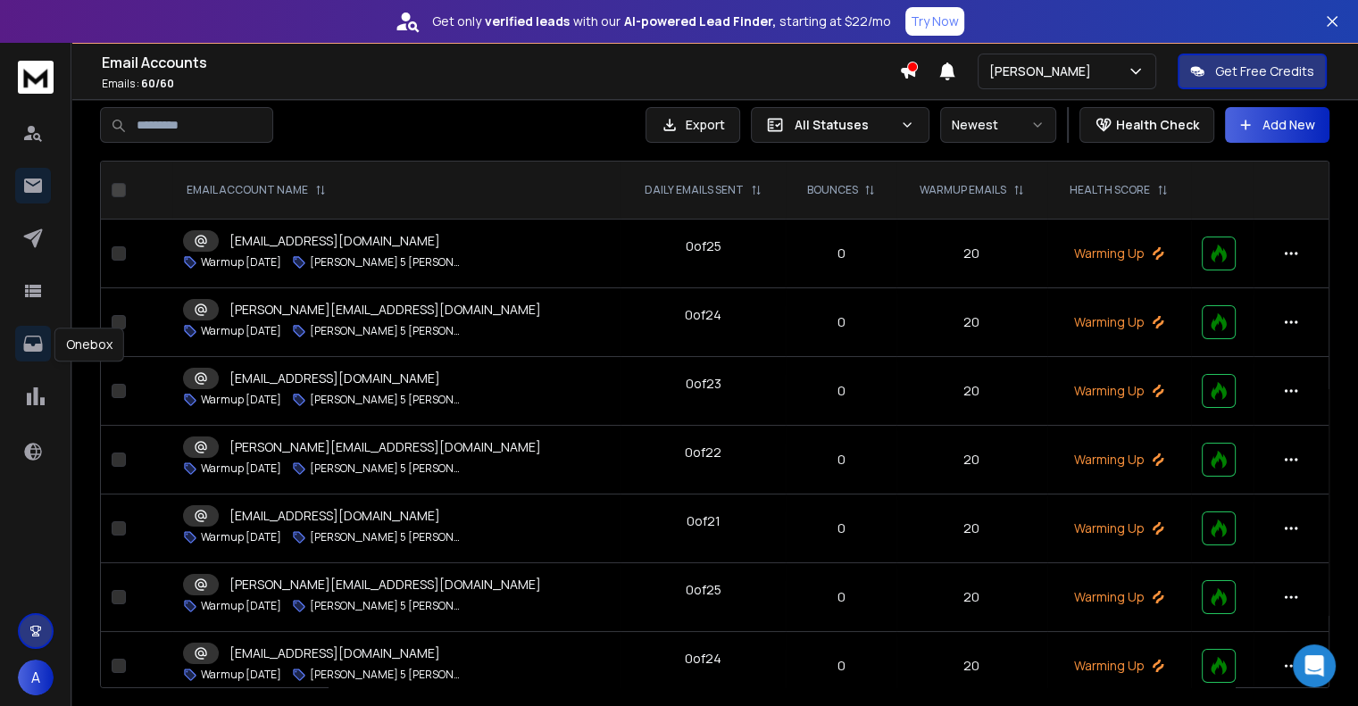
click at [29, 345] on icon at bounding box center [32, 344] width 19 height 16
click at [32, 347] on icon at bounding box center [32, 344] width 19 height 16
click at [31, 356] on link at bounding box center [33, 344] width 36 height 36
click at [33, 135] on icon at bounding box center [32, 132] width 21 height 21
click at [30, 220] on link at bounding box center [33, 238] width 36 height 36
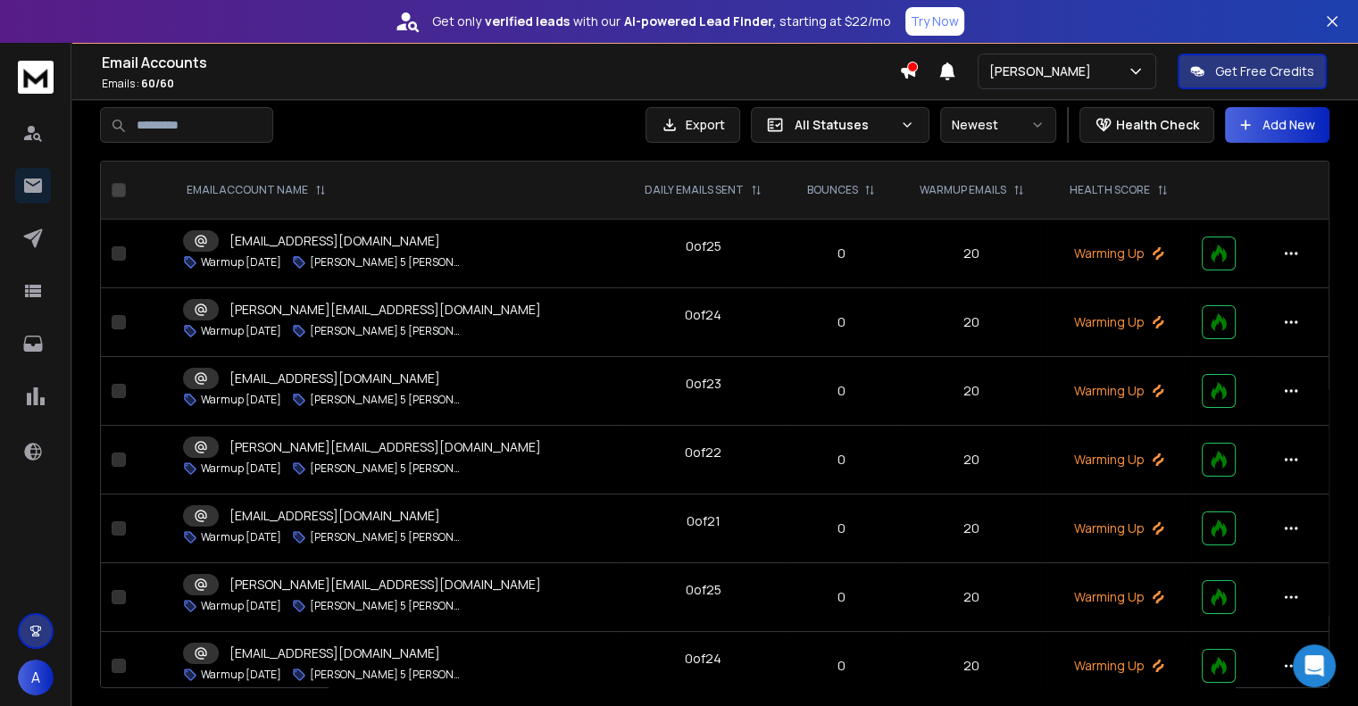
click at [142, 61] on h1 "Email Accounts" at bounding box center [500, 62] width 797 height 21
click at [1046, 67] on p "[PERSON_NAME]" at bounding box center [1043, 71] width 109 height 18
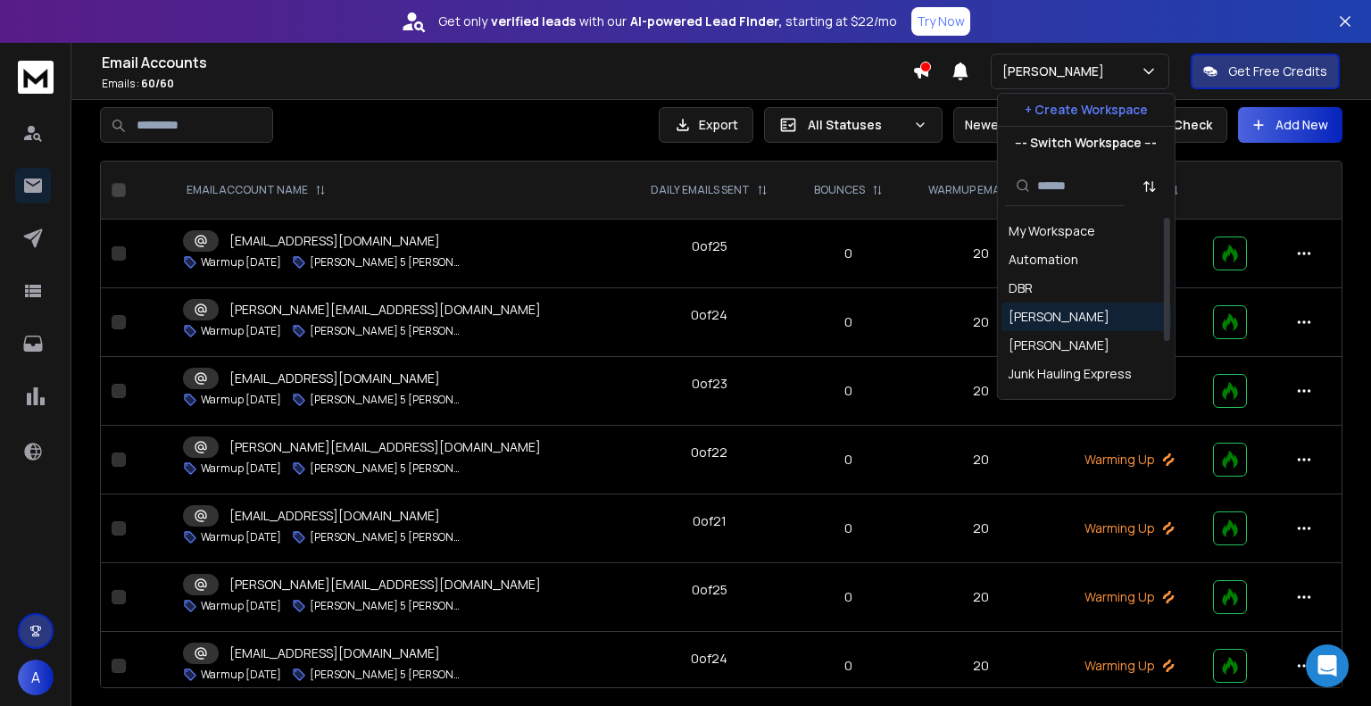
click at [1068, 306] on div "[PERSON_NAME]" at bounding box center [1087, 317] width 170 height 29
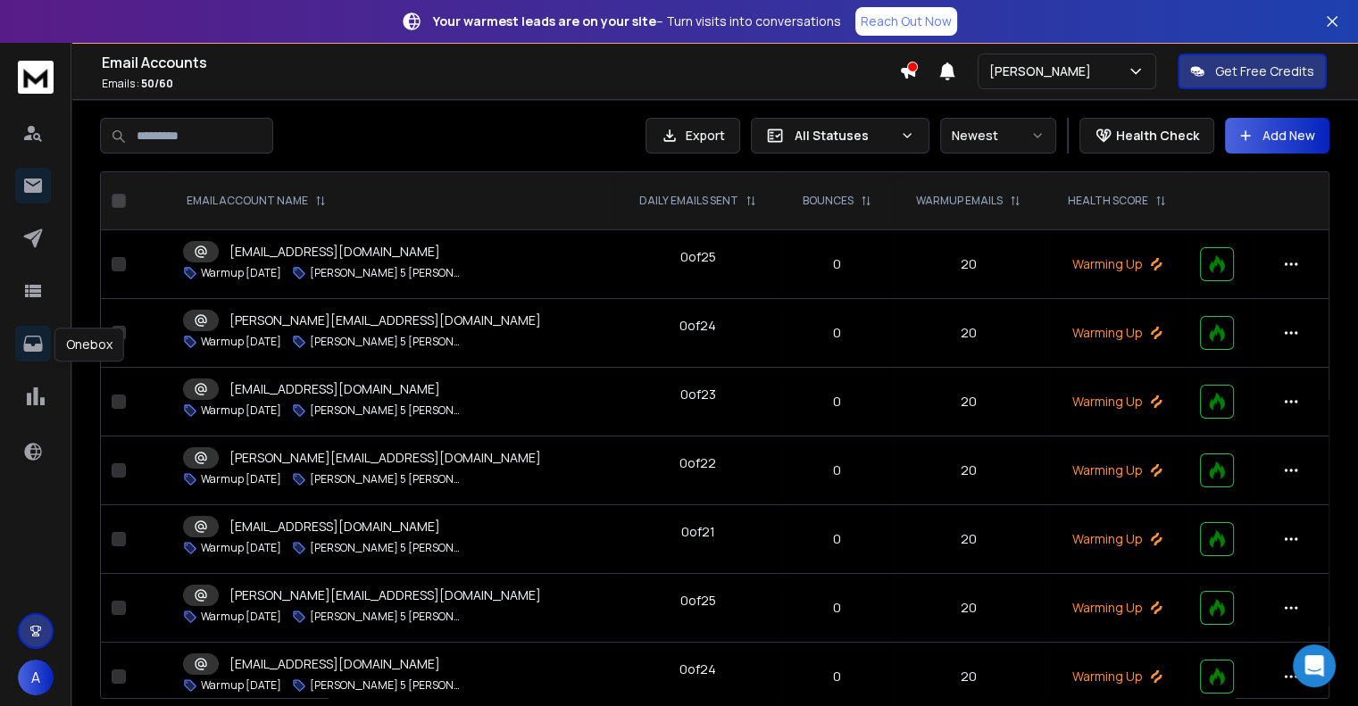
click at [34, 342] on icon at bounding box center [32, 343] width 21 height 21
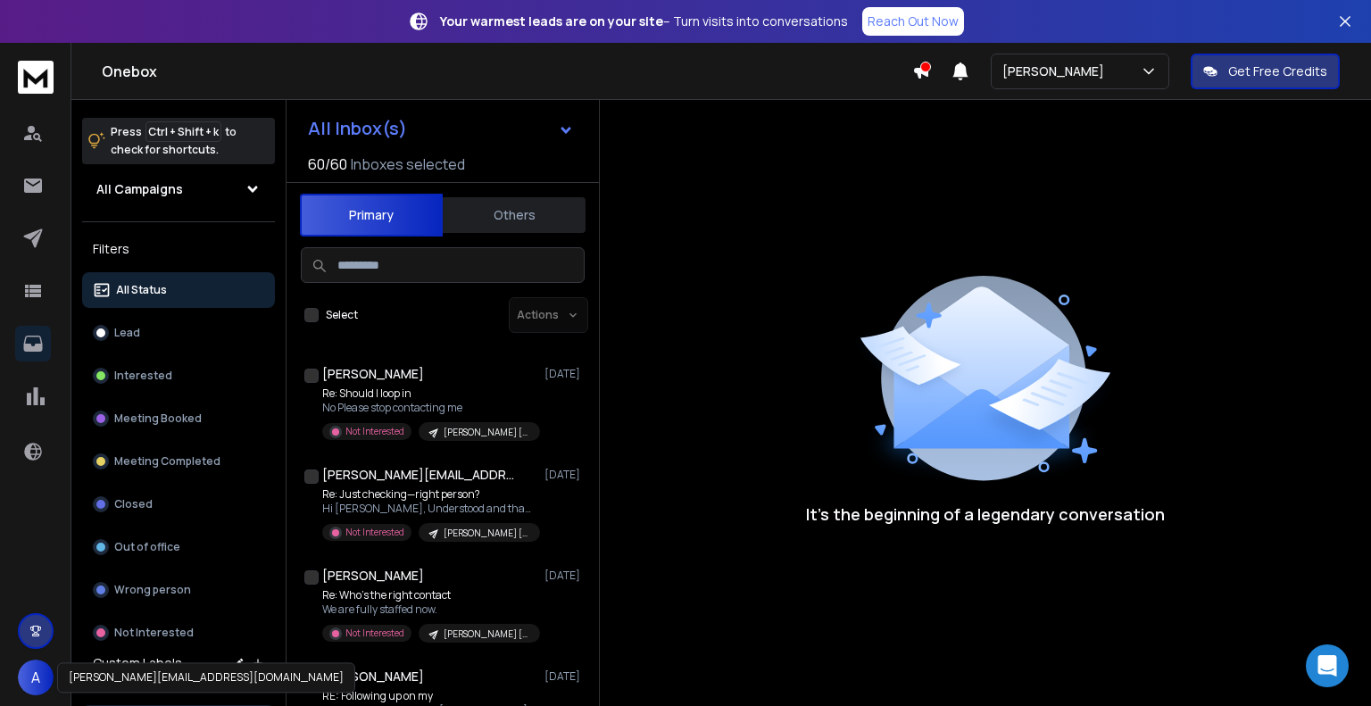
click at [41, 685] on span "A" at bounding box center [36, 678] width 36 height 36
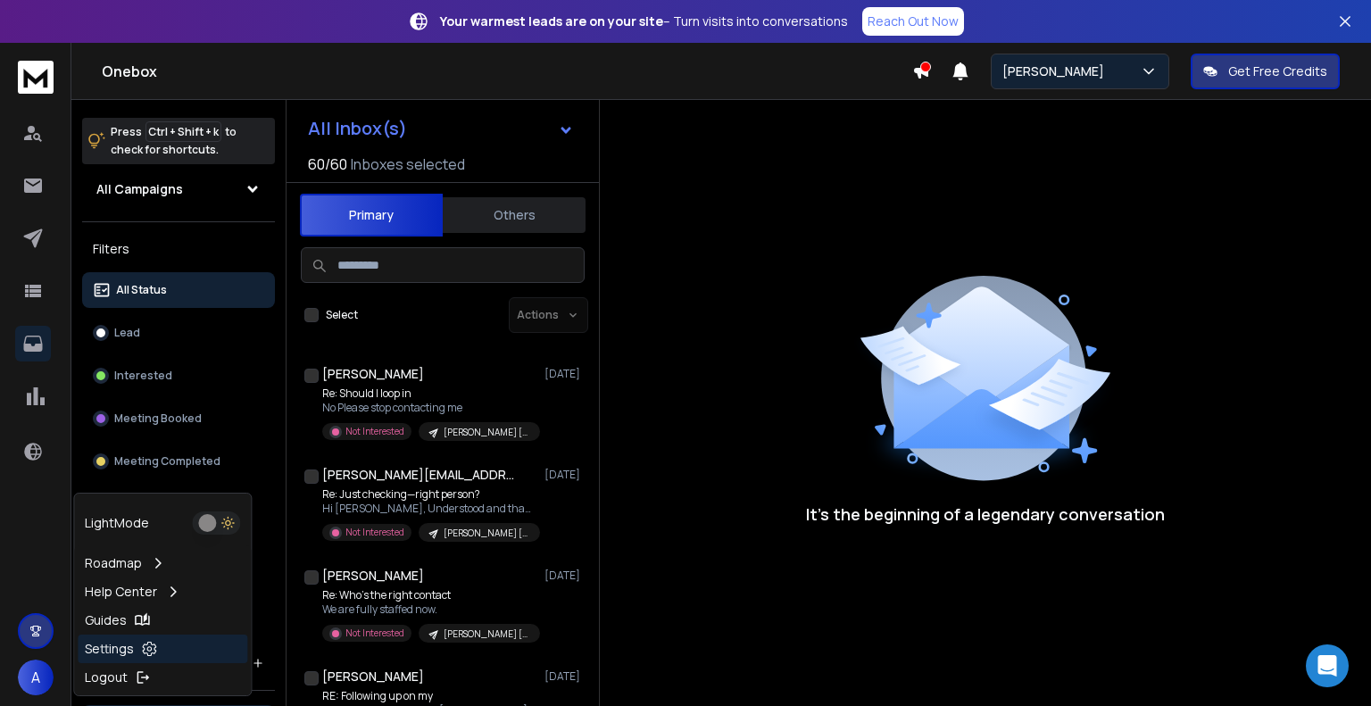
click at [1037, 61] on button "[PERSON_NAME]" at bounding box center [1080, 72] width 179 height 36
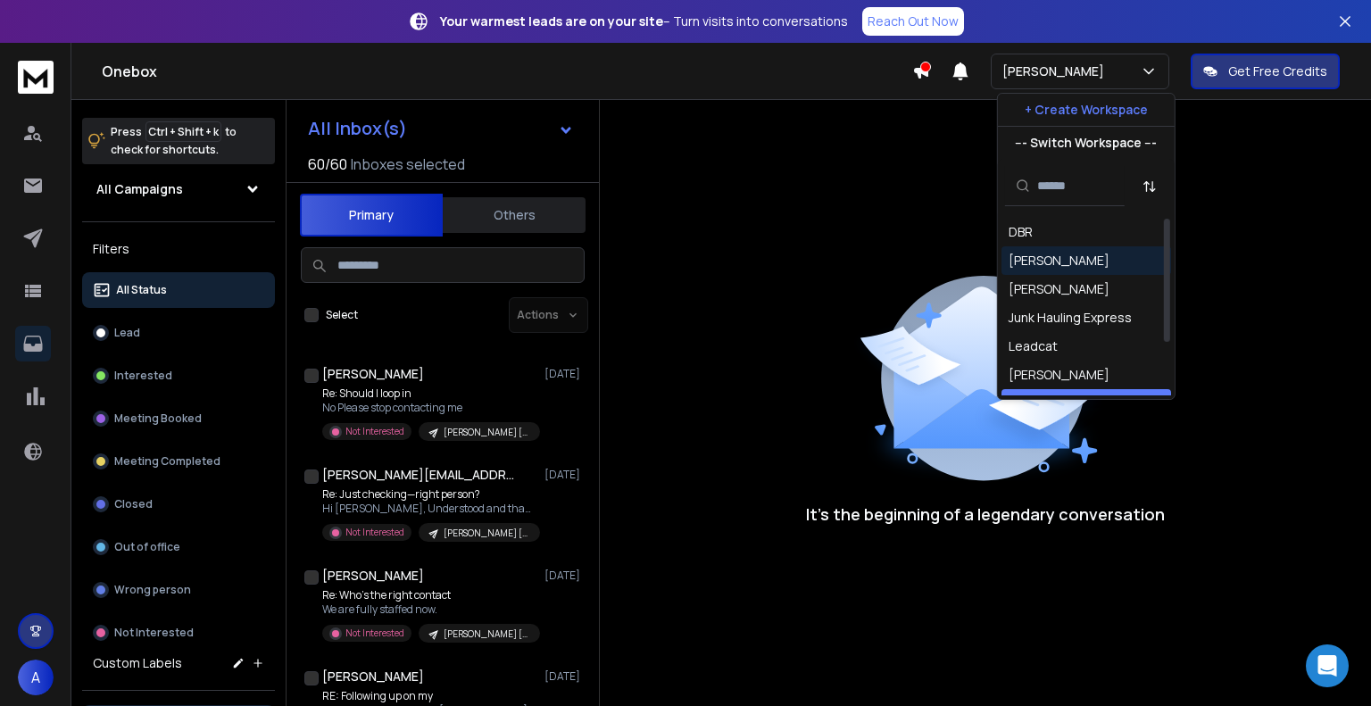
scroll to position [79, 0]
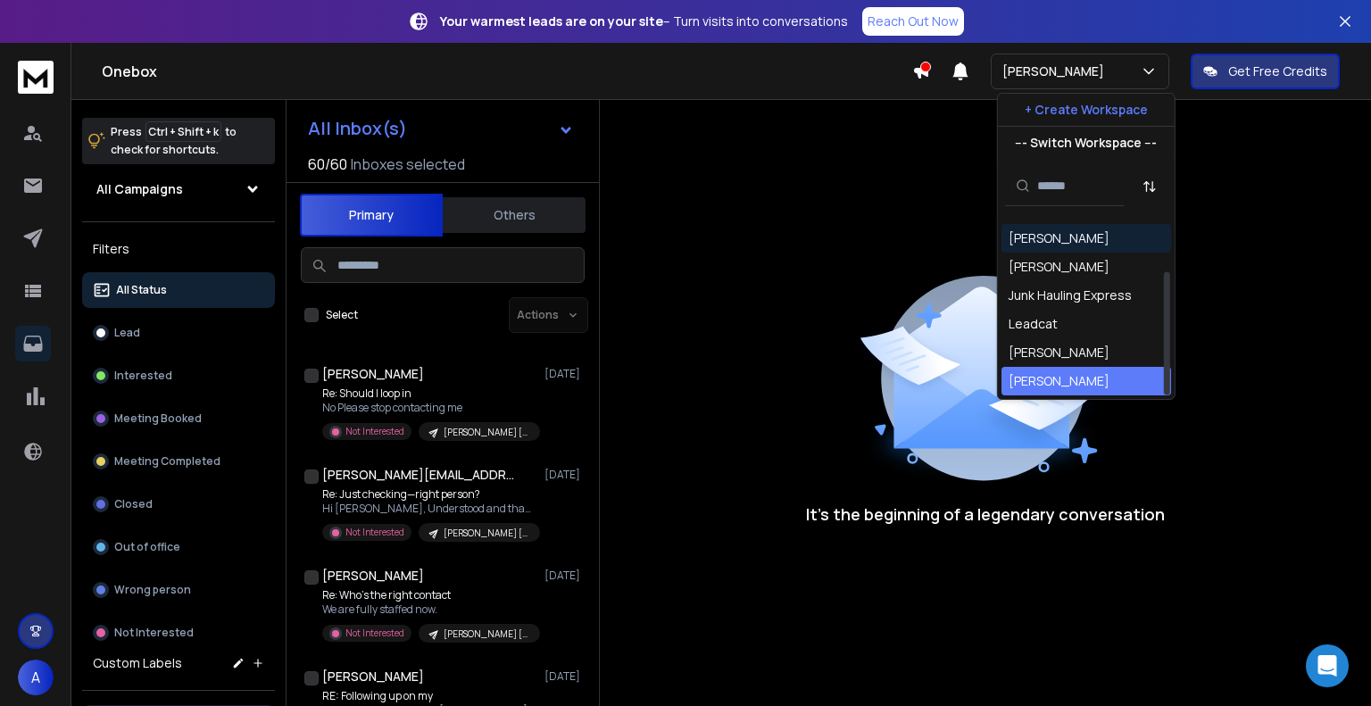
click at [1064, 244] on div "[PERSON_NAME]" at bounding box center [1059, 238] width 101 height 18
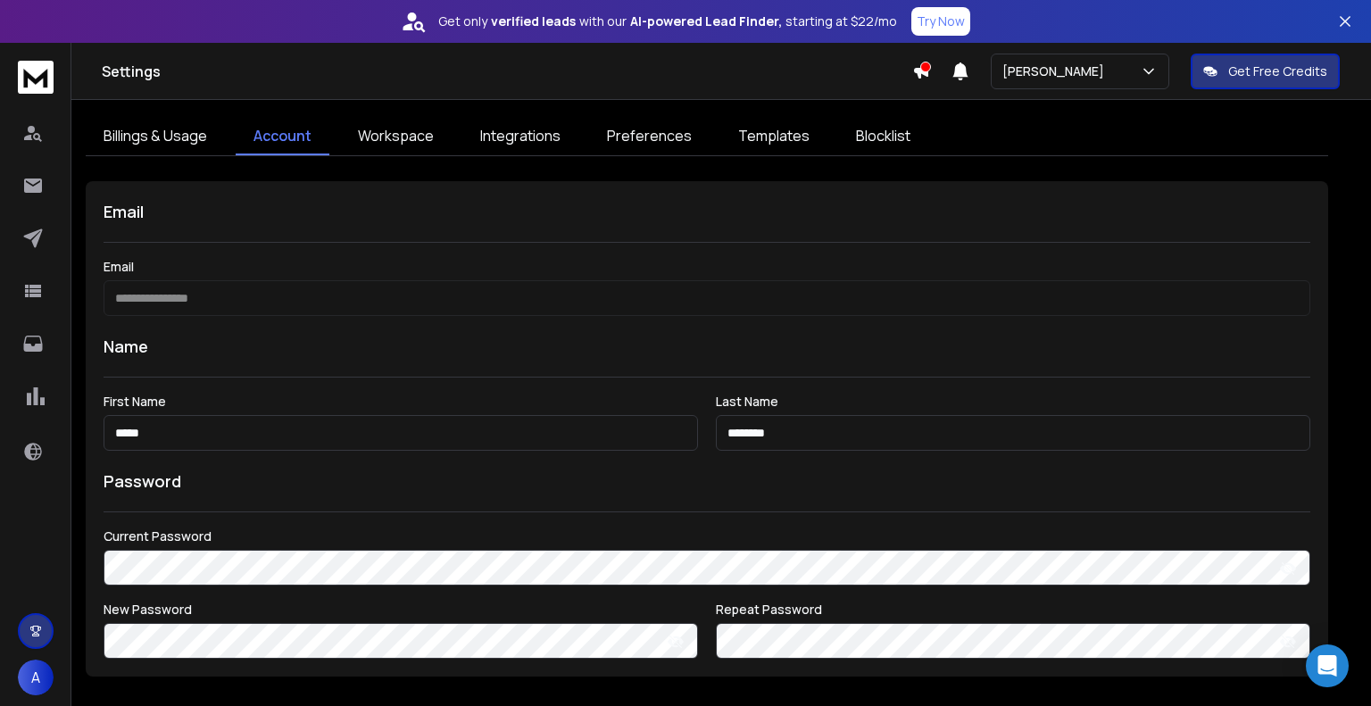
click at [869, 141] on link "Blocklist" at bounding box center [883, 136] width 90 height 37
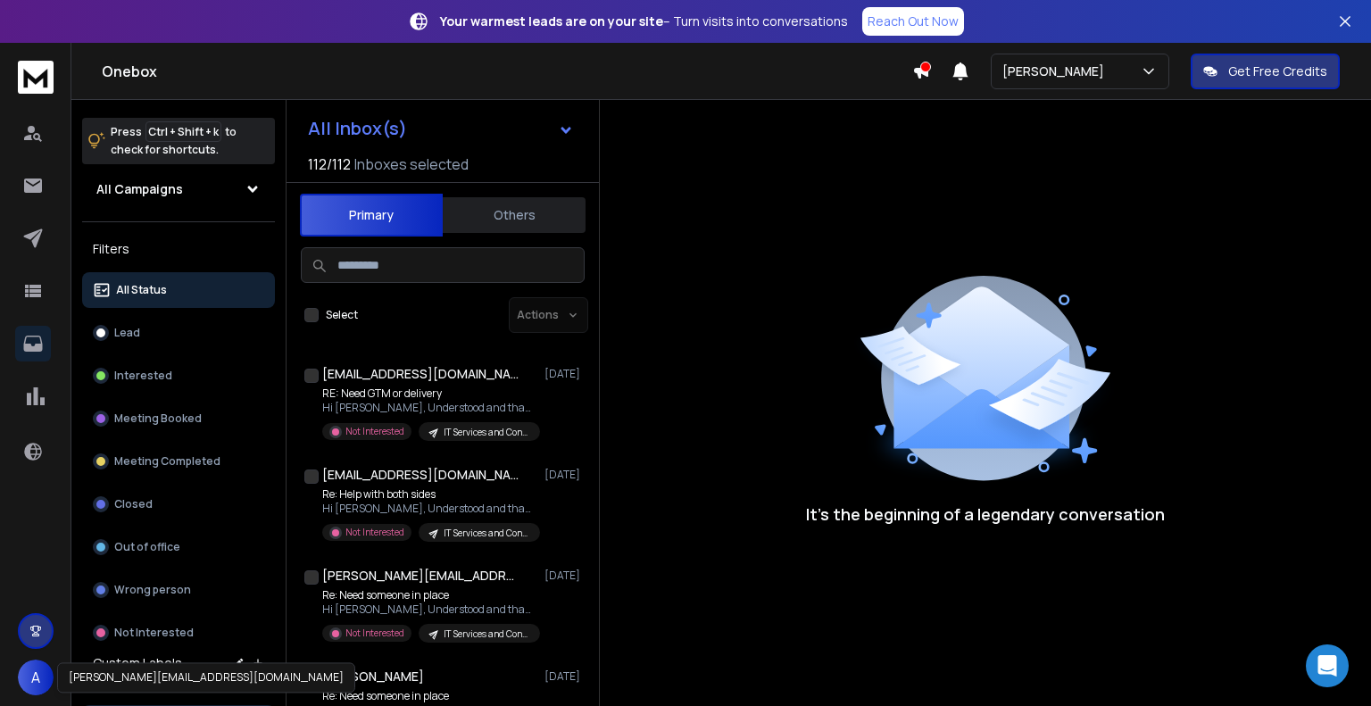
click at [37, 678] on span "A" at bounding box center [36, 678] width 36 height 36
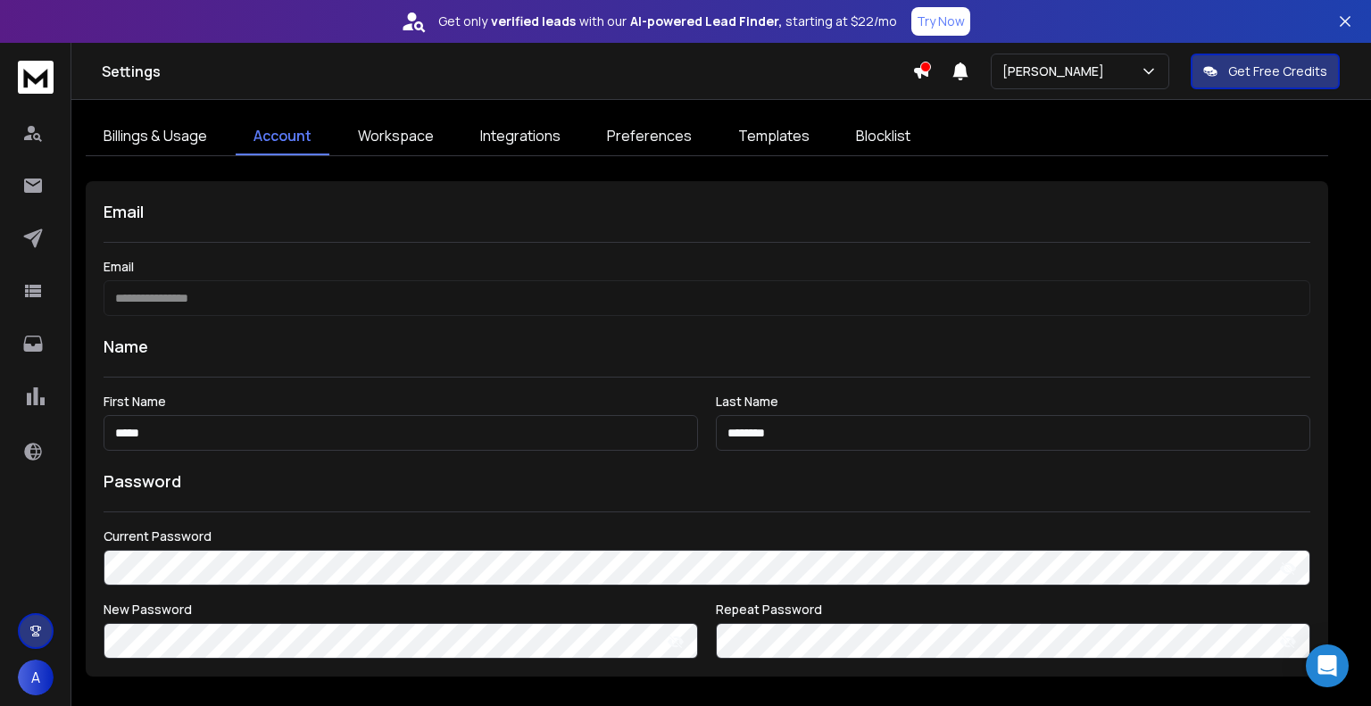
click at [853, 129] on link "Blocklist" at bounding box center [883, 136] width 90 height 37
